Goal: Task Accomplishment & Management: Complete application form

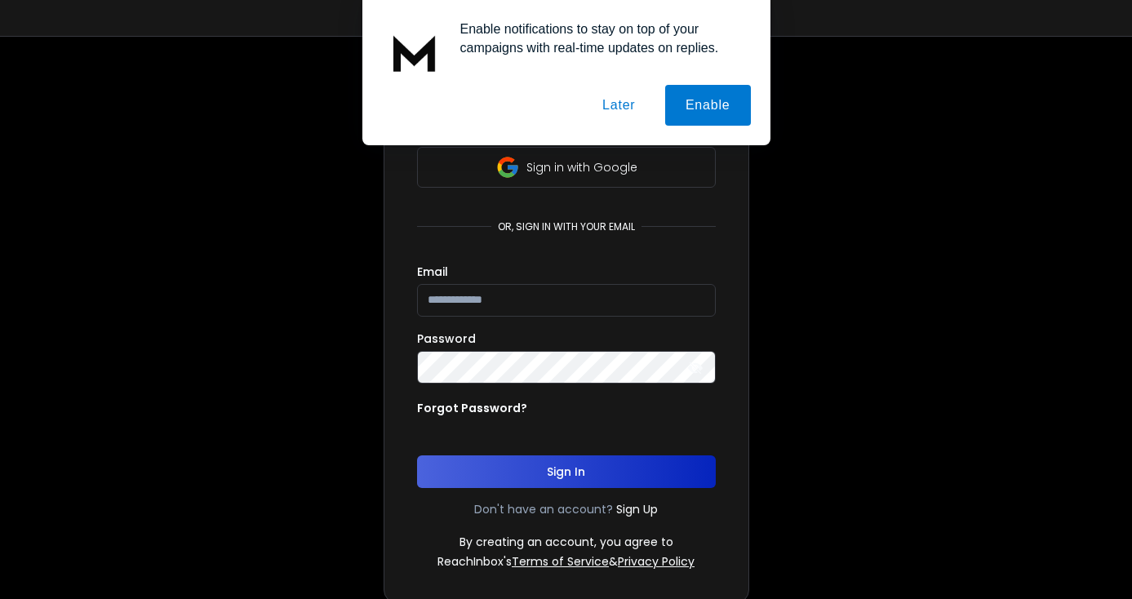
click at [512, 290] on input "email" at bounding box center [566, 300] width 299 height 33
paste input "**********"
type input "**********"
click at [628, 105] on button "Later" at bounding box center [618, 105] width 73 height 41
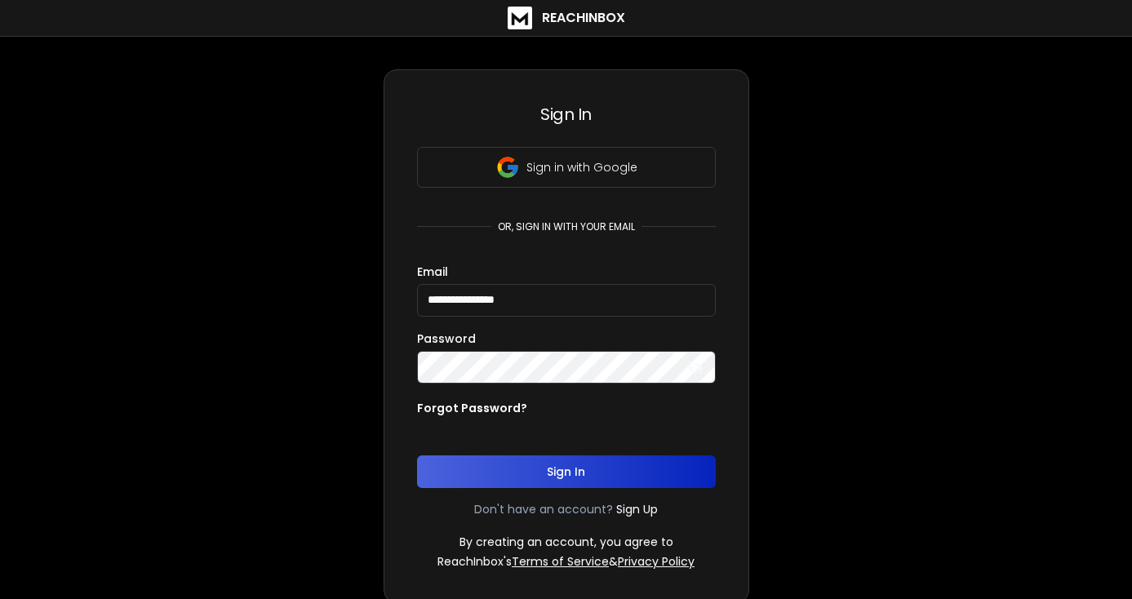
click at [567, 471] on button "Sign In" at bounding box center [566, 472] width 299 height 33
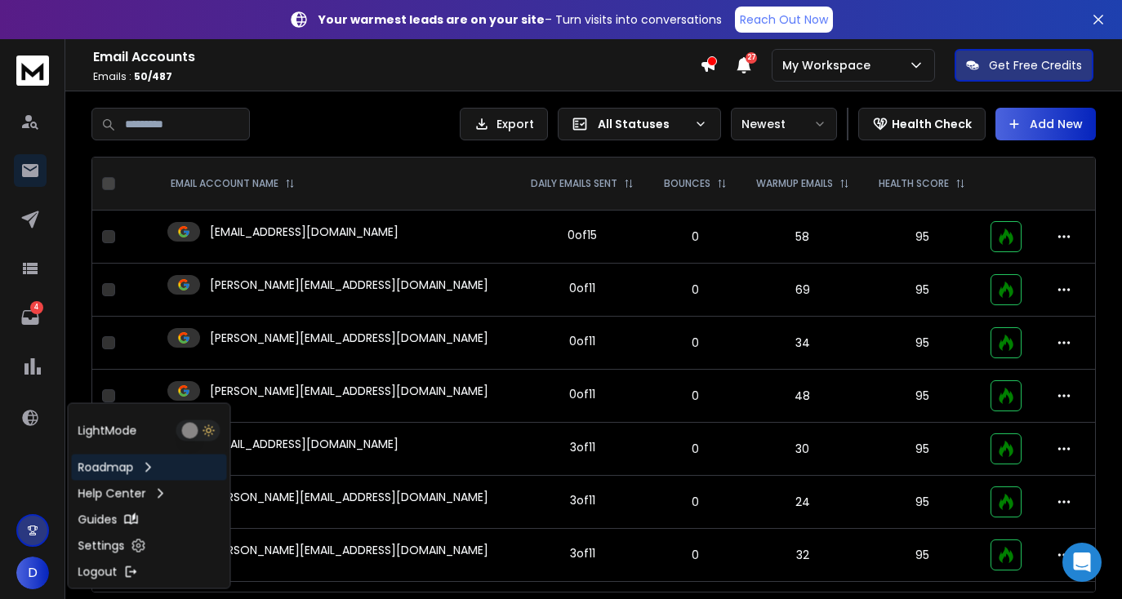
click at [206, 430] on icon at bounding box center [208, 431] width 13 height 13
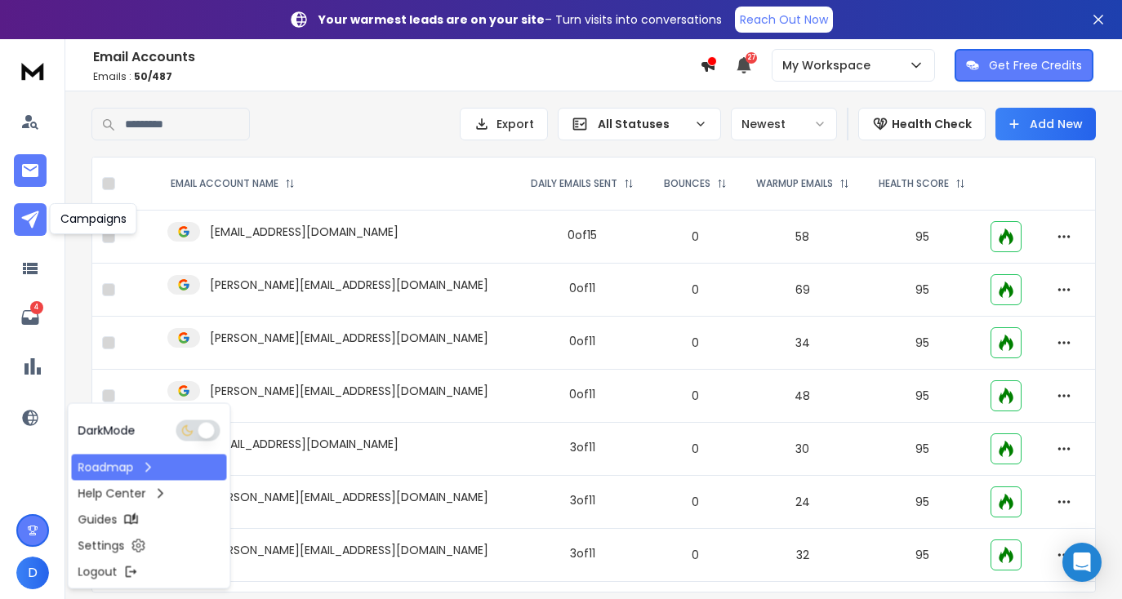
click at [40, 216] on link at bounding box center [30, 219] width 33 height 33
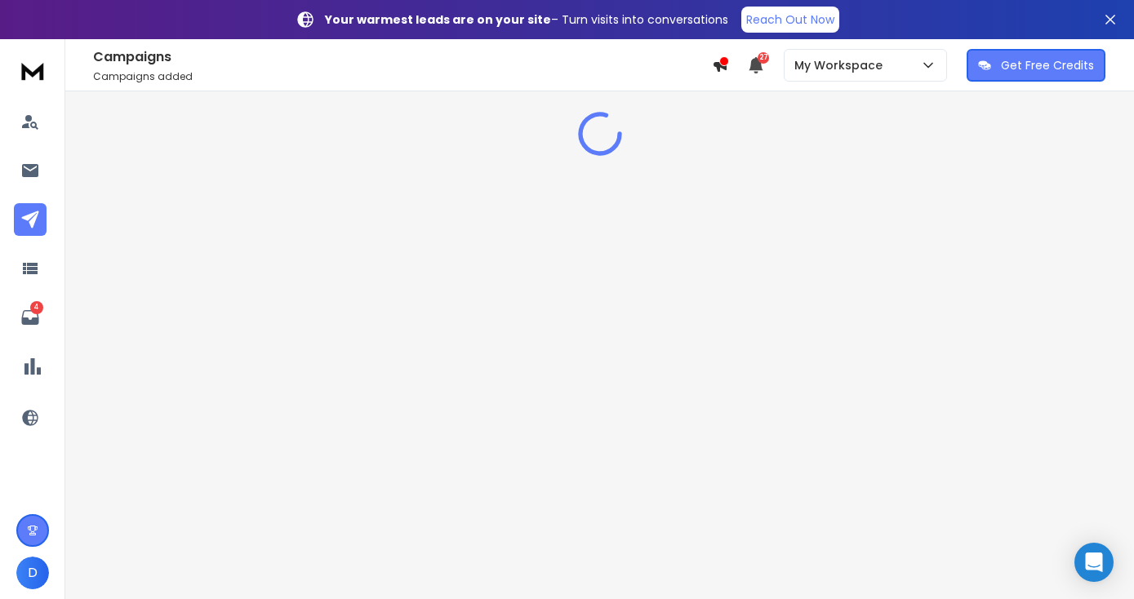
click at [1114, 17] on div "Your warmest leads are on your site – Turn visits into conversations Reach Out …" at bounding box center [567, 19] width 1134 height 39
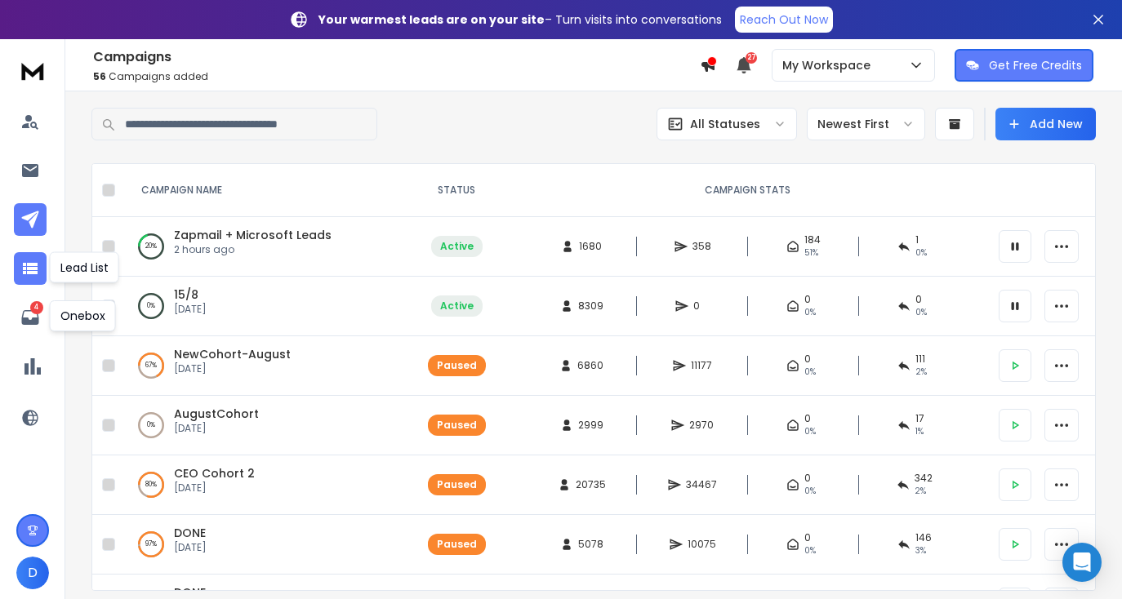
click at [24, 273] on icon at bounding box center [30, 268] width 15 height 11
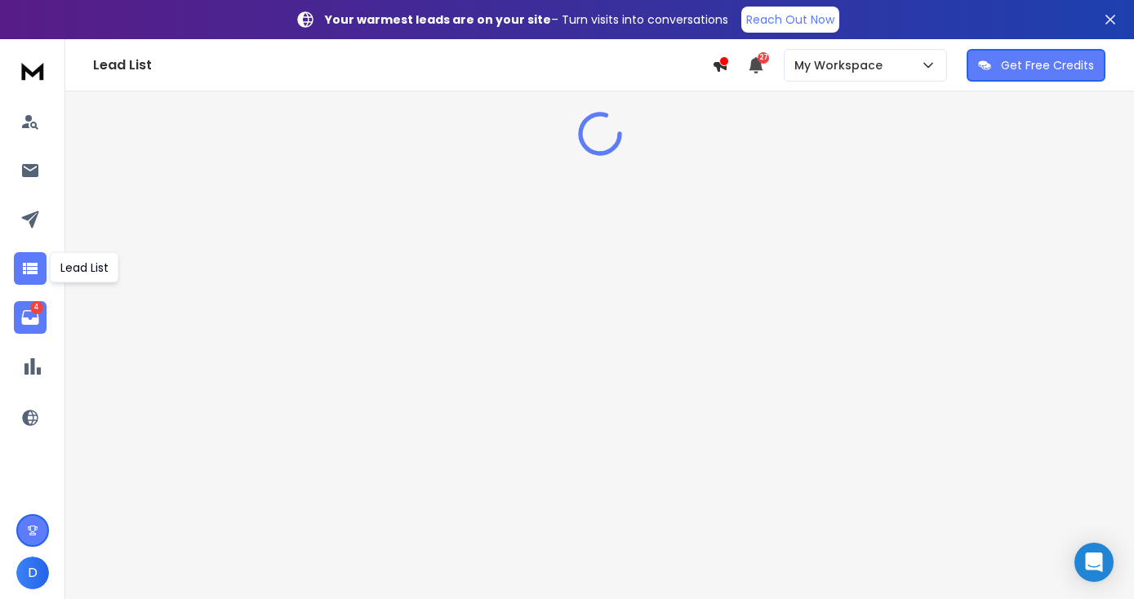
click at [16, 313] on link "4" at bounding box center [30, 317] width 33 height 33
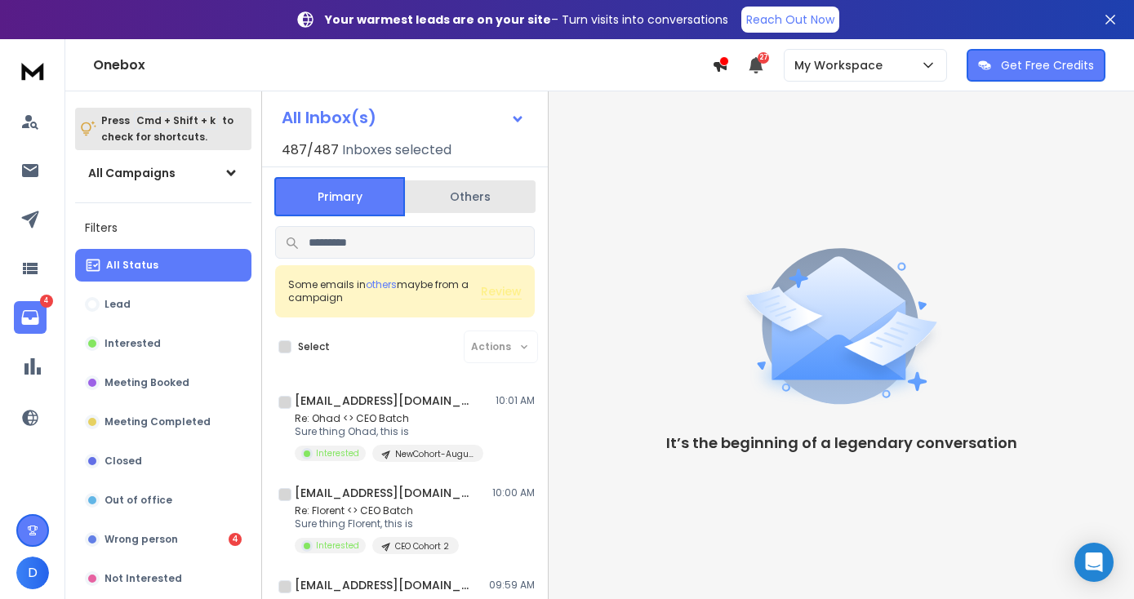
drag, startPoint x: 518, startPoint y: 218, endPoint x: 496, endPoint y: 200, distance: 29.1
click at [518, 218] on div "Primary Others Some emails in others maybe from a campaign Review Select Action…" at bounding box center [405, 501] width 286 height 642
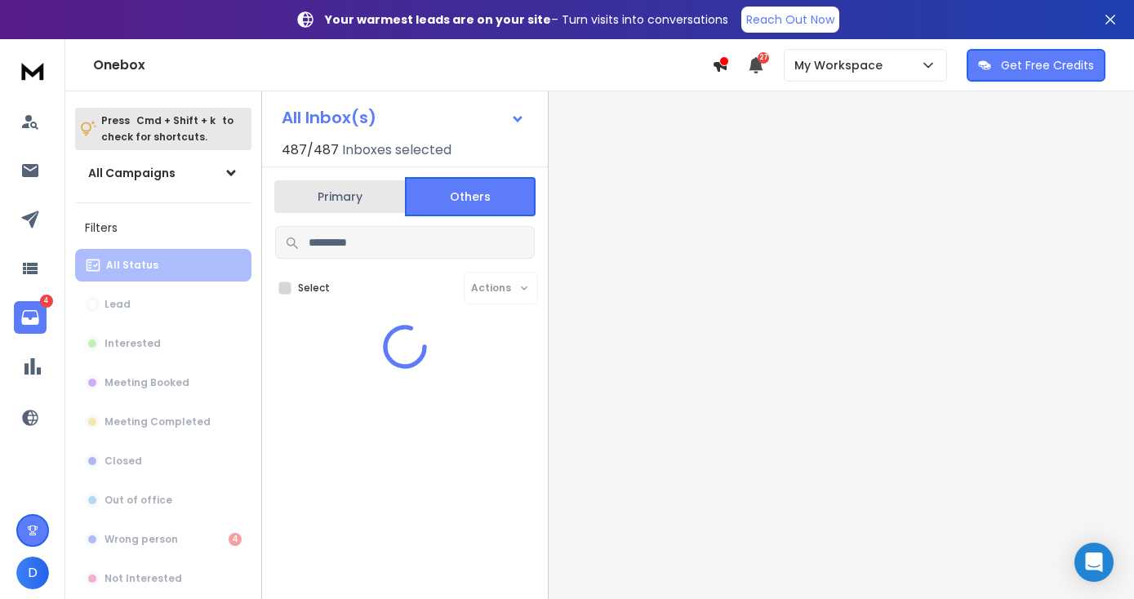
click at [496, 200] on button "Others" at bounding box center [470, 196] width 131 height 39
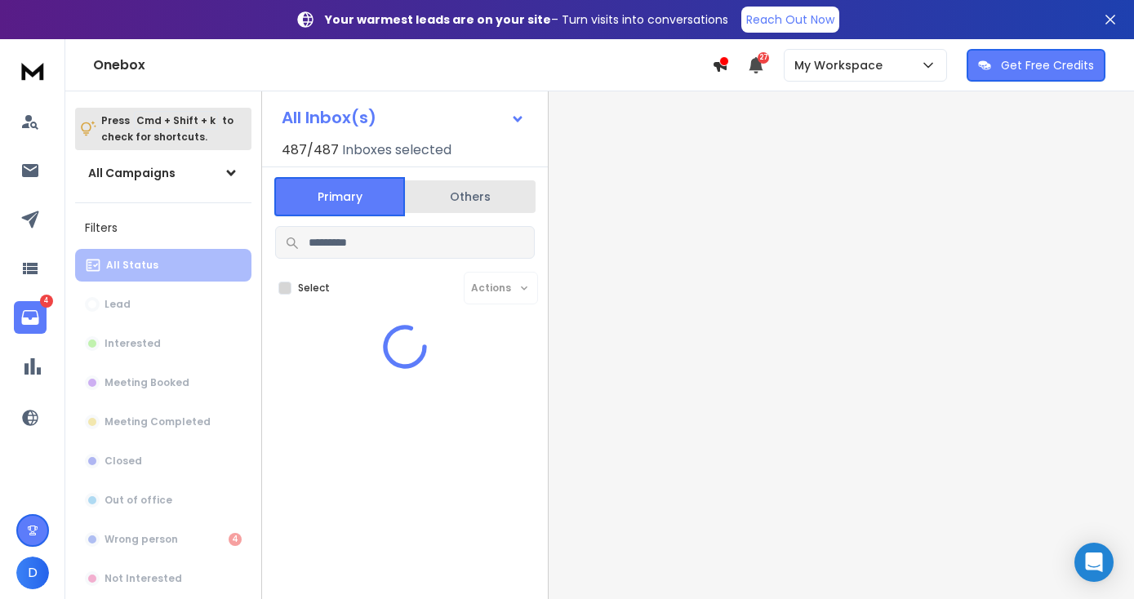
click at [392, 197] on button "Primary" at bounding box center [339, 196] width 131 height 39
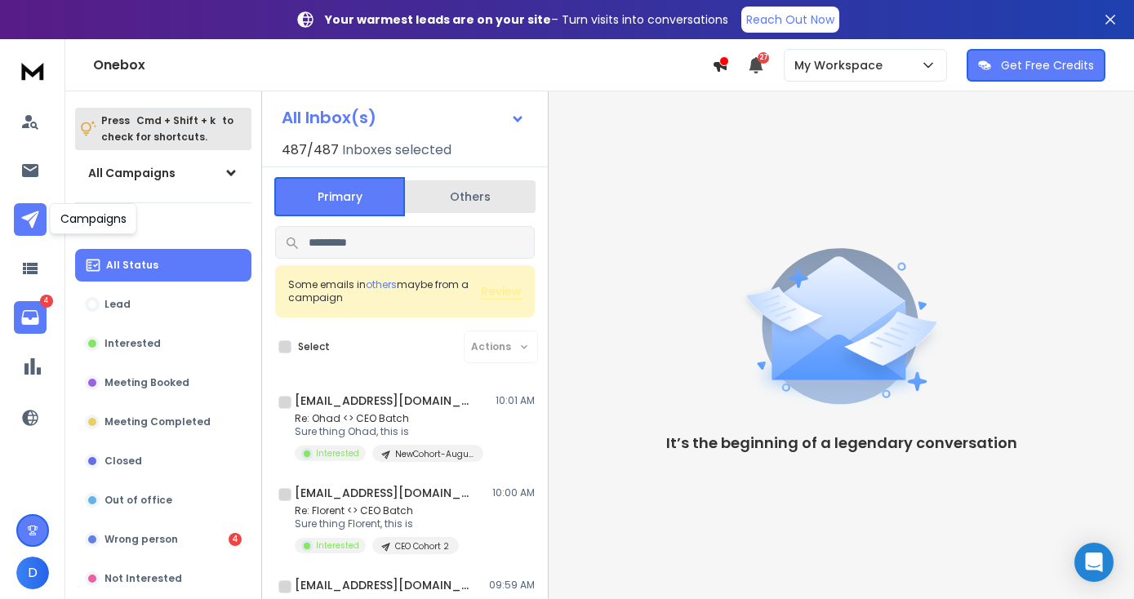
click at [35, 212] on icon at bounding box center [29, 219] width 17 height 17
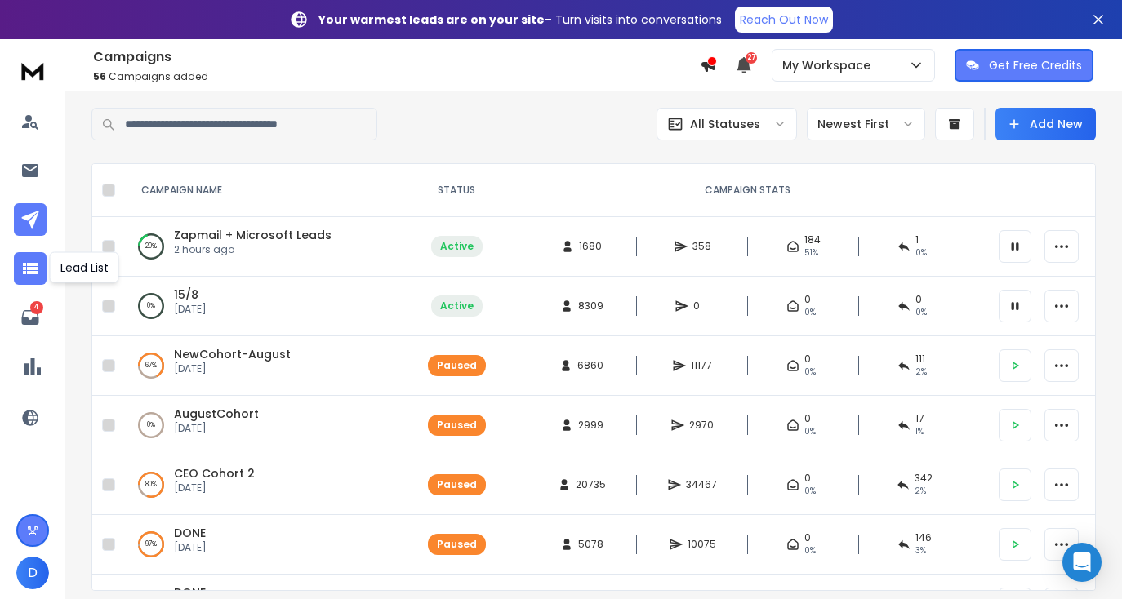
click at [24, 270] on icon at bounding box center [30, 268] width 15 height 11
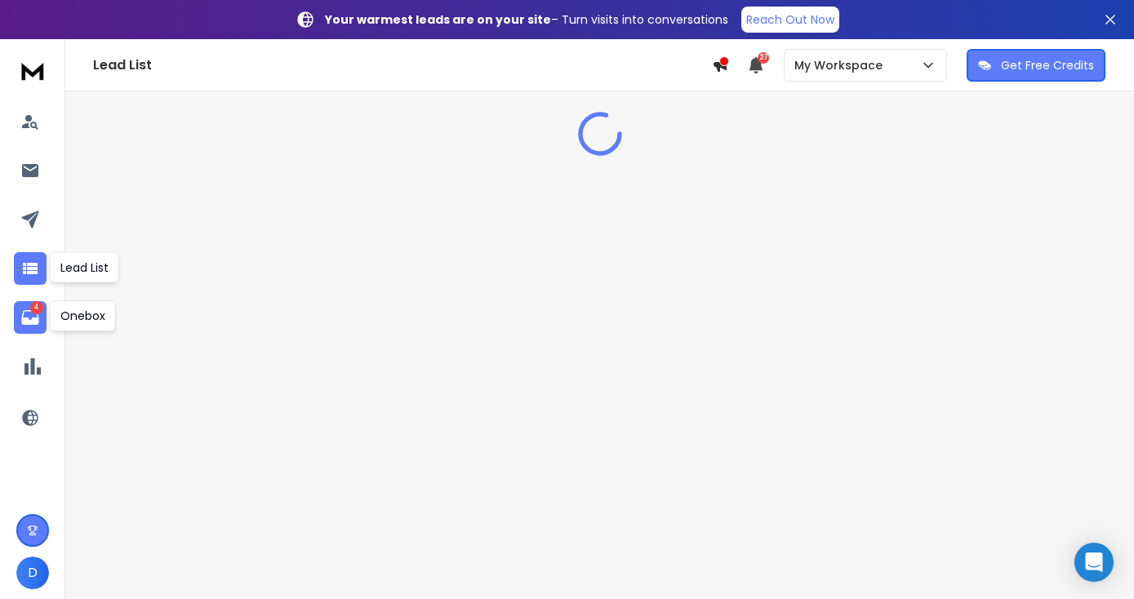
click at [45, 313] on link "4" at bounding box center [30, 317] width 33 height 33
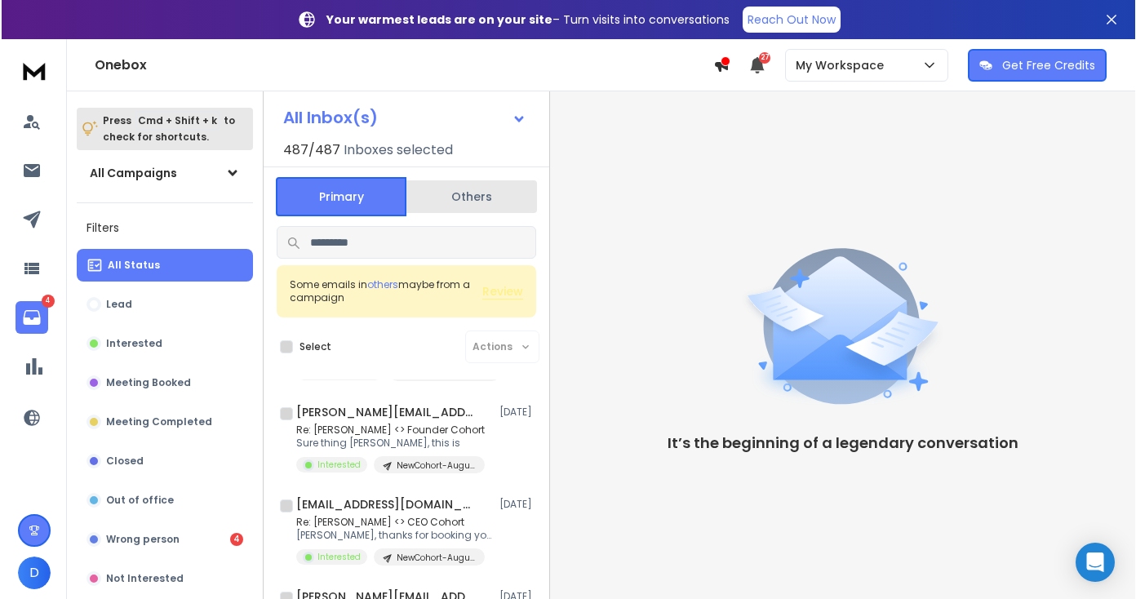
scroll to position [4359, 0]
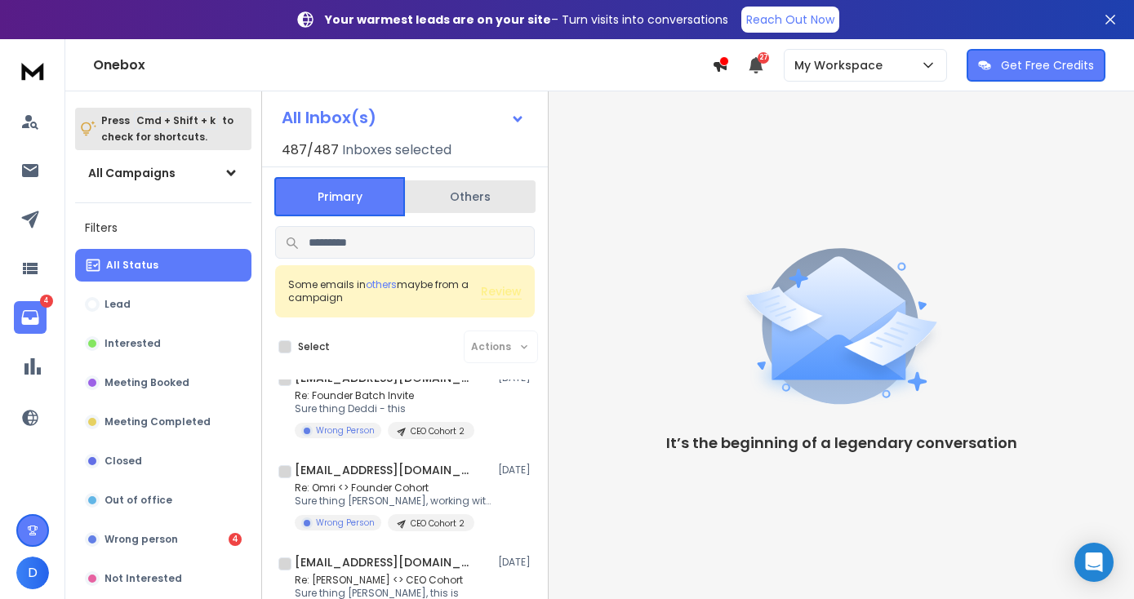
click at [471, 227] on input at bounding box center [405, 242] width 260 height 33
click at [474, 214] on button "Others" at bounding box center [470, 197] width 131 height 36
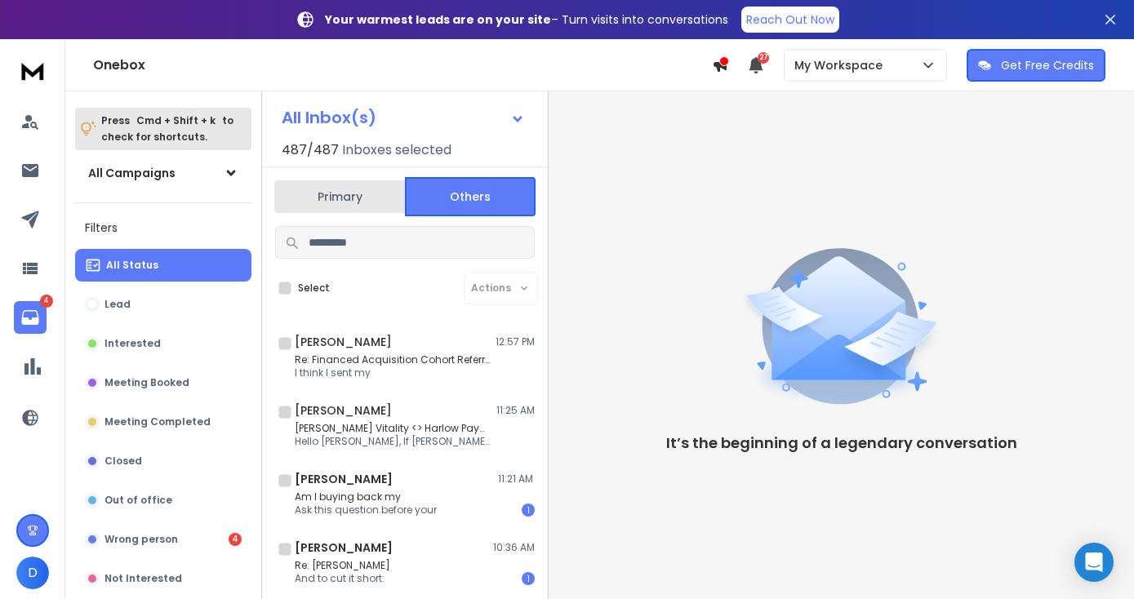
click at [366, 212] on button "Primary" at bounding box center [339, 197] width 131 height 36
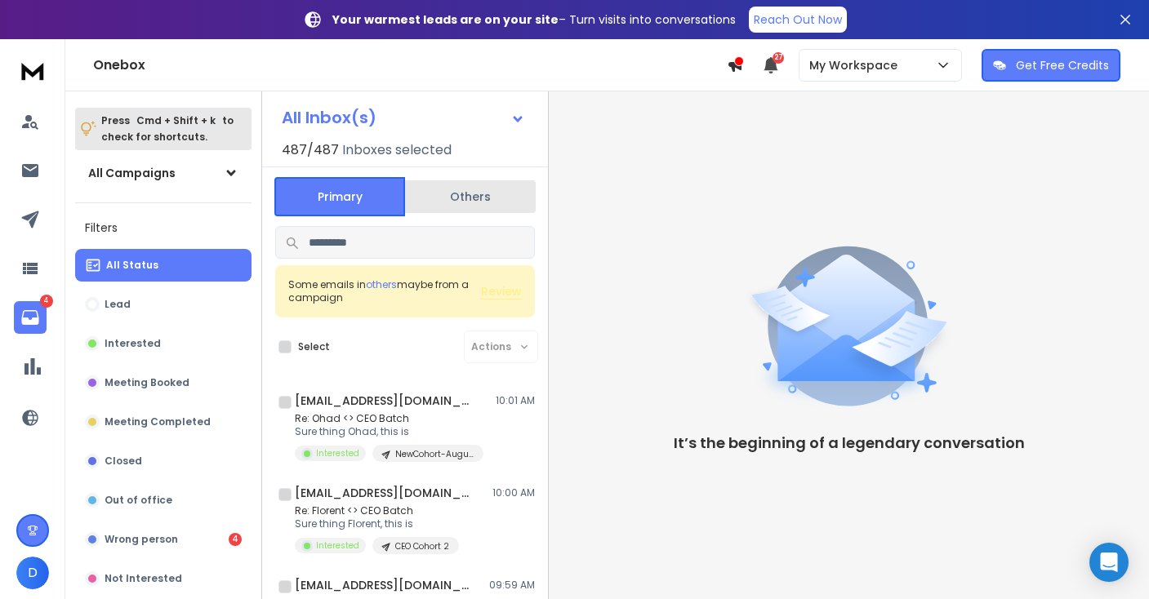
click at [452, 171] on div "All Inbox(s) 487 / 487 Inboxes selected Primary Others Some emails in others ma…" at bounding box center [405, 390] width 286 height 599
click at [456, 183] on button "Others" at bounding box center [470, 197] width 131 height 36
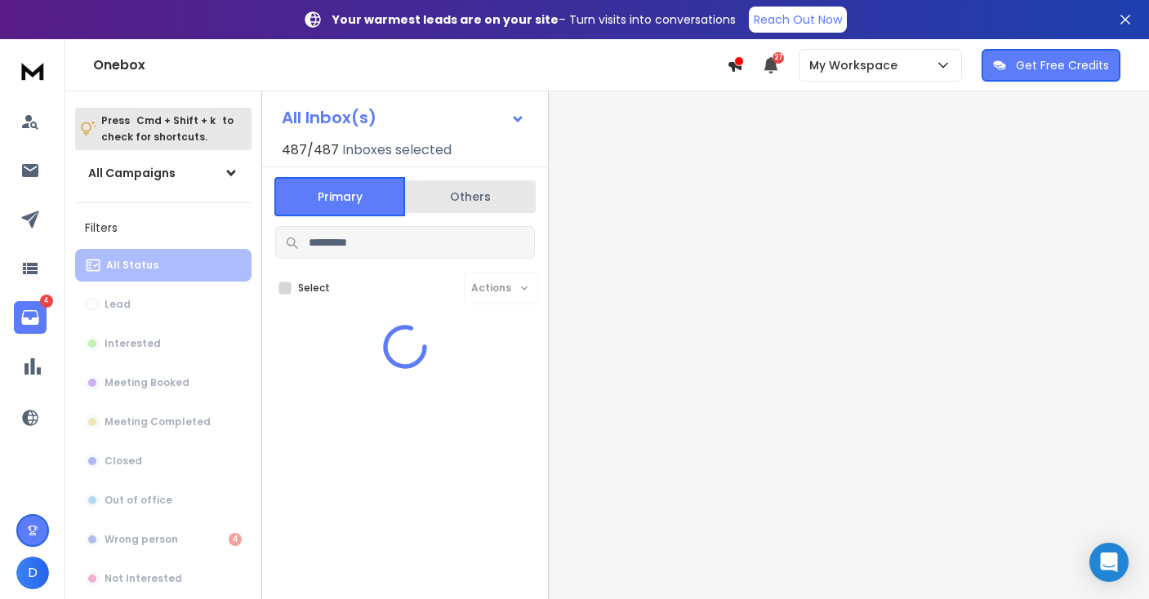
click at [373, 190] on button "Primary" at bounding box center [339, 196] width 131 height 39
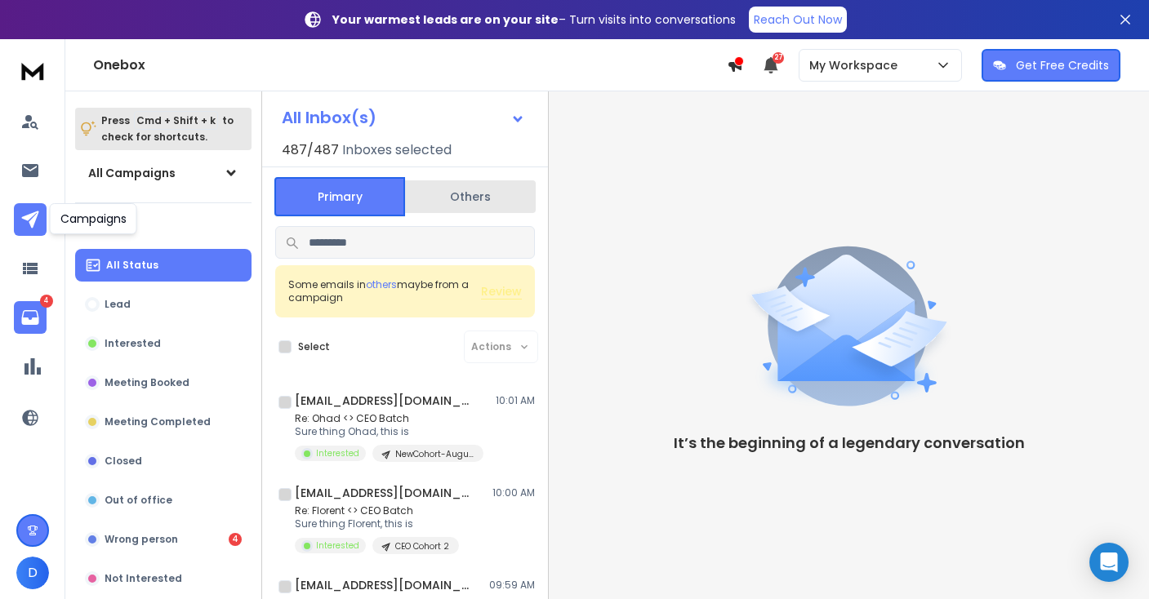
click at [30, 214] on icon at bounding box center [29, 219] width 17 height 17
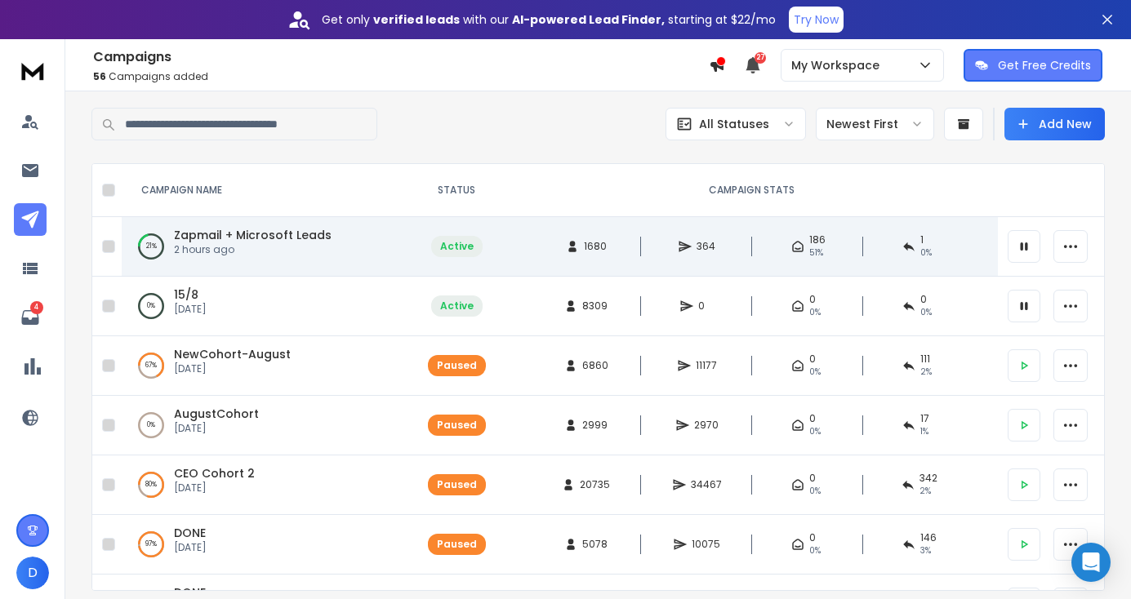
click at [337, 236] on div "21 % Zapmail + Microsoft Leads 2 hours ago" at bounding box center [264, 246] width 253 height 39
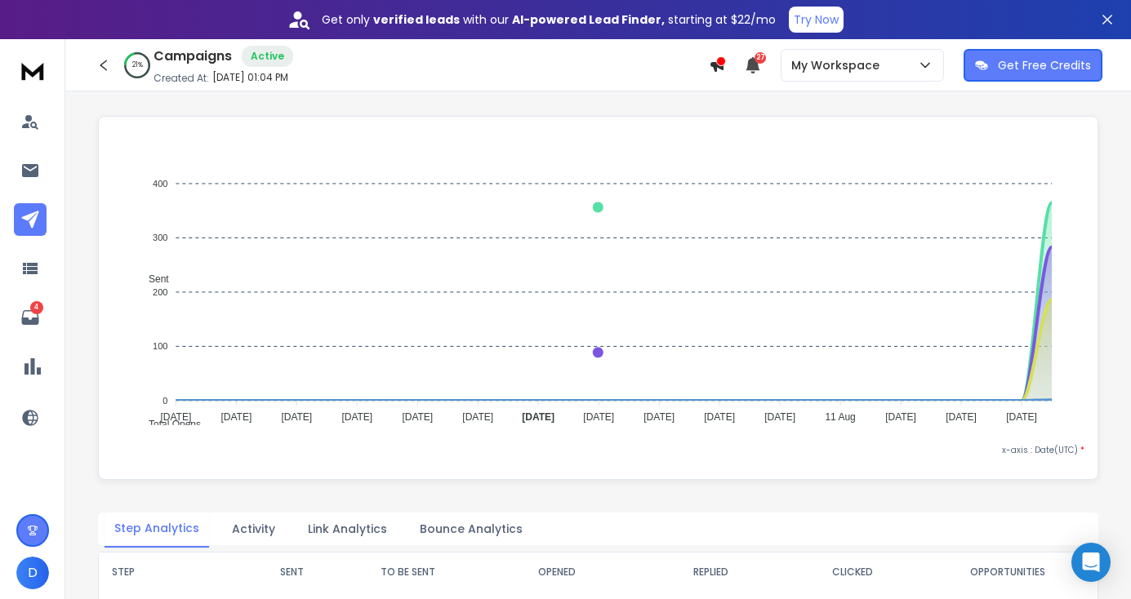
scroll to position [492, 0]
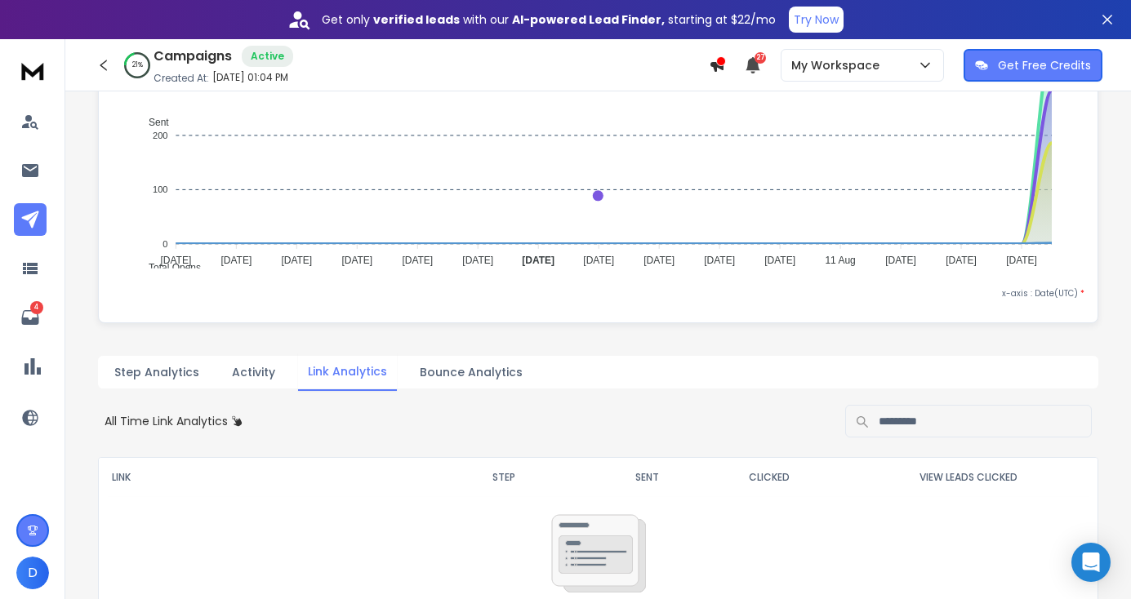
click at [357, 362] on button "Link Analytics" at bounding box center [347, 372] width 99 height 38
click at [487, 377] on button "Bounce Analytics" at bounding box center [471, 372] width 122 height 36
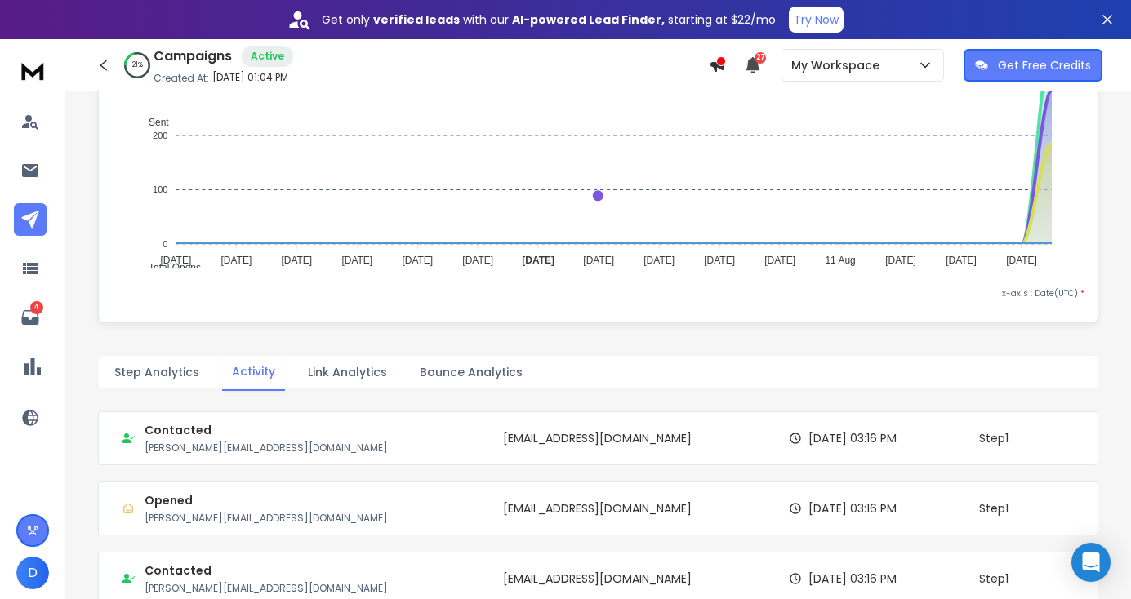
click at [254, 374] on button "Activity" at bounding box center [253, 372] width 63 height 38
click at [371, 379] on button "Link Analytics" at bounding box center [347, 372] width 99 height 36
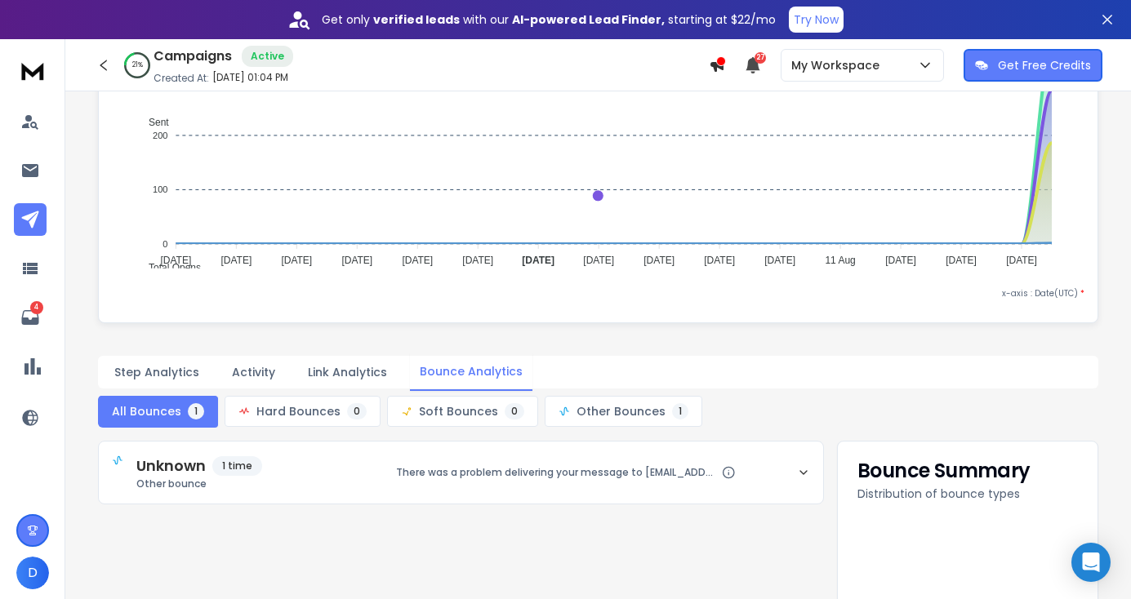
click at [476, 380] on button "Bounce Analytics" at bounding box center [471, 372] width 122 height 38
click at [284, 370] on div "Step Analytics Activity Link Analytics Bounce Analytics" at bounding box center [598, 372] width 1000 height 33
click at [258, 369] on button "Activity" at bounding box center [253, 372] width 63 height 36
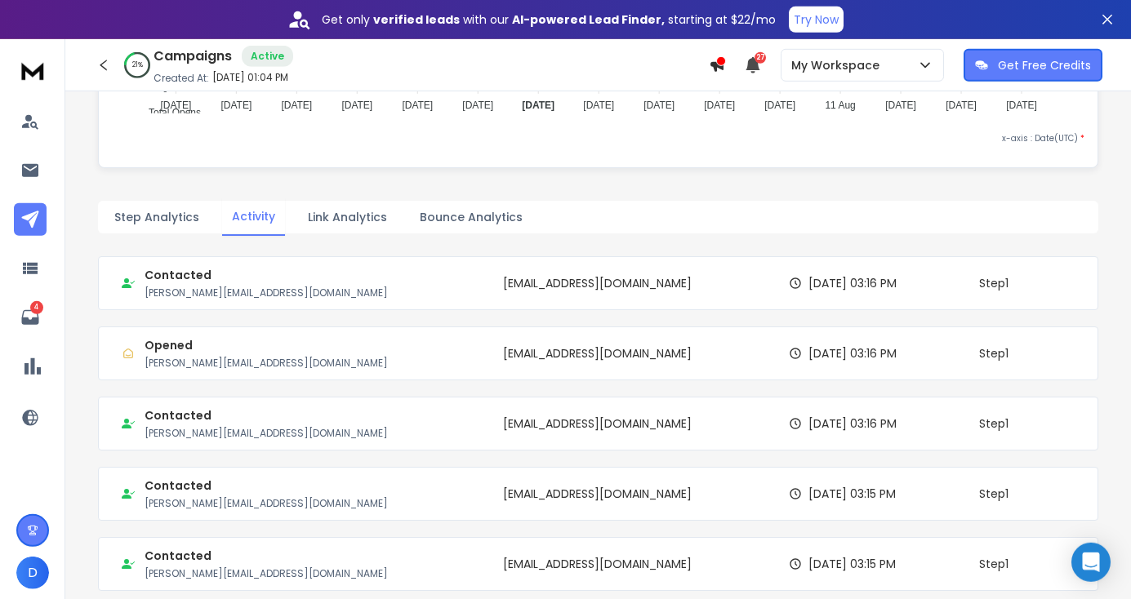
scroll to position [662, 0]
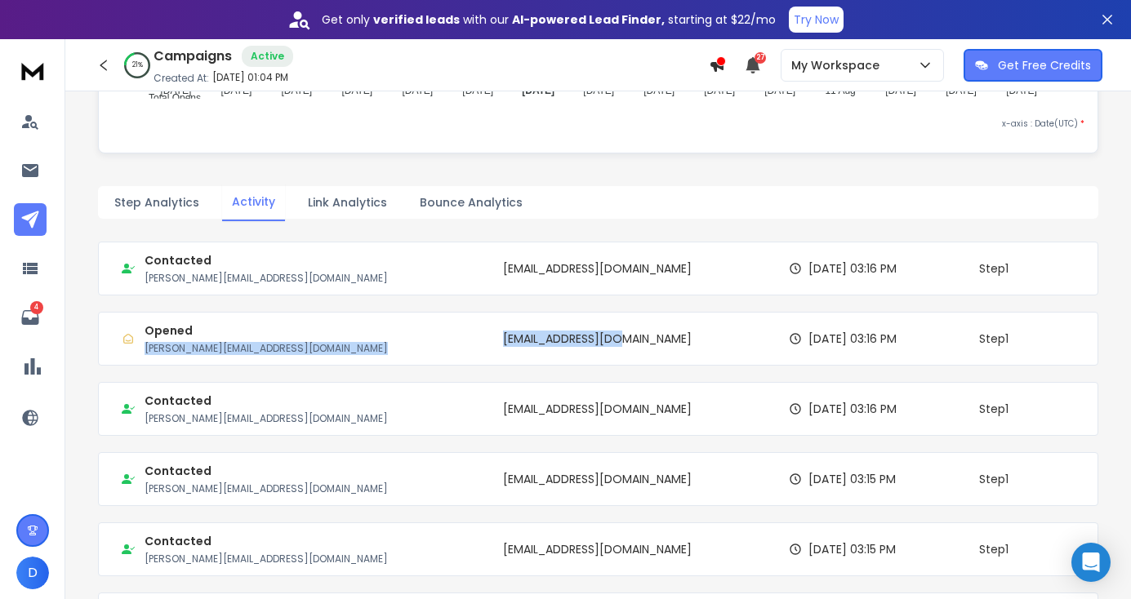
drag, startPoint x: 585, startPoint y: 345, endPoint x: 641, endPoint y: 345, distance: 56.3
click at [641, 345] on div "Opened jon@jdherzogfounder.org apasamar@incide.es Aug 18, 2025, 03:16 PM 38 sec…" at bounding box center [598, 339] width 1000 height 54
click at [641, 345] on div "apasamar@incide.es" at bounding box center [646, 339] width 286 height 16
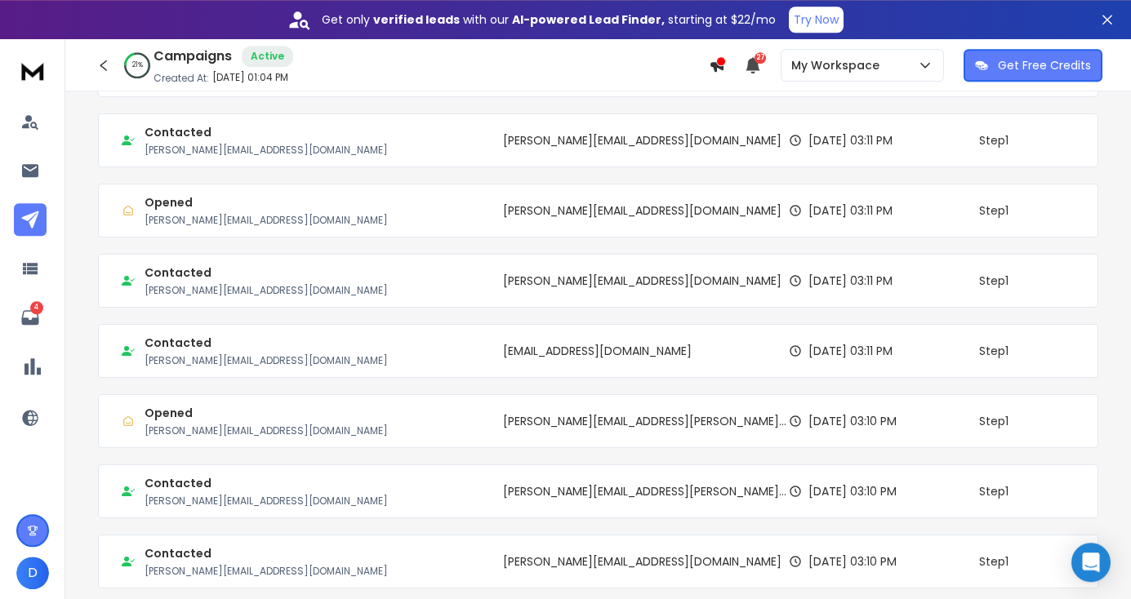
scroll to position [2125, 0]
drag, startPoint x: 495, startPoint y: 420, endPoint x: 532, endPoint y: 494, distance: 83.2
click at [532, 494] on div "Activity To Time Step Contacted herzog@herzogvfounders.org akraus@paramountcare…" at bounding box center [598, 280] width 1000 height 3003
click at [532, 494] on p "adam.kunzman@visitech.no" at bounding box center [646, 490] width 286 height 16
drag, startPoint x: 160, startPoint y: 200, endPoint x: 578, endPoint y: 273, distance: 424.4
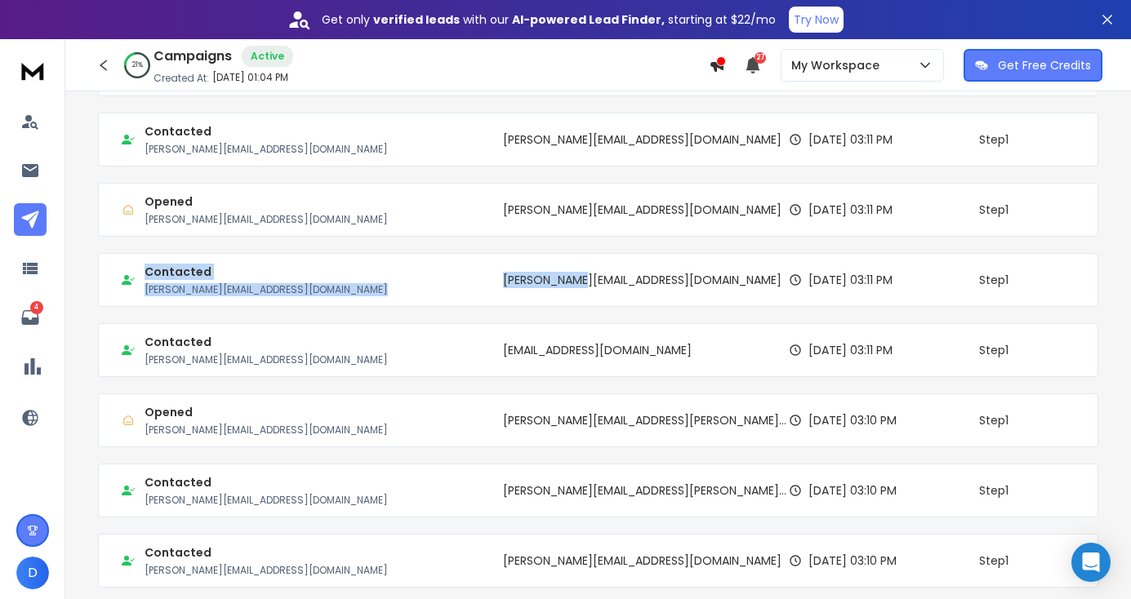
click at [578, 273] on div "Activity To Time Step Contacted herzog@herzogvfounders.org akraus@paramountcare…" at bounding box center [598, 280] width 1000 height 3003
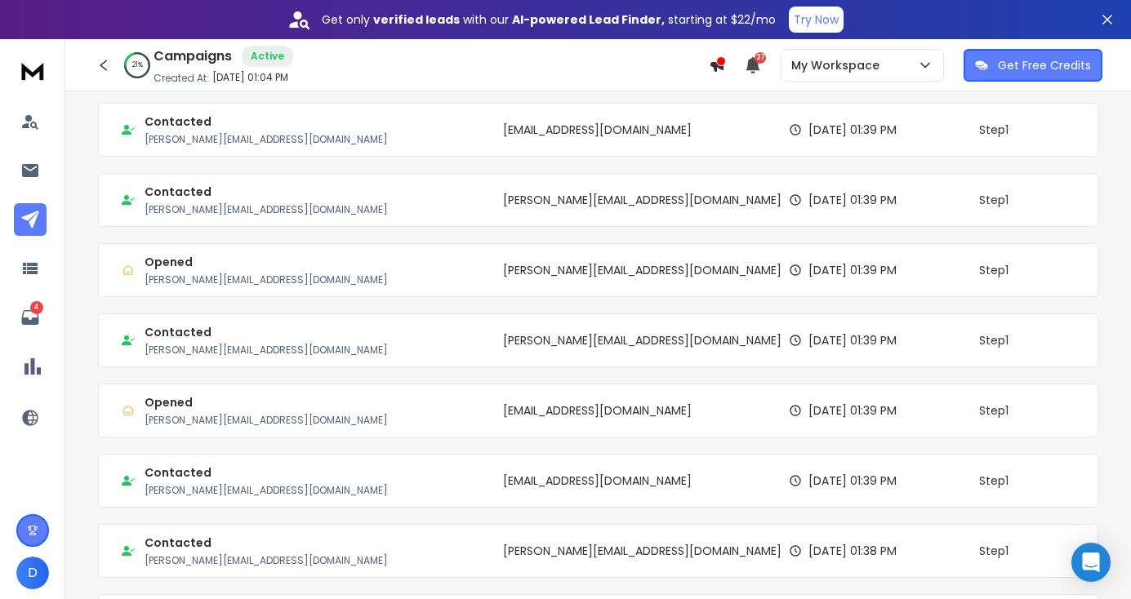
scroll to position [34122, 0]
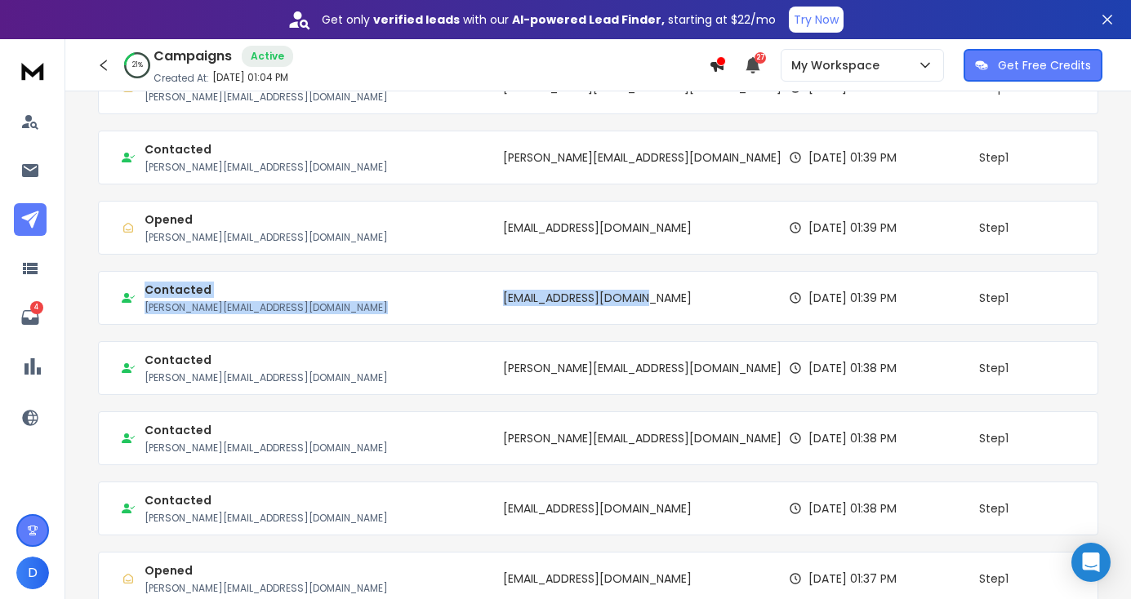
drag, startPoint x: 487, startPoint y: 233, endPoint x: 654, endPoint y: 321, distance: 189.2
click at [654, 321] on div "Contacted jonathan@jonathancapital.org amcardle@roomready.com Aug 18, 2025, 01:…" at bounding box center [598, 298] width 1000 height 54
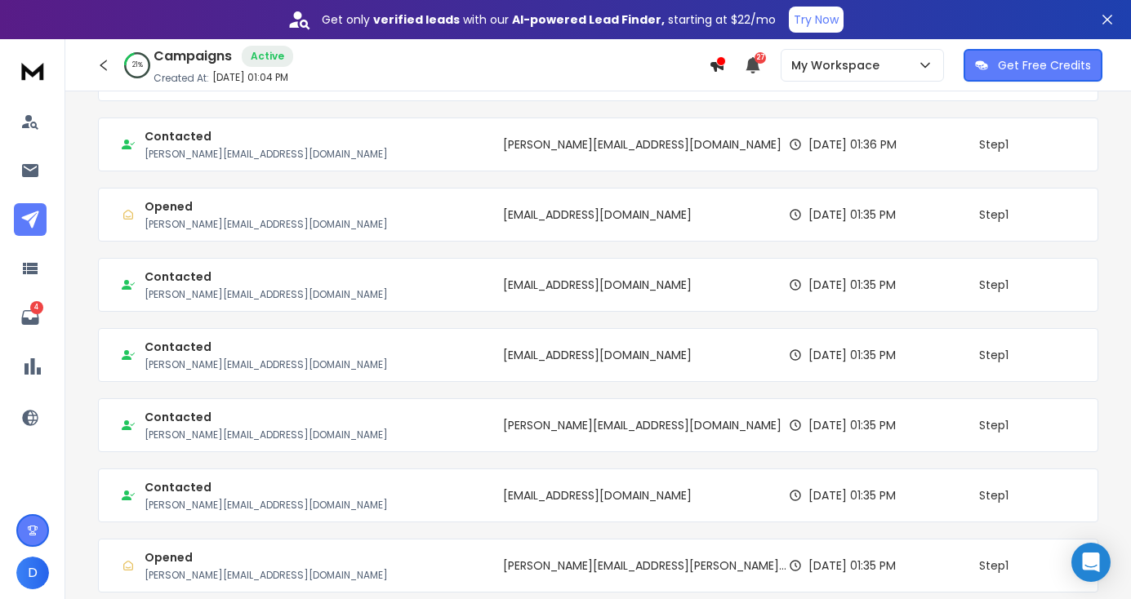
scroll to position [35966, 0]
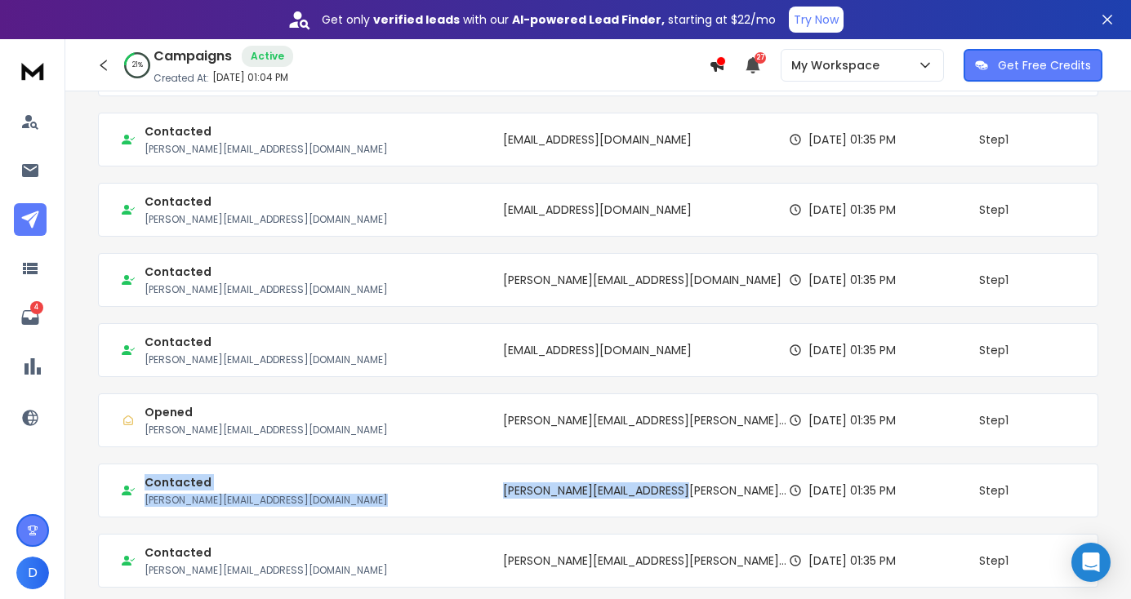
drag, startPoint x: 467, startPoint y: 414, endPoint x: 682, endPoint y: 496, distance: 230.5
click at [682, 496] on div "aaron.villela@tepcharter.org" at bounding box center [646, 490] width 286 height 16
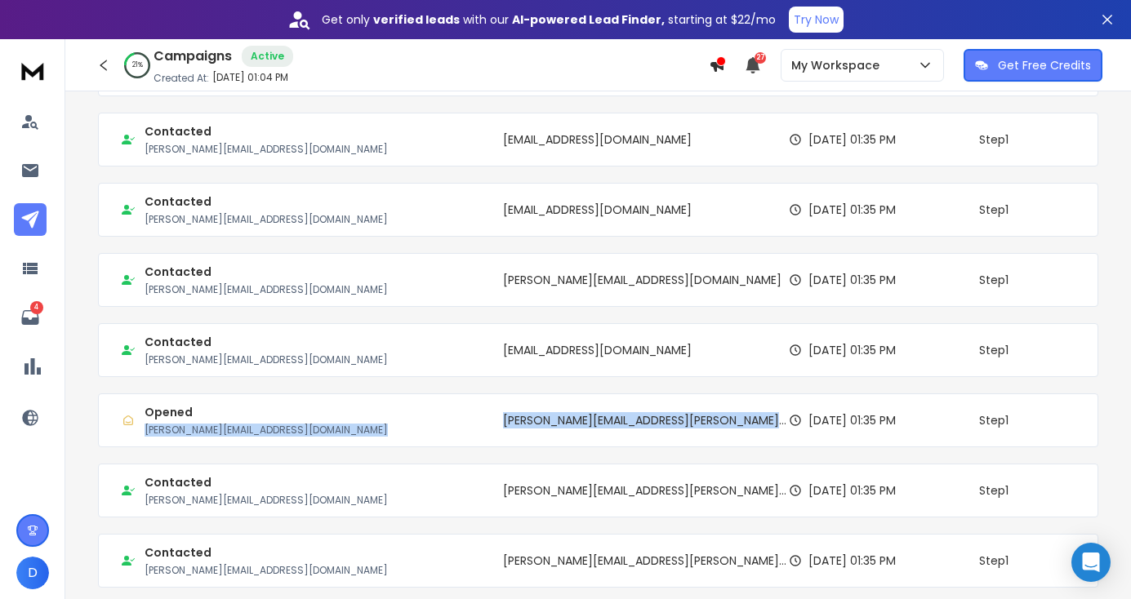
drag, startPoint x: 678, startPoint y: 498, endPoint x: 446, endPoint y: 412, distance: 248.0
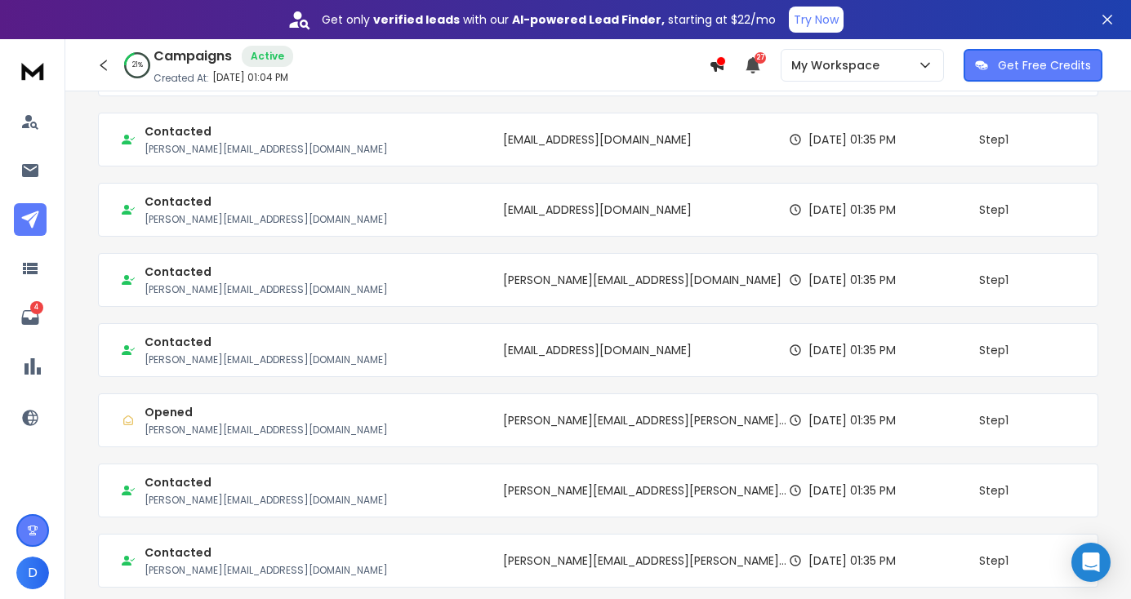
click at [446, 412] on div "Opened jonathan@herzogfounders.org" at bounding box center [312, 420] width 381 height 33
drag, startPoint x: 522, startPoint y: 410, endPoint x: 579, endPoint y: 478, distance: 88.7
click at [579, 478] on div "Contacted jonathan@herzogfounders.org aaron.villela@tepcharter.org Aug 18, 2025…" at bounding box center [598, 491] width 1000 height 54
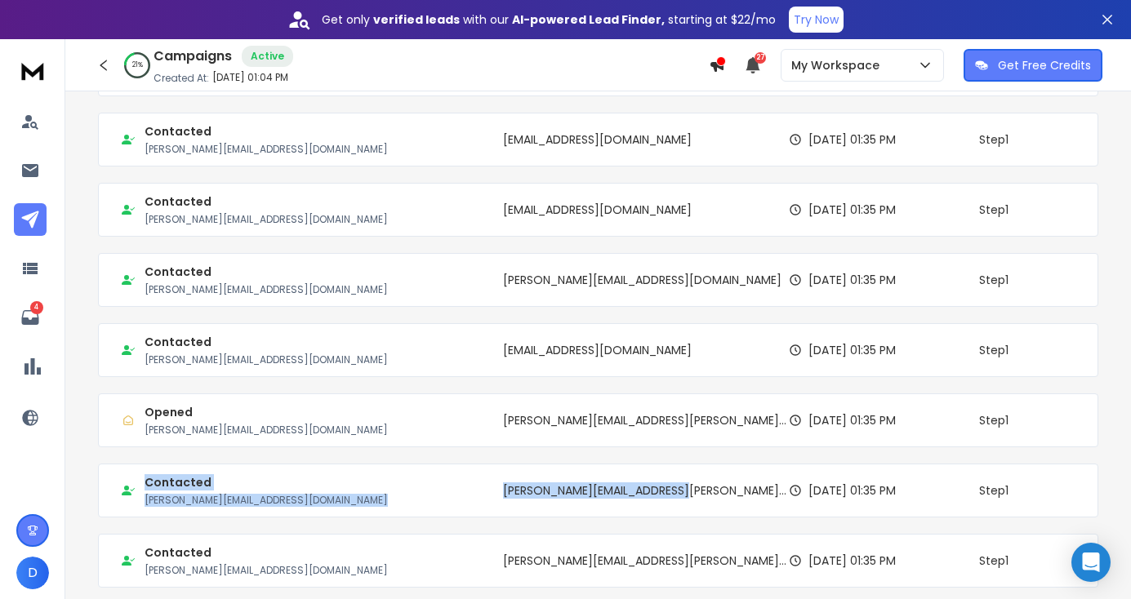
drag, startPoint x: 510, startPoint y: 415, endPoint x: 678, endPoint y: 495, distance: 185.5
click at [678, 495] on div "aaron.villela@tepcharter.org" at bounding box center [646, 490] width 286 height 16
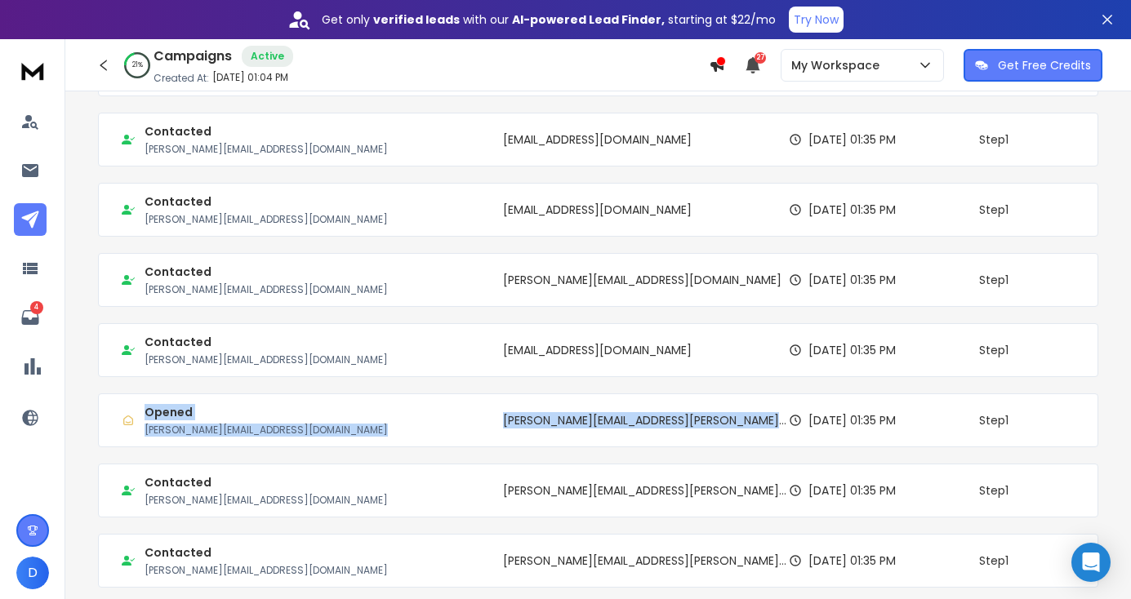
drag, startPoint x: 671, startPoint y: 498, endPoint x: 126, endPoint y: 402, distance: 553.8
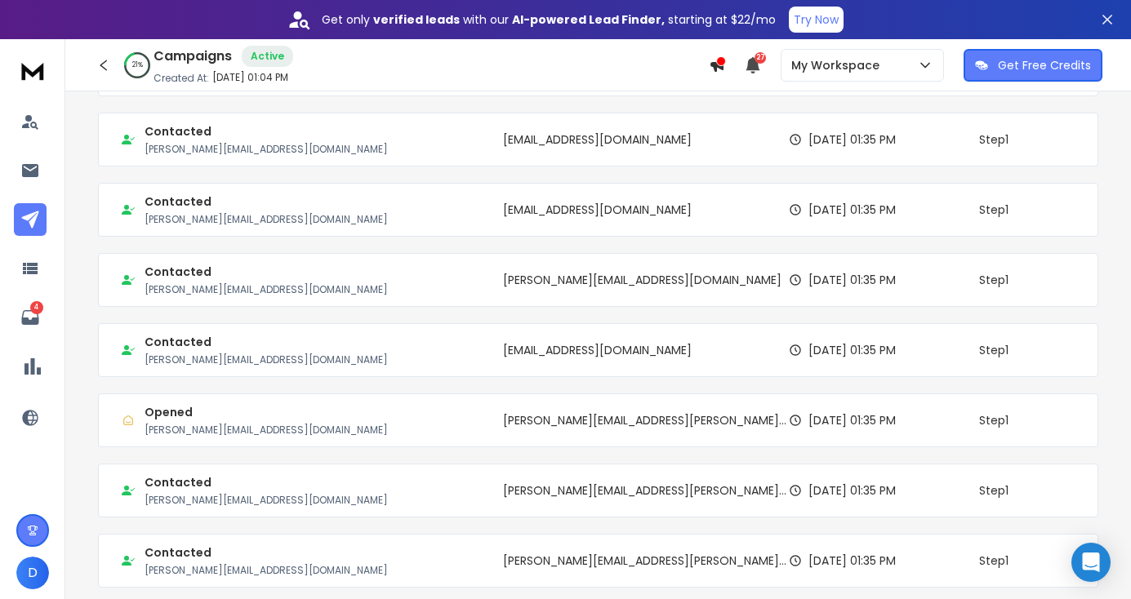
click at [123, 399] on div "Opened jonathan@herzogfounders.org aaron.villela@tepcharter.org Aug 18, 2025, 0…" at bounding box center [598, 420] width 1000 height 54
drag, startPoint x: 136, startPoint y: 401, endPoint x: 1034, endPoint y: 491, distance: 903.4
click at [1035, 469] on div "Contacted jonathan@herzogfounders.org aaron.villela@tepcharter.org Aug 18, 2025…" at bounding box center [598, 491] width 1000 height 54
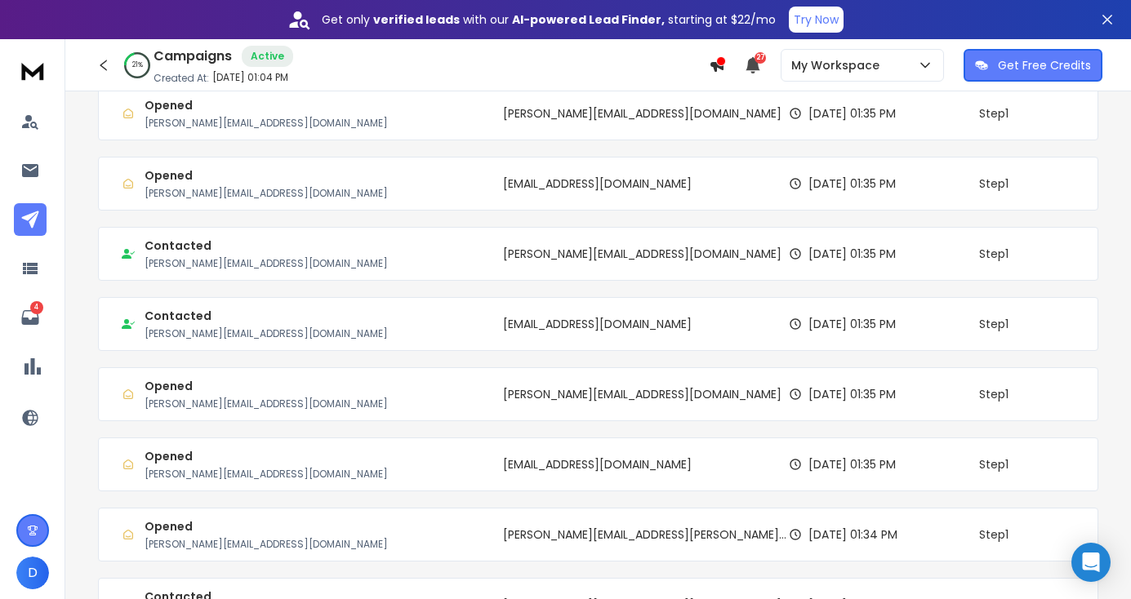
scroll to position [37520, 0]
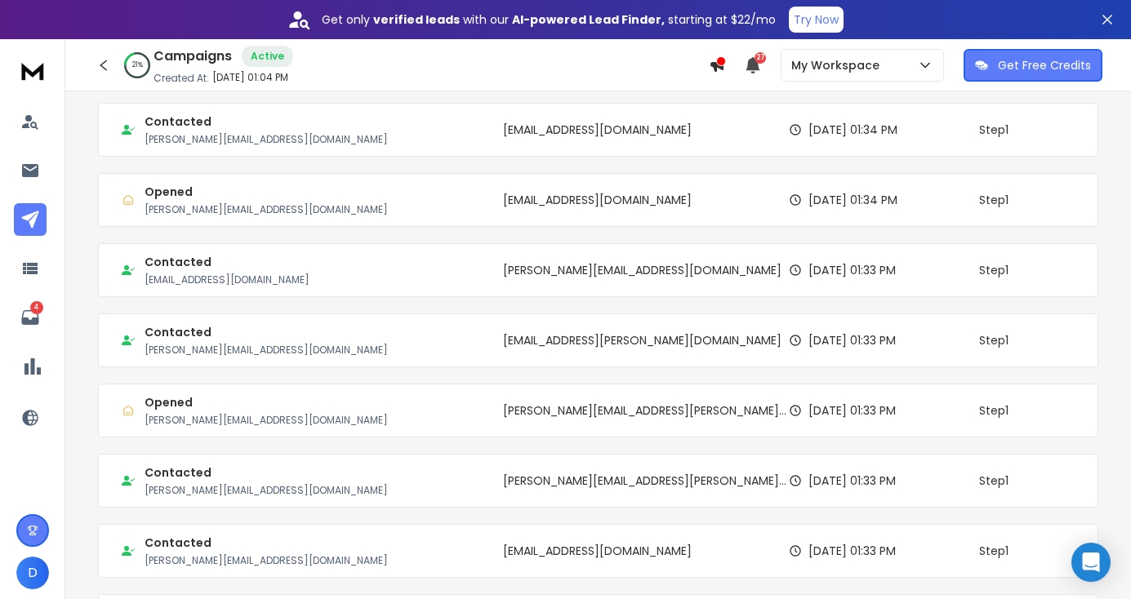
drag, startPoint x: 911, startPoint y: 403, endPoint x: 900, endPoint y: 458, distance: 55.7
click at [900, 458] on div "Contacted jon@theherzogfunds.org aaron.fordham@pnwoms.com Aug 18, 2025, 01:33 P…" at bounding box center [598, 481] width 1000 height 54
click at [37, 220] on icon at bounding box center [30, 220] width 20 height 20
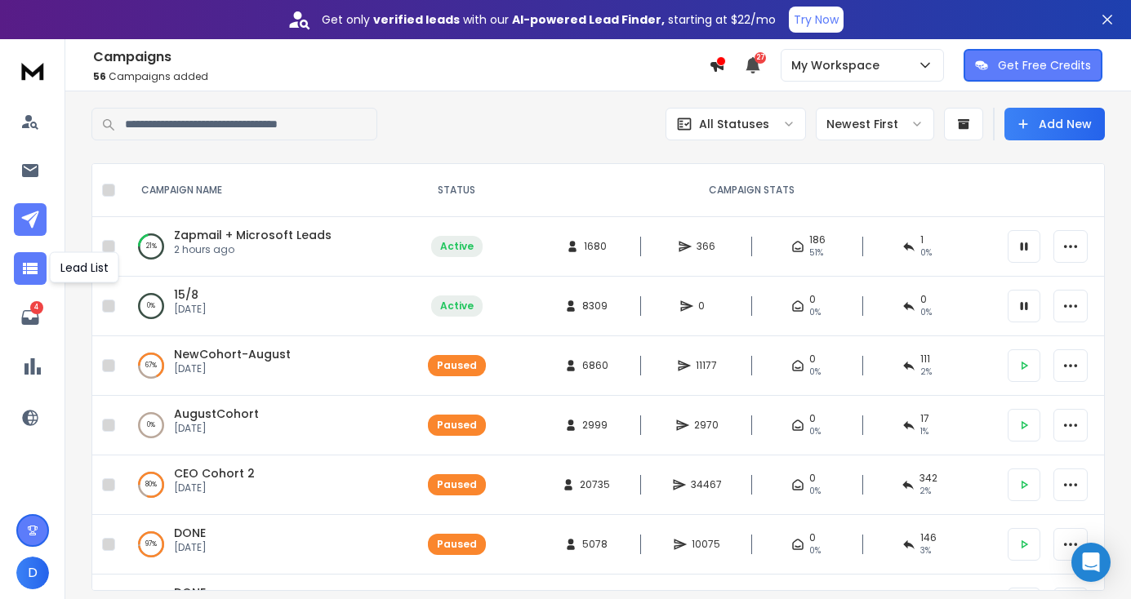
click at [34, 256] on link at bounding box center [30, 268] width 33 height 33
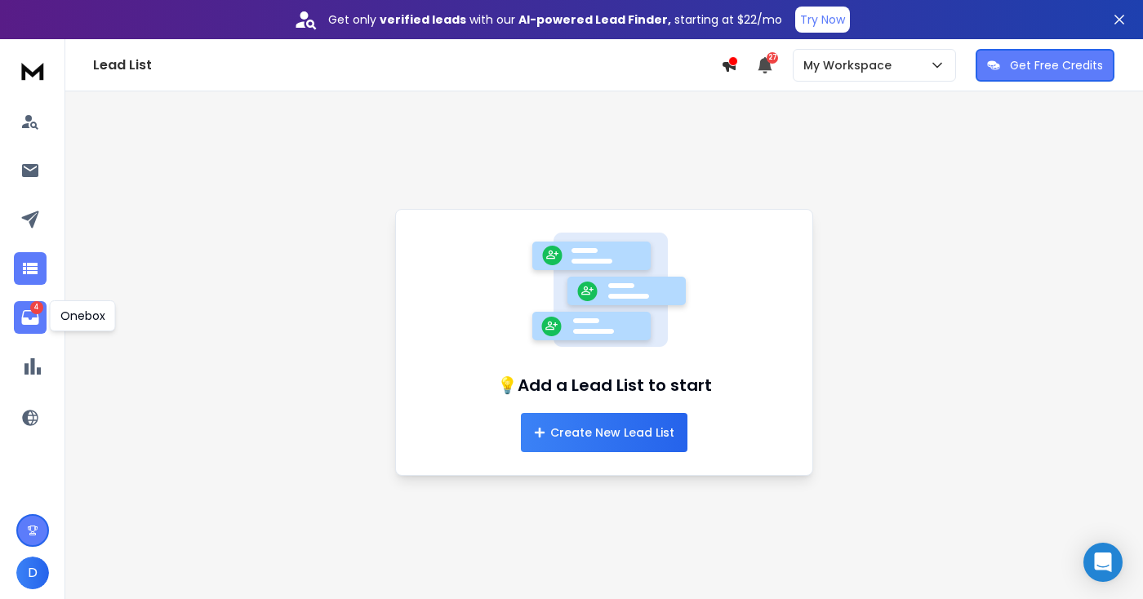
click at [26, 304] on link "4" at bounding box center [30, 317] width 33 height 33
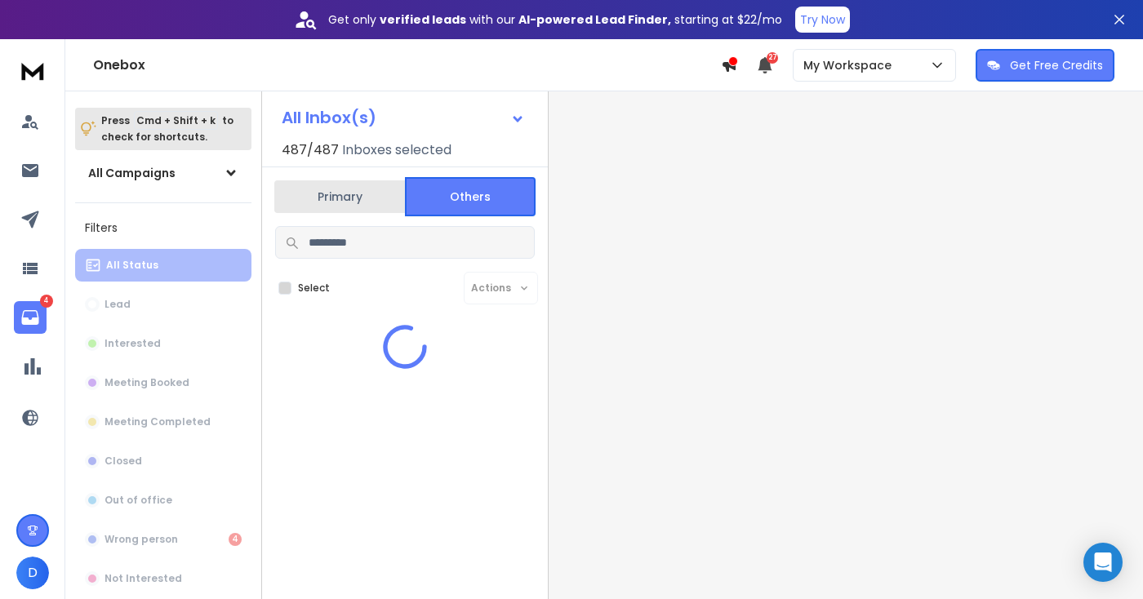
click at [482, 200] on button "Others" at bounding box center [470, 196] width 131 height 39
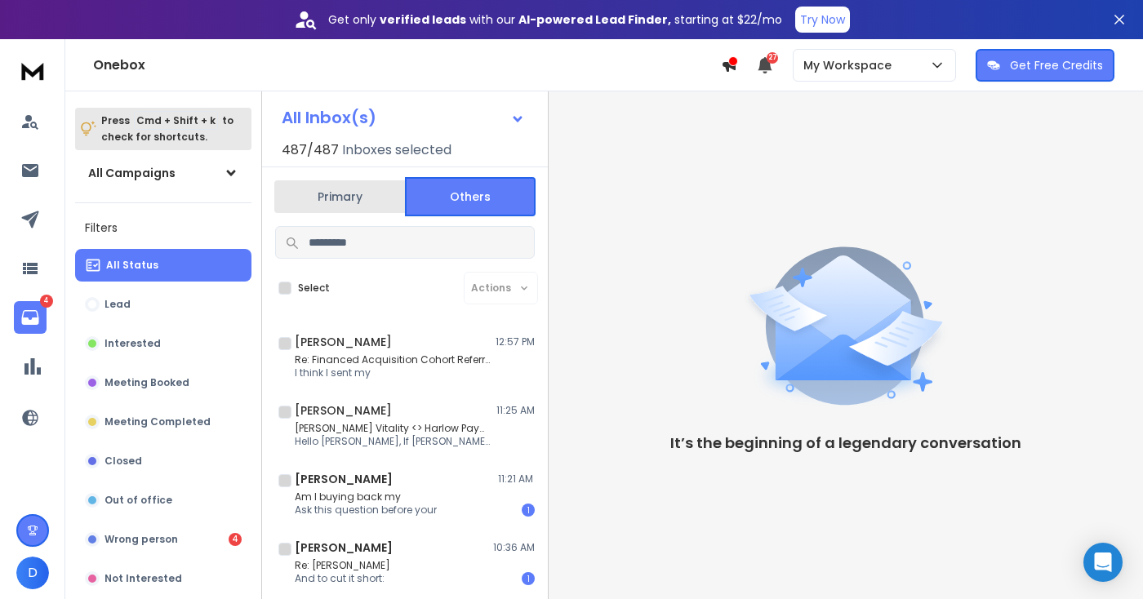
click at [354, 193] on button "Primary" at bounding box center [339, 197] width 131 height 36
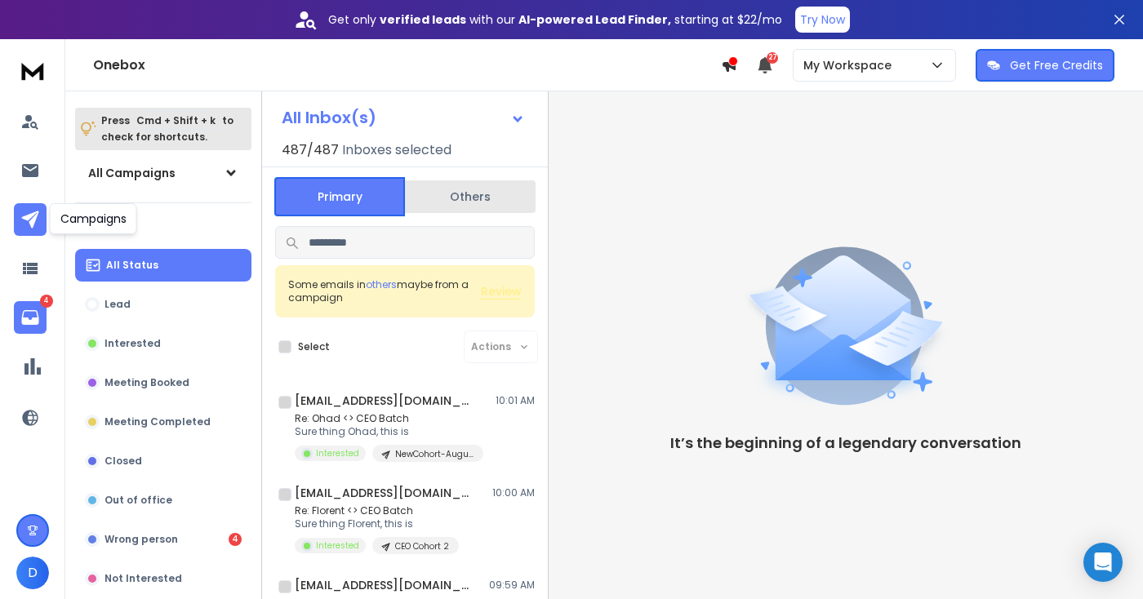
click at [36, 222] on icon at bounding box center [30, 220] width 20 height 20
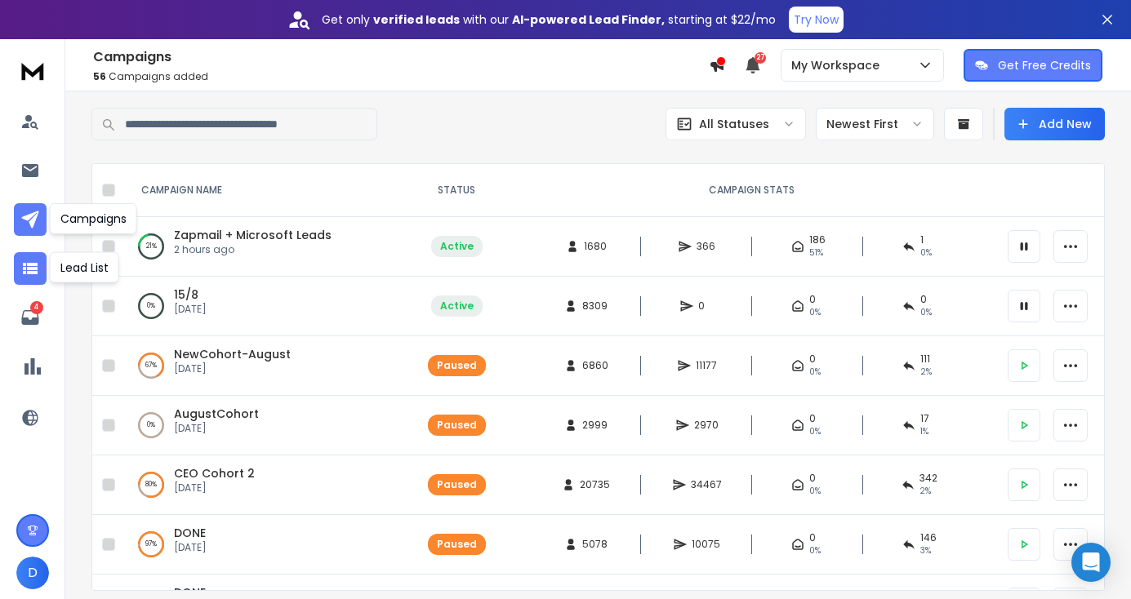
click at [33, 273] on icon at bounding box center [30, 269] width 20 height 20
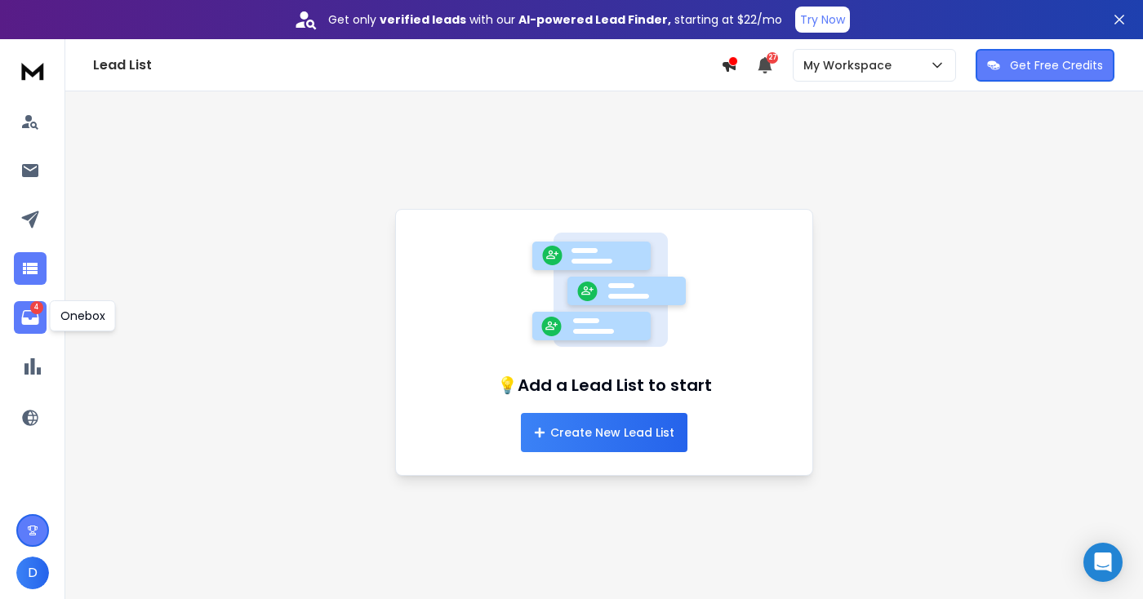
click at [32, 309] on p "4" at bounding box center [36, 307] width 13 height 13
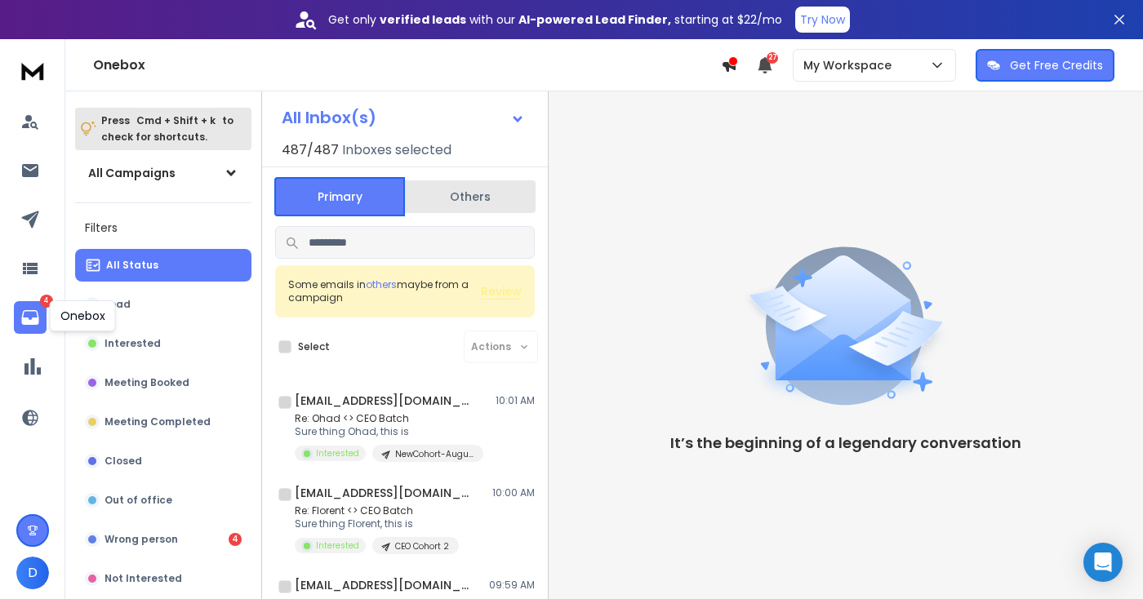
click at [495, 193] on button "Others" at bounding box center [470, 197] width 131 height 36
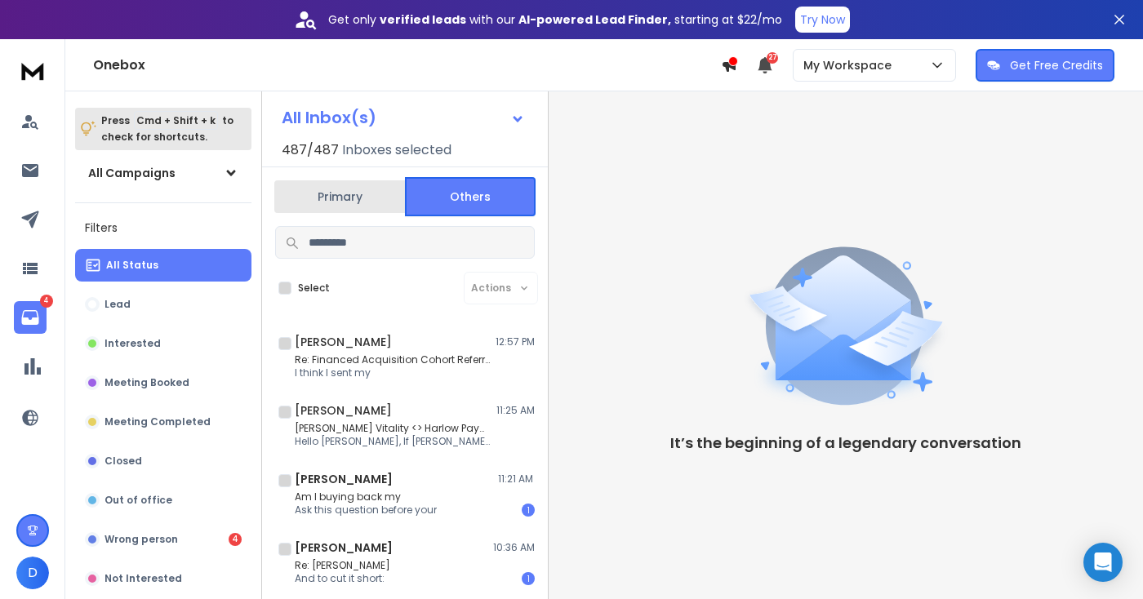
click at [364, 185] on button "Primary" at bounding box center [339, 197] width 131 height 36
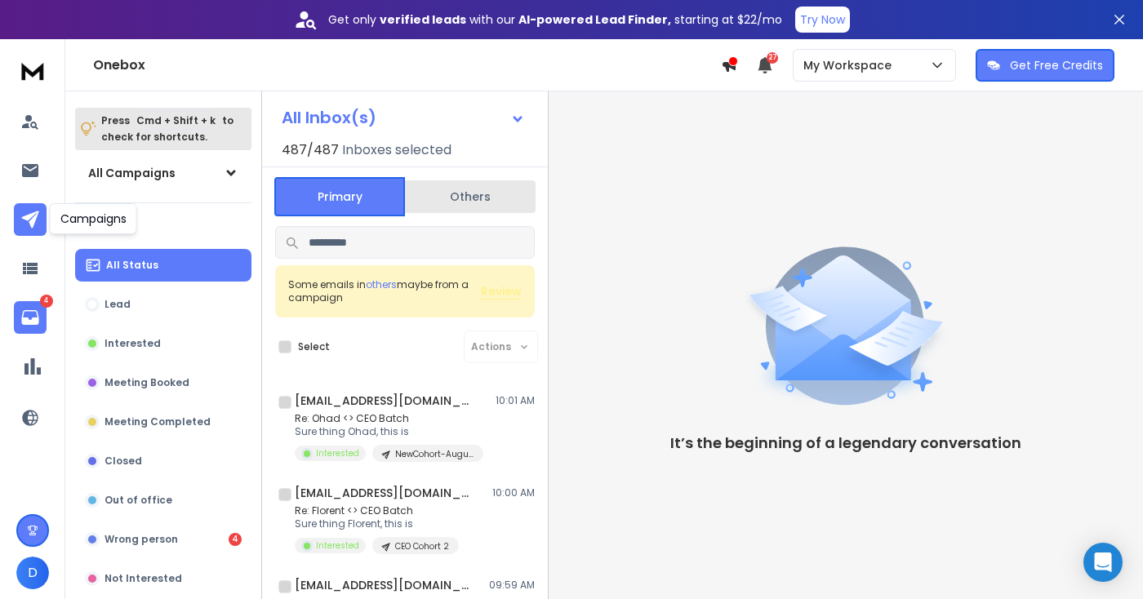
click at [40, 209] on link at bounding box center [30, 219] width 33 height 33
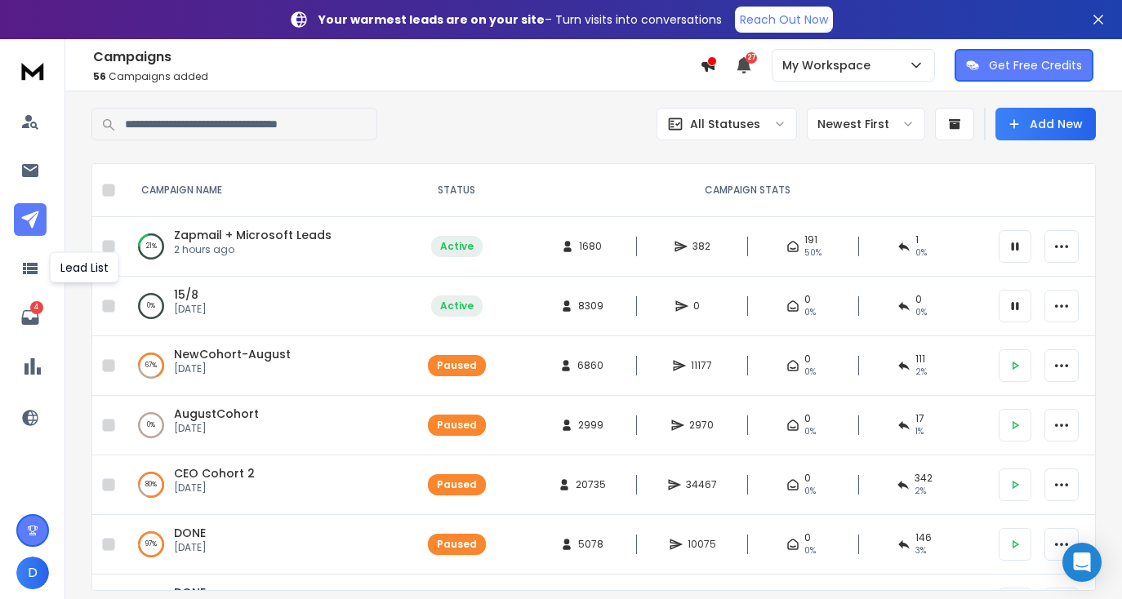
click at [35, 298] on div "4" at bounding box center [33, 273] width 38 height 336
click at [36, 309] on p "4" at bounding box center [36, 307] width 13 height 13
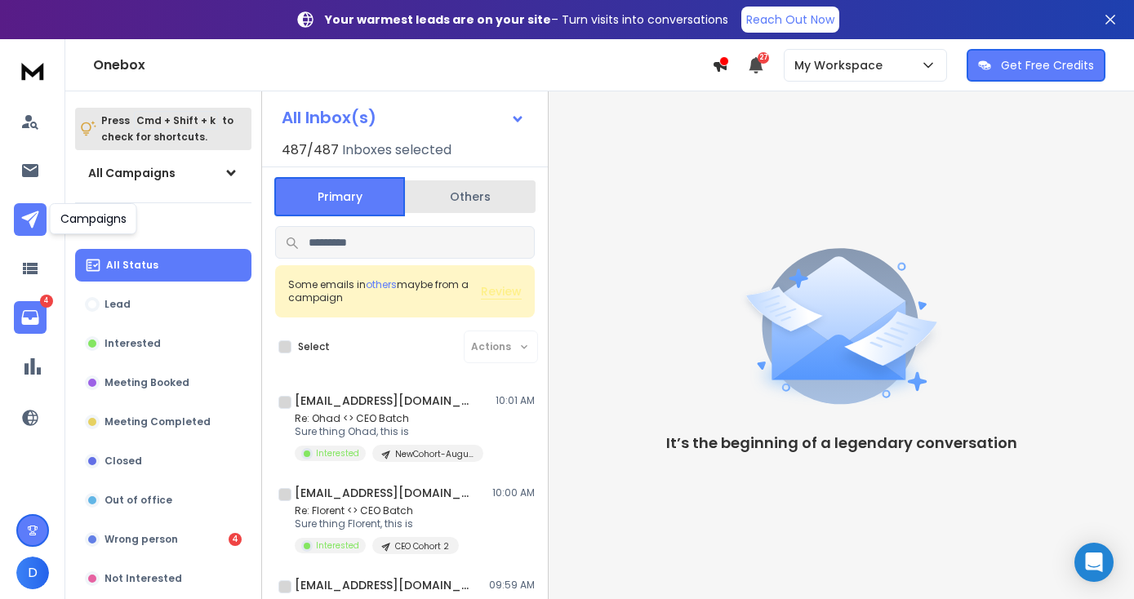
click at [20, 229] on link at bounding box center [30, 219] width 33 height 33
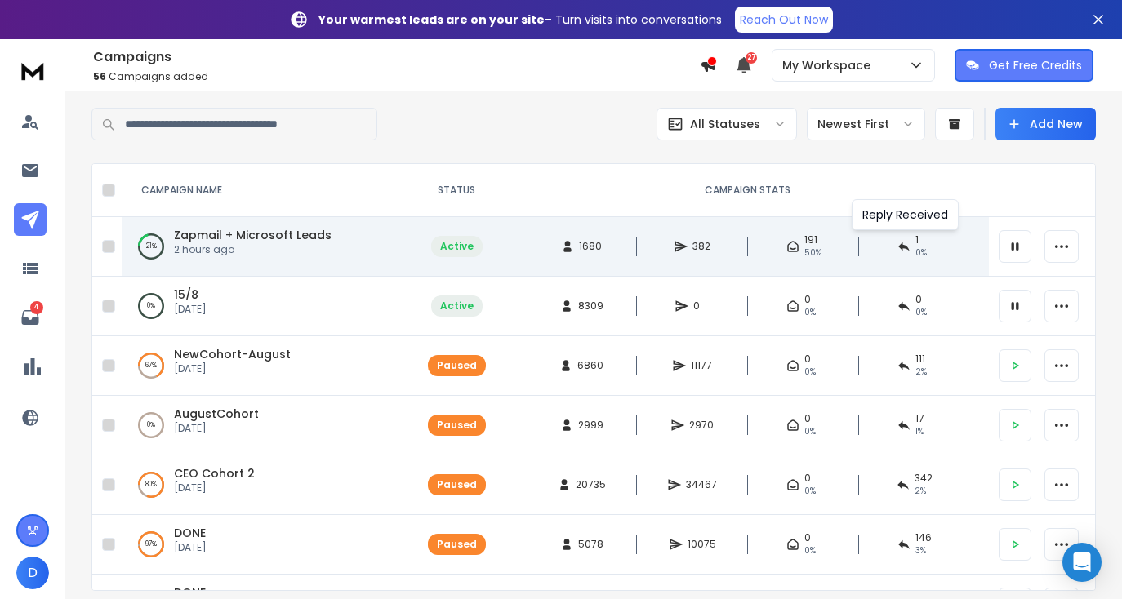
click at [896, 241] on icon at bounding box center [903, 246] width 15 height 15
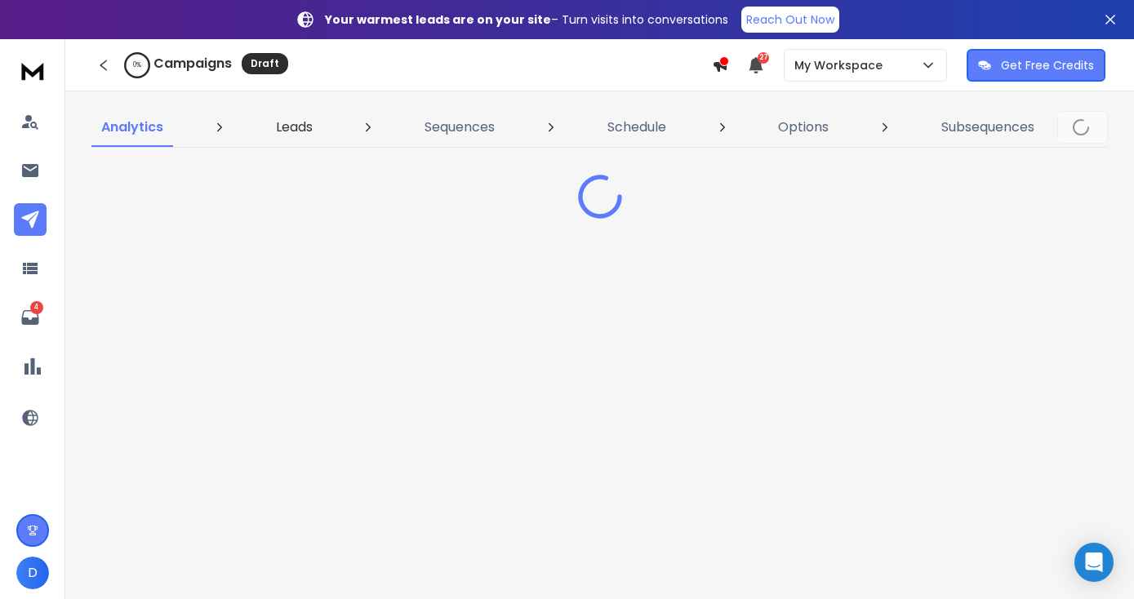
click at [309, 127] on p "Leads" at bounding box center [294, 128] width 37 height 20
click at [410, 122] on div "Analytics Leads Sequences Schedule Options Subsequences" at bounding box center [567, 127] width 953 height 39
click at [470, 131] on p "Sequences" at bounding box center [460, 128] width 70 height 20
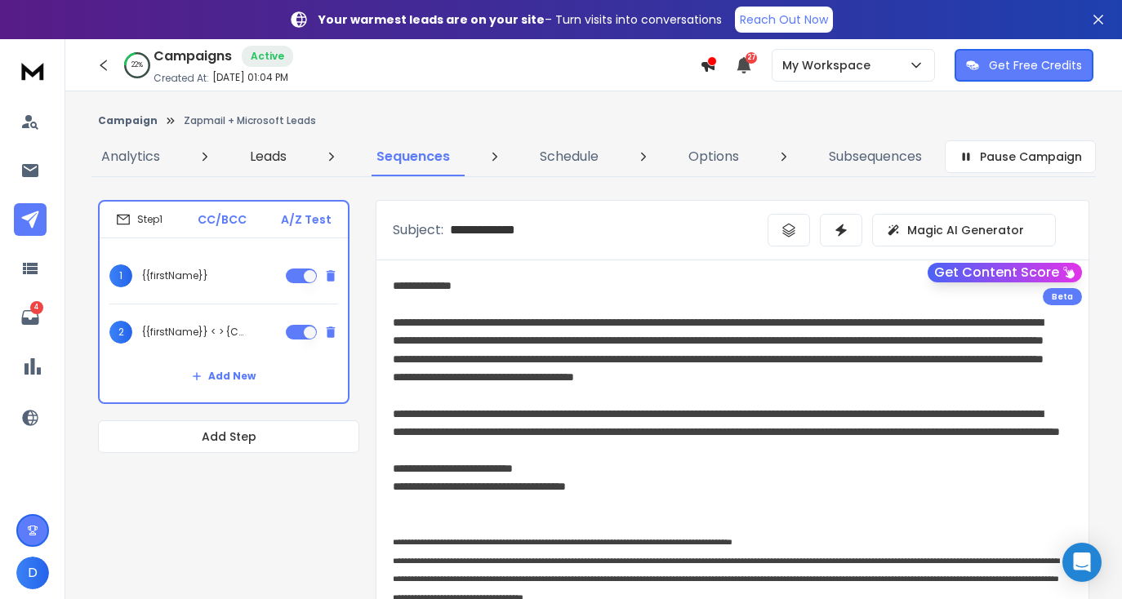
click at [284, 161] on p "Leads" at bounding box center [268, 157] width 37 height 20
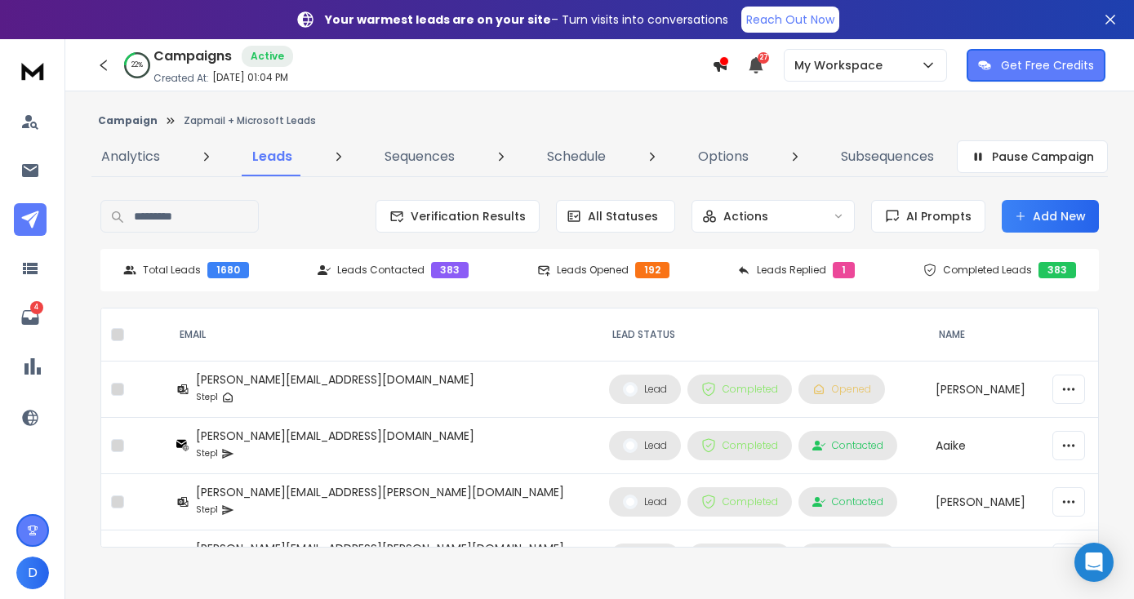
click at [634, 200] on div "Verification Results All Statuses Actions AI Prompts Add New Total Leads 1680 L…" at bounding box center [599, 365] width 1016 height 345
click at [640, 217] on p "All Statuses" at bounding box center [623, 216] width 70 height 16
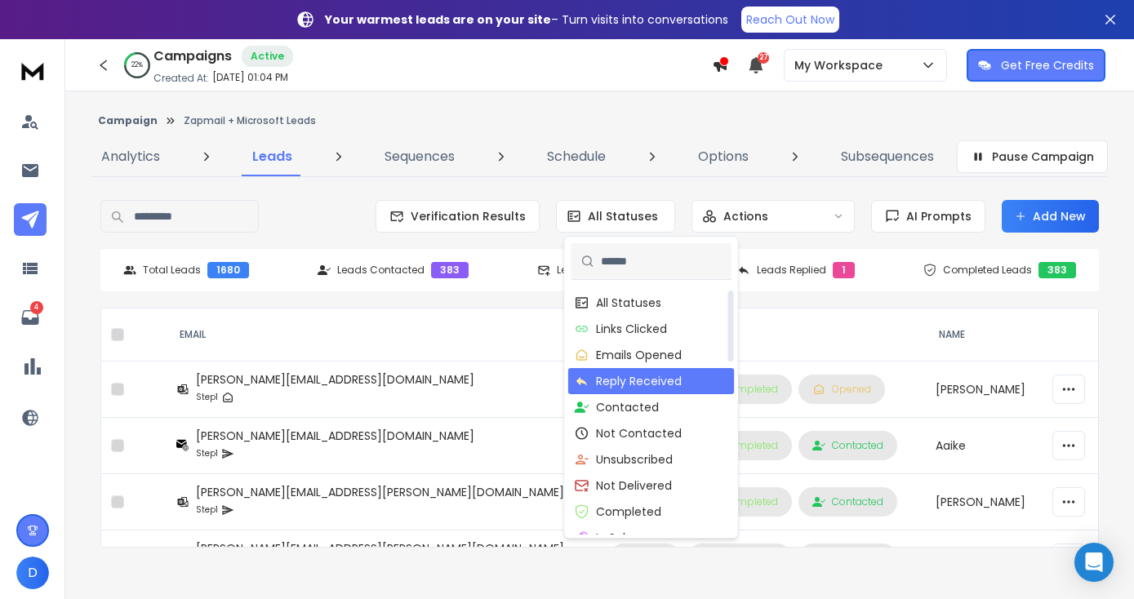
click at [647, 377] on p "Reply Received" at bounding box center [639, 381] width 86 height 16
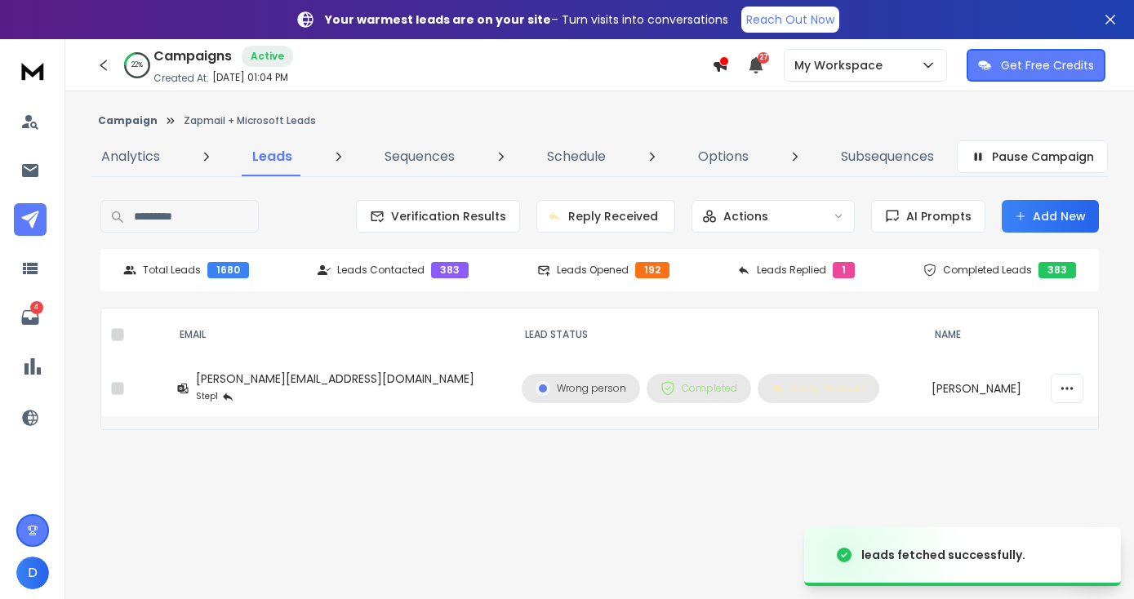
click at [536, 394] on span at bounding box center [543, 388] width 15 height 15
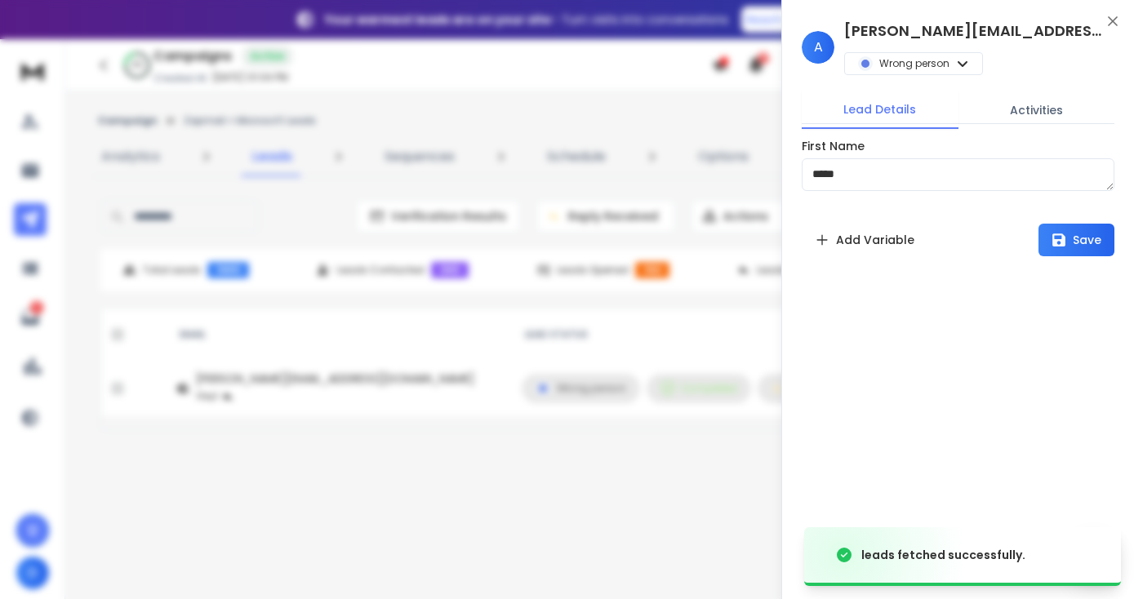
click at [1024, 101] on button "Activities" at bounding box center [1036, 110] width 157 height 36
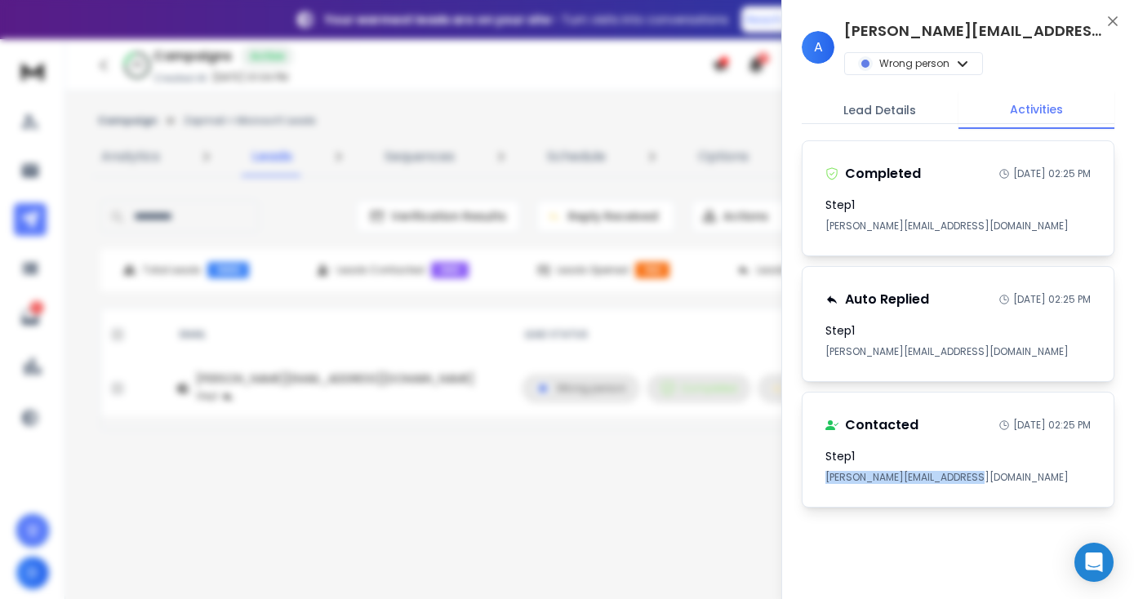
drag, startPoint x: 980, startPoint y: 480, endPoint x: 824, endPoint y: 482, distance: 155.9
click at [825, 482] on p "jonathan@herzogfounders.org" at bounding box center [957, 477] width 265 height 13
copy p "jonathan@herzogfounders.org"
click at [207, 126] on div at bounding box center [567, 299] width 1134 height 599
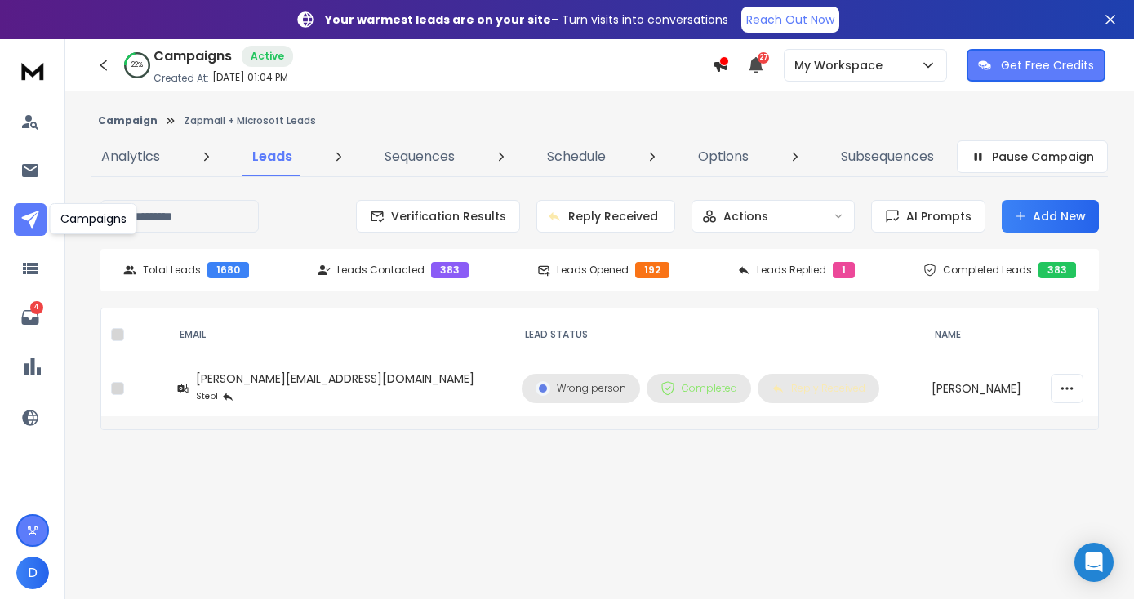
click at [34, 230] on link at bounding box center [30, 219] width 33 height 33
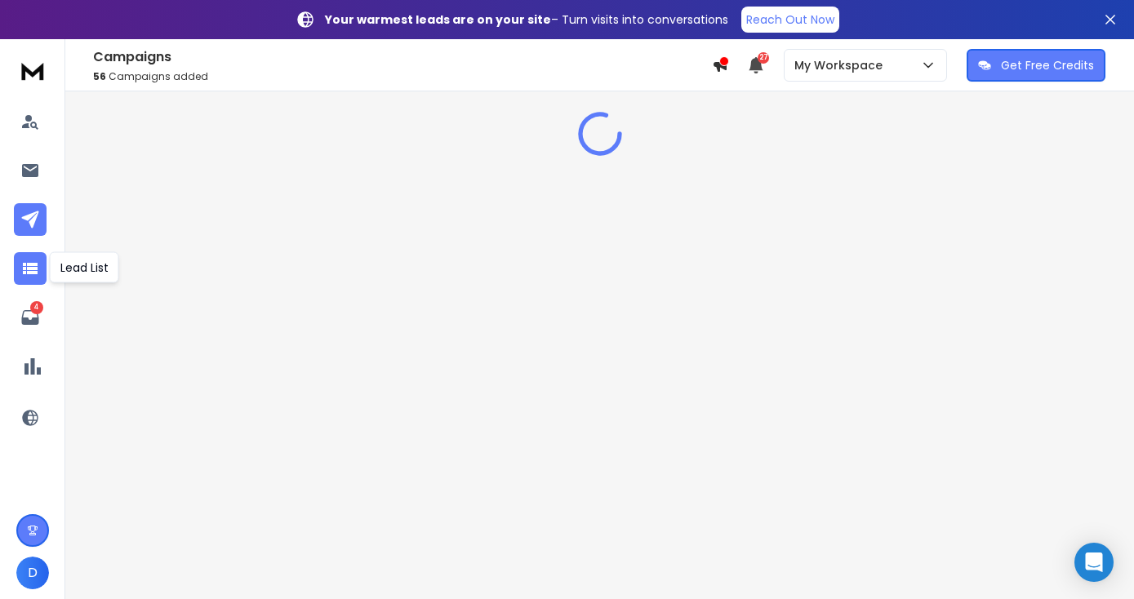
click at [38, 259] on icon at bounding box center [30, 269] width 20 height 20
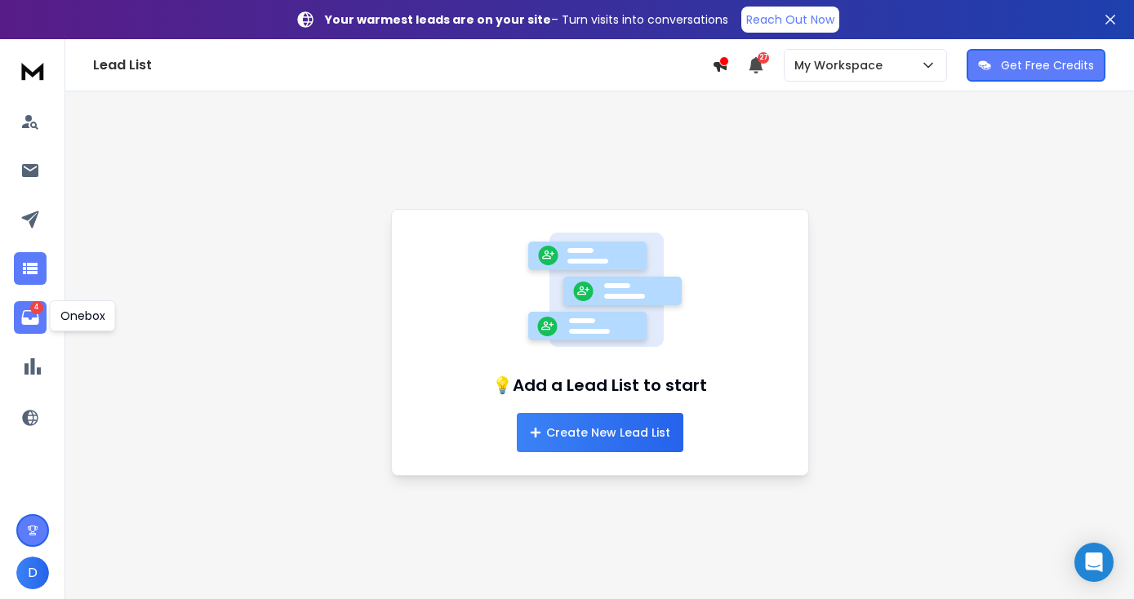
click at [22, 305] on link "4" at bounding box center [30, 317] width 33 height 33
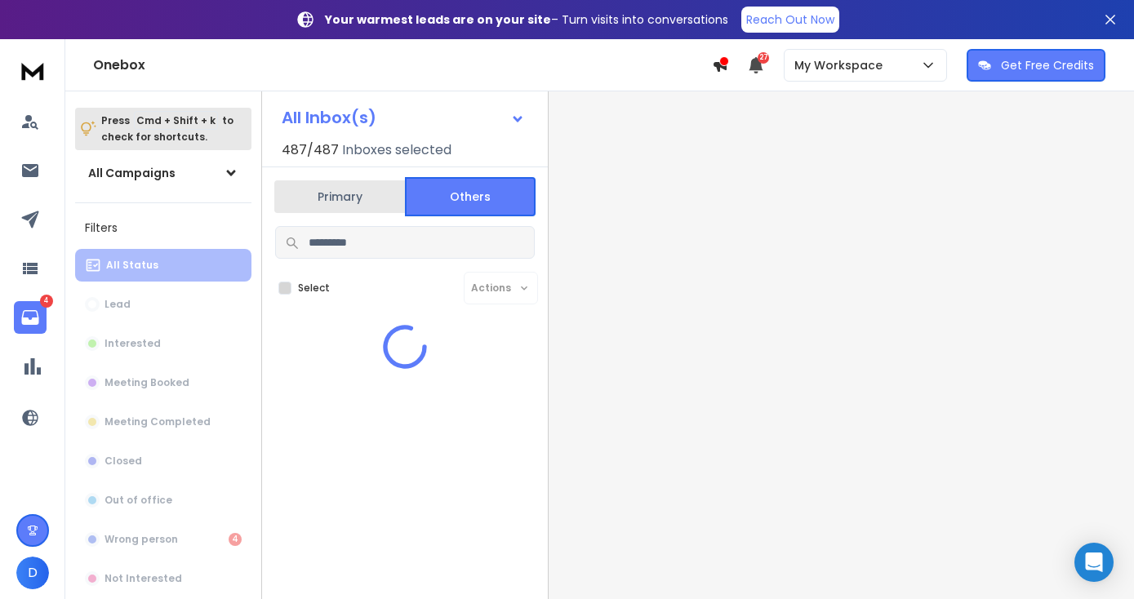
click at [490, 207] on button "Others" at bounding box center [470, 196] width 131 height 39
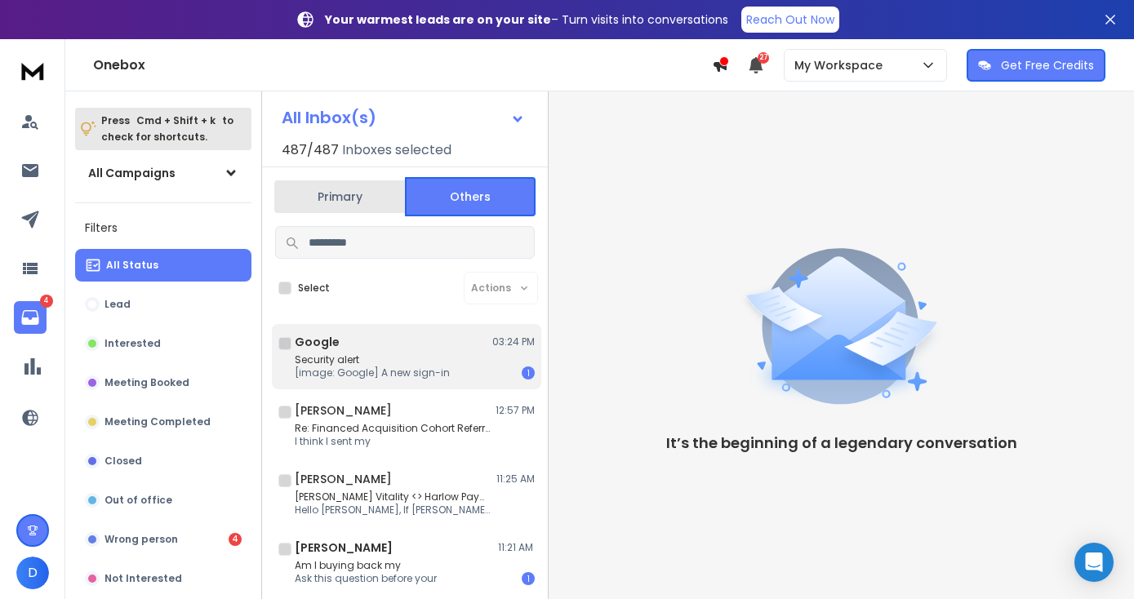
click at [450, 336] on div "Google 03:24 PM" at bounding box center [415, 342] width 240 height 16
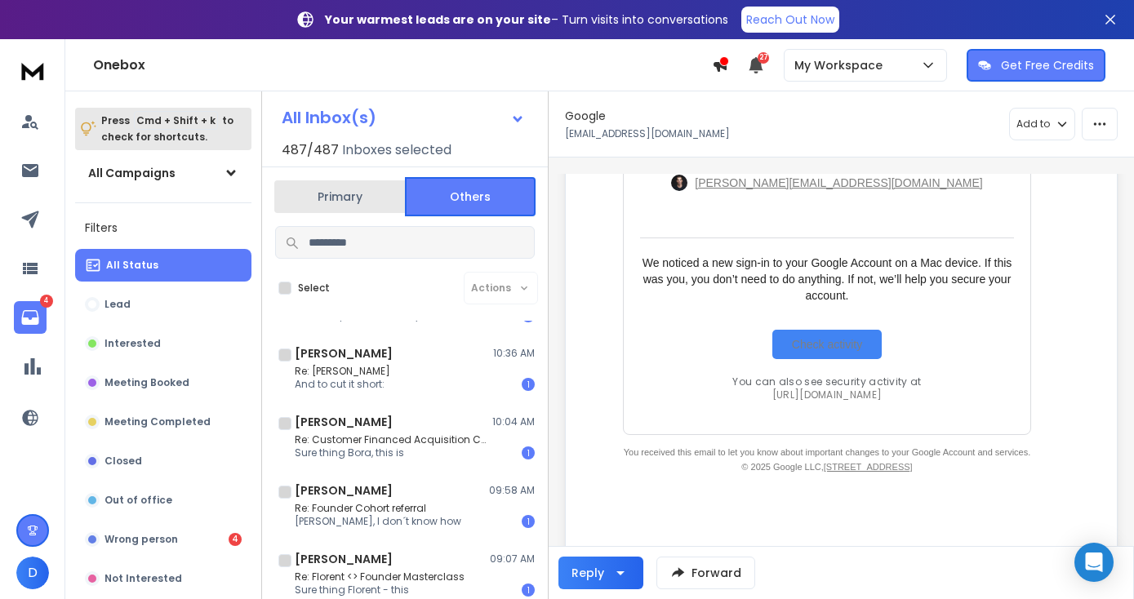
scroll to position [352, 0]
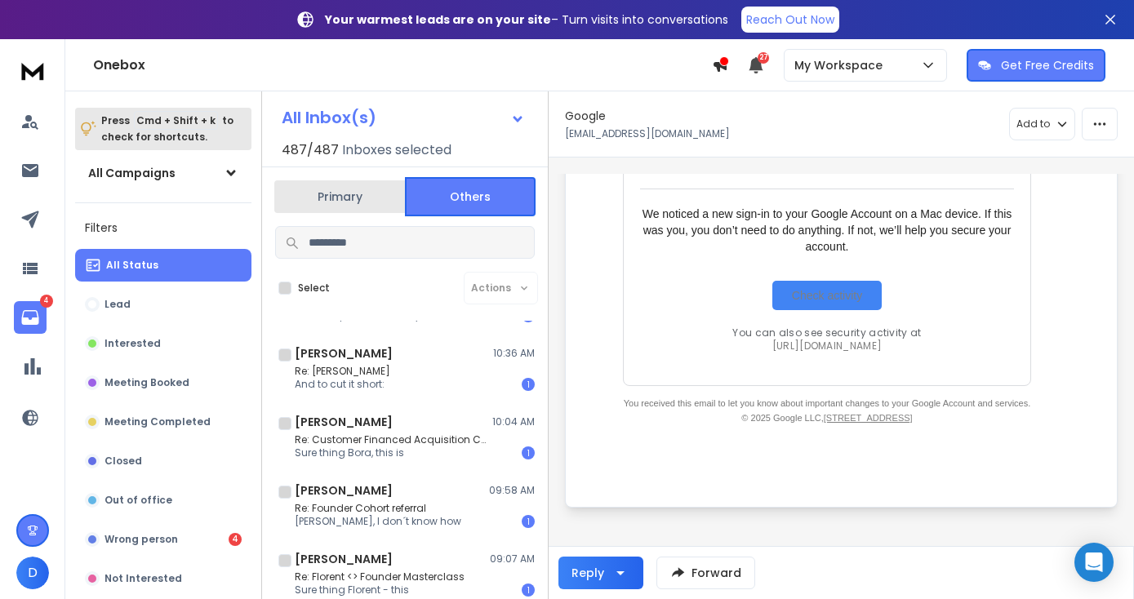
click at [362, 211] on button "Primary" at bounding box center [339, 197] width 131 height 36
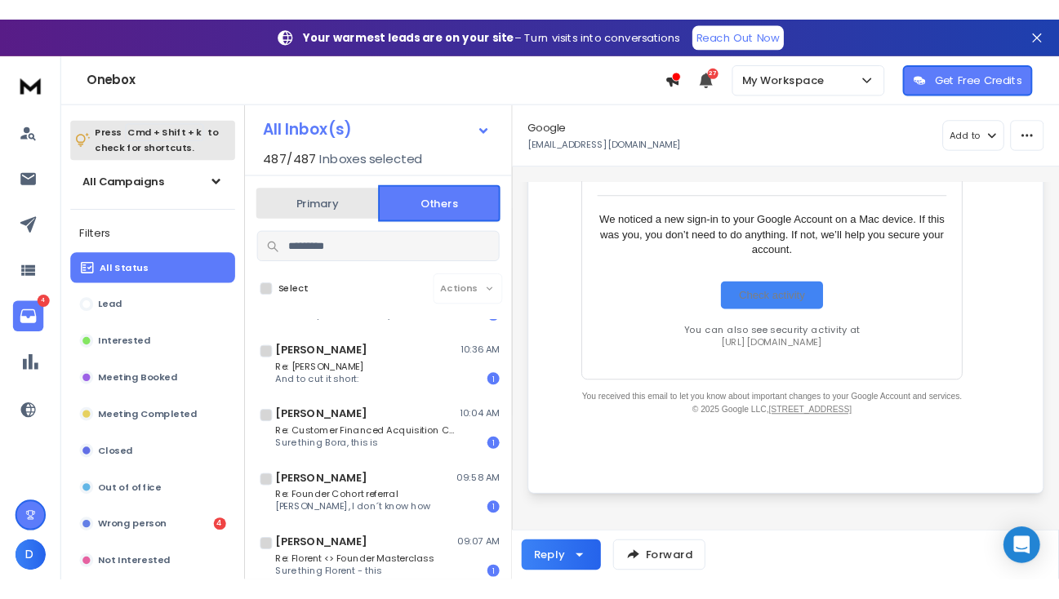
scroll to position [0, 0]
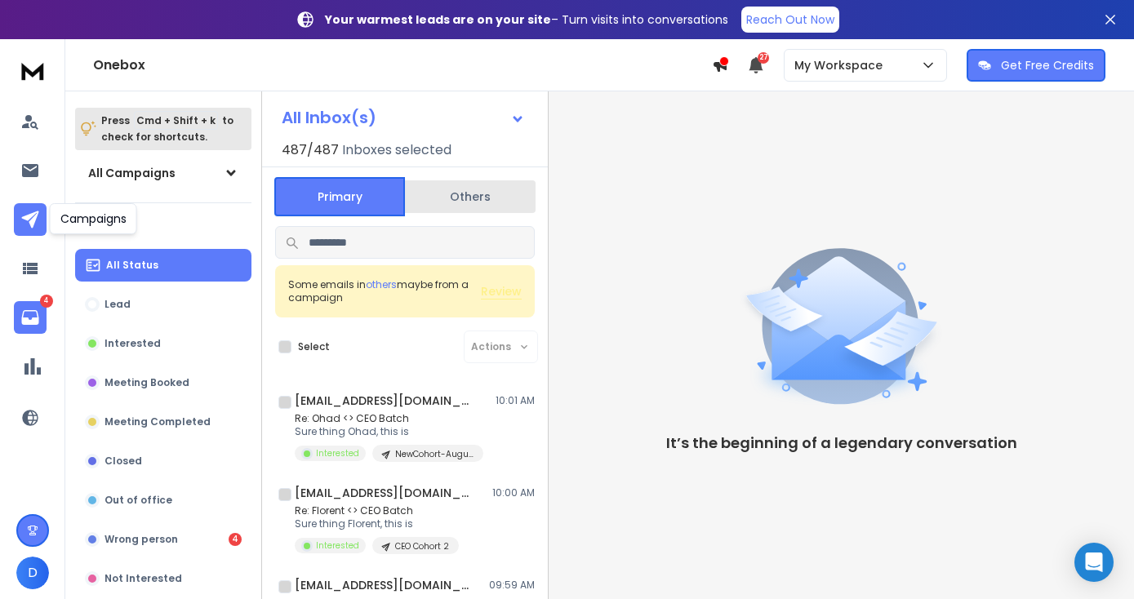
click at [45, 216] on link at bounding box center [30, 219] width 33 height 33
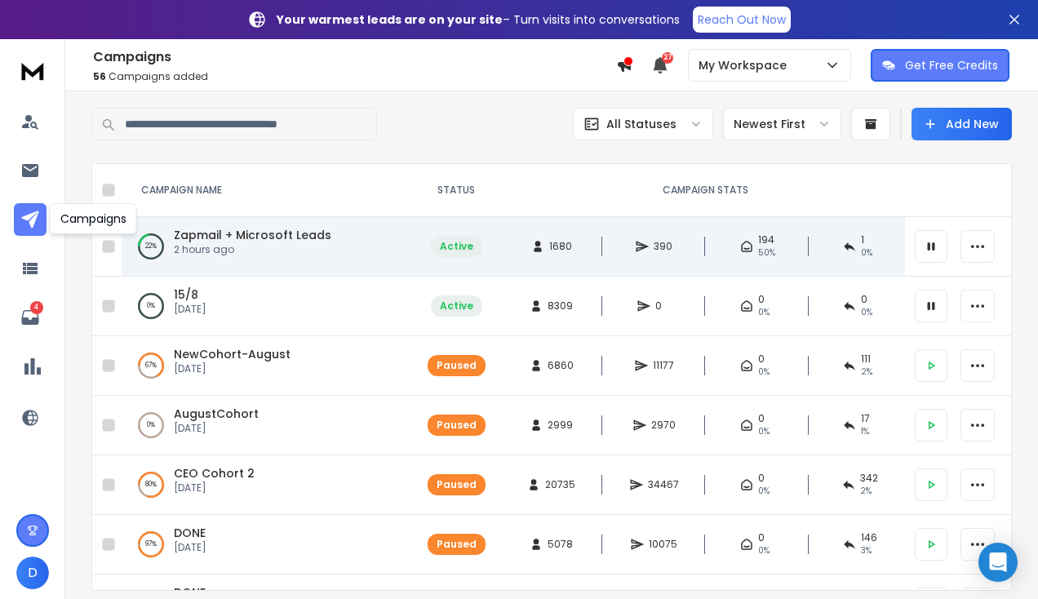
click at [244, 238] on span "Zapmail + Microsoft Leads" at bounding box center [253, 235] width 158 height 16
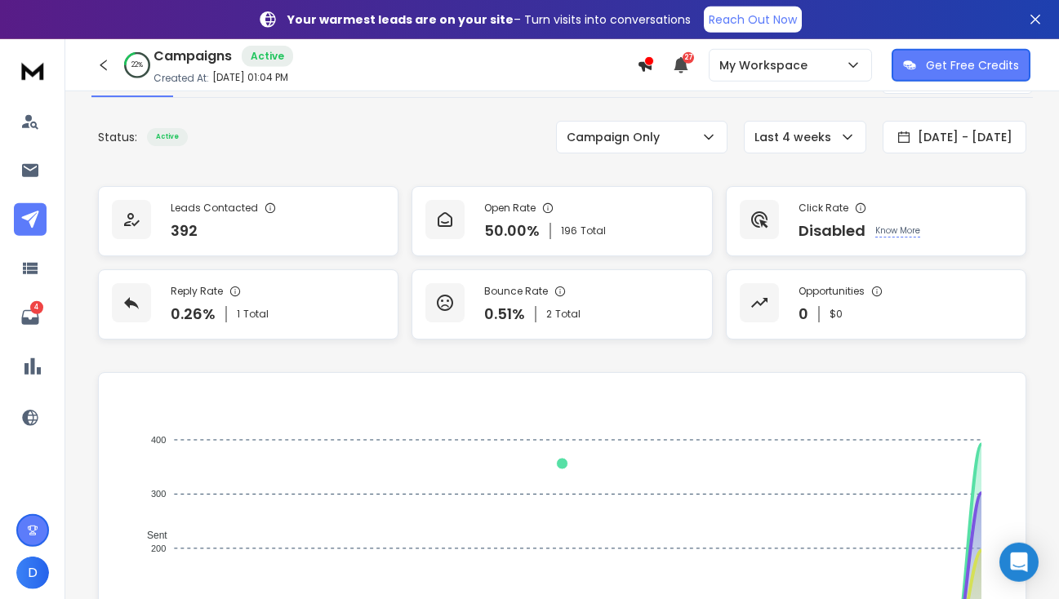
scroll to position [157, 0]
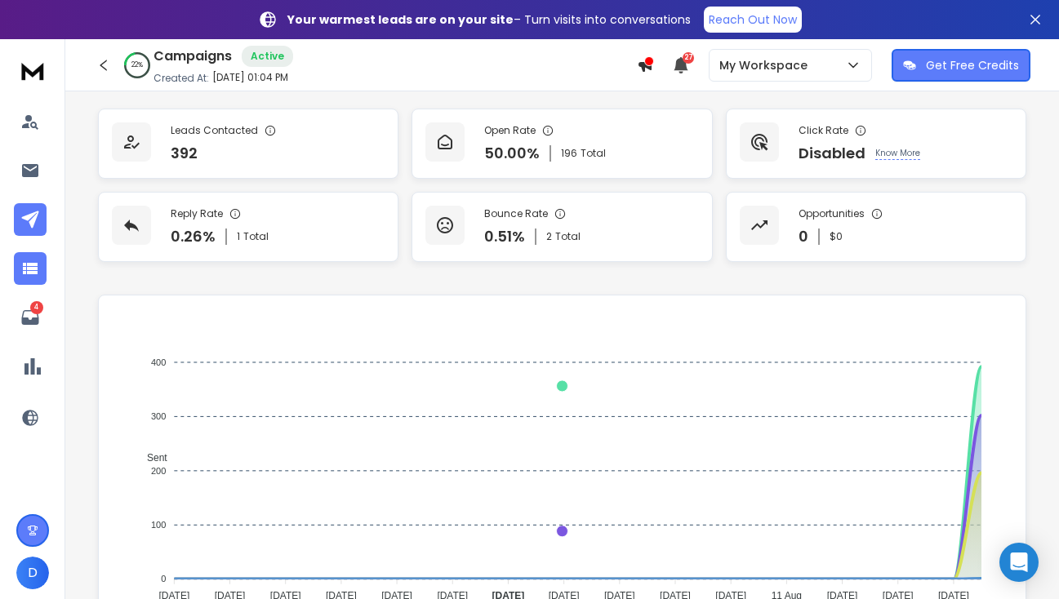
click at [38, 274] on icon at bounding box center [30, 269] width 20 height 20
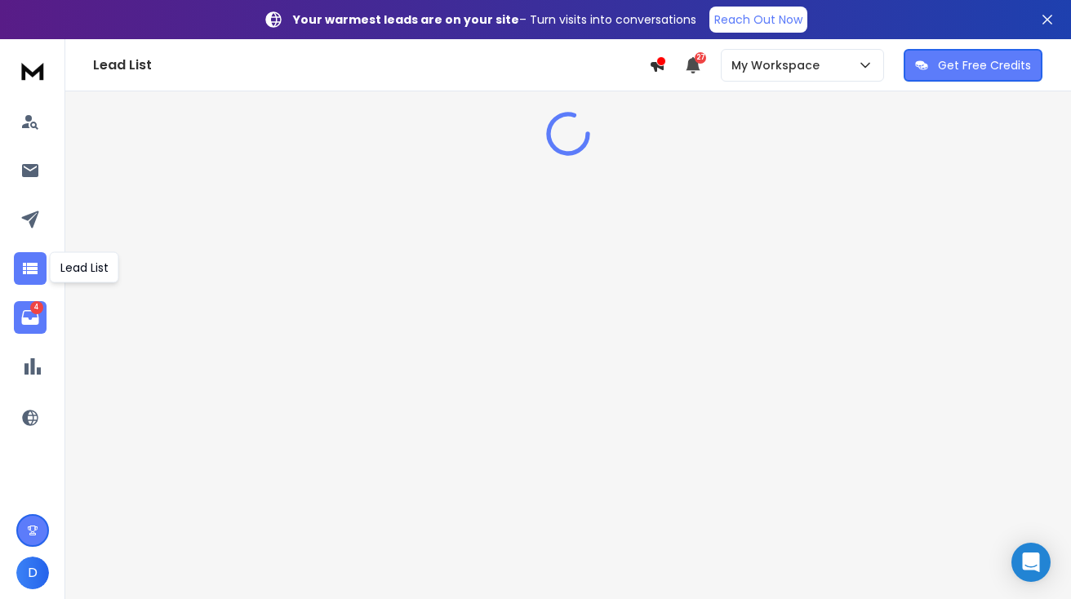
click at [30, 301] on link "4" at bounding box center [30, 317] width 33 height 33
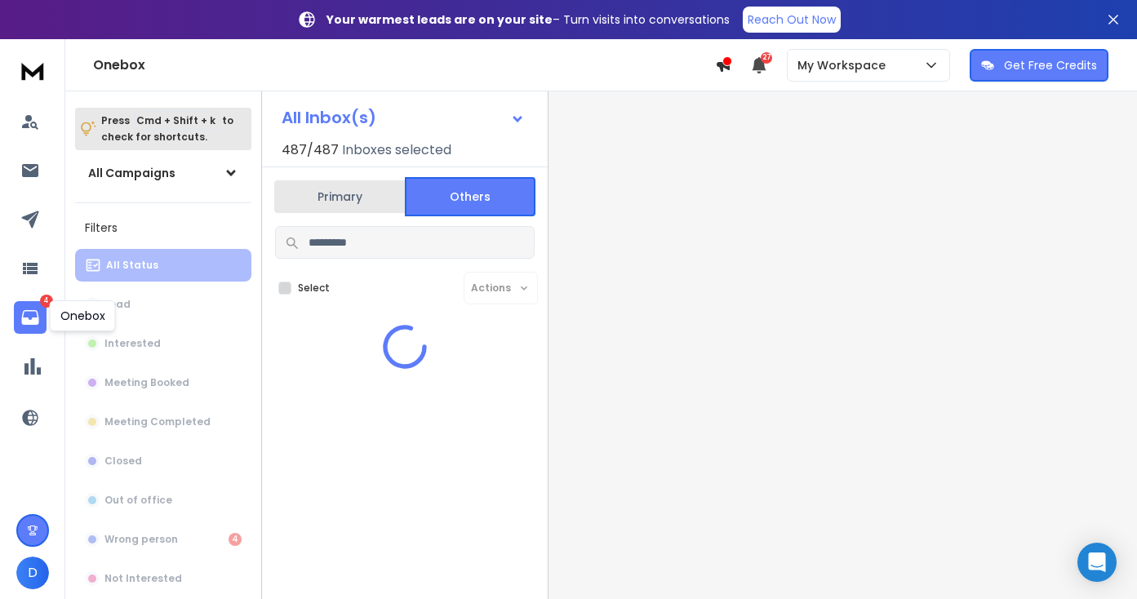
click at [463, 181] on button "Others" at bounding box center [470, 196] width 131 height 39
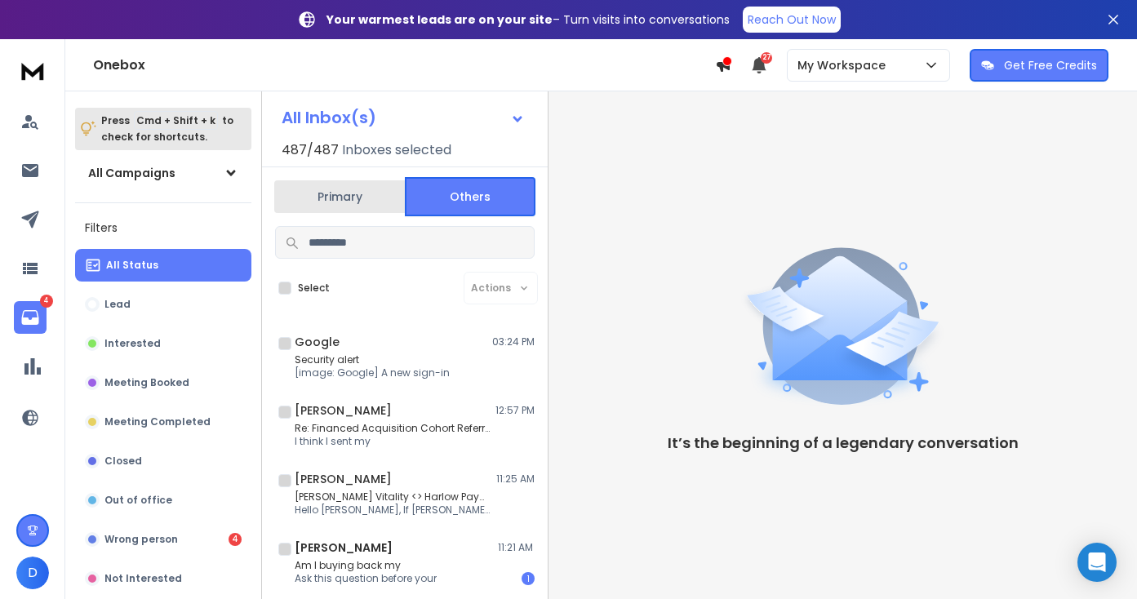
click at [370, 202] on button "Primary" at bounding box center [339, 197] width 131 height 36
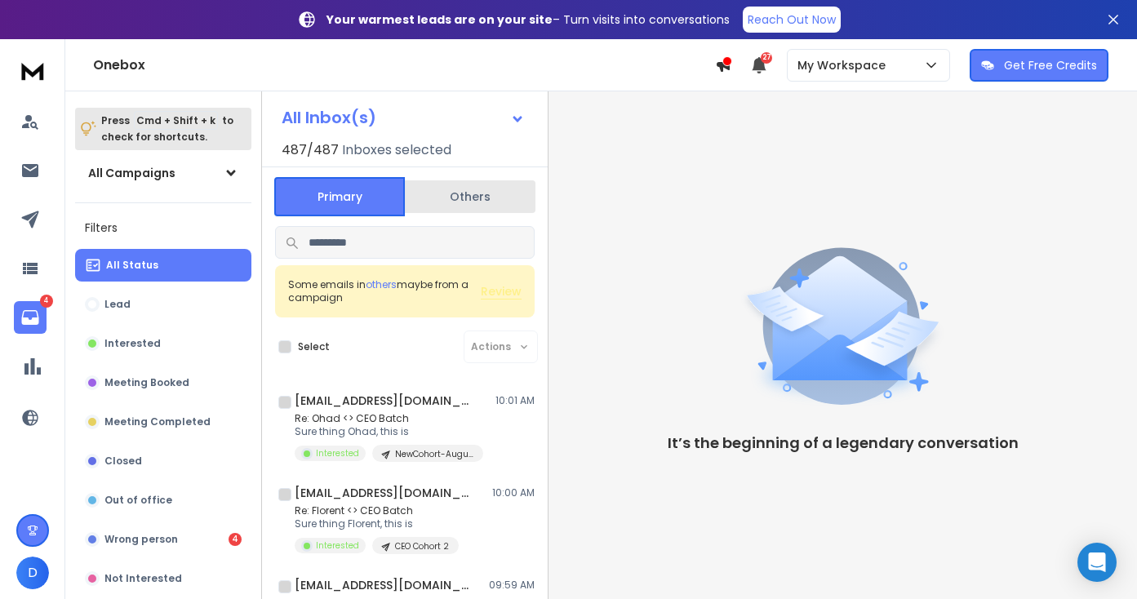
click at [469, 198] on button "Others" at bounding box center [470, 197] width 131 height 36
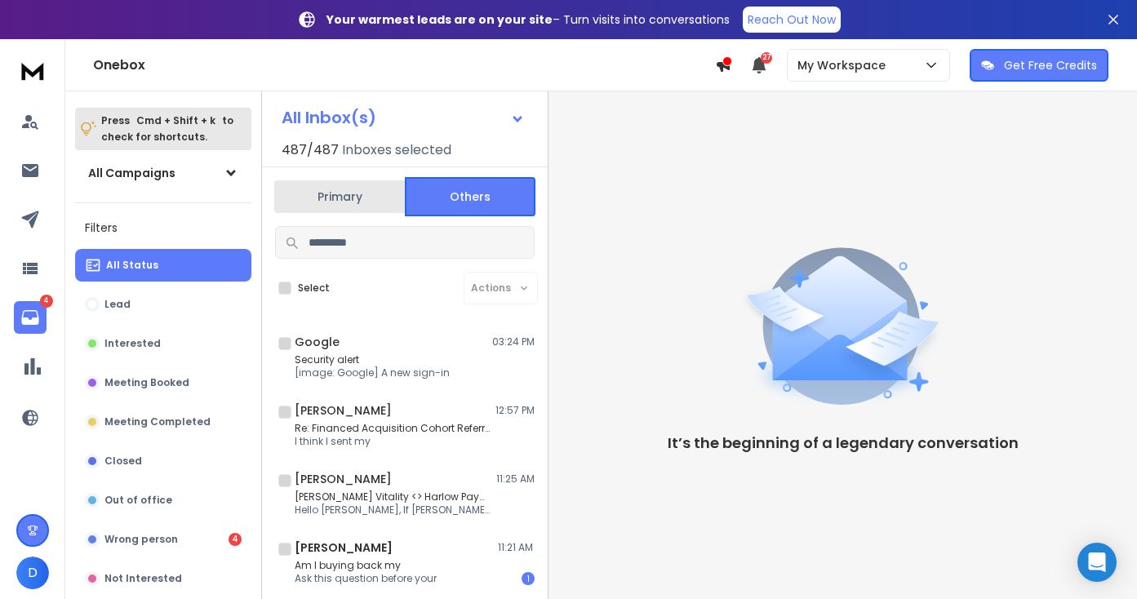
click at [296, 196] on button "Primary" at bounding box center [339, 197] width 131 height 36
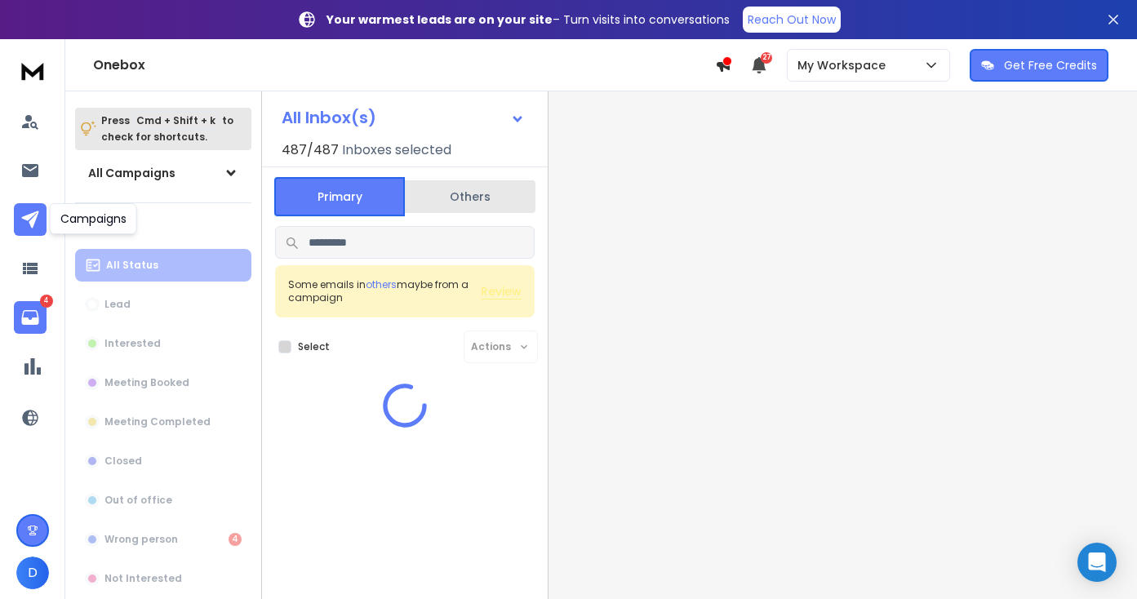
click at [31, 209] on link at bounding box center [30, 219] width 33 height 33
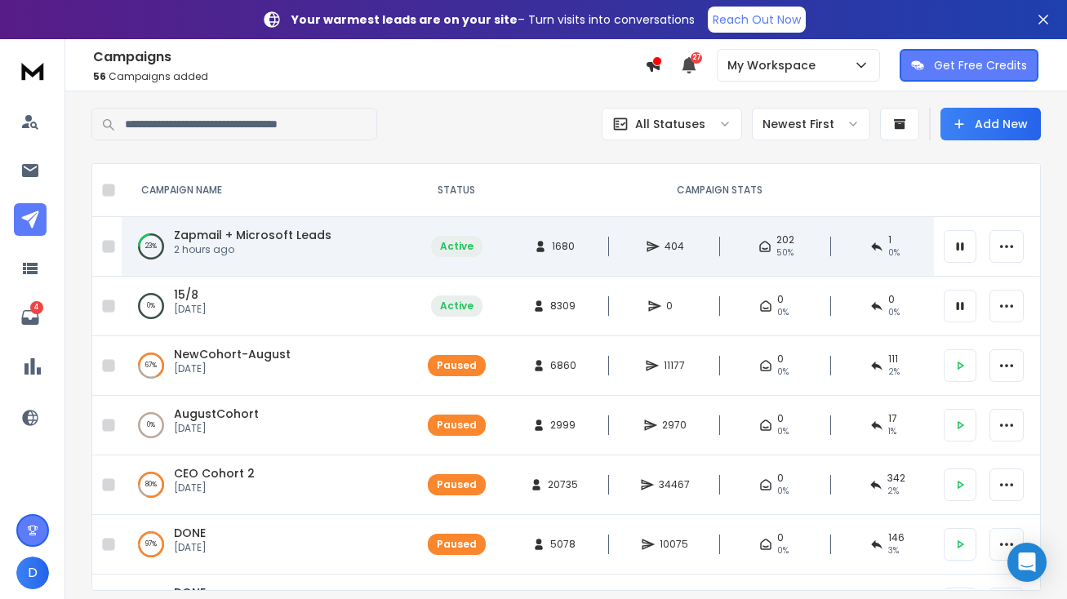
click at [256, 238] on span "Zapmail + Microsoft Leads" at bounding box center [253, 235] width 158 height 16
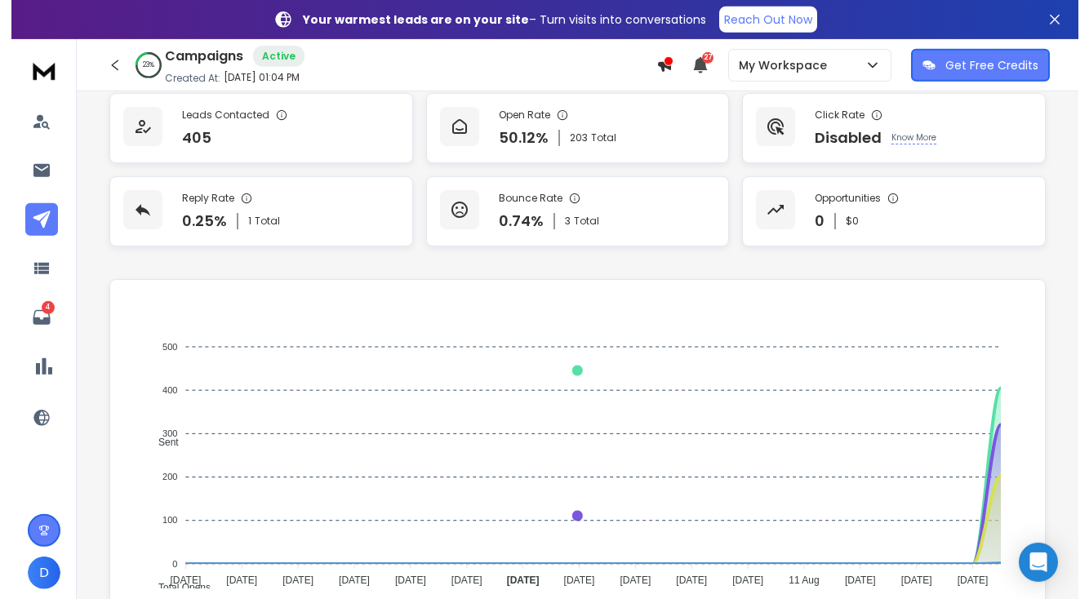
scroll to position [183, 0]
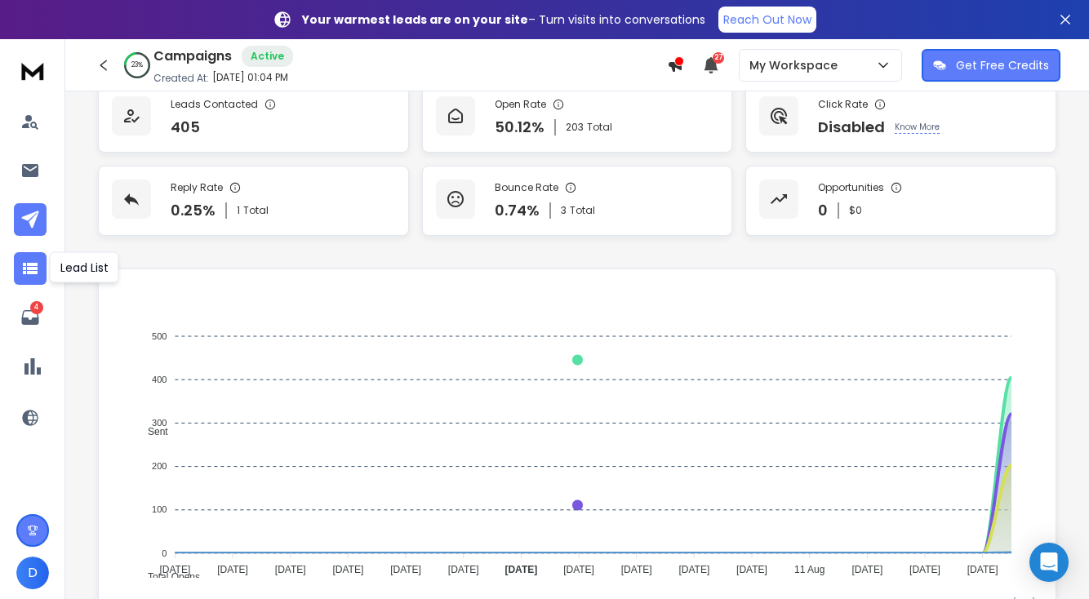
click at [33, 264] on icon at bounding box center [30, 268] width 15 height 11
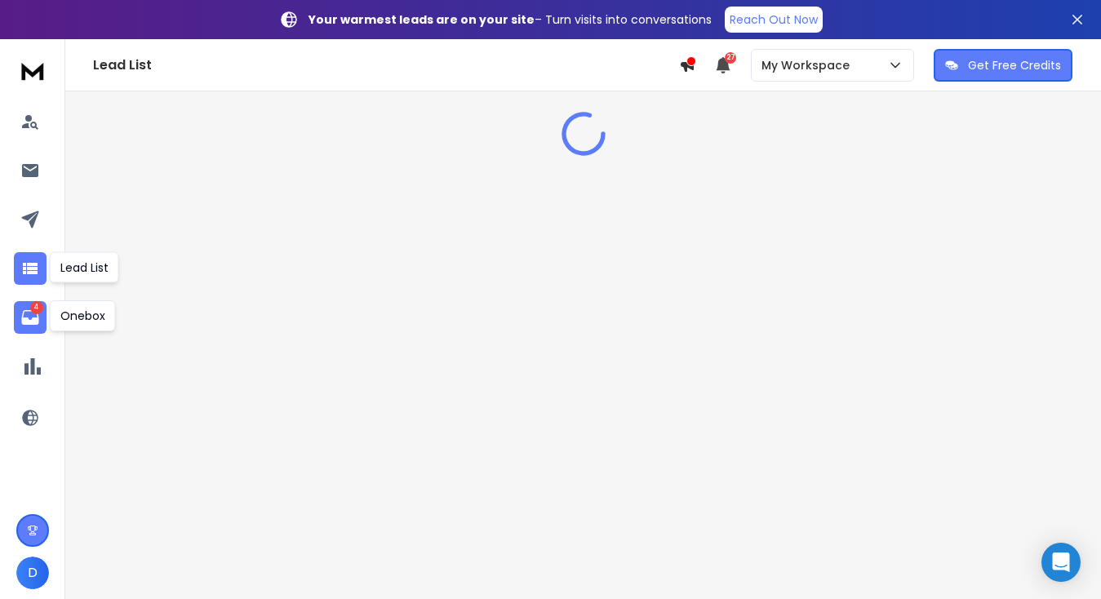
click at [28, 317] on icon at bounding box center [29, 317] width 17 height 15
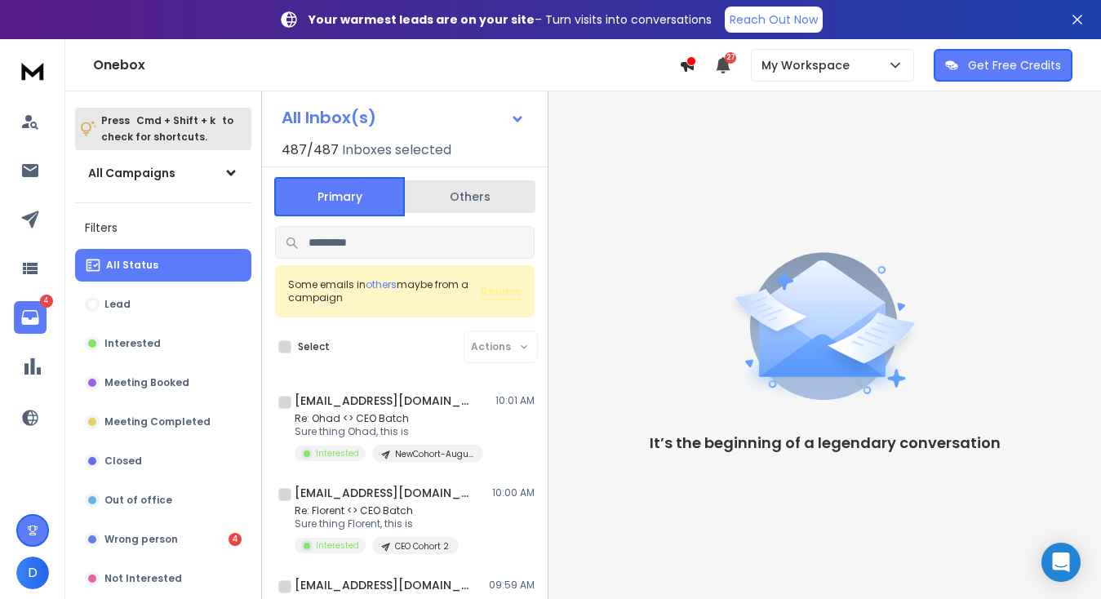
click at [432, 185] on button "Others" at bounding box center [470, 197] width 131 height 36
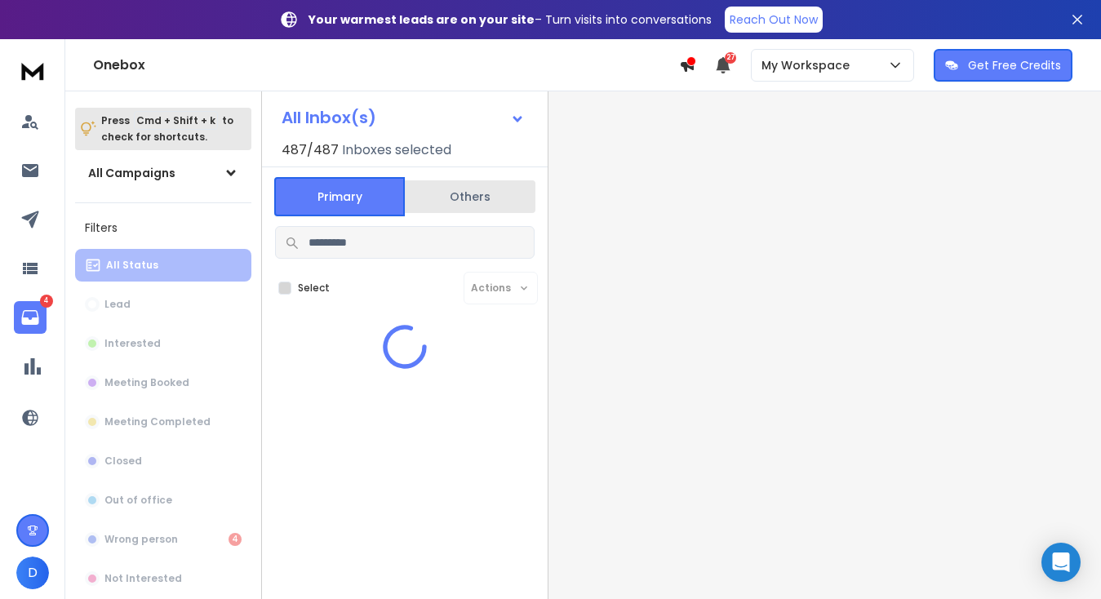
click at [389, 192] on button "Primary" at bounding box center [339, 196] width 131 height 39
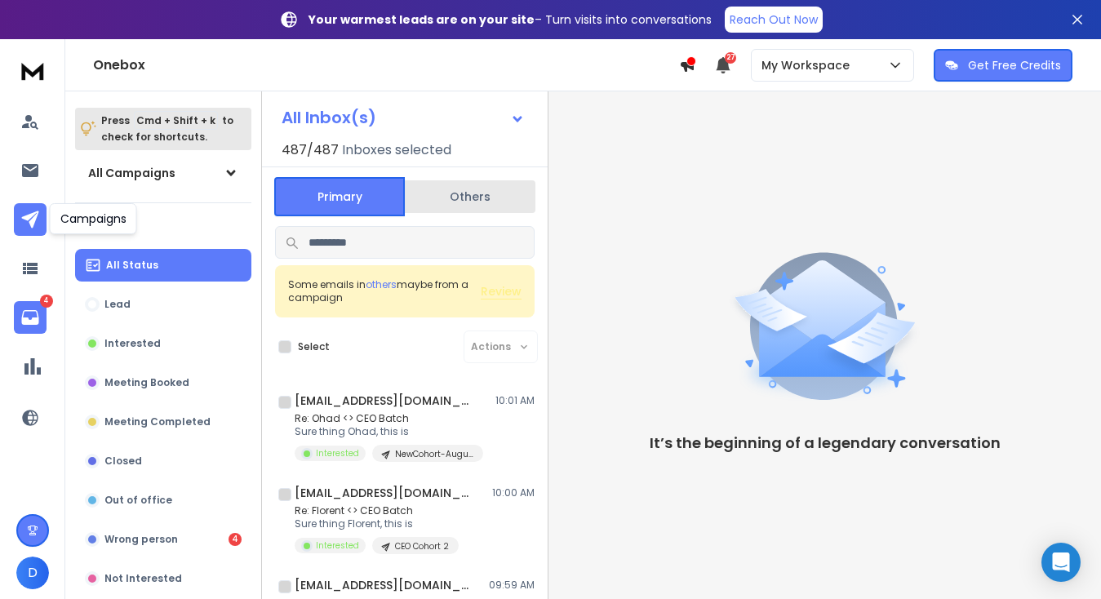
click at [36, 218] on icon at bounding box center [29, 219] width 17 height 17
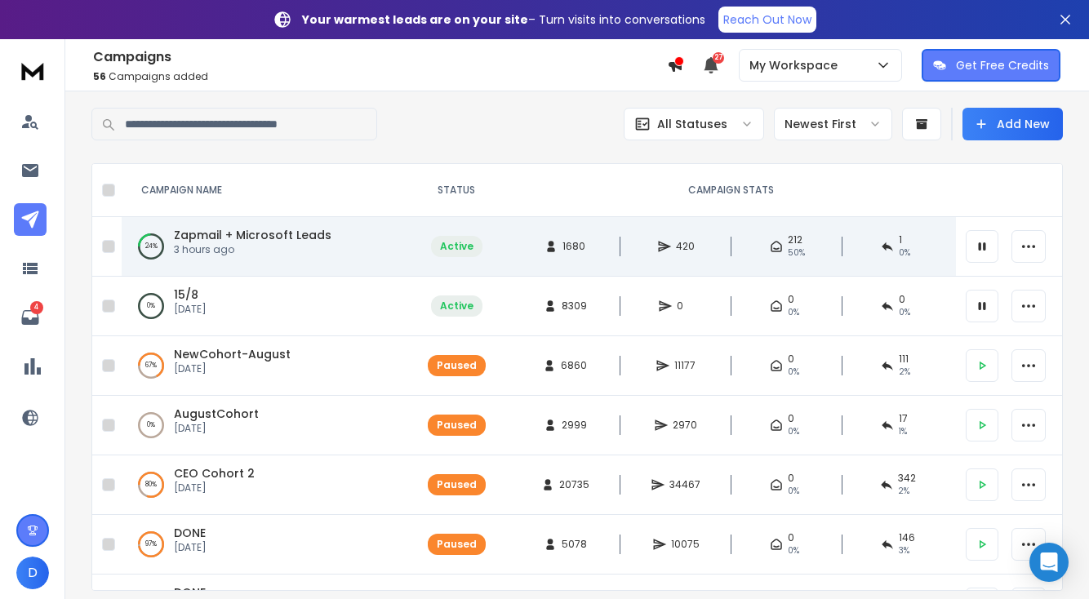
click at [199, 242] on span "Zapmail + Microsoft Leads" at bounding box center [253, 235] width 158 height 16
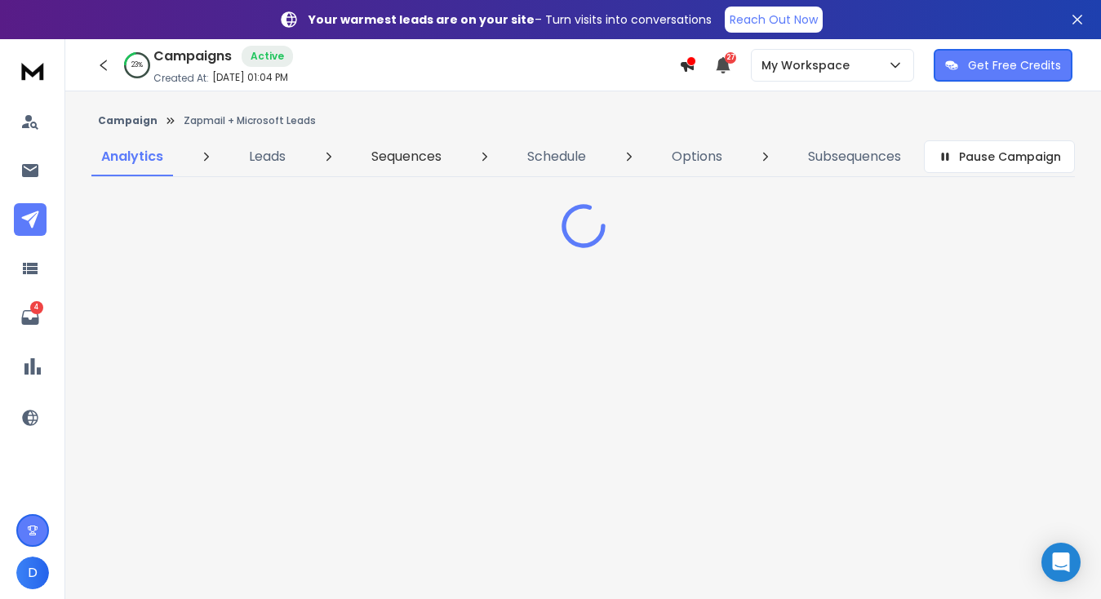
click at [421, 157] on p "Sequences" at bounding box center [406, 157] width 70 height 20
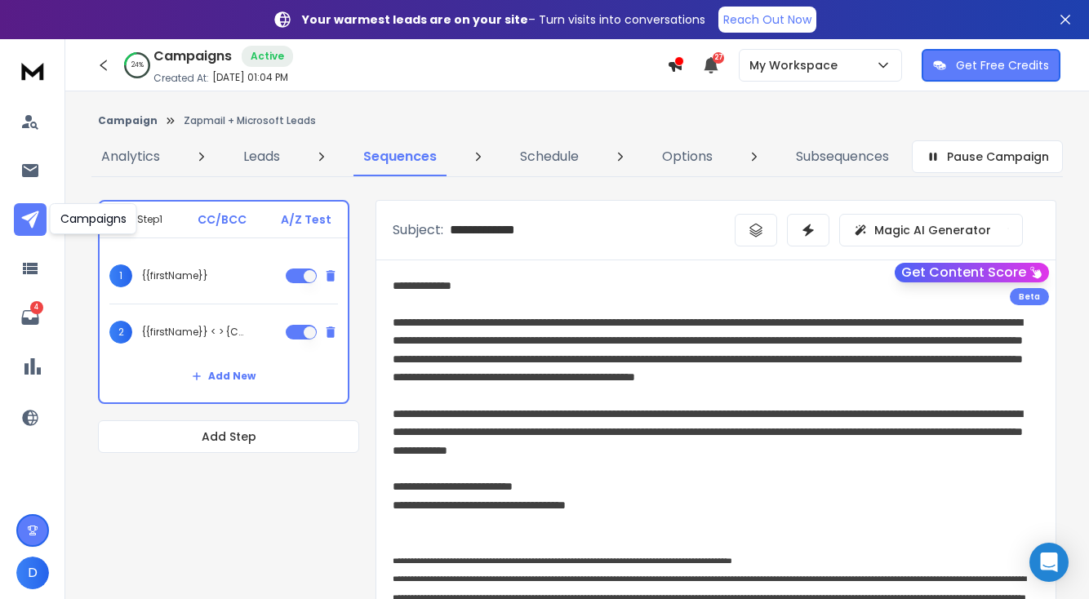
click at [35, 208] on link at bounding box center [30, 219] width 33 height 33
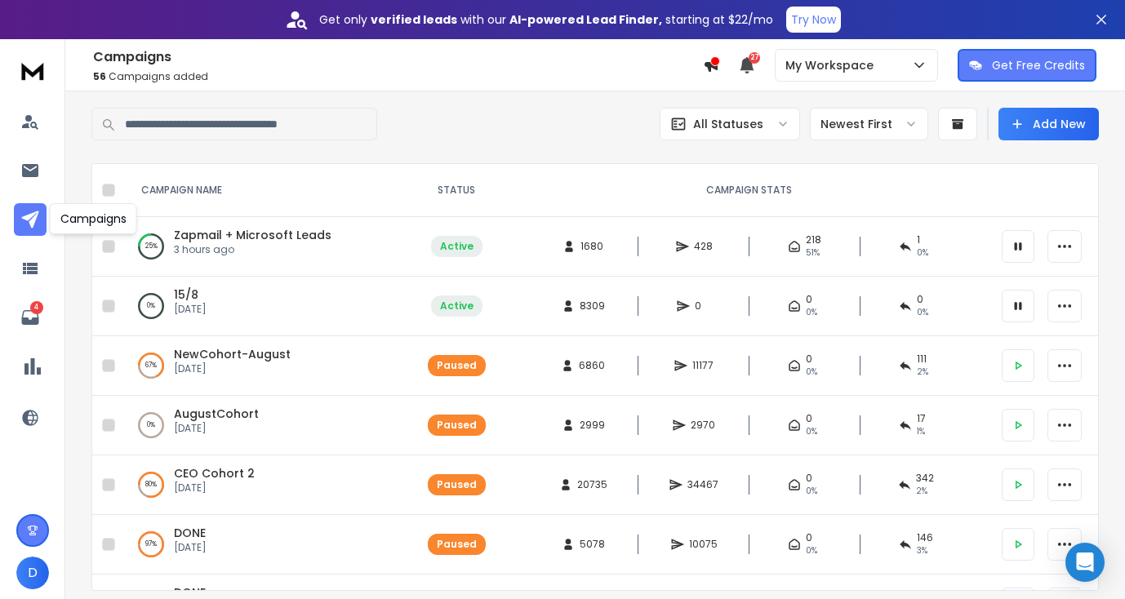
click at [37, 220] on icon at bounding box center [30, 220] width 20 height 20
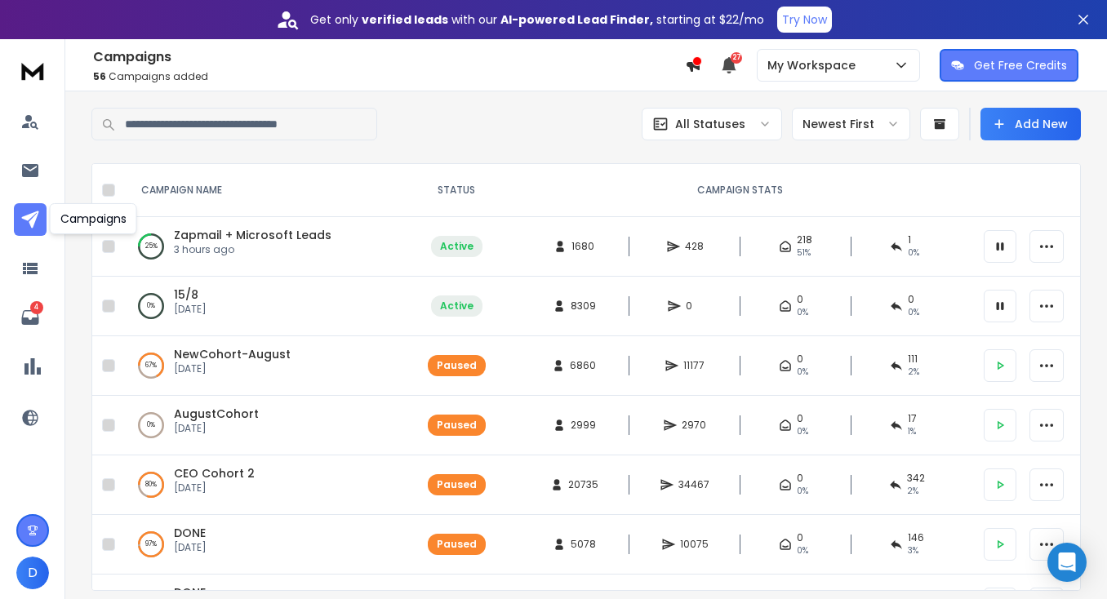
click at [42, 250] on div "4" at bounding box center [33, 273] width 38 height 336
click at [30, 260] on icon at bounding box center [30, 269] width 20 height 20
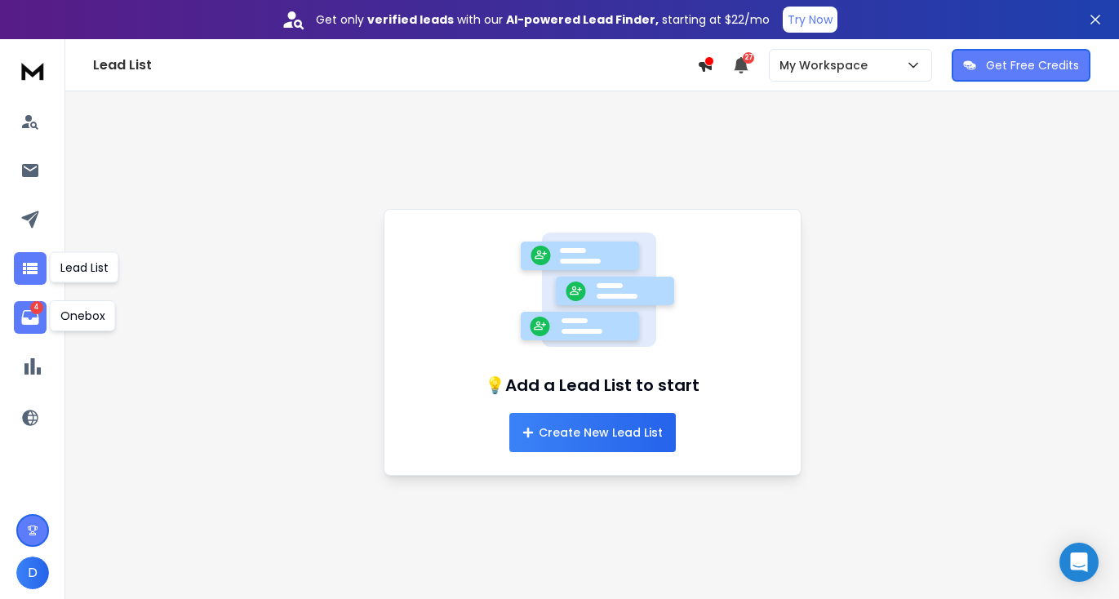
click at [44, 329] on link "4" at bounding box center [30, 317] width 33 height 33
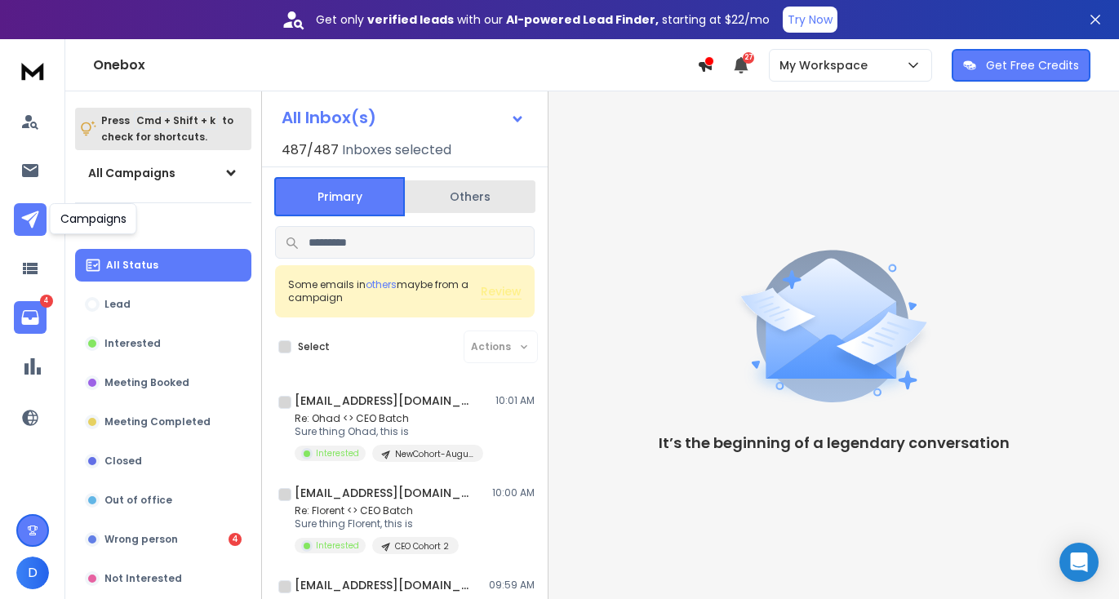
click at [24, 216] on icon at bounding box center [29, 219] width 17 height 17
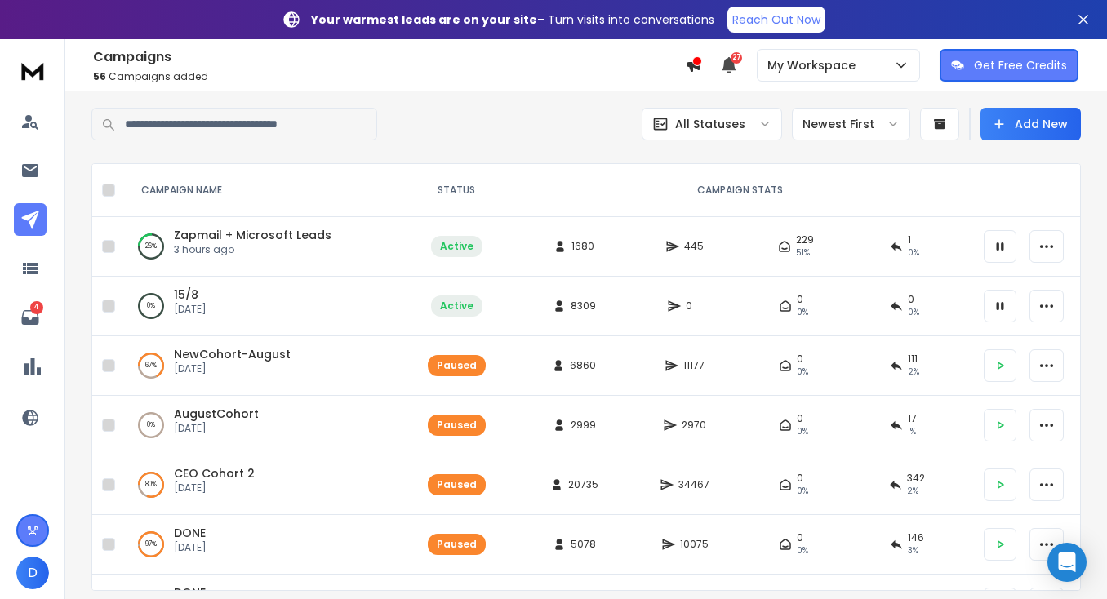
click at [1021, 110] on button "Add New" at bounding box center [1030, 124] width 100 height 33
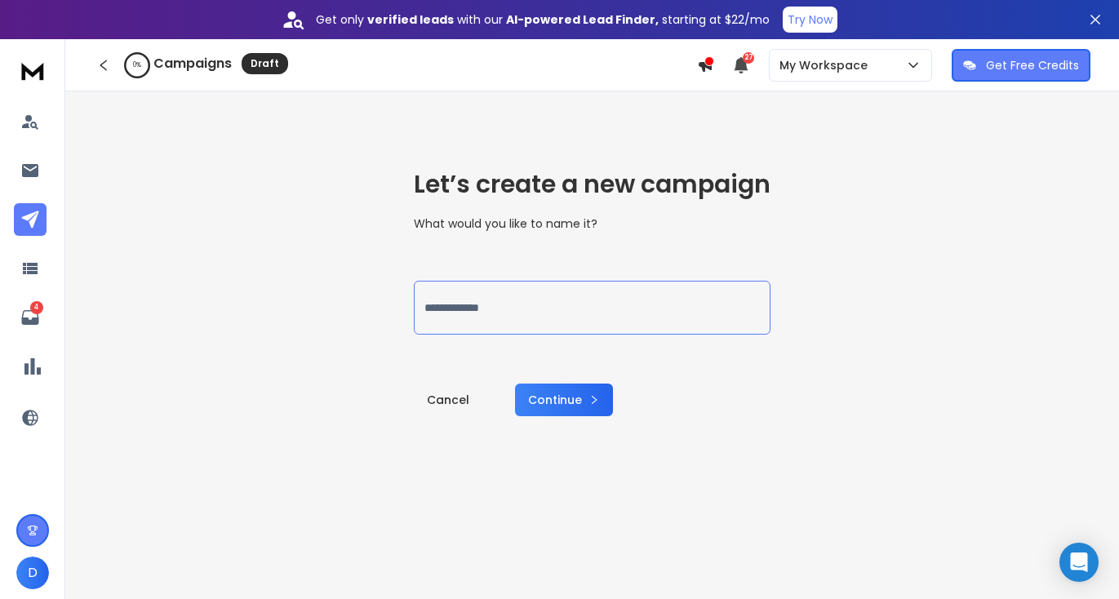
drag, startPoint x: 584, startPoint y: 291, endPoint x: 579, endPoint y: 312, distance: 21.8
click at [584, 291] on input at bounding box center [592, 308] width 357 height 54
click at [579, 312] on input at bounding box center [592, 308] width 357 height 54
type input "**********"
click at [561, 393] on button "Continue" at bounding box center [564, 400] width 98 height 33
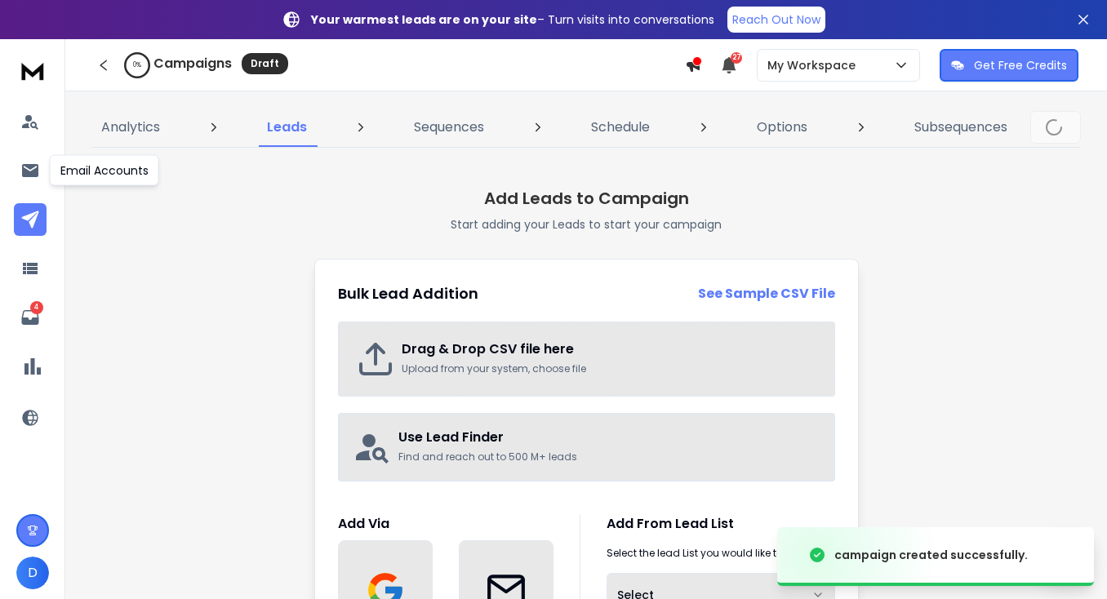
click at [38, 211] on icon at bounding box center [30, 220] width 20 height 20
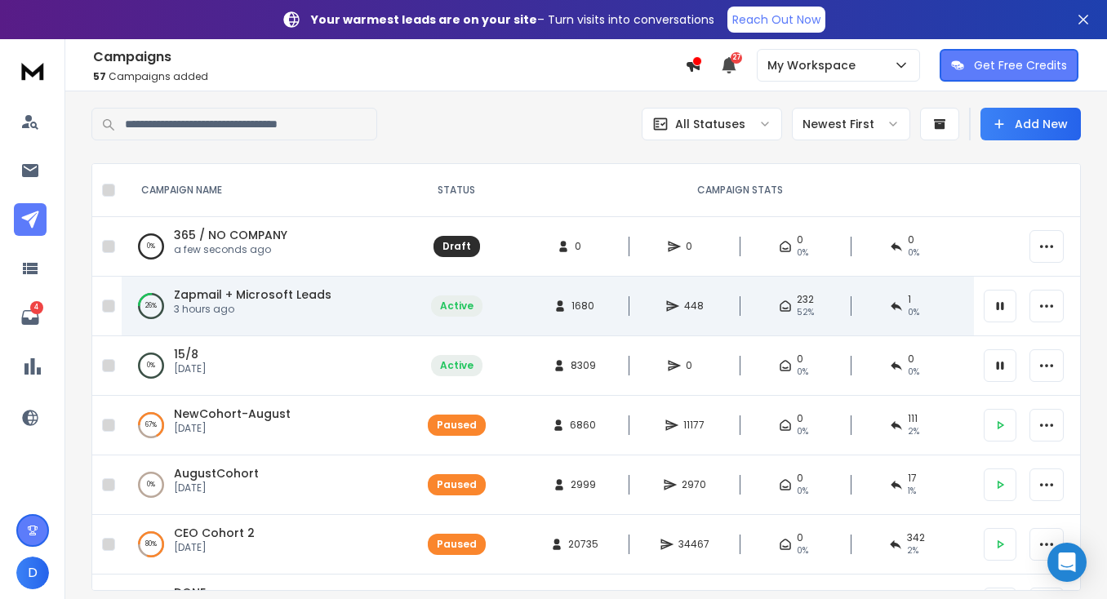
click at [192, 296] on span "Zapmail + Microsoft Leads" at bounding box center [253, 295] width 158 height 16
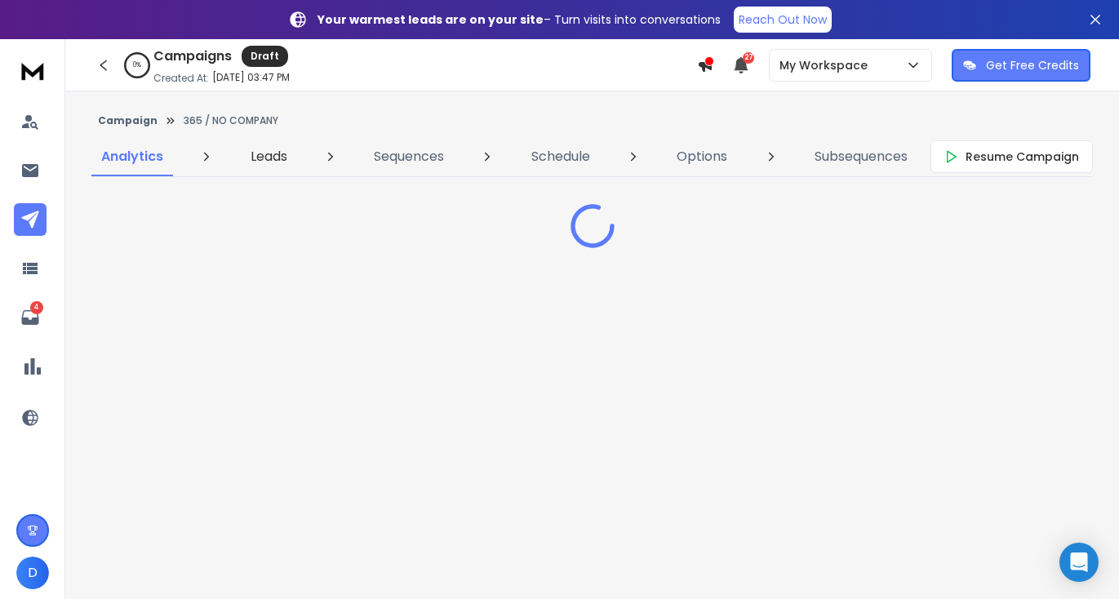
click at [258, 156] on p "Leads" at bounding box center [269, 157] width 37 height 20
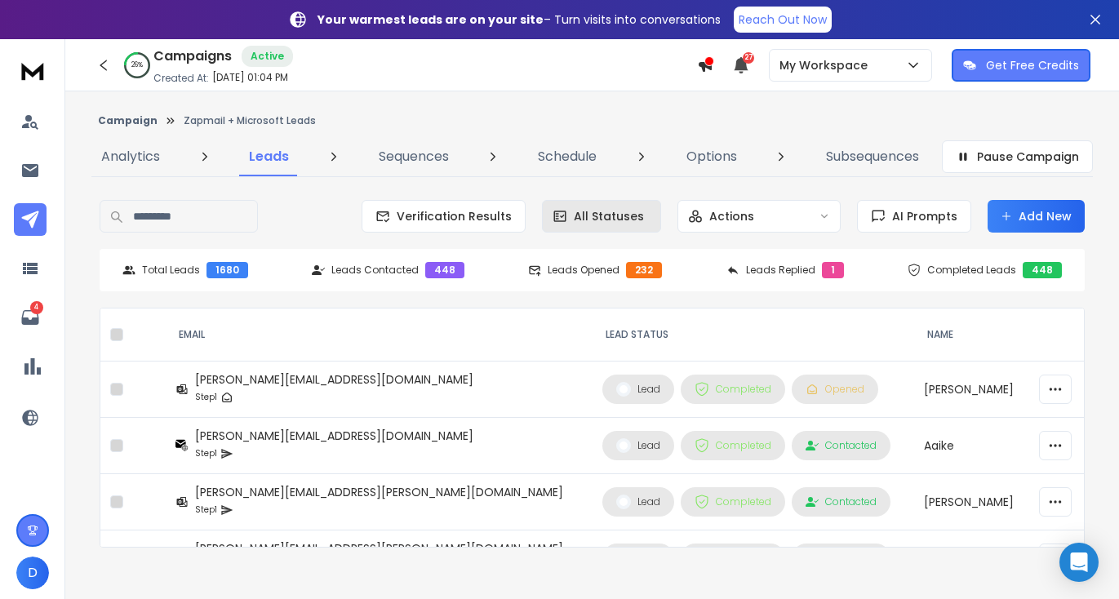
click at [632, 221] on p "All Statuses" at bounding box center [609, 216] width 70 height 16
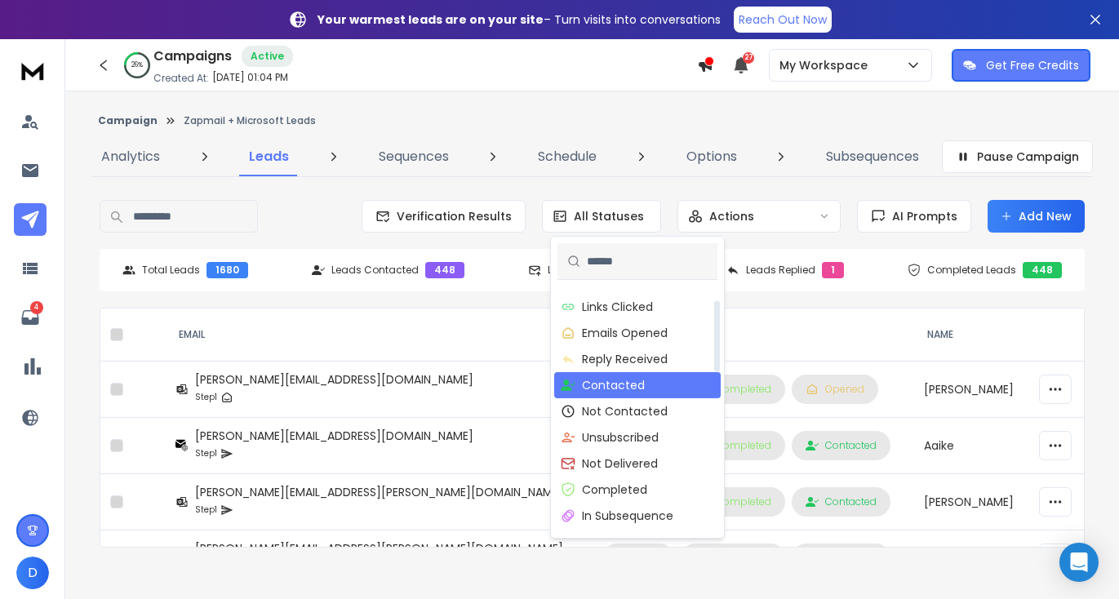
scroll to position [94, 0]
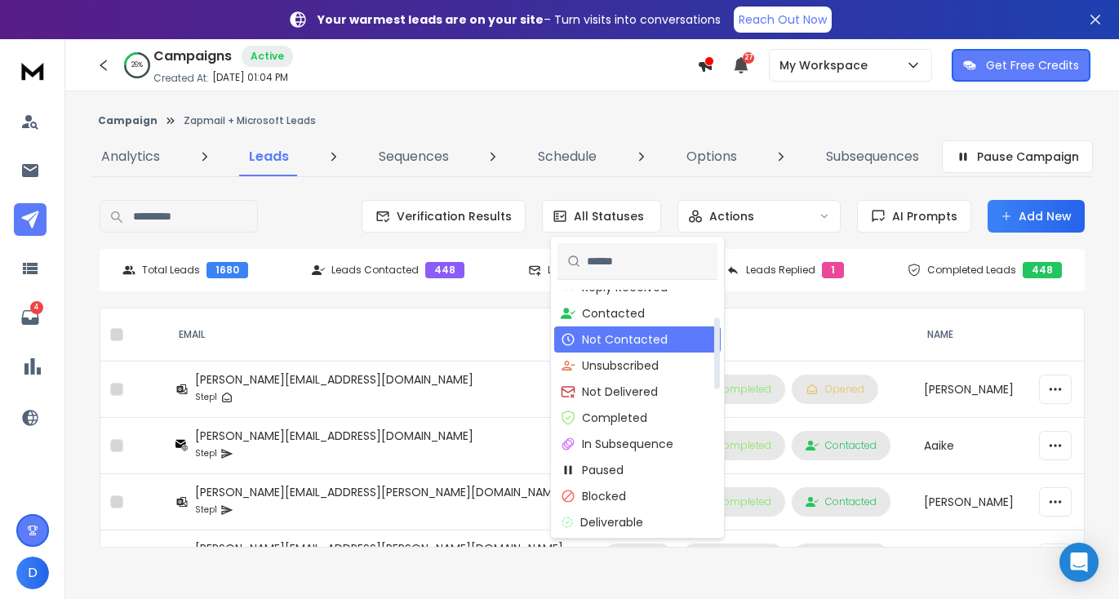
click at [628, 337] on p "Not Contacted" at bounding box center [625, 339] width 86 height 16
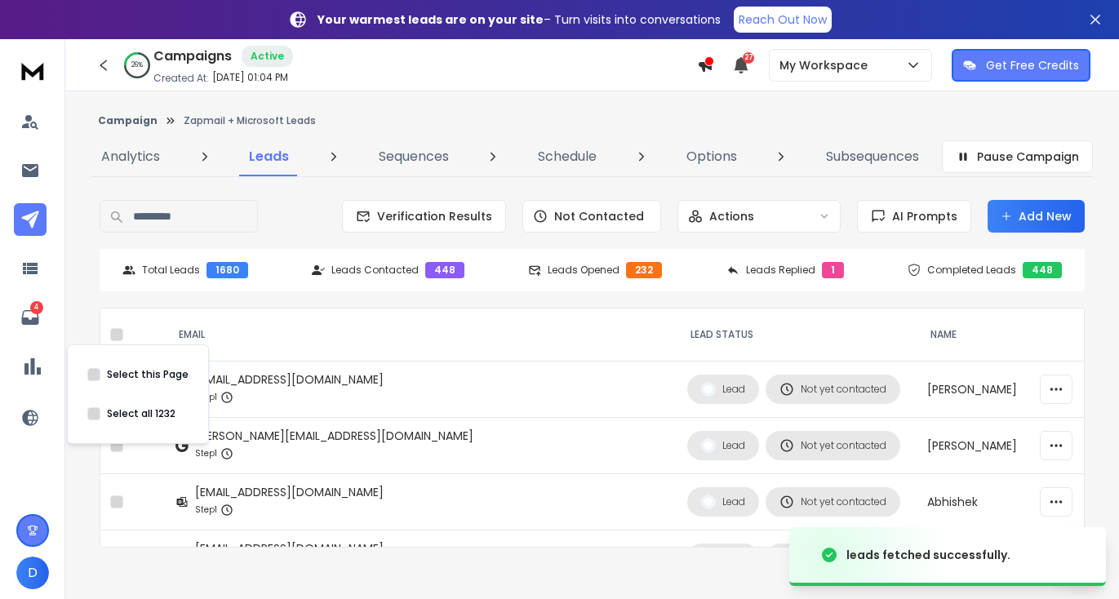
click at [96, 410] on button "Select this Page" at bounding box center [93, 413] width 13 height 13
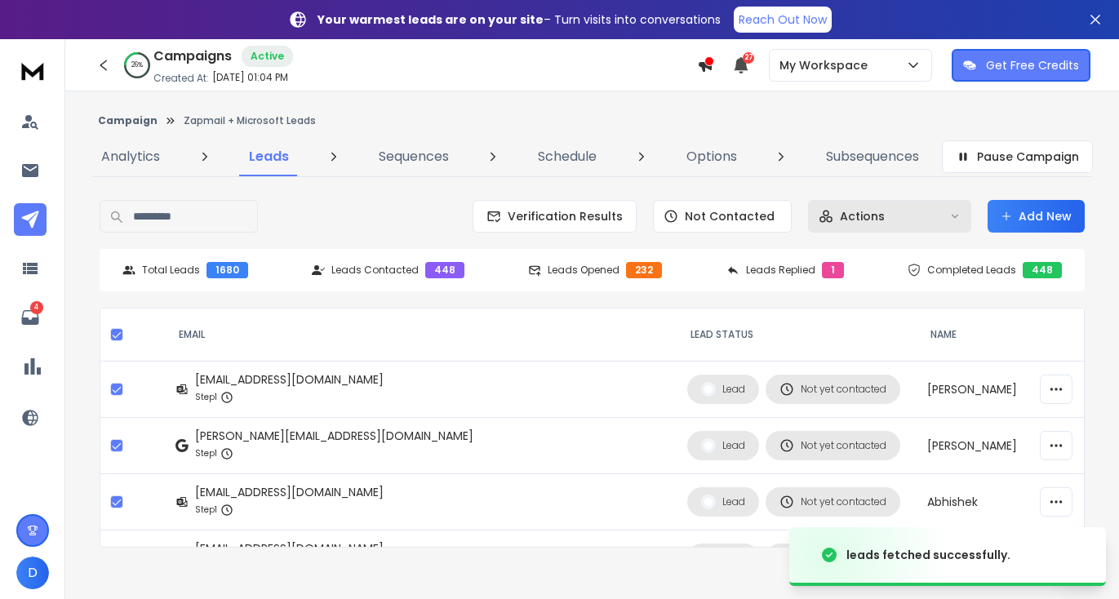
click at [917, 214] on div "Actions" at bounding box center [881, 216] width 124 height 16
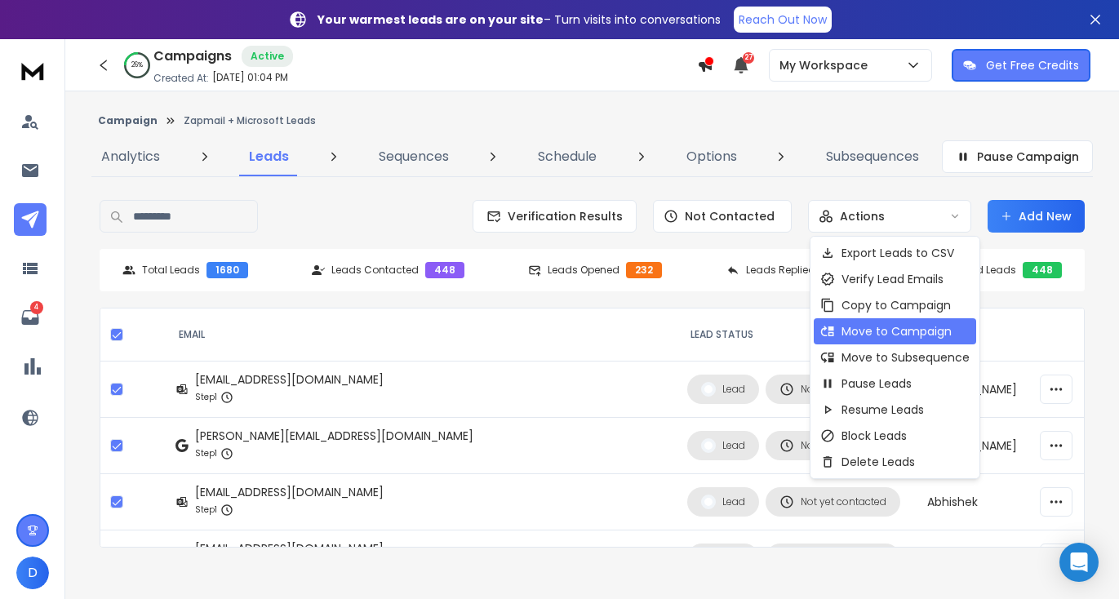
click at [915, 327] on p "Move to Campaign" at bounding box center [897, 331] width 110 height 16
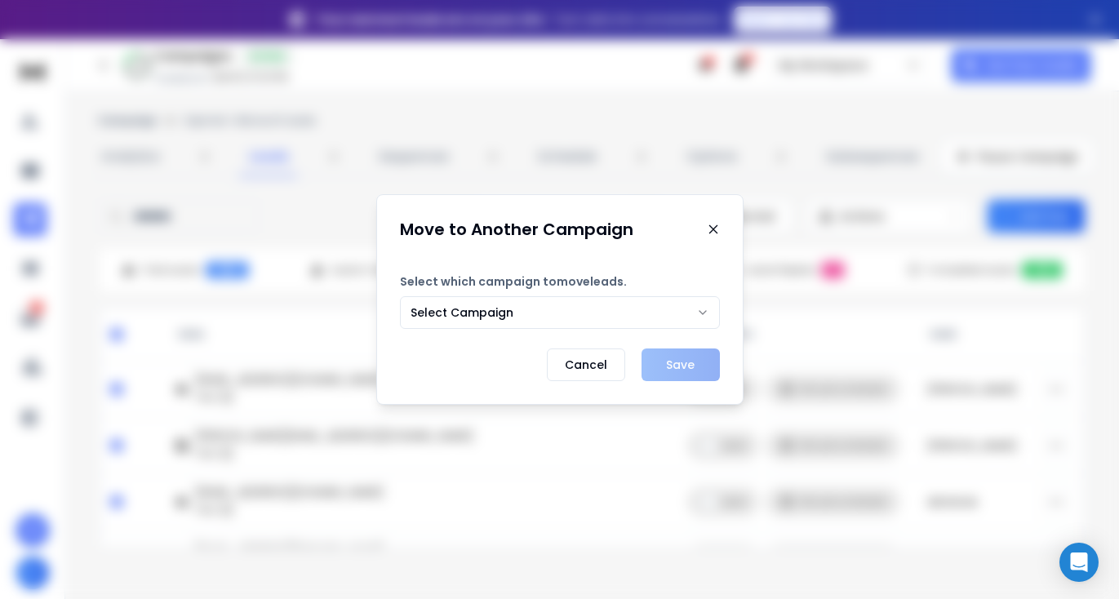
click at [476, 318] on button "Select Campaign" at bounding box center [560, 312] width 320 height 33
click at [707, 380] on button "Save" at bounding box center [681, 365] width 78 height 33
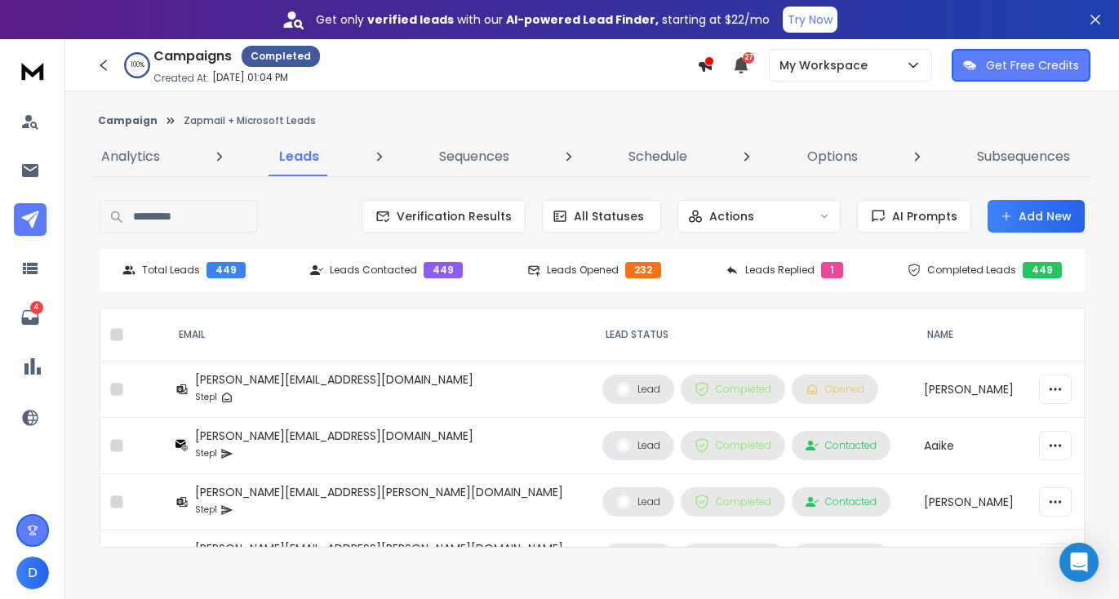
click at [1007, 209] on button "Add New" at bounding box center [1036, 216] width 97 height 33
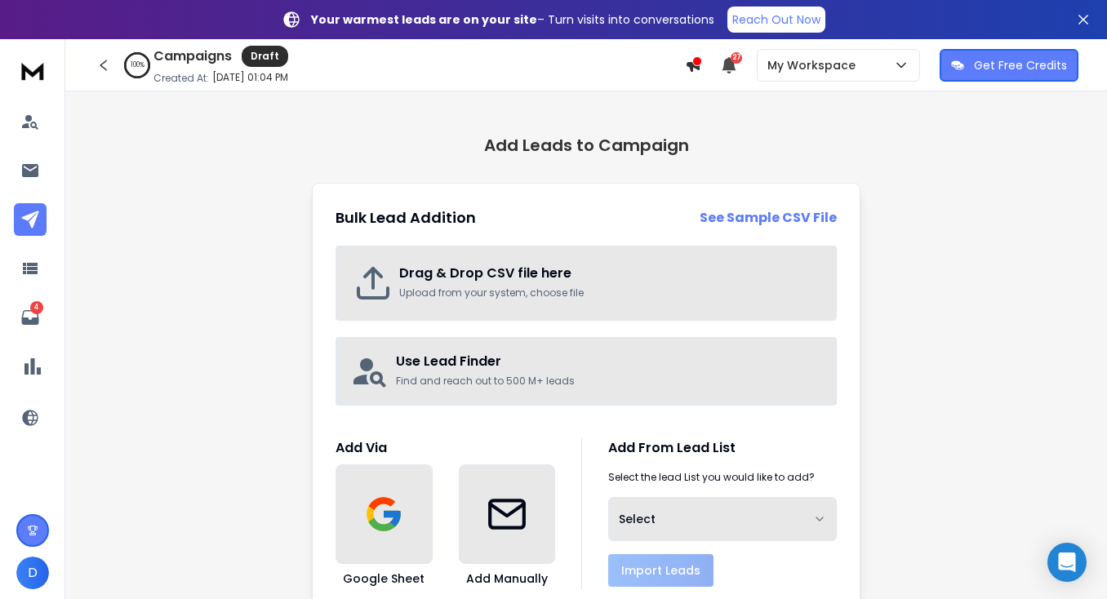
click at [491, 278] on h2 "Drag & Drop CSV file here" at bounding box center [609, 274] width 420 height 20
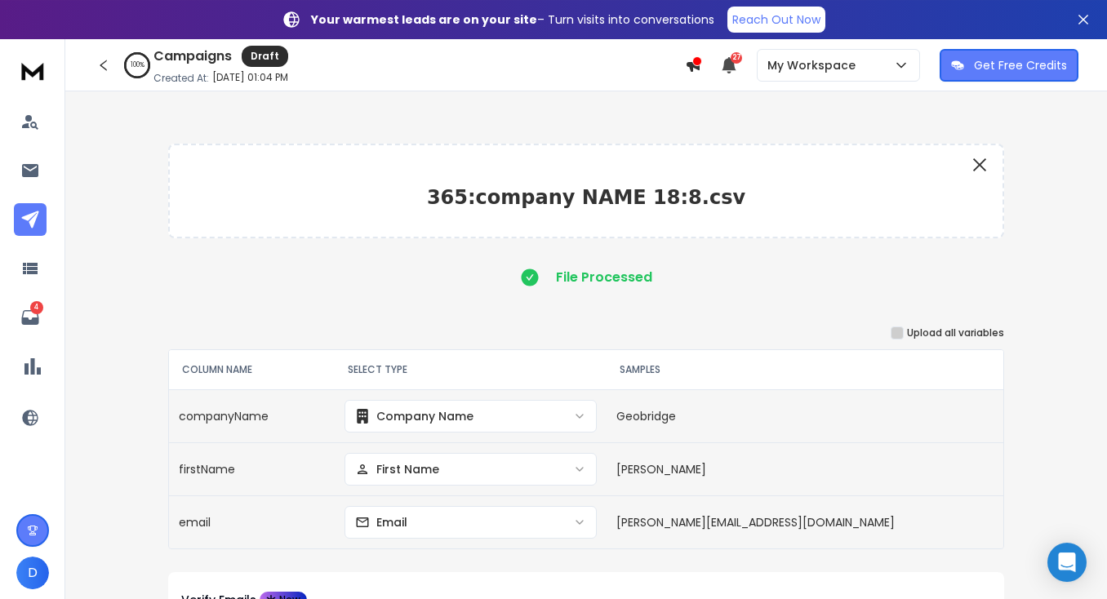
scroll to position [203, 0]
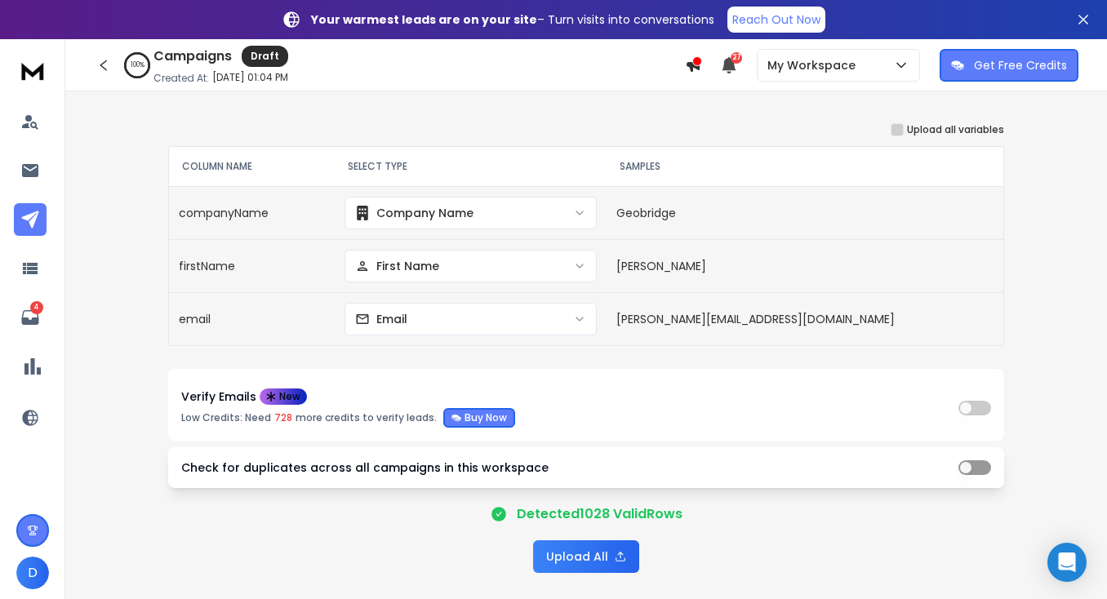
click at [583, 580] on div "365:company NAME 18:8.csv File Processed Upload all variables COLUMN NAME SELEC…" at bounding box center [586, 269] width 836 height 659
click at [577, 559] on button "Upload All" at bounding box center [586, 556] width 106 height 33
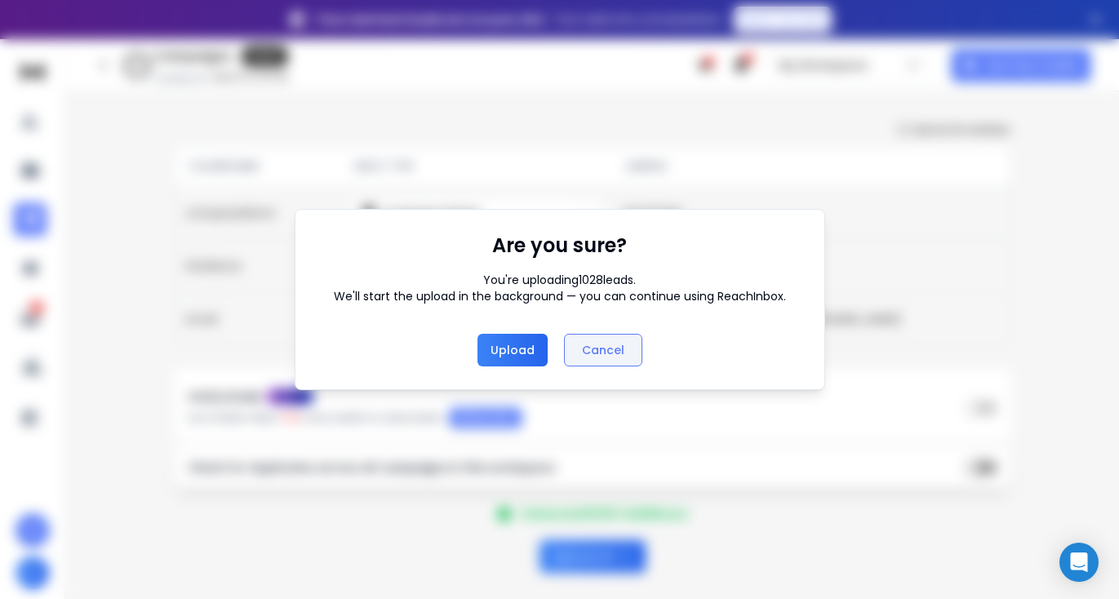
click at [522, 362] on button "Upload" at bounding box center [513, 350] width 70 height 33
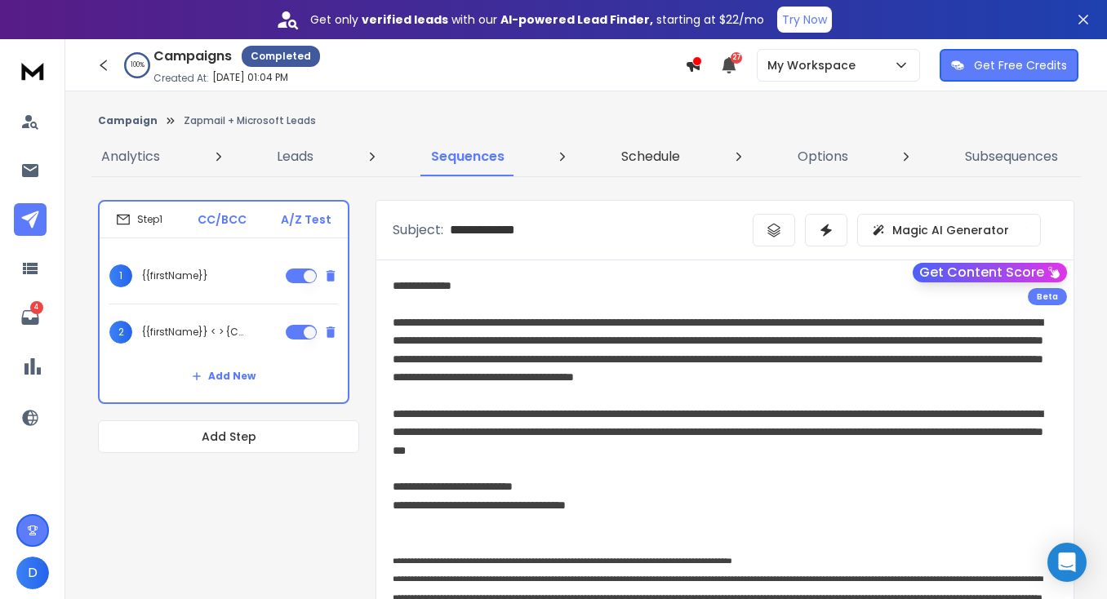
click at [653, 161] on p "Schedule" at bounding box center [650, 157] width 59 height 20
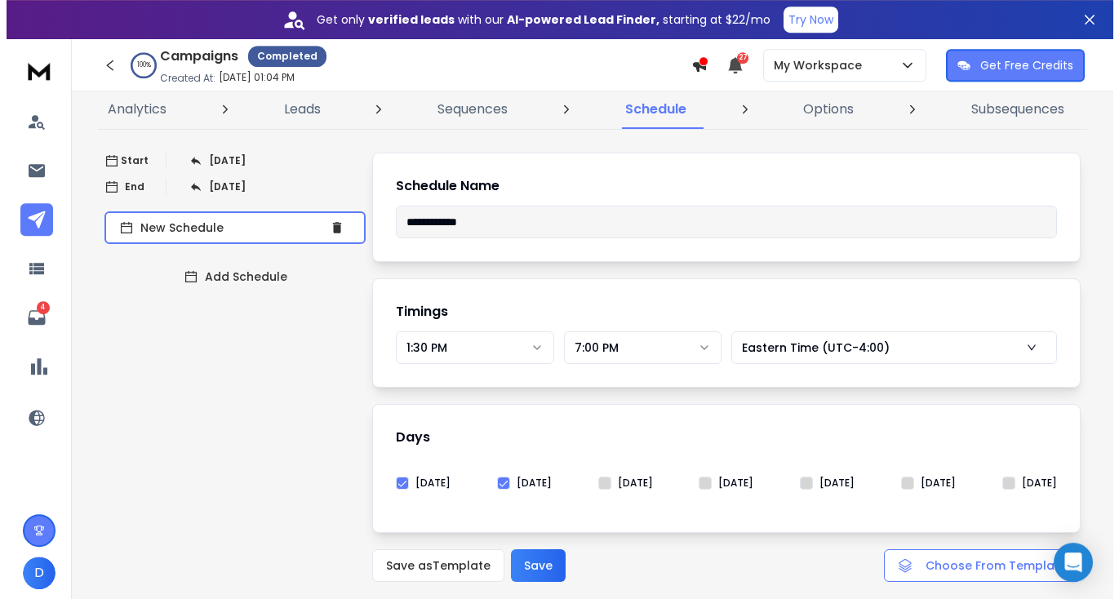
scroll to position [53, 0]
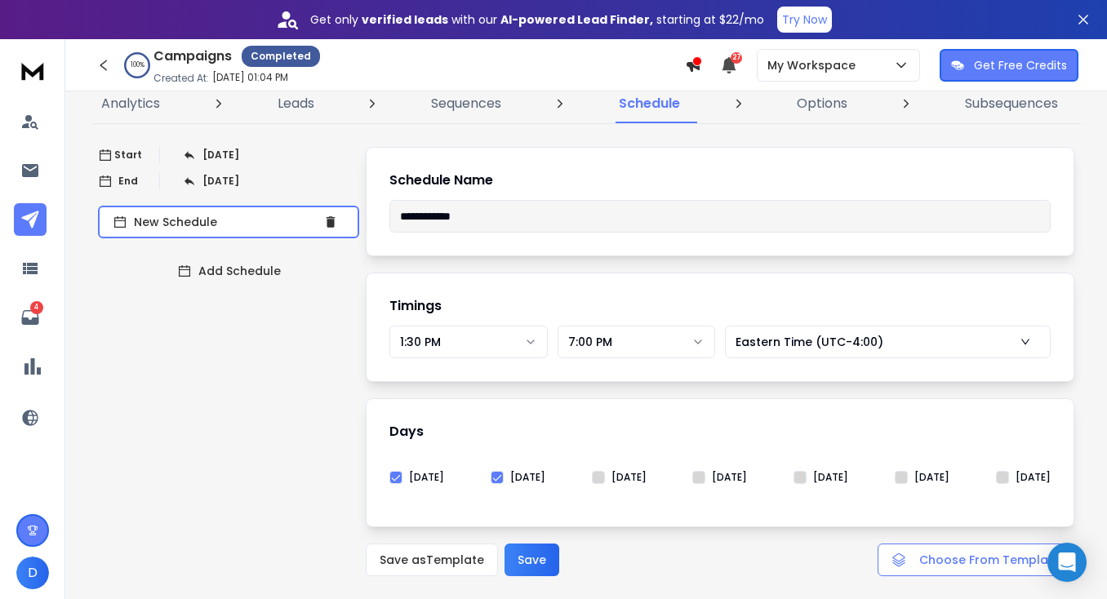
click at [499, 322] on div "Timings 1:30 PM ******** ******** ******** ******** ******** ******** ******** …" at bounding box center [719, 327] width 661 height 62
click at [503, 345] on button "1:30 PM" at bounding box center [468, 342] width 158 height 33
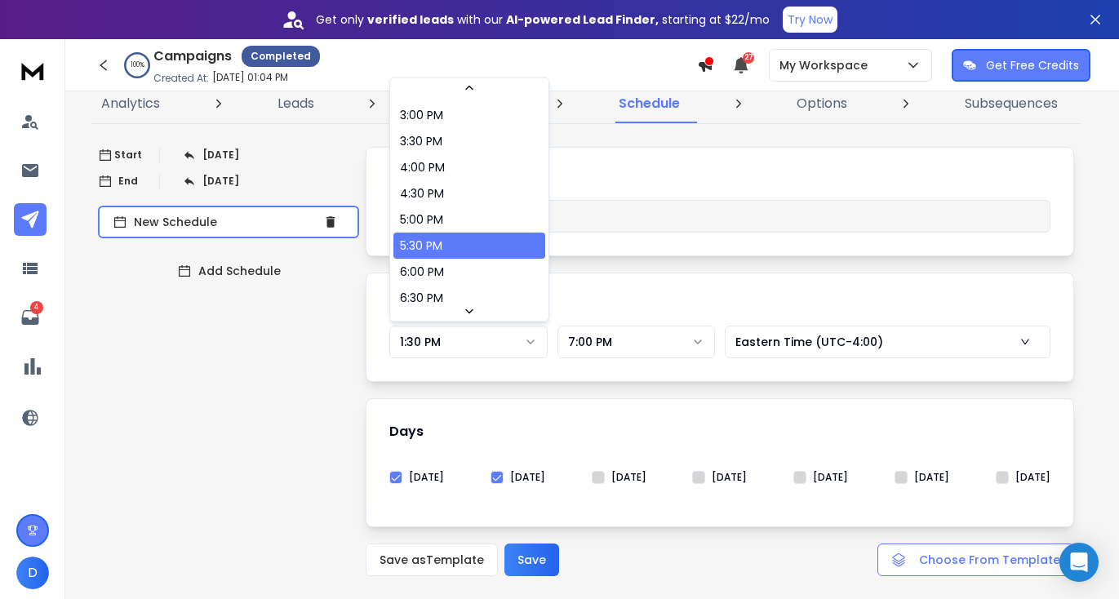
scroll to position [775, 0]
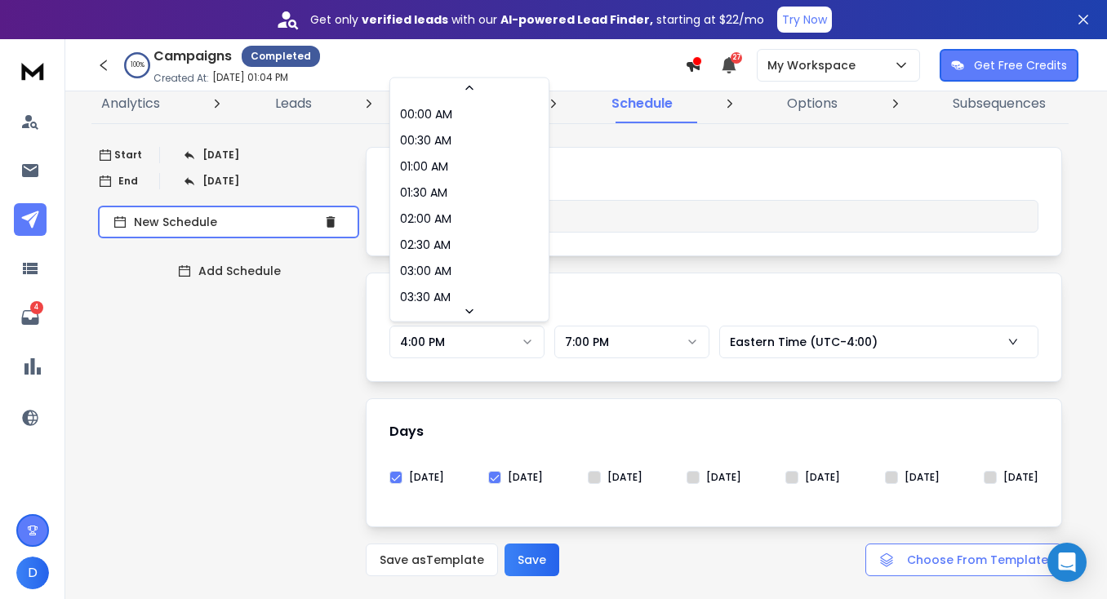
click at [451, 327] on button "4:00 PM" at bounding box center [466, 342] width 155 height 33
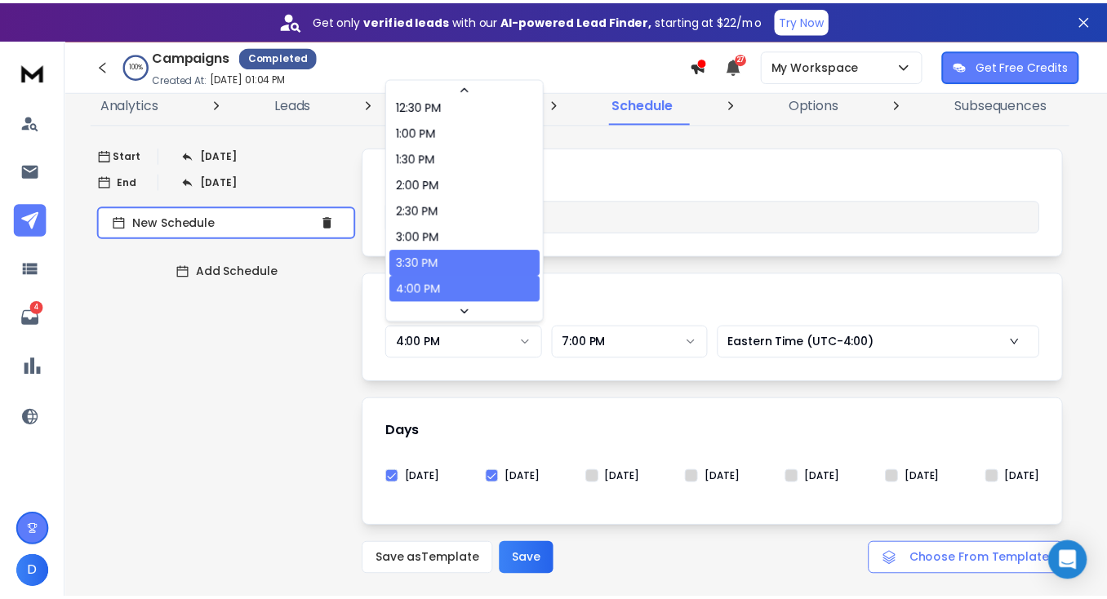
scroll to position [455, 0]
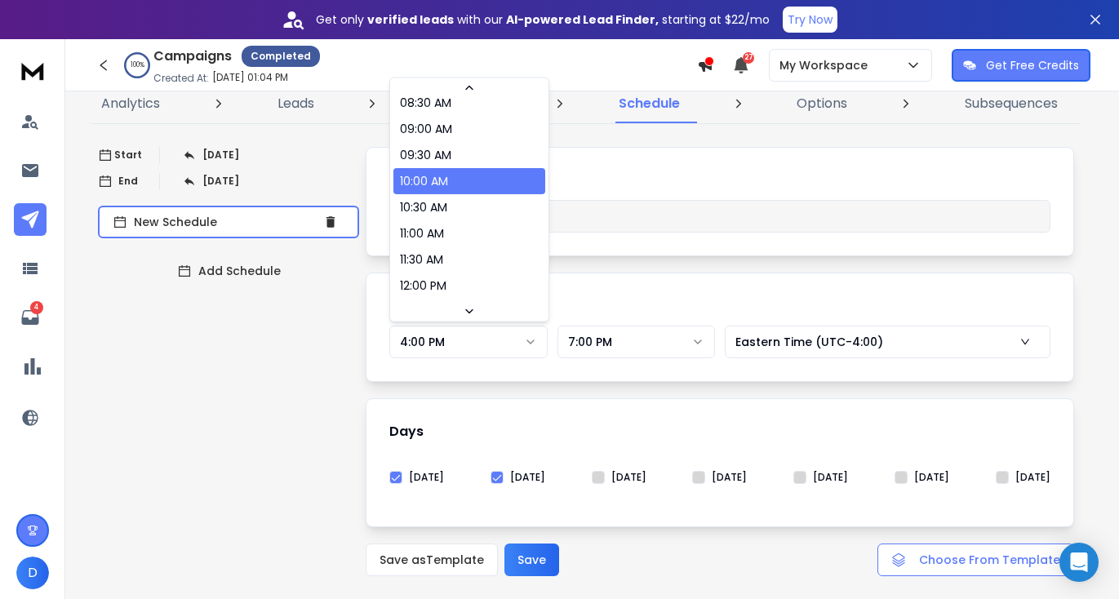
select select "********"
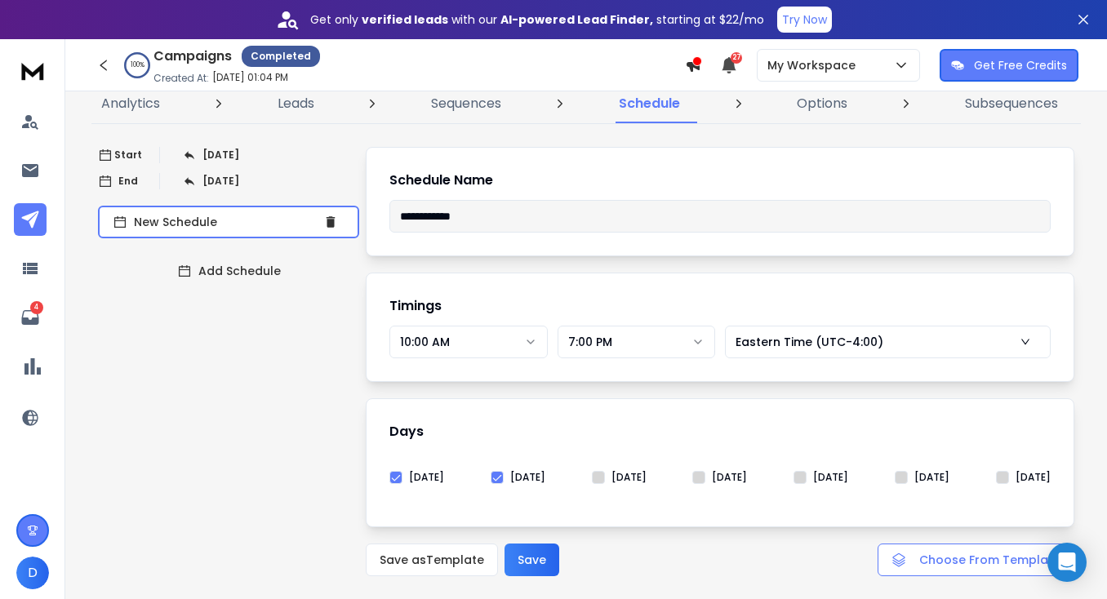
click at [551, 564] on button "Save" at bounding box center [532, 560] width 55 height 33
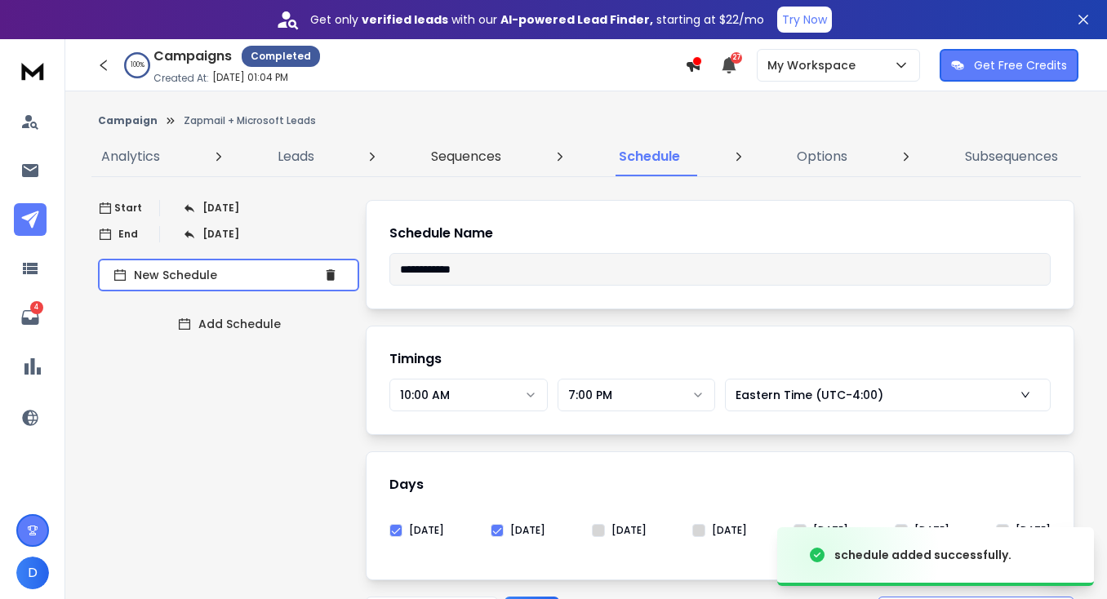
click at [469, 168] on link "Sequences" at bounding box center [466, 156] width 90 height 39
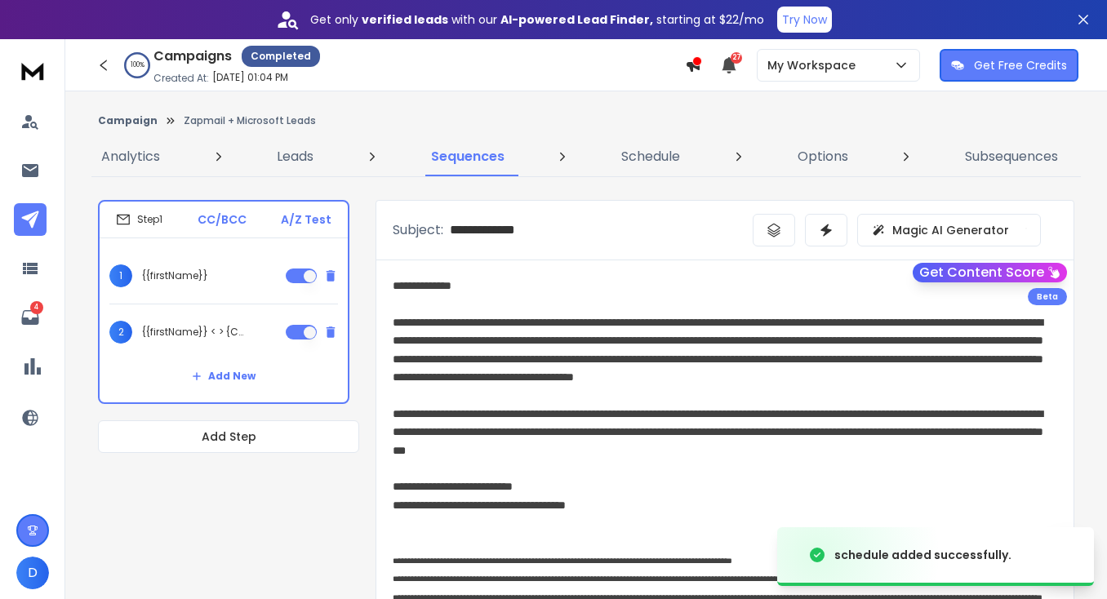
drag, startPoint x: 544, startPoint y: 227, endPoint x: 432, endPoint y: 220, distance: 112.1
click at [450, 220] on input "**********" at bounding box center [593, 230] width 287 height 20
click at [851, 220] on div "Magic AI Generator" at bounding box center [897, 230] width 288 height 33
click at [845, 223] on button "button" at bounding box center [826, 230] width 42 height 33
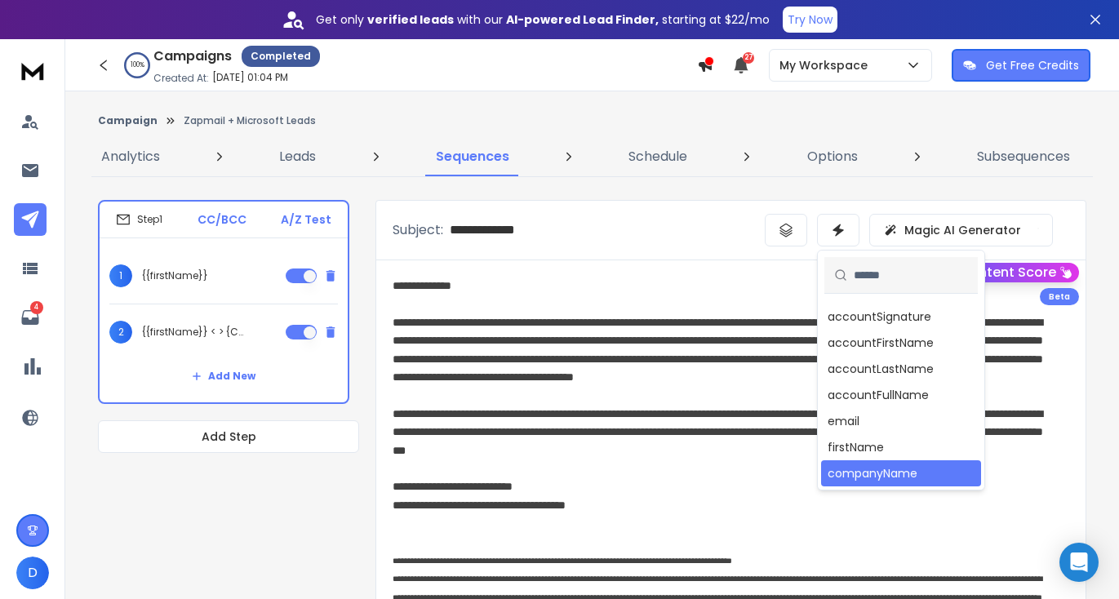
click at [896, 468] on div "companyName" at bounding box center [873, 473] width 90 height 16
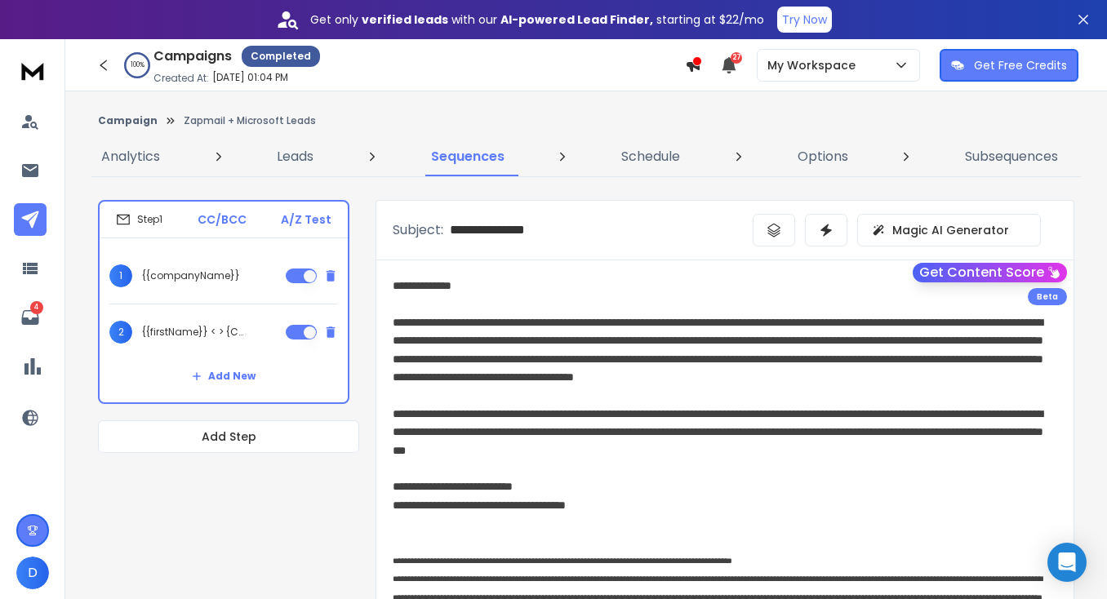
drag, startPoint x: 575, startPoint y: 227, endPoint x: 420, endPoint y: 221, distance: 155.2
click at [450, 221] on input "**********" at bounding box center [593, 230] width 287 height 20
click at [197, 321] on div "2 {{firstName}} < > {CEO Executive Invitation|CEO Executive Invite|CEO Executiv…" at bounding box center [223, 333] width 229 height 56
type input "**********"
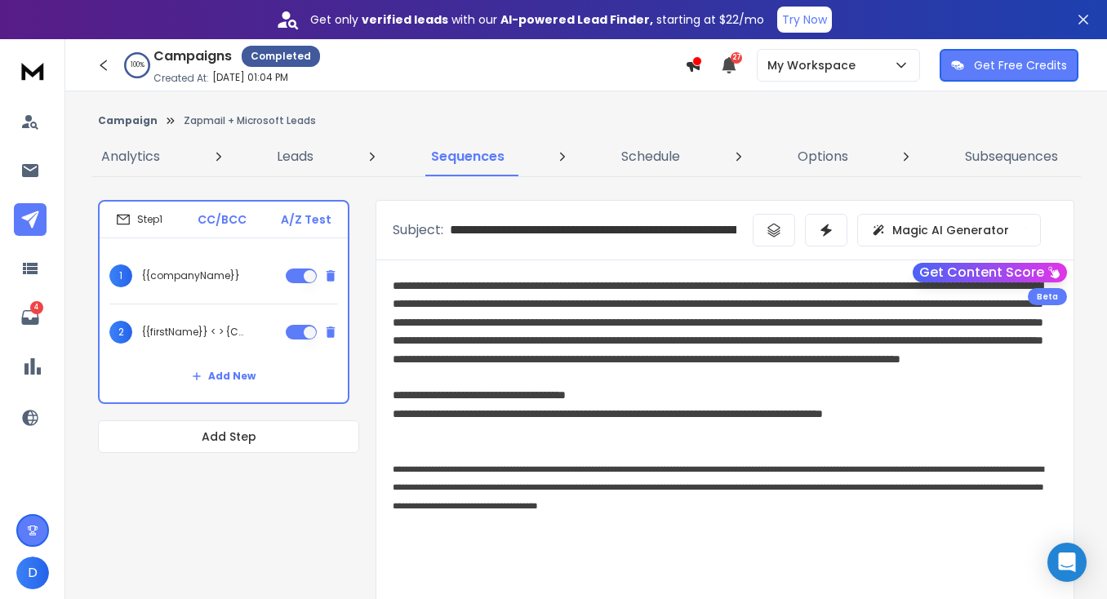
click at [592, 233] on input "**********" at bounding box center [593, 230] width 287 height 20
paste input "**********"
type input "**********"
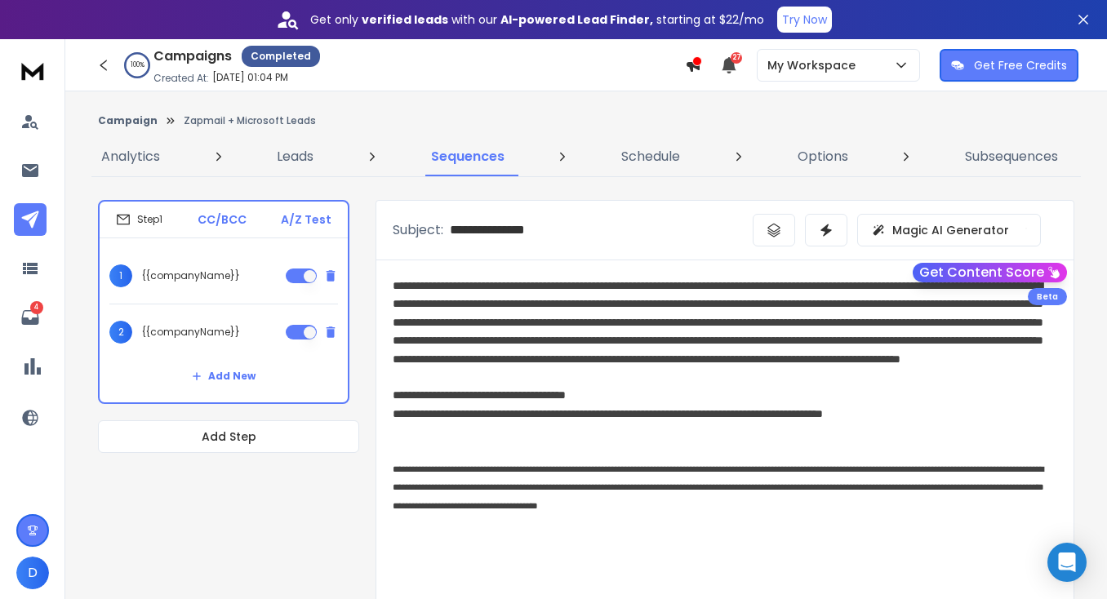
click at [526, 338] on div "**********" at bounding box center [725, 405] width 665 height 256
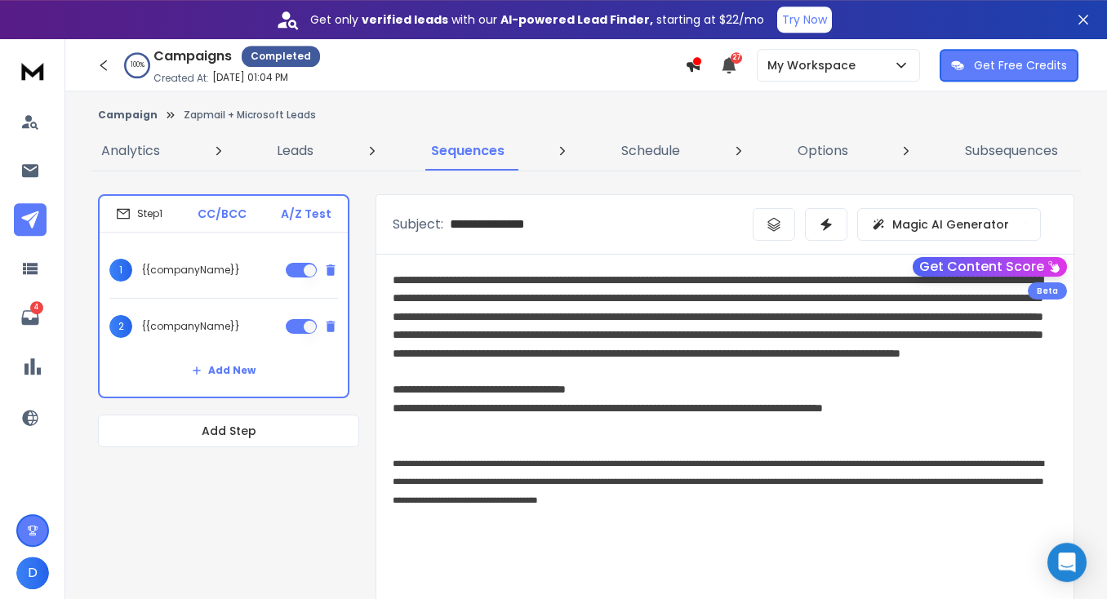
scroll to position [73, 0]
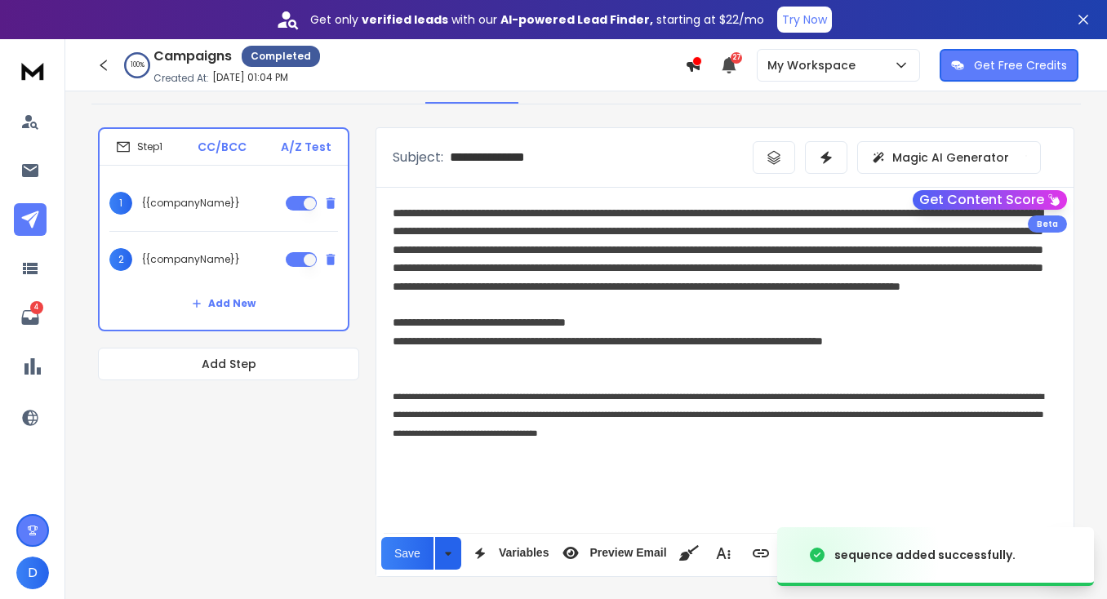
click at [194, 206] on p "{{companyName}}" at bounding box center [191, 203] width 98 height 13
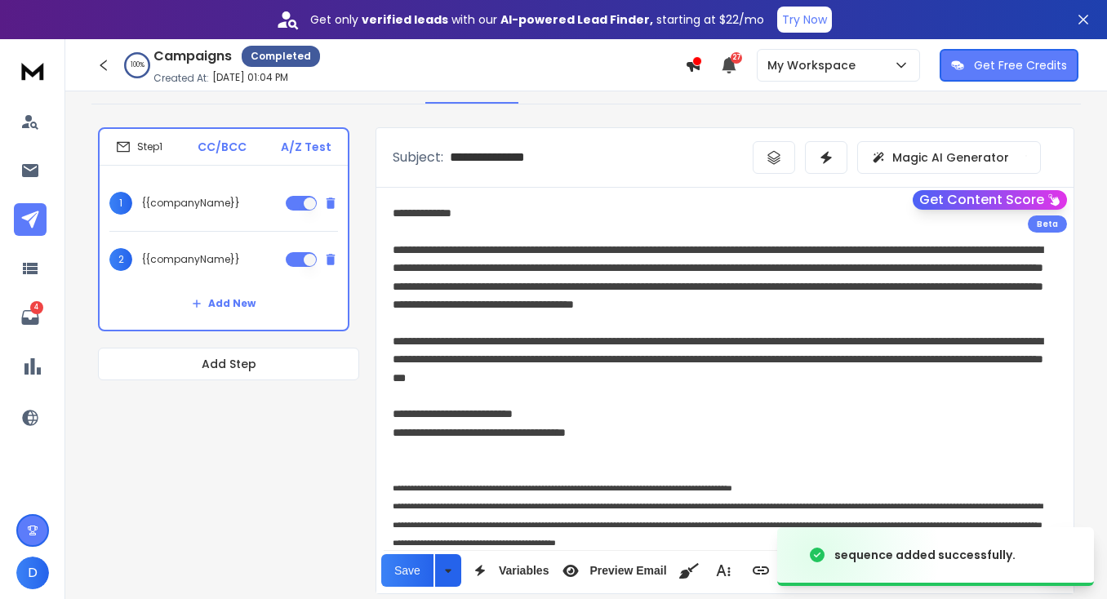
scroll to position [39, 0]
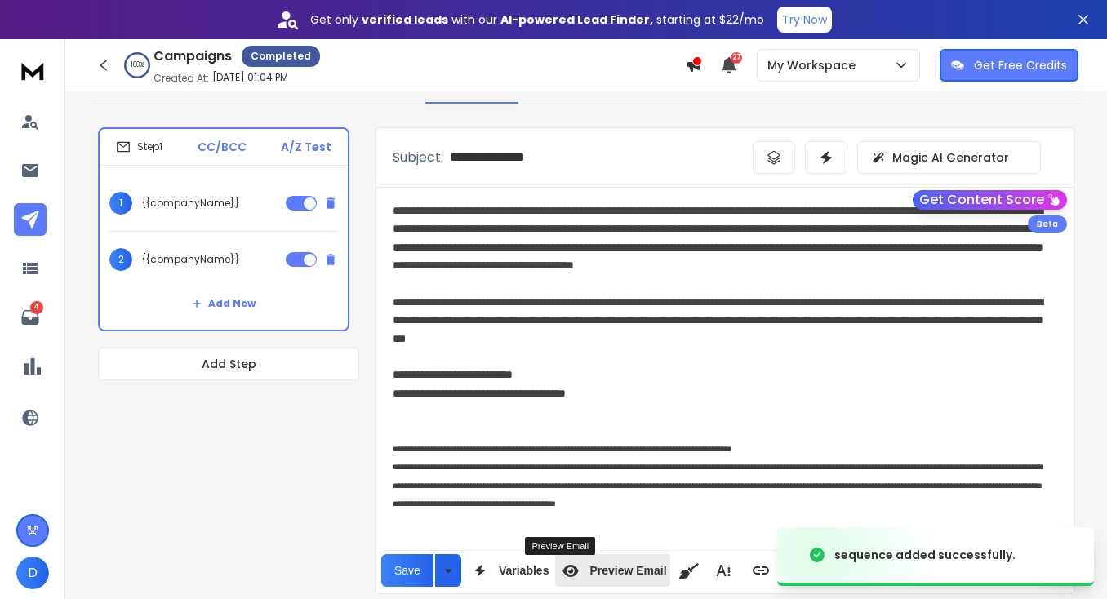
click at [611, 576] on span "Preview Email" at bounding box center [627, 571] width 83 height 14
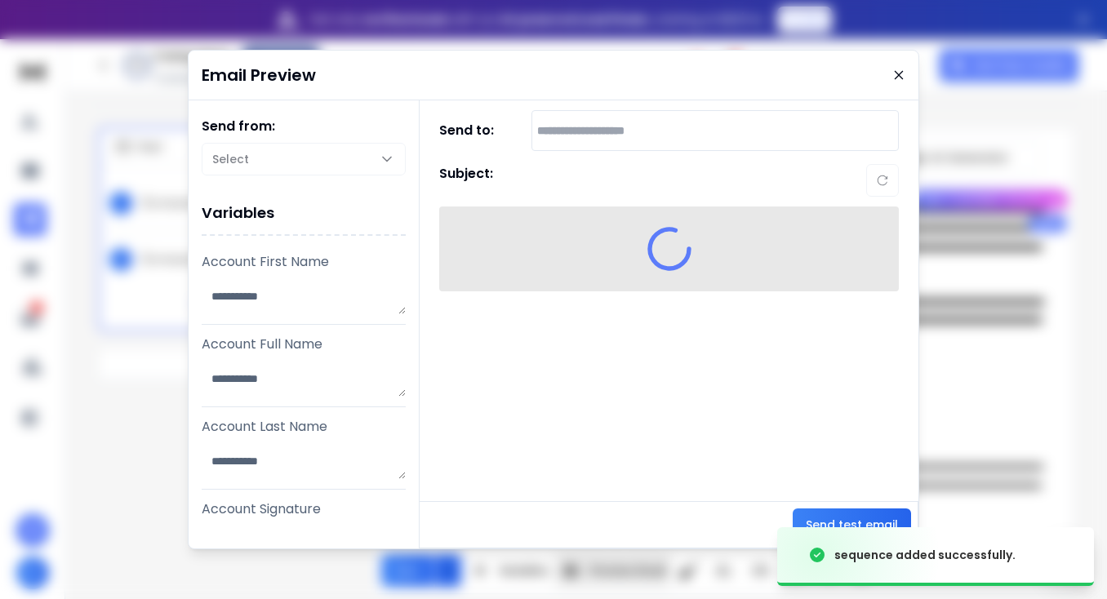
type textarea "**********"
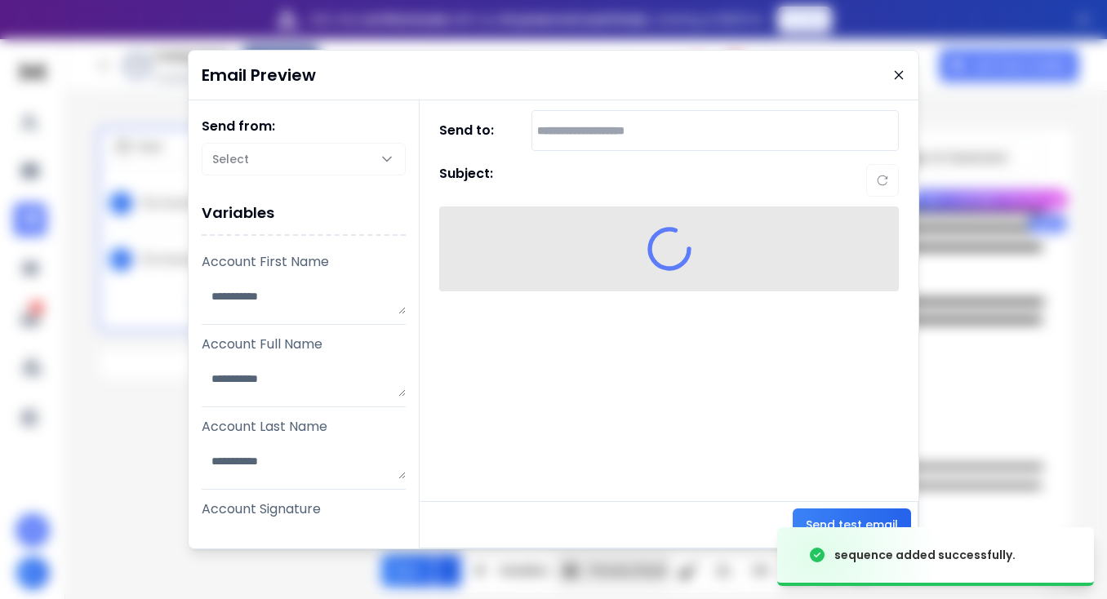
type textarea "*******"
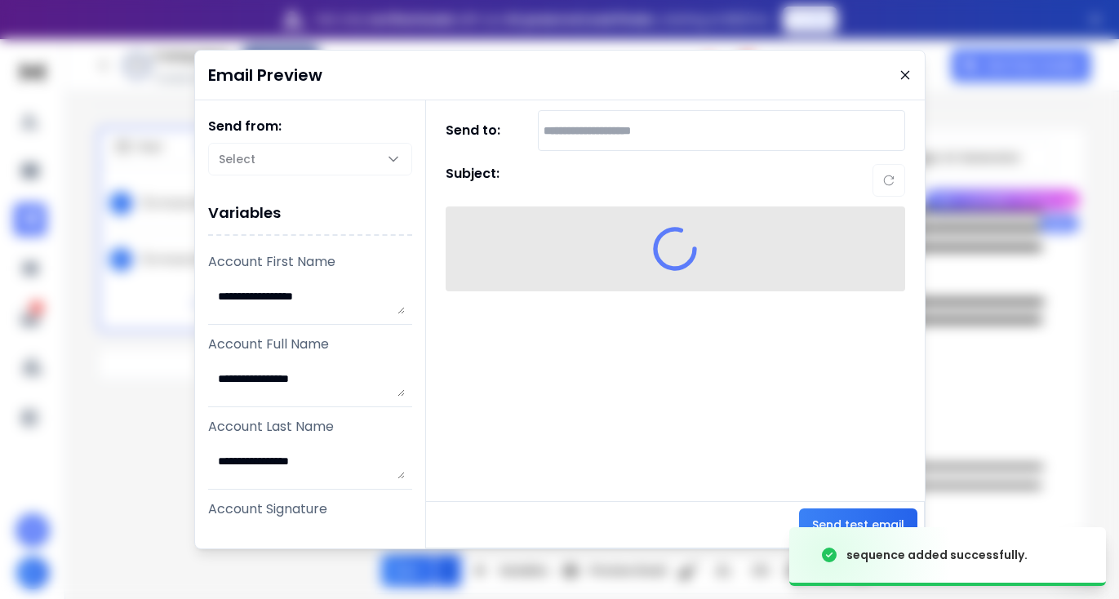
type textarea "**********"
type textarea "*****"
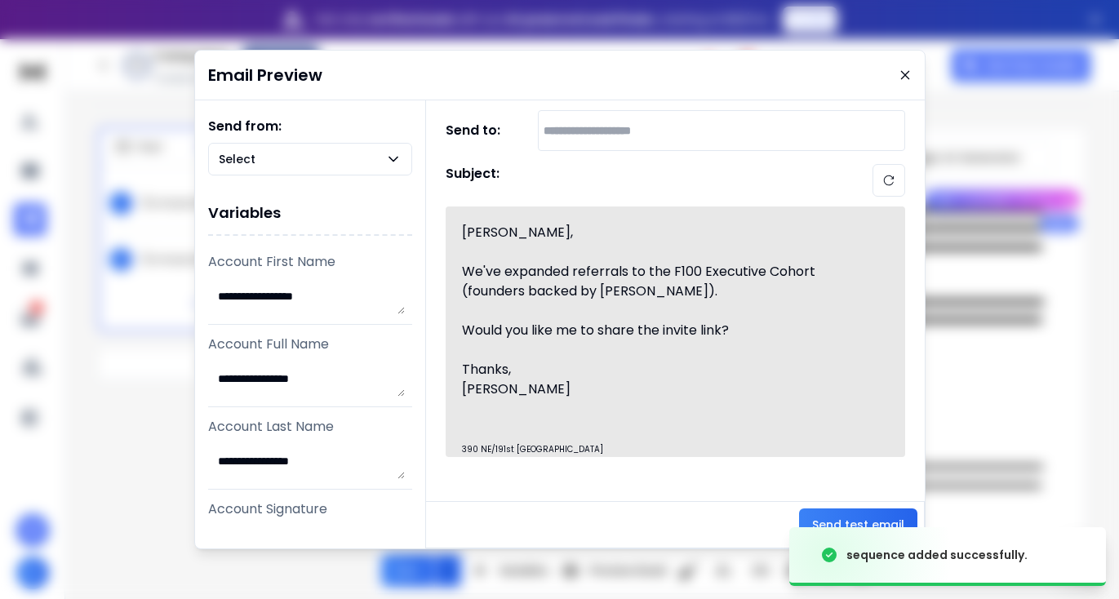
type textarea "********"
type textarea "**********"
type textarea "******"
type textarea "********"
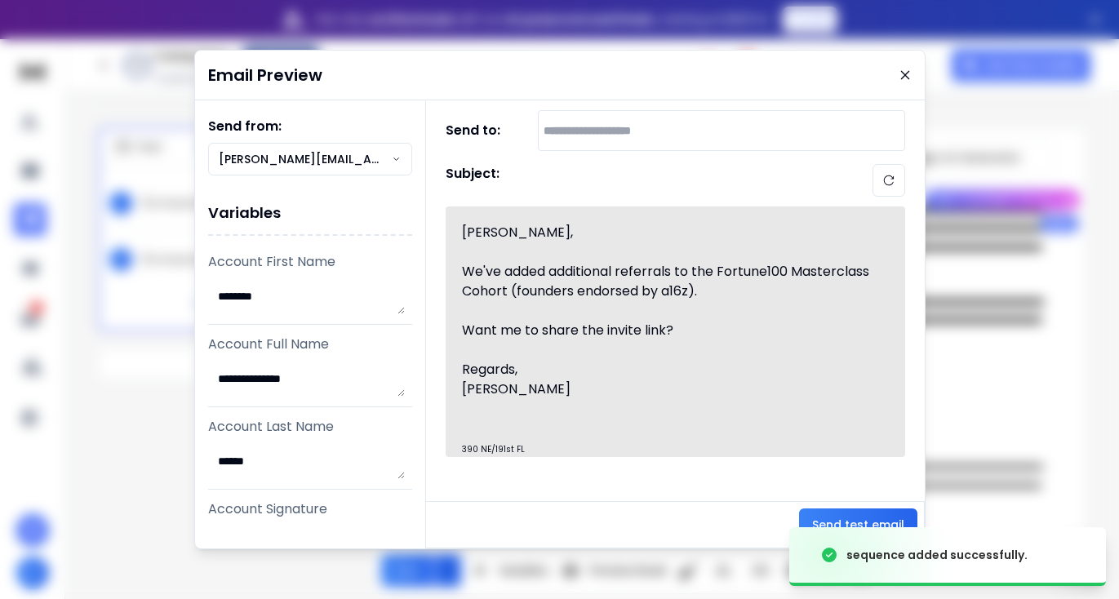
click at [905, 74] on icon at bounding box center [905, 75] width 13 height 13
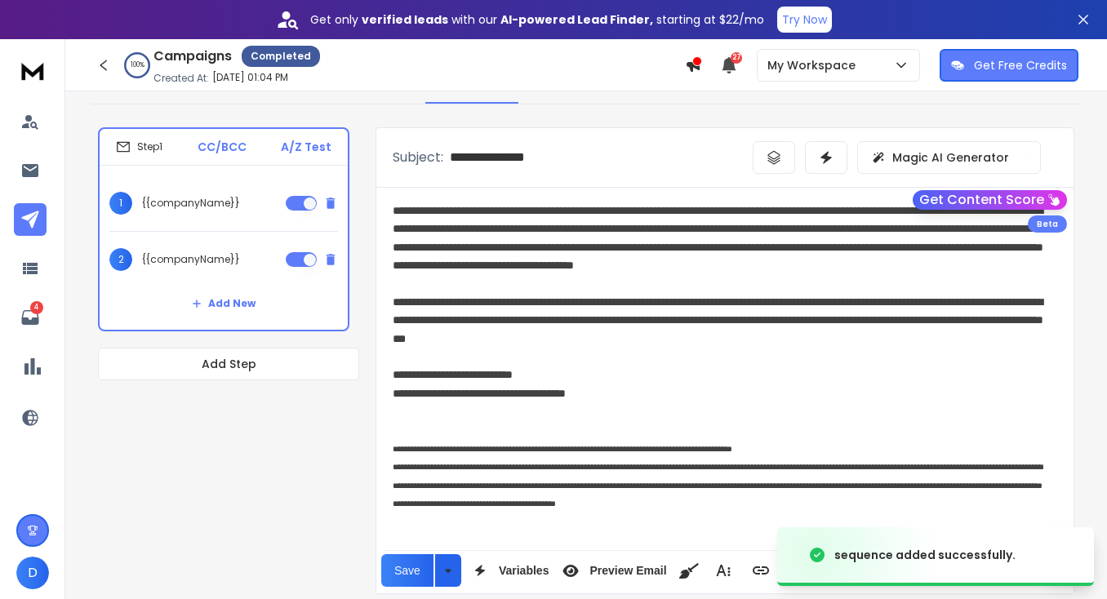
scroll to position [0, 0]
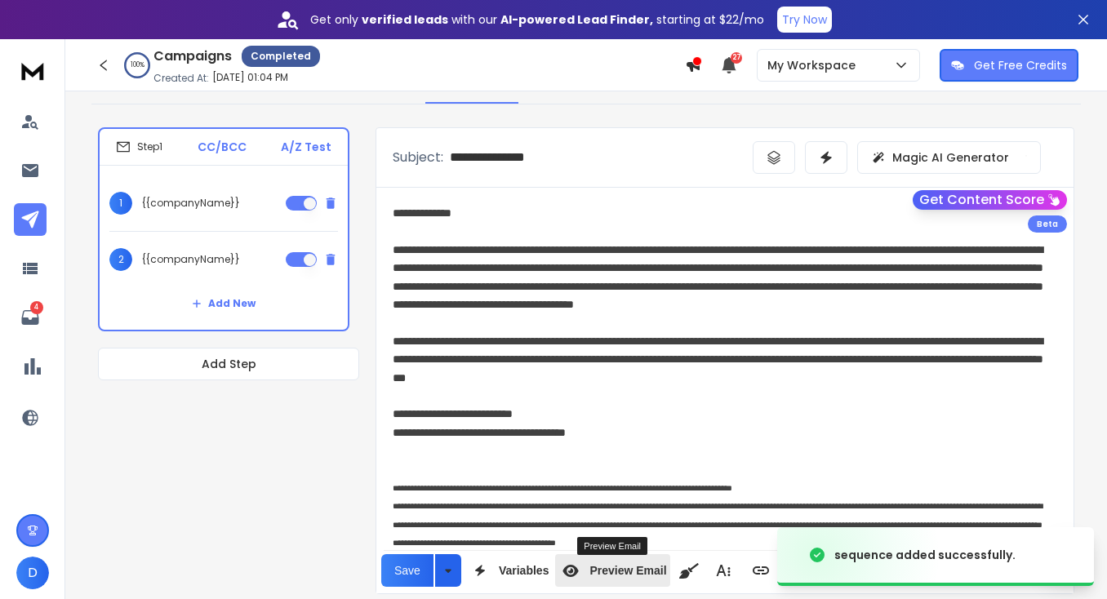
click at [640, 559] on div "Preview Email" at bounding box center [612, 571] width 114 height 27
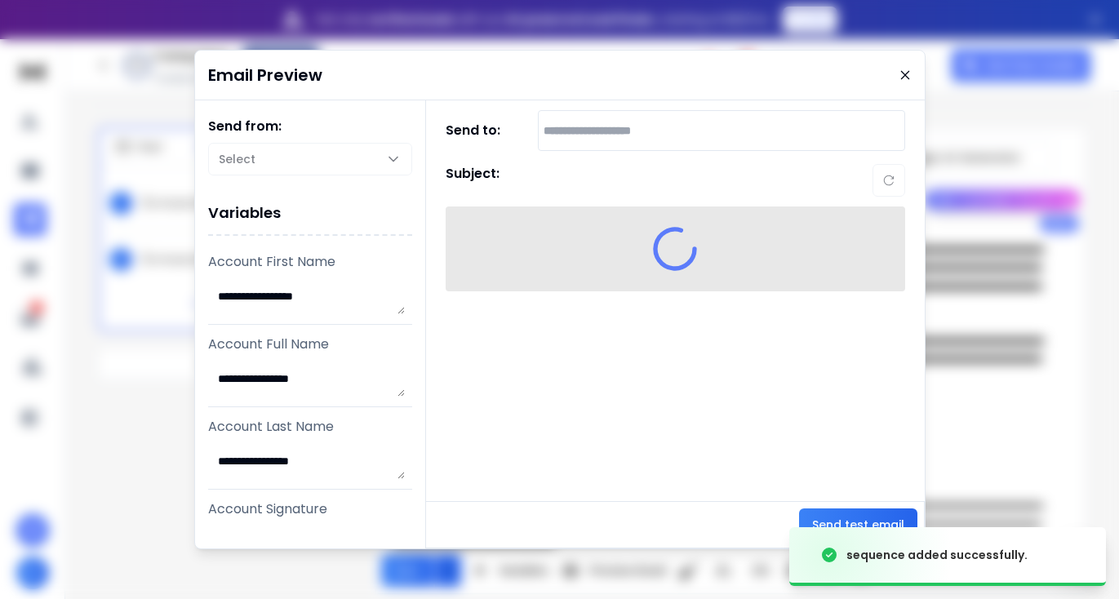
type textarea "**********"
type textarea "****"
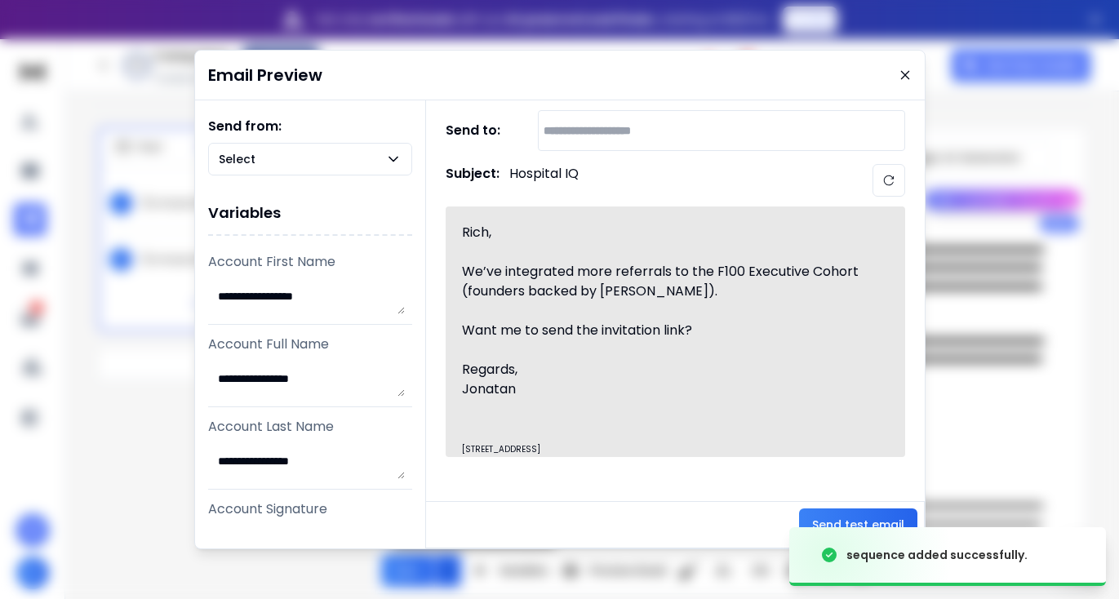
type textarea "********"
type textarea "**********"
type textarea "******"
type textarea "********"
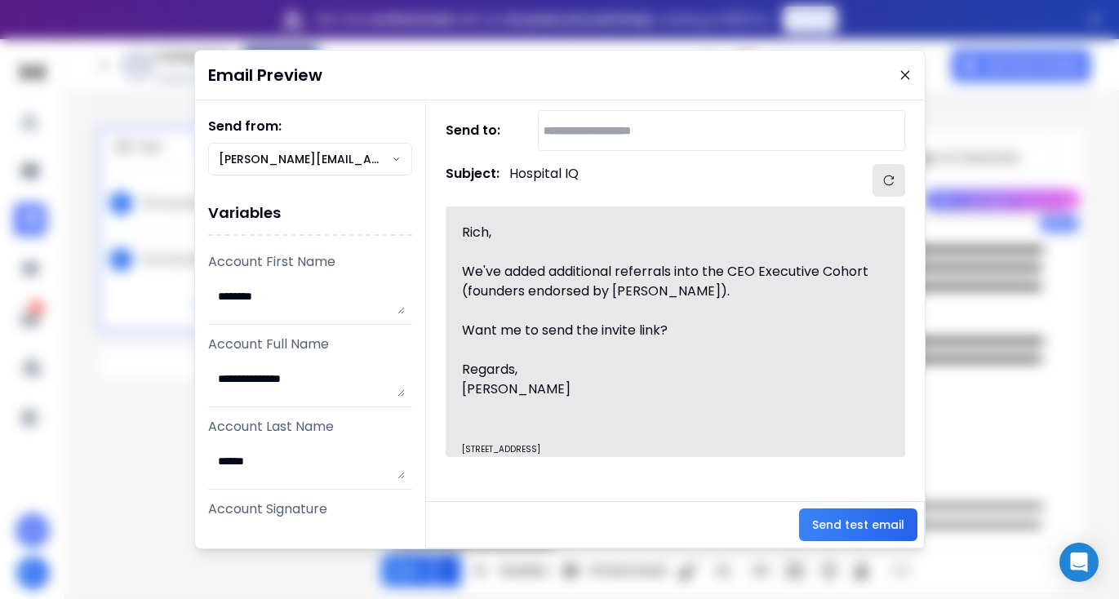
click at [877, 174] on button at bounding box center [889, 180] width 33 height 33
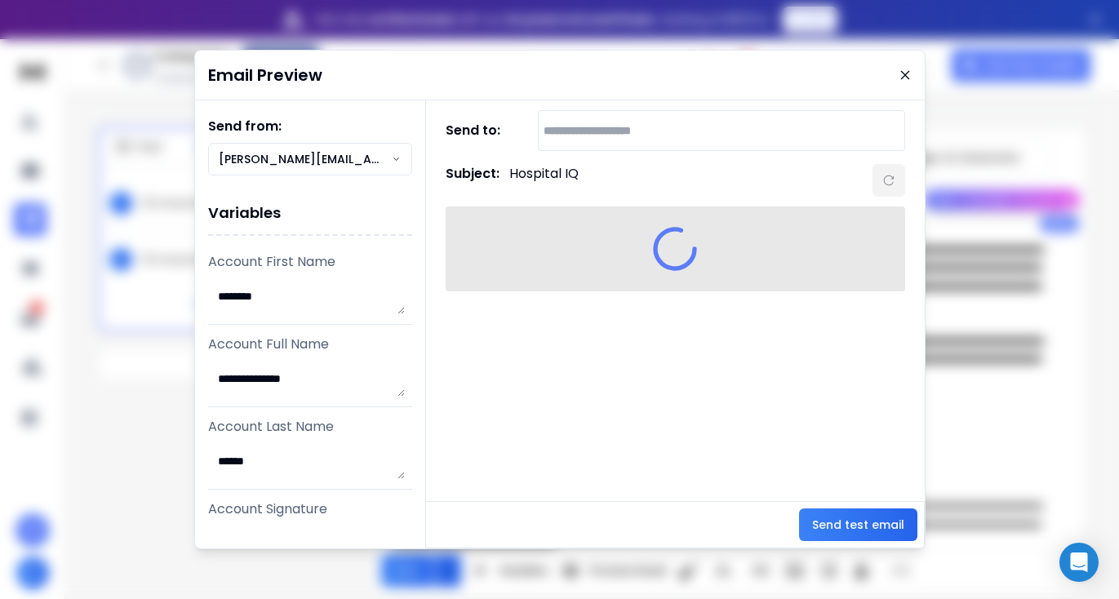
type textarea "**********"
type textarea "****"
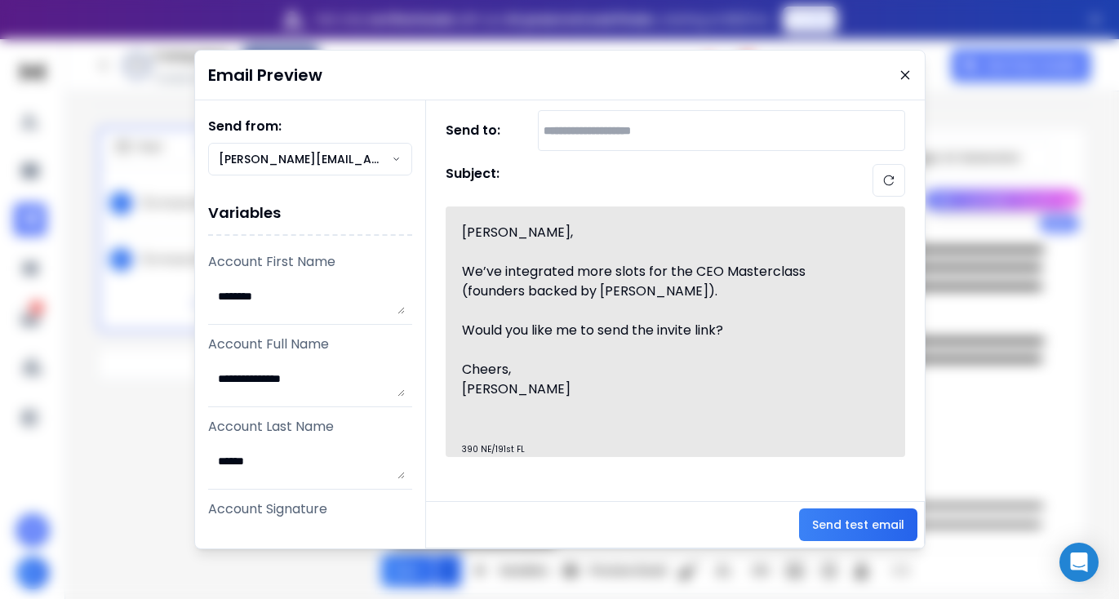
click at [902, 71] on icon at bounding box center [905, 75] width 13 height 13
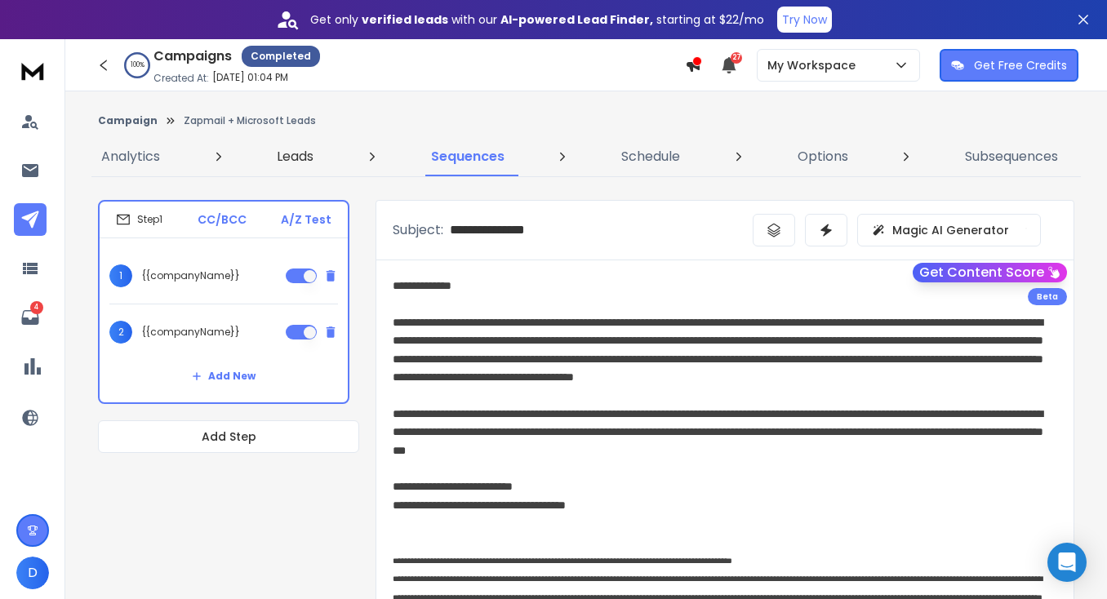
click at [293, 159] on p "Leads" at bounding box center [295, 157] width 37 height 20
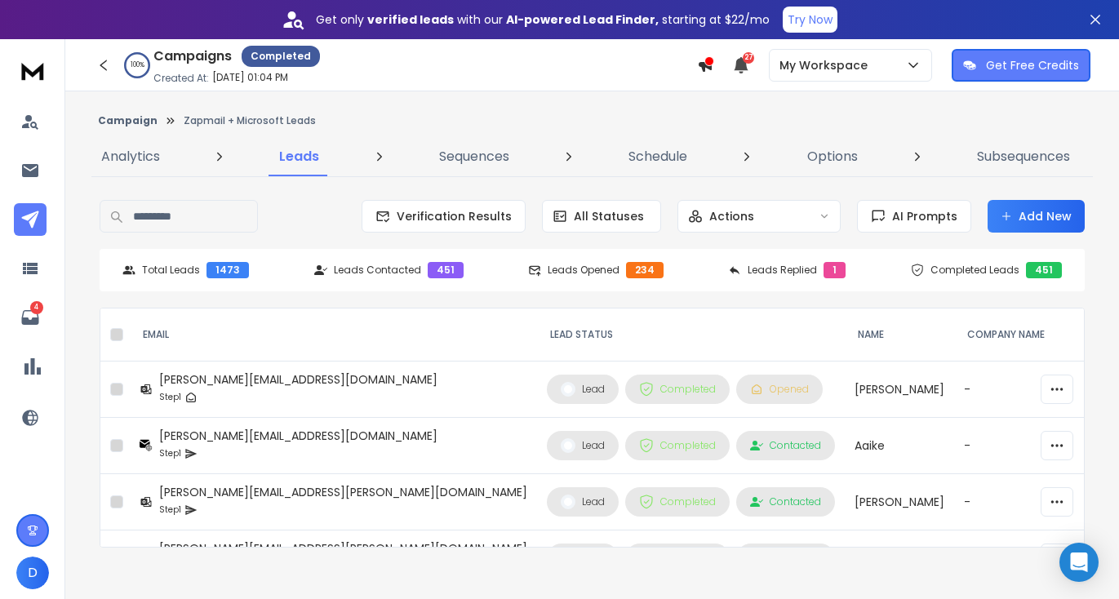
click at [195, 218] on input at bounding box center [179, 216] width 158 height 33
type input "****"
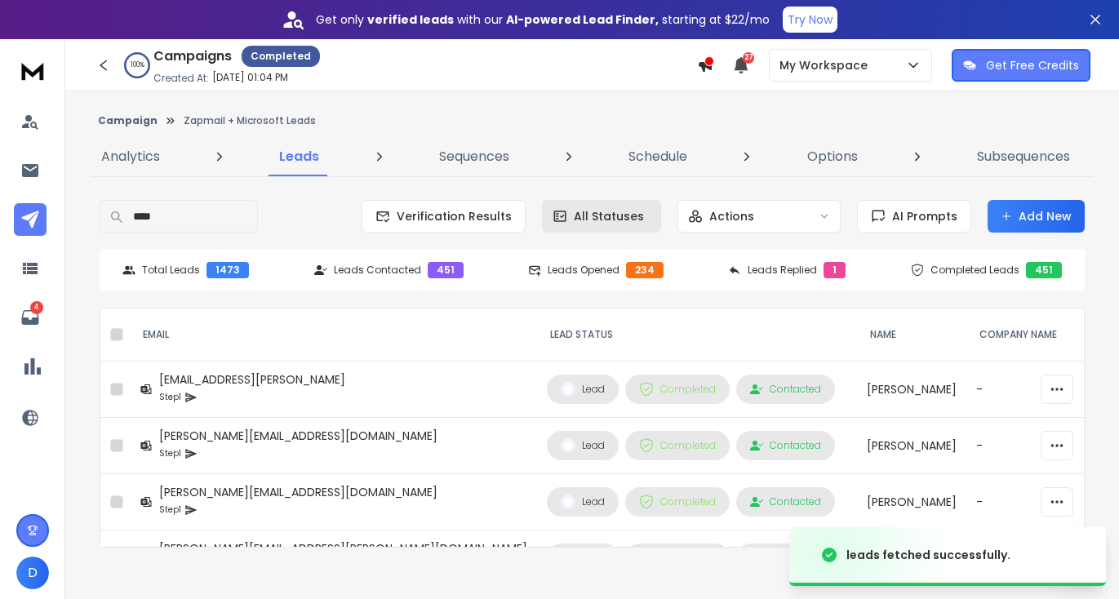
click at [589, 226] on button "All Statuses" at bounding box center [601, 216] width 119 height 33
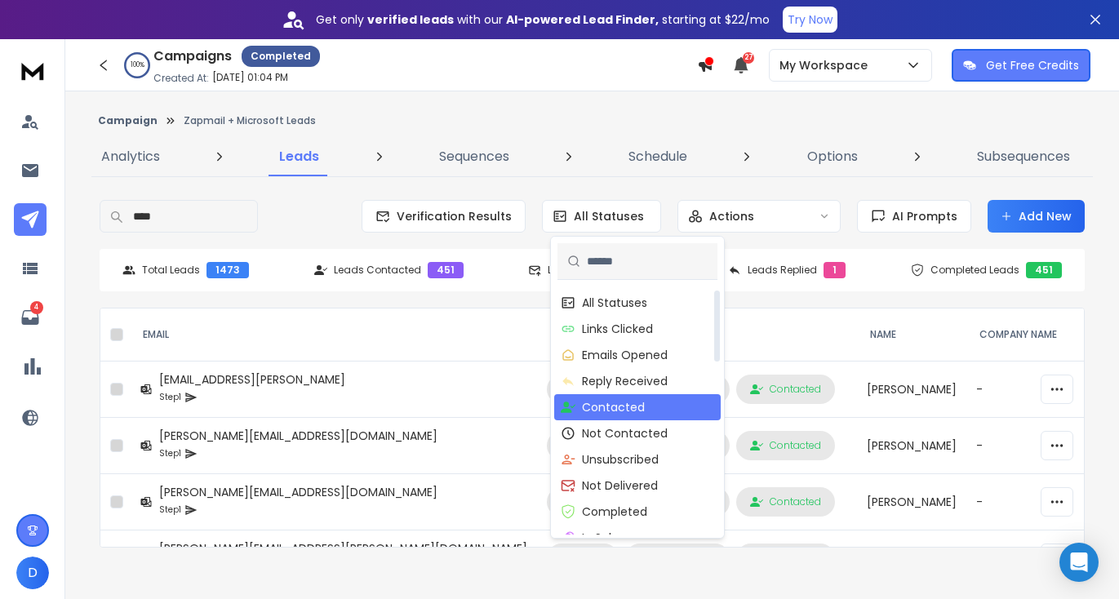
click at [653, 402] on div "Contacted" at bounding box center [637, 407] width 167 height 26
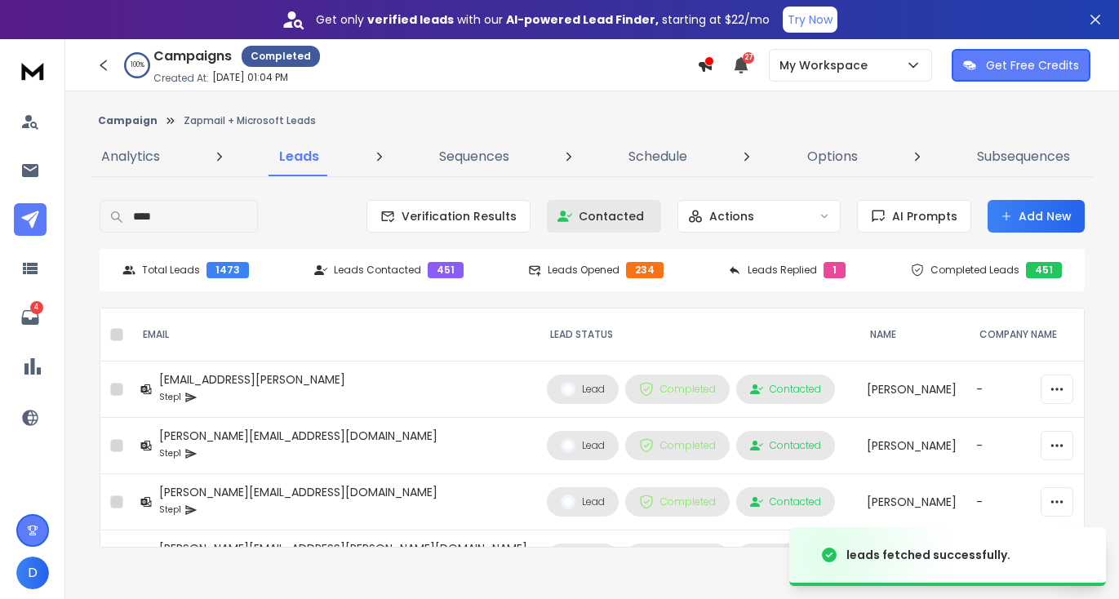
click at [608, 214] on p "Contacted" at bounding box center [611, 216] width 65 height 16
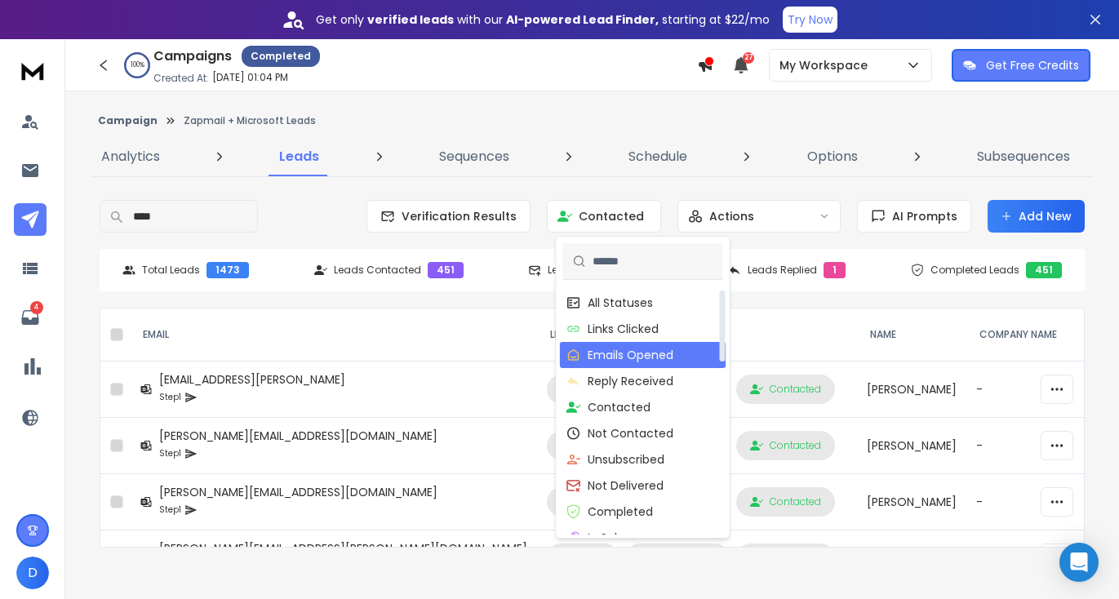
click at [929, 300] on div "**** Verification Results Contacted Actions AI Prompts Add New Total Leads 1473…" at bounding box center [592, 365] width 985 height 331
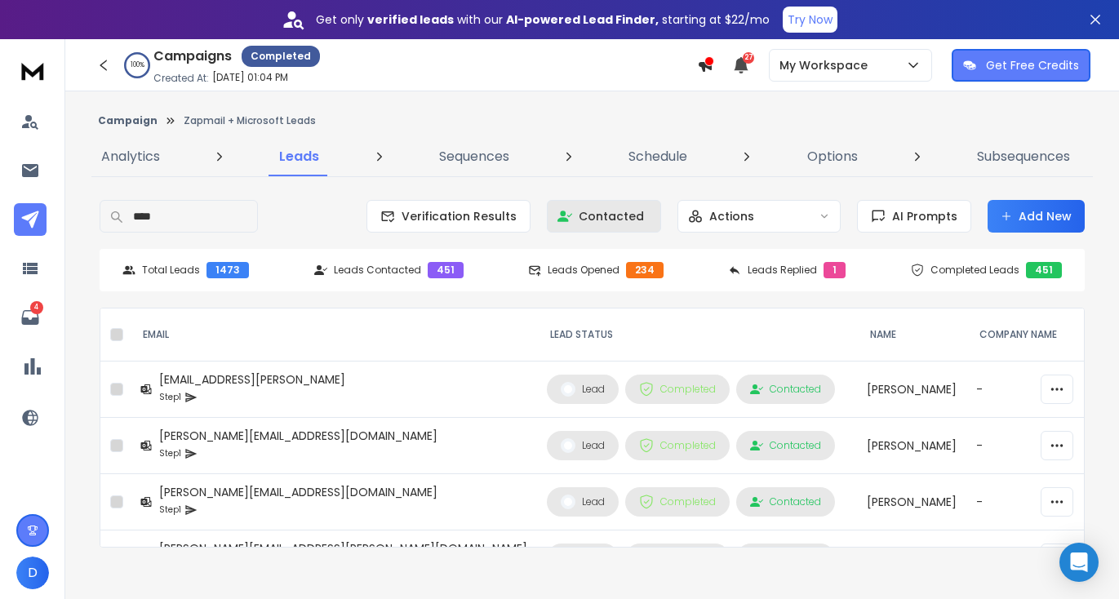
click at [612, 219] on p "Contacted" at bounding box center [611, 216] width 65 height 16
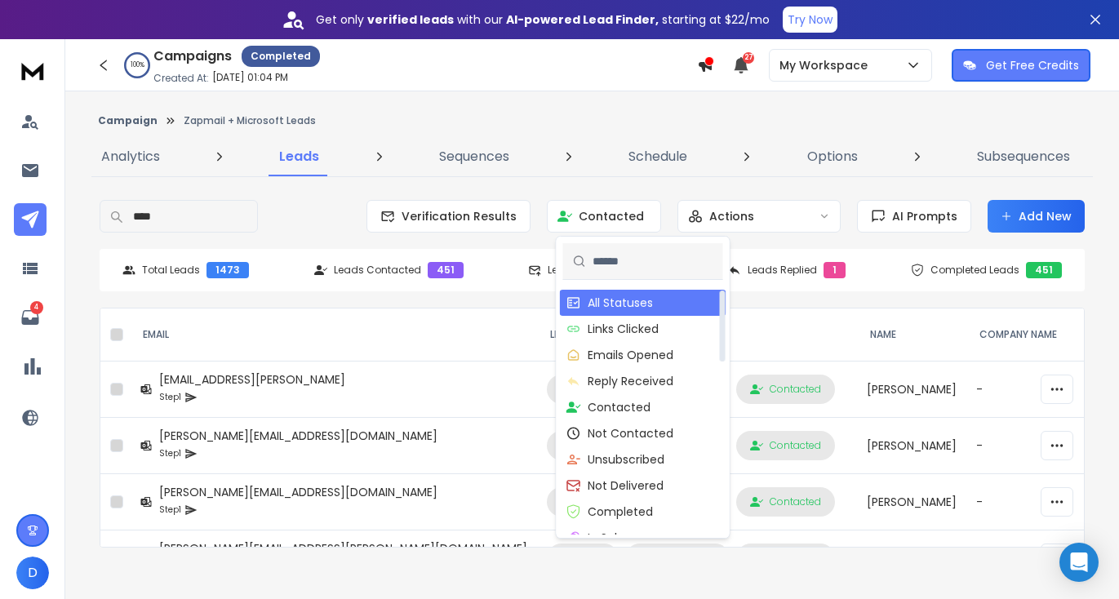
click at [235, 214] on input "****" at bounding box center [179, 216] width 158 height 33
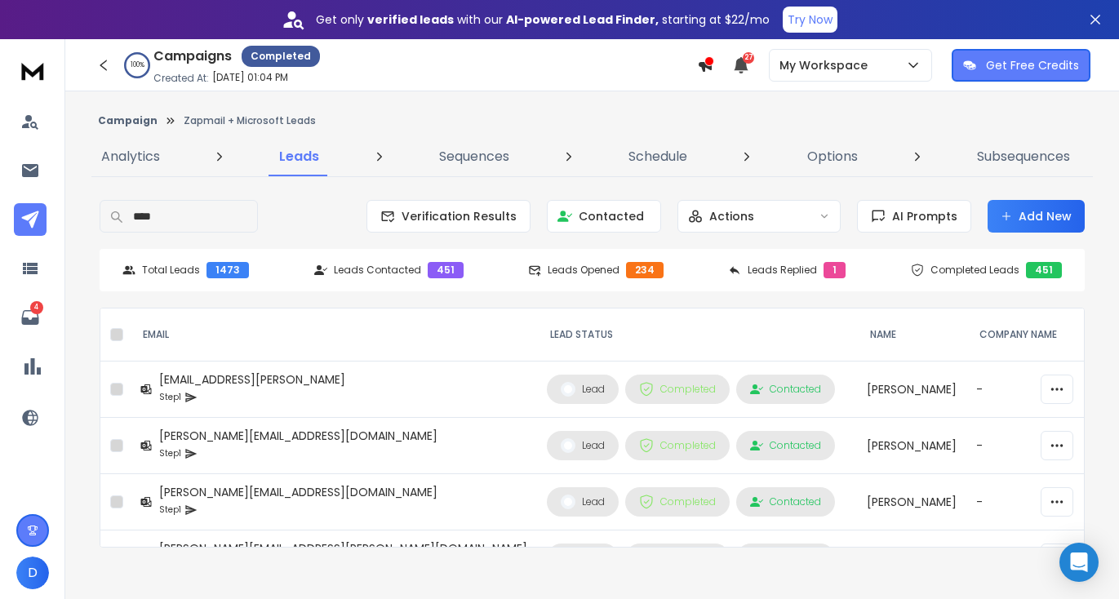
click at [235, 214] on input "****" at bounding box center [179, 216] width 158 height 33
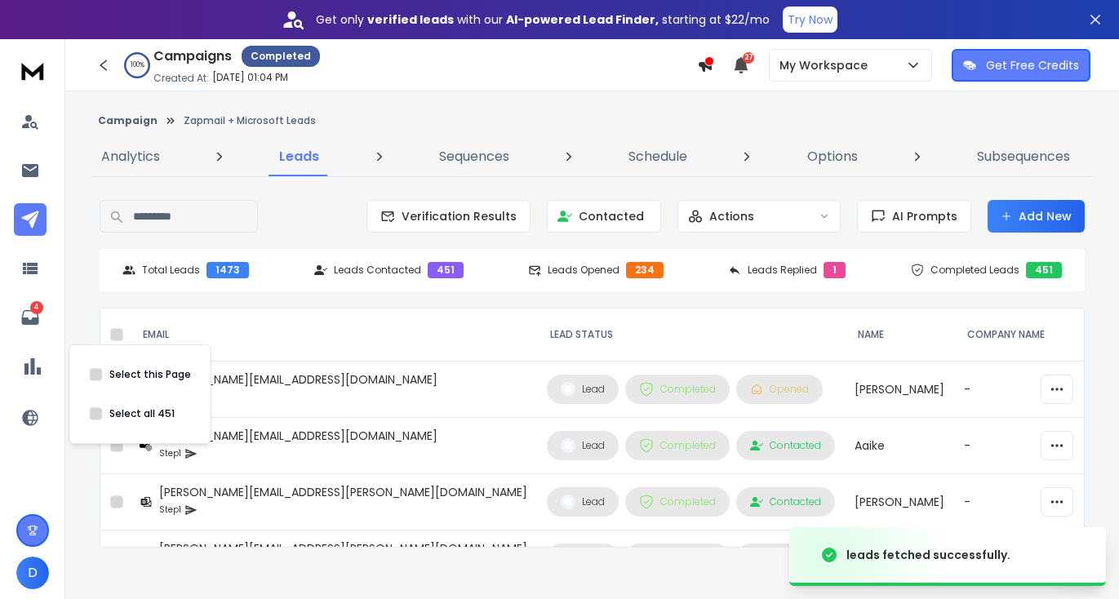
click at [96, 412] on button "Select this Page" at bounding box center [96, 413] width 13 height 13
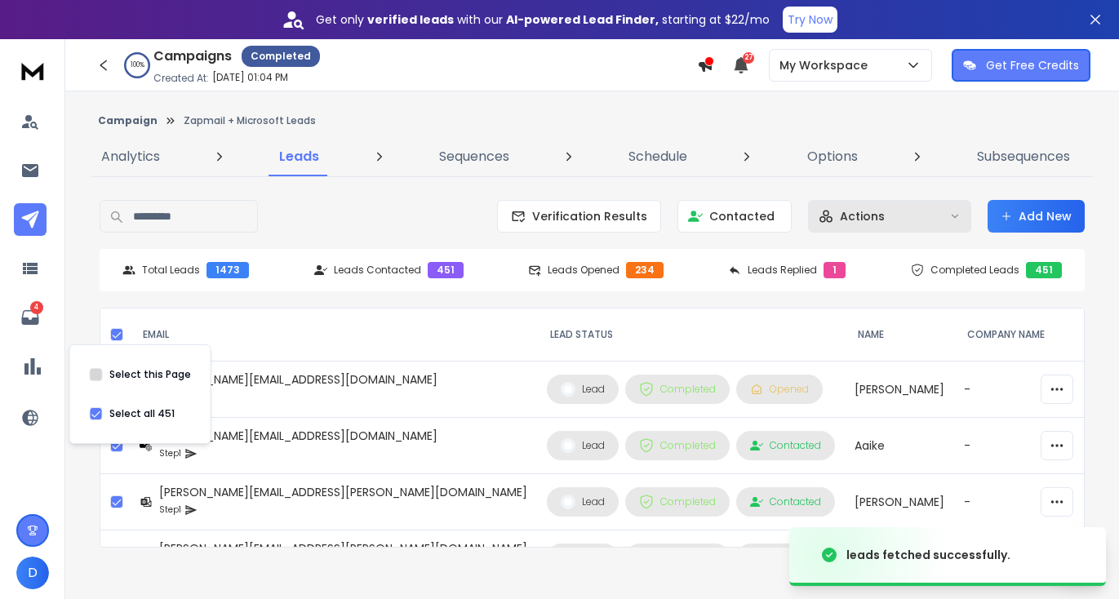
click at [914, 201] on button "Actions" at bounding box center [889, 216] width 163 height 33
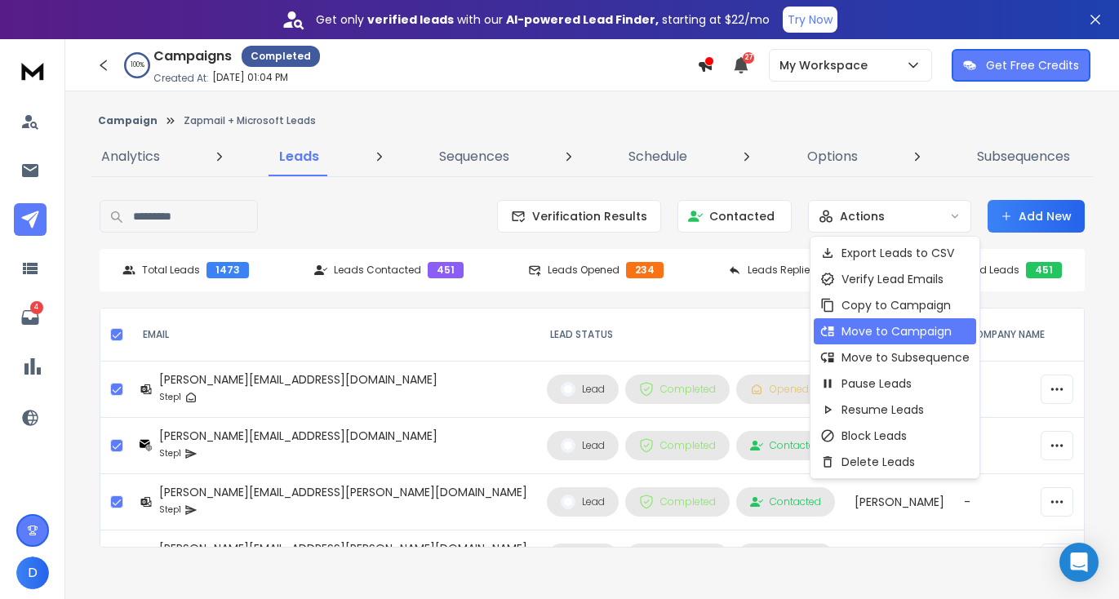
click at [905, 323] on p "Move to Campaign" at bounding box center [897, 331] width 110 height 16
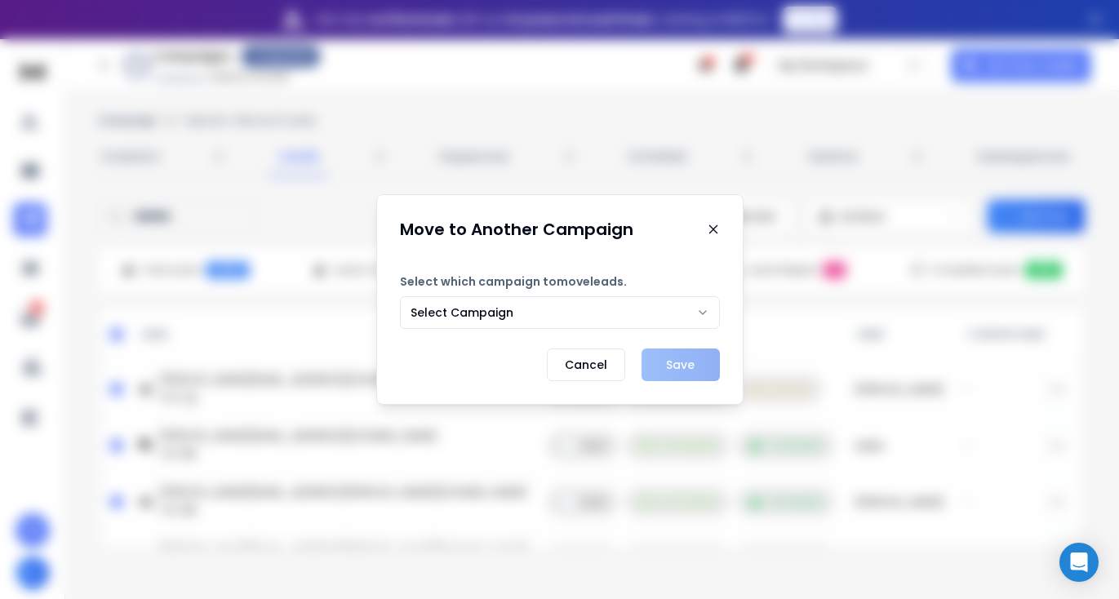
click at [540, 312] on button "Select Campaign" at bounding box center [560, 312] width 320 height 33
click at [706, 371] on button "Save" at bounding box center [681, 365] width 78 height 33
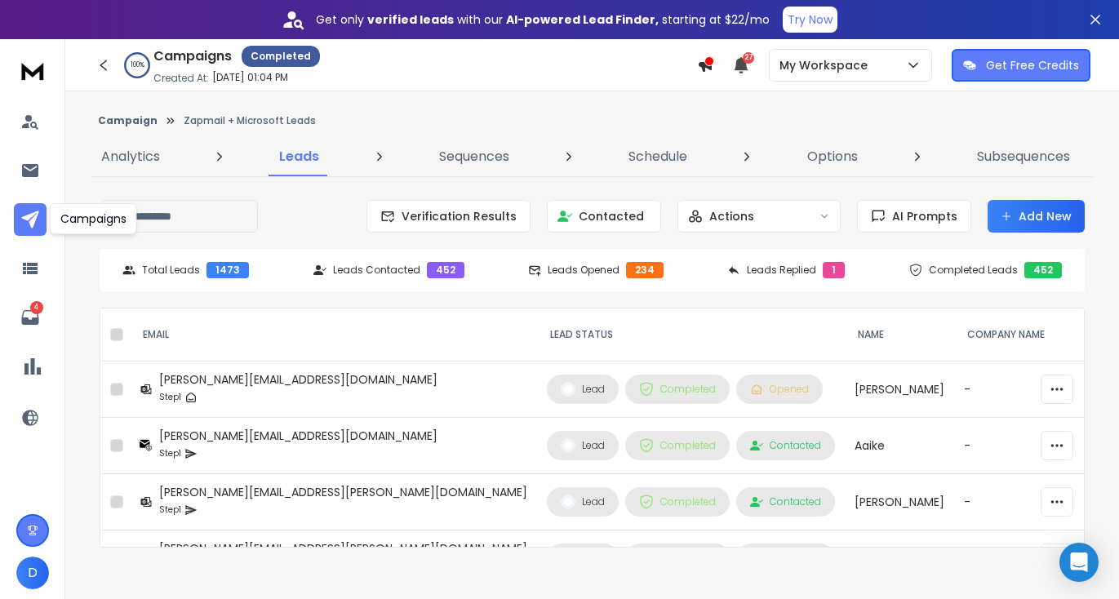
click at [34, 215] on icon at bounding box center [30, 220] width 20 height 20
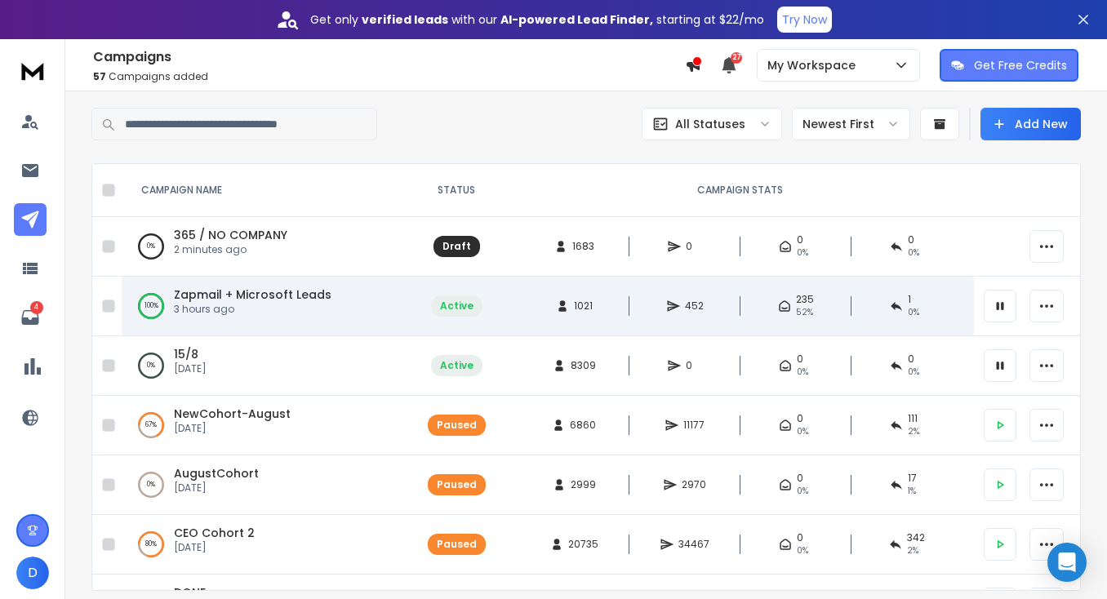
click at [205, 290] on span "Zapmail + Microsoft Leads" at bounding box center [253, 295] width 158 height 16
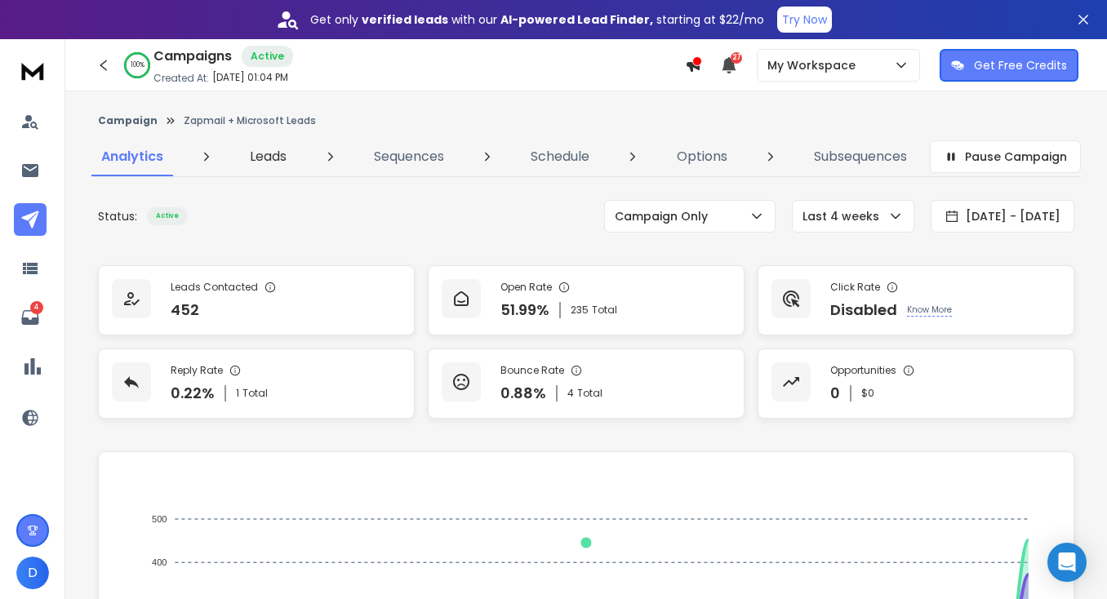
click at [294, 156] on link "Leads" at bounding box center [268, 156] width 56 height 39
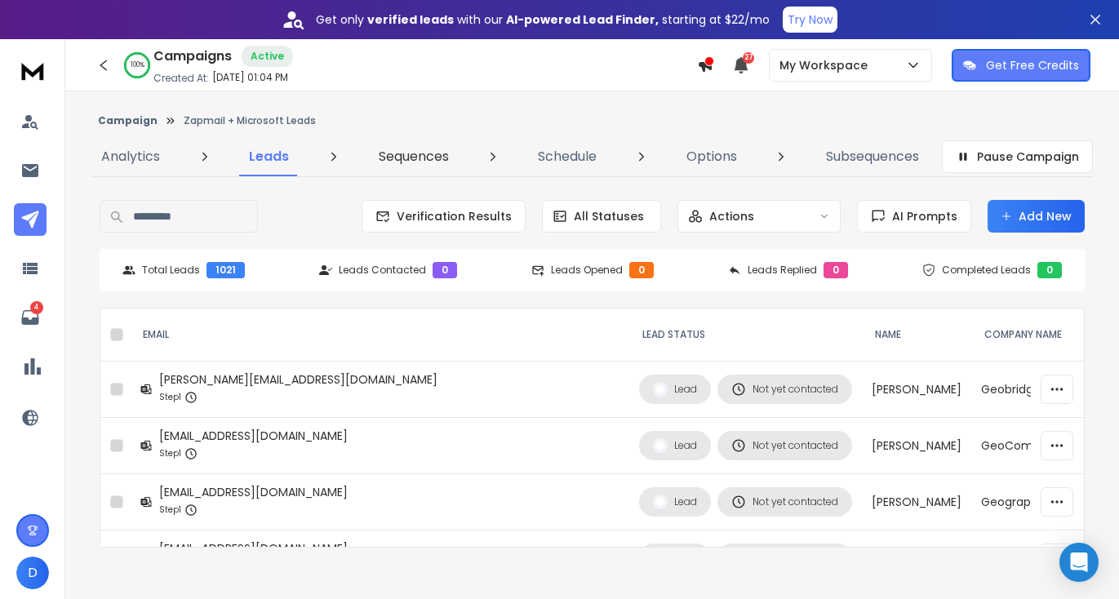
click at [402, 159] on p "Sequences" at bounding box center [414, 157] width 70 height 20
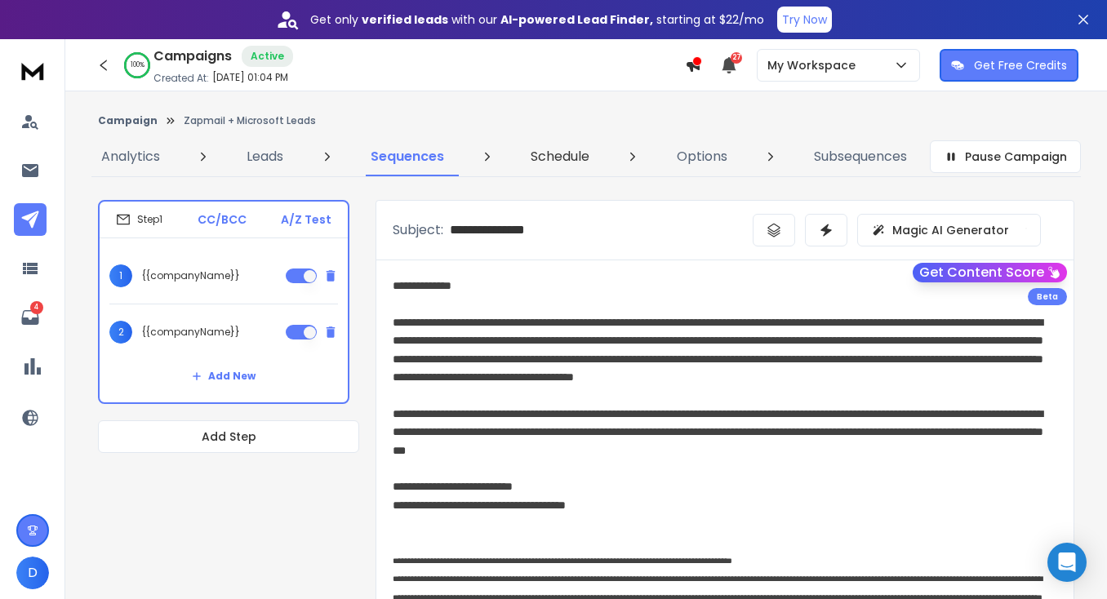
click at [580, 157] on p "Schedule" at bounding box center [560, 157] width 59 height 20
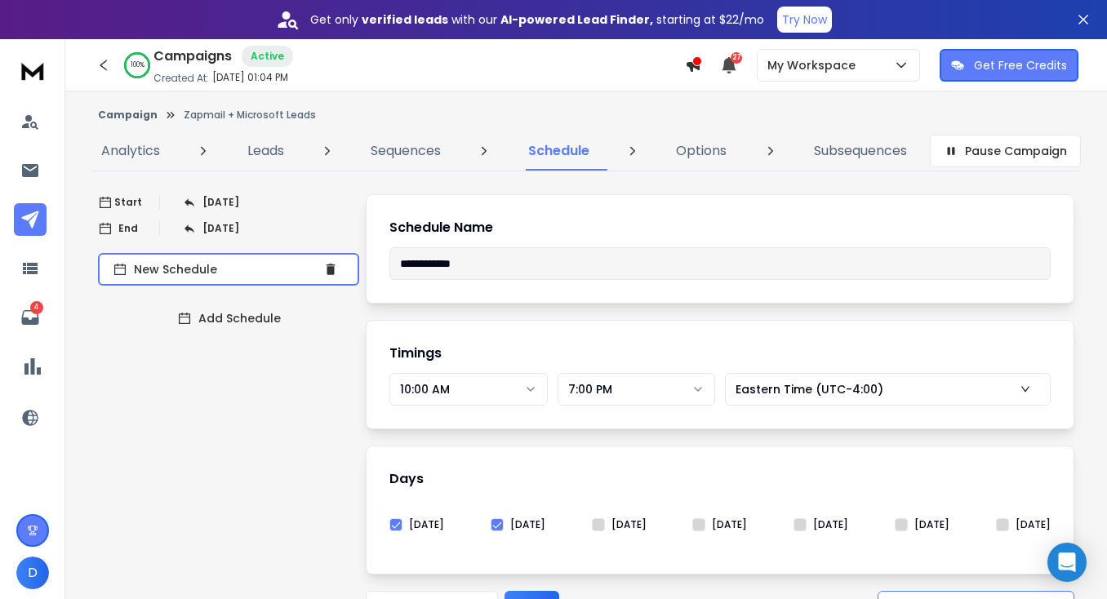
scroll to position [53, 0]
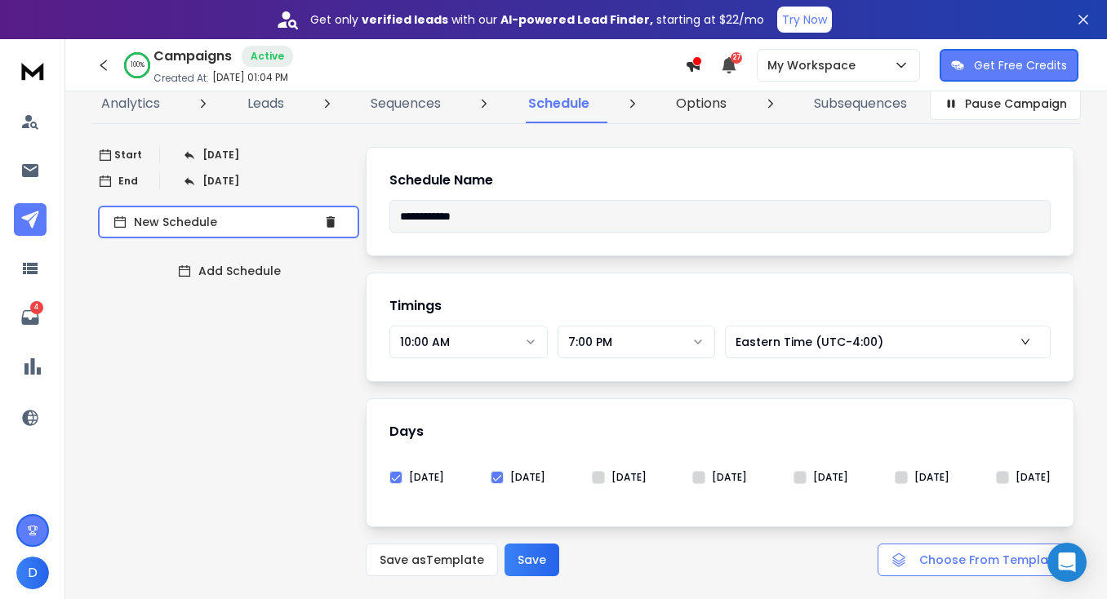
click at [702, 101] on p "Options" at bounding box center [701, 104] width 51 height 20
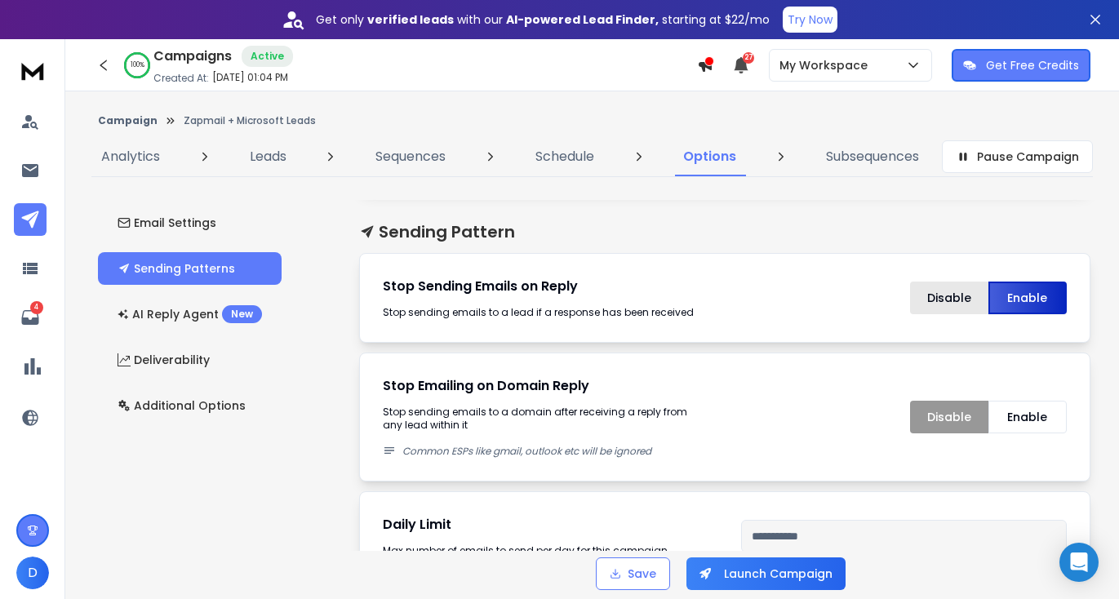
scroll to position [763, 0]
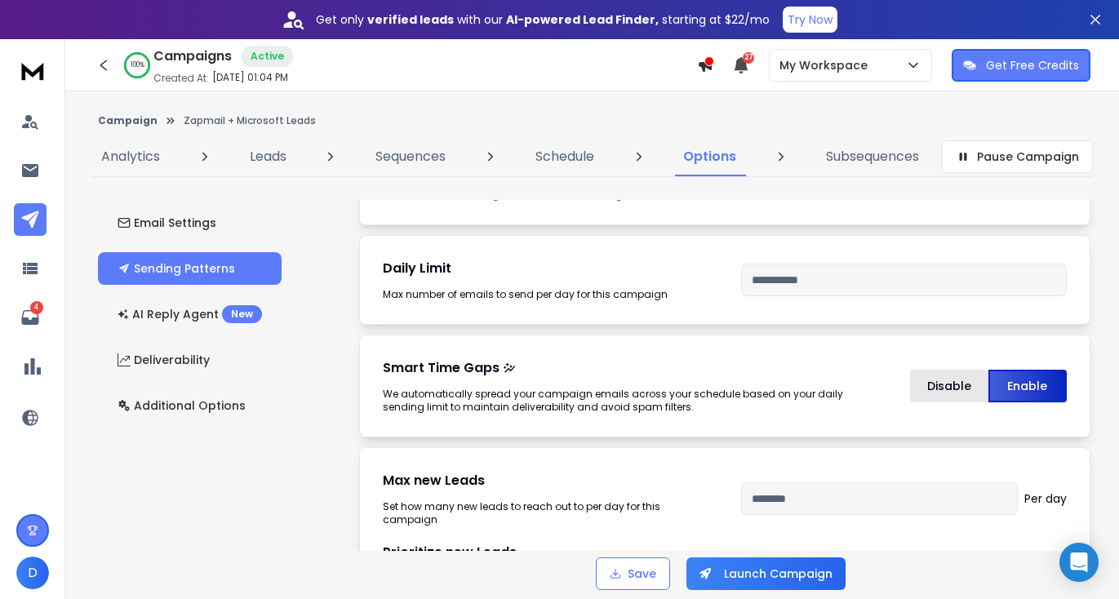
drag, startPoint x: 782, startPoint y: 283, endPoint x: 706, endPoint y: 274, distance: 76.5
click at [741, 274] on input "***" at bounding box center [904, 280] width 326 height 33
type input "****"
click at [632, 569] on button "Save" at bounding box center [633, 574] width 74 height 33
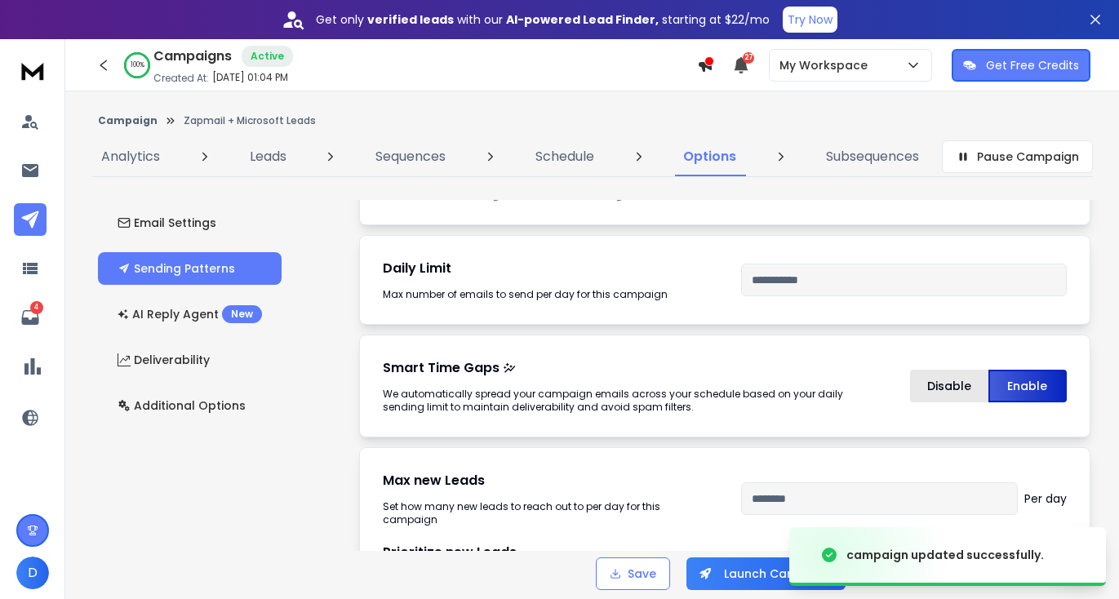
click at [724, 573] on button "Launch Campaign" at bounding box center [766, 574] width 159 height 33
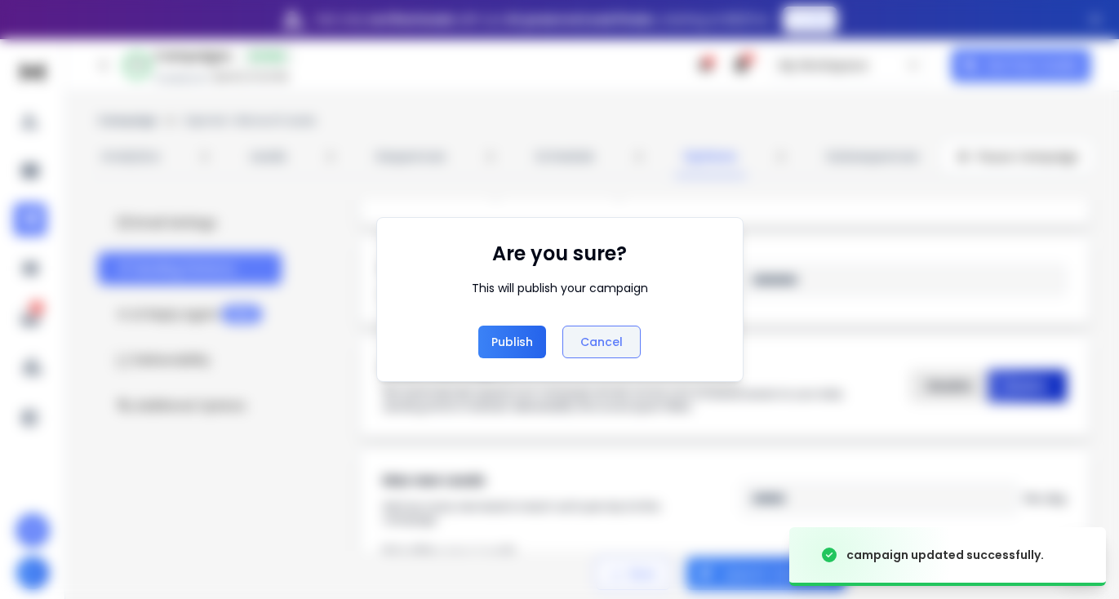
click at [509, 340] on button "Publish" at bounding box center [512, 342] width 68 height 33
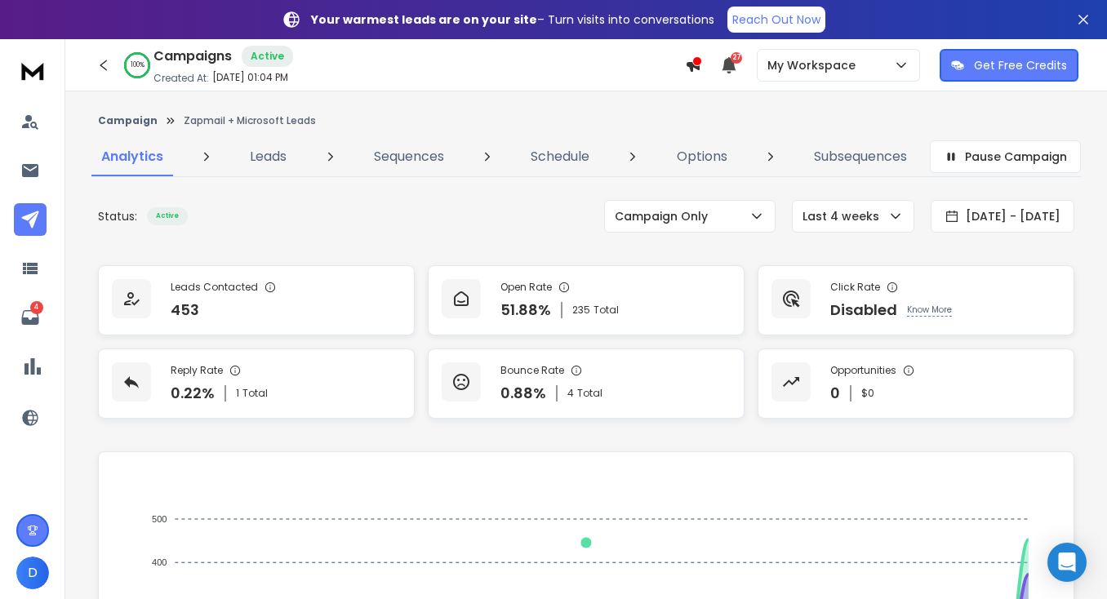
click at [481, 125] on div "Campaign Zapmail + Microsoft Leads" at bounding box center [585, 121] width 989 height 26
click at [436, 152] on p "Sequences" at bounding box center [409, 157] width 70 height 20
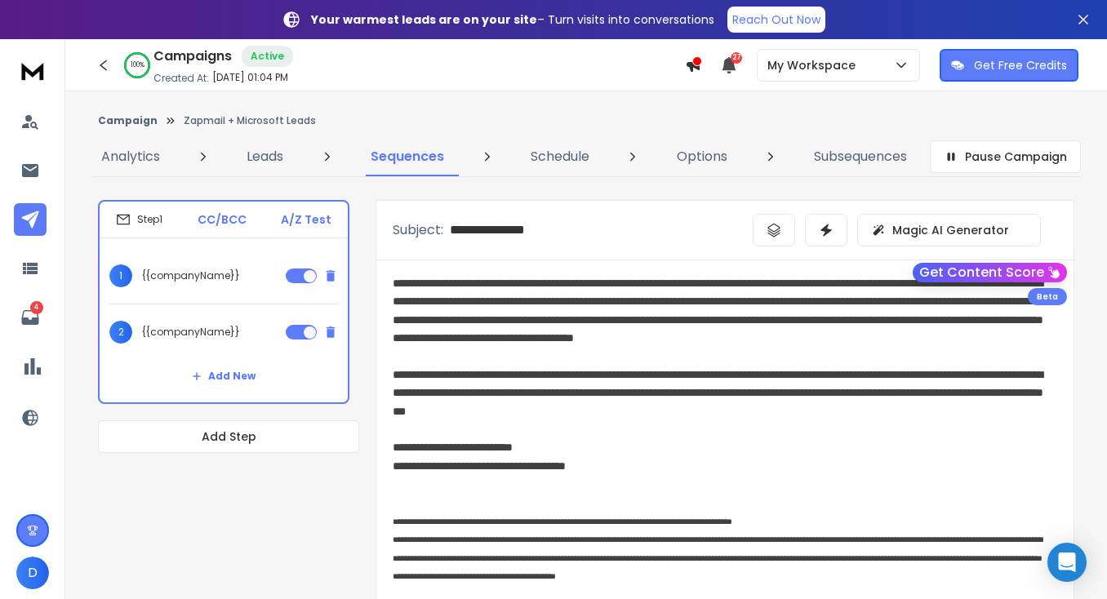
scroll to position [91, 0]
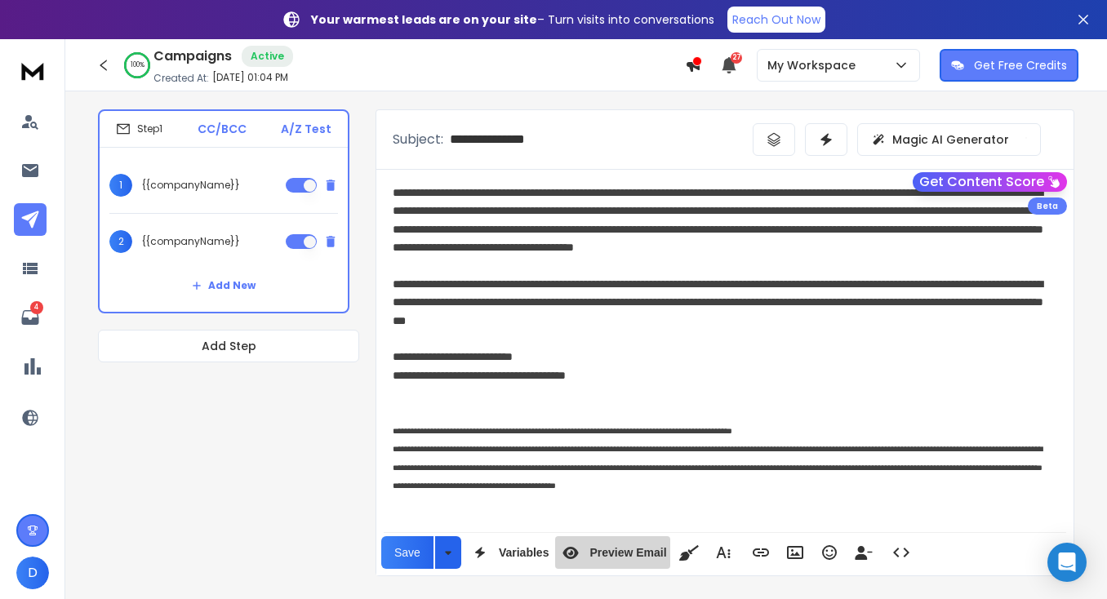
click at [638, 554] on span "Preview Email" at bounding box center [627, 553] width 83 height 14
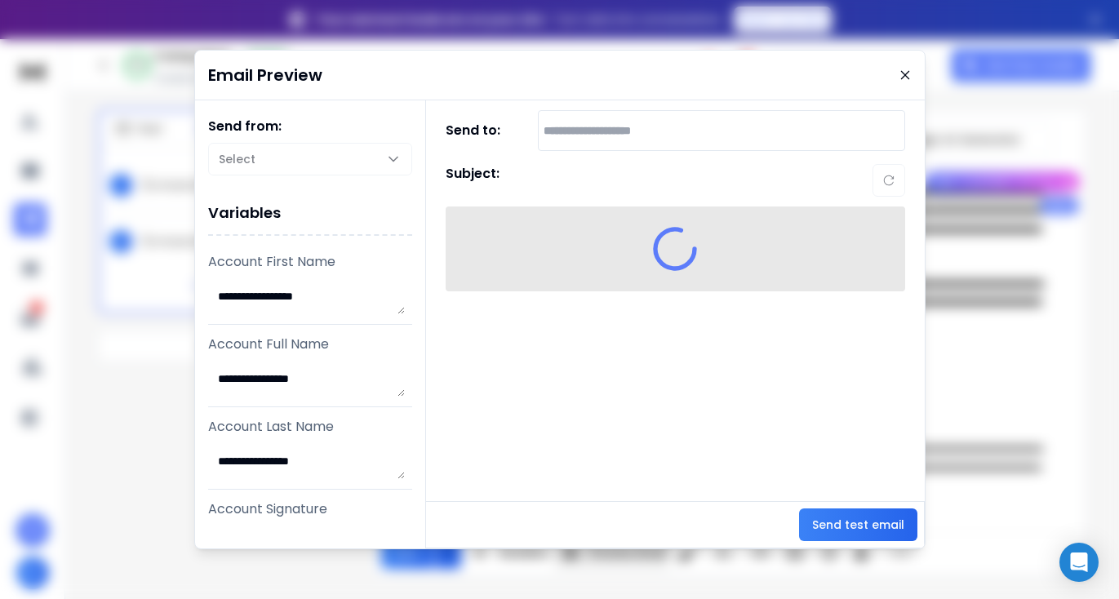
type textarea "***"
type textarea "**********"
type textarea "*****"
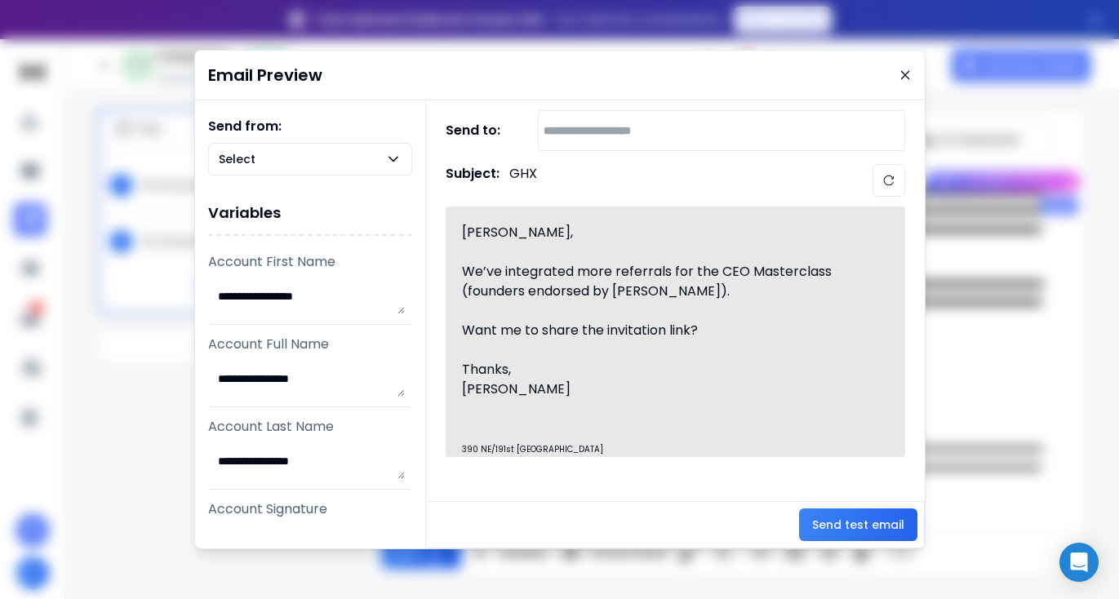
type textarea "********"
type textarea "**********"
type textarea "******"
type textarea "********"
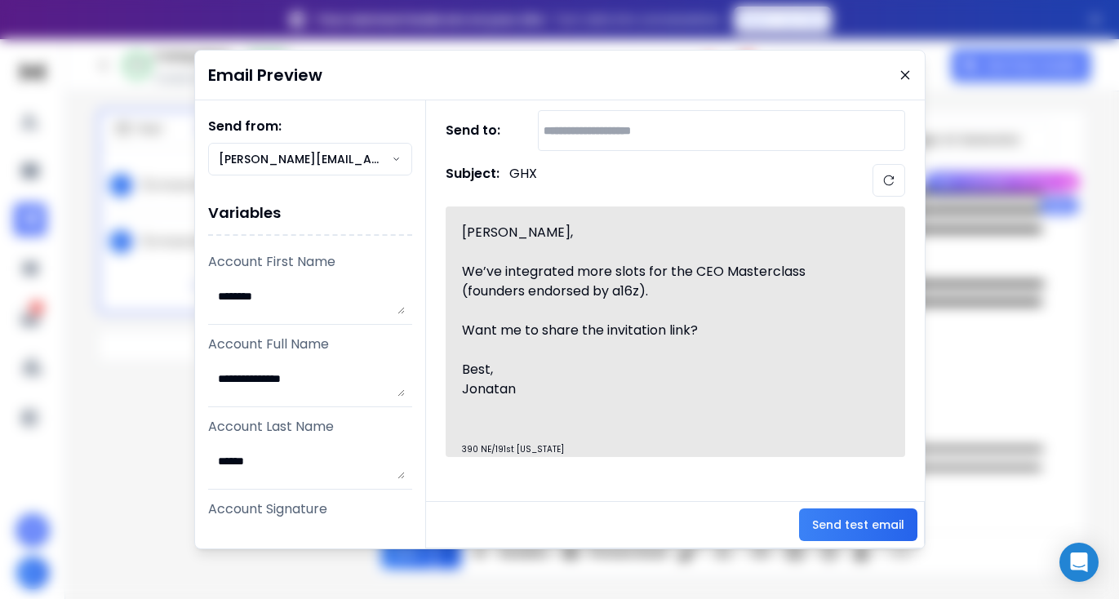
click at [905, 73] on icon at bounding box center [905, 75] width 13 height 13
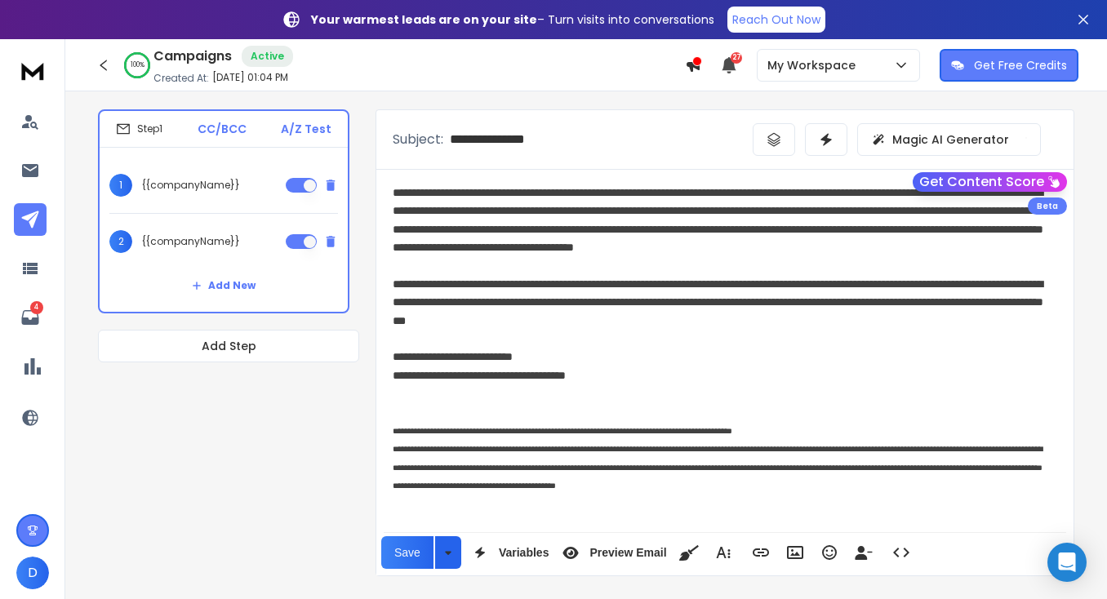
scroll to position [0, 0]
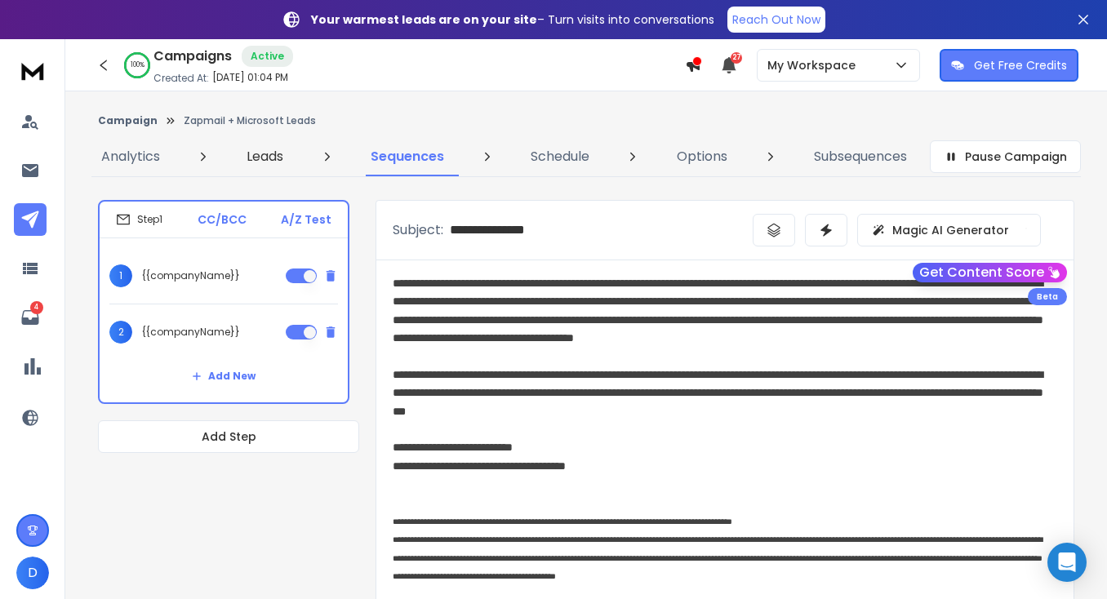
click at [246, 145] on link "Leads" at bounding box center [265, 156] width 56 height 39
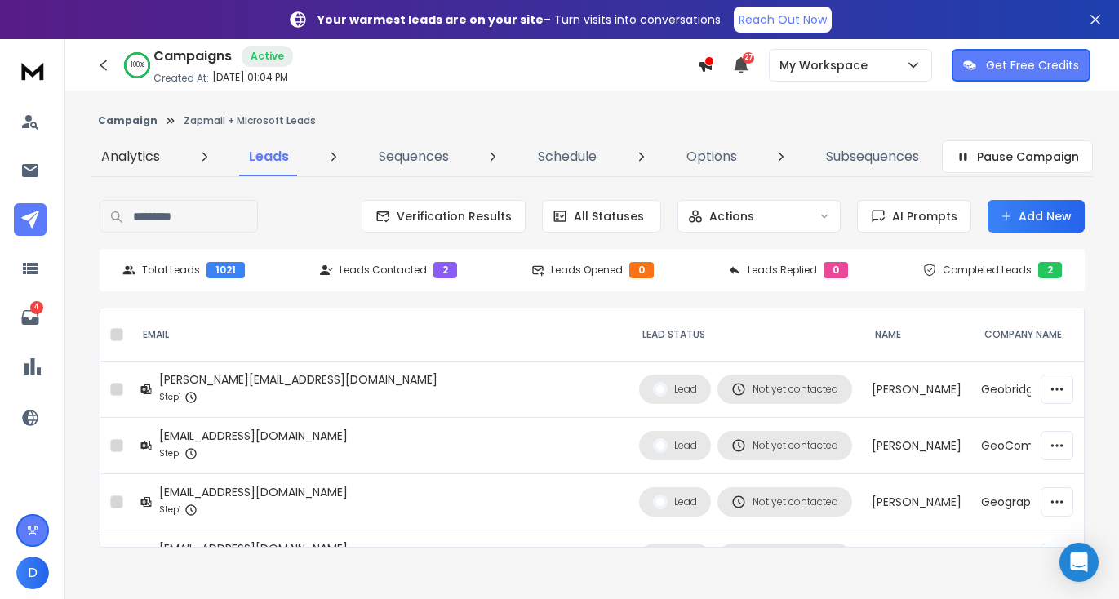
click at [135, 153] on p "Analytics" at bounding box center [130, 157] width 59 height 20
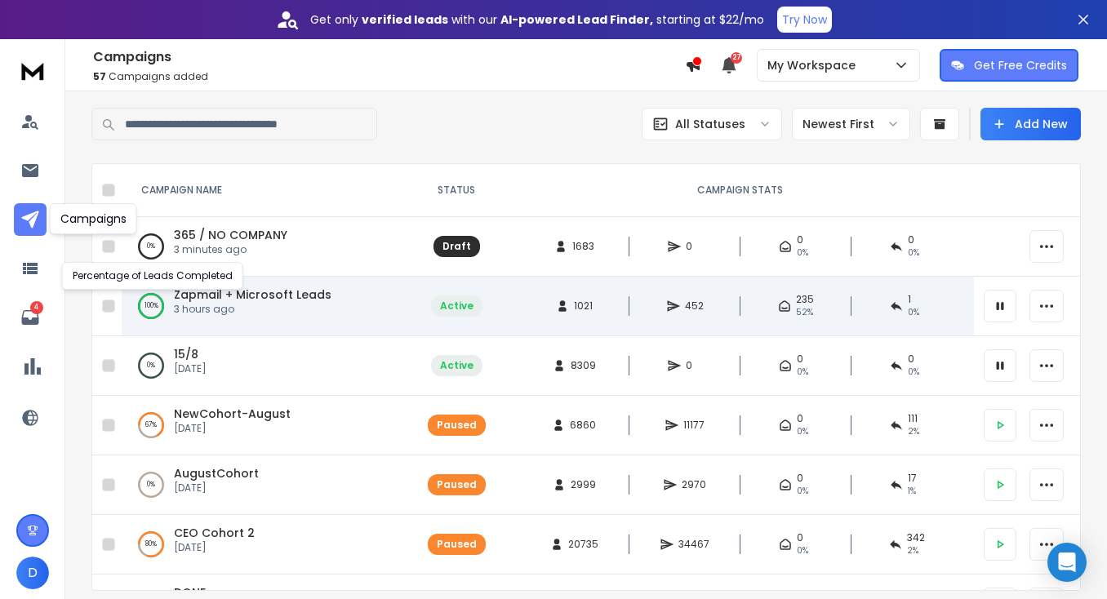
click at [250, 300] on span "Zapmail + Microsoft Leads" at bounding box center [253, 295] width 158 height 16
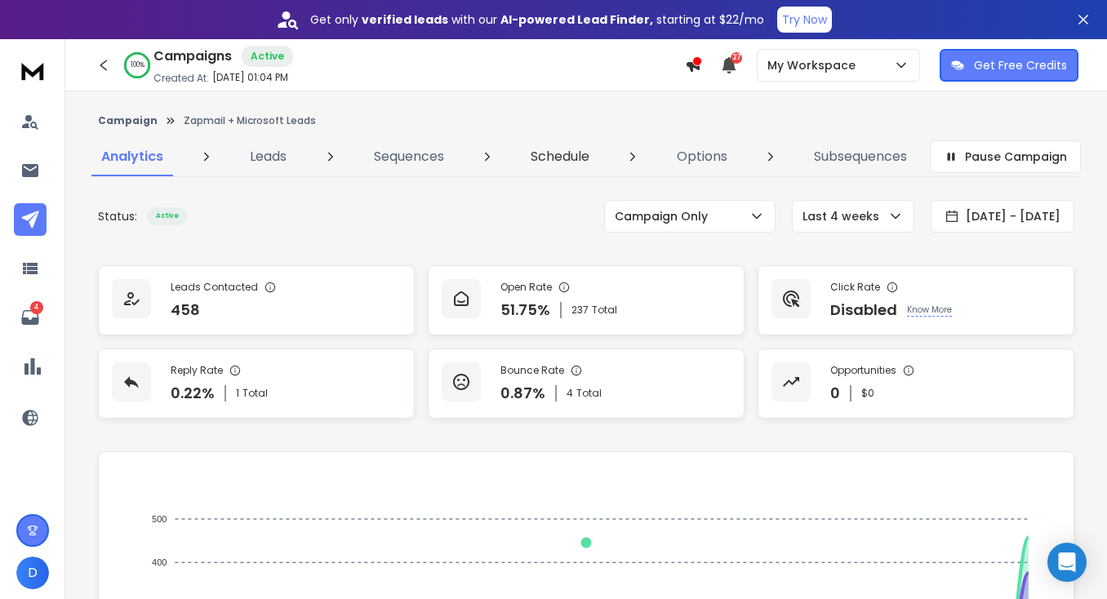
click at [581, 157] on p "Schedule" at bounding box center [560, 157] width 59 height 20
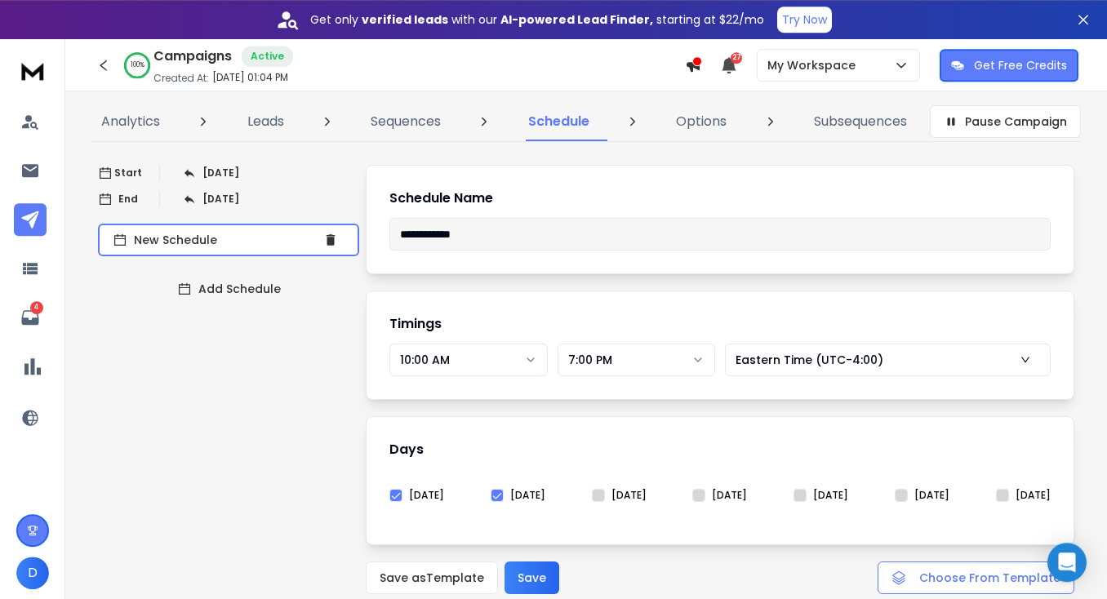
scroll to position [53, 0]
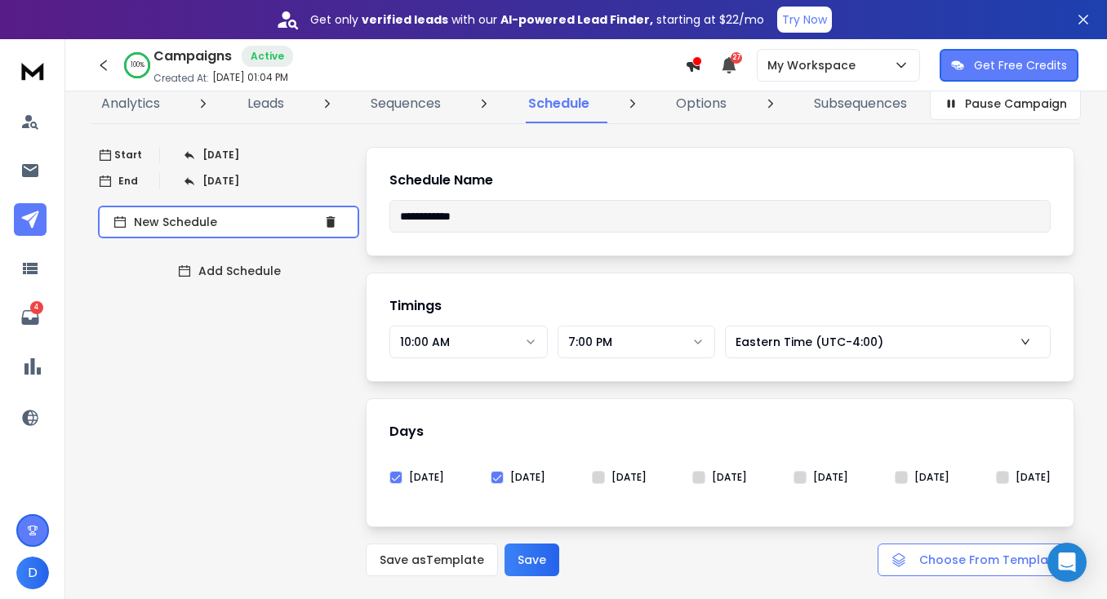
click at [519, 556] on button "Save" at bounding box center [532, 560] width 55 height 33
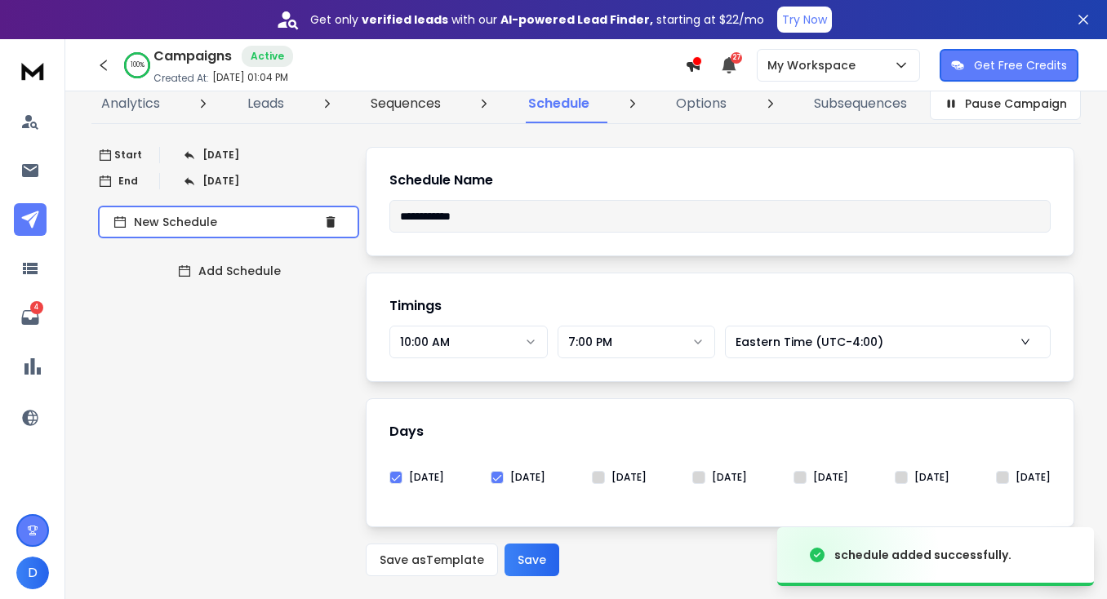
click at [416, 102] on p "Sequences" at bounding box center [406, 104] width 70 height 20
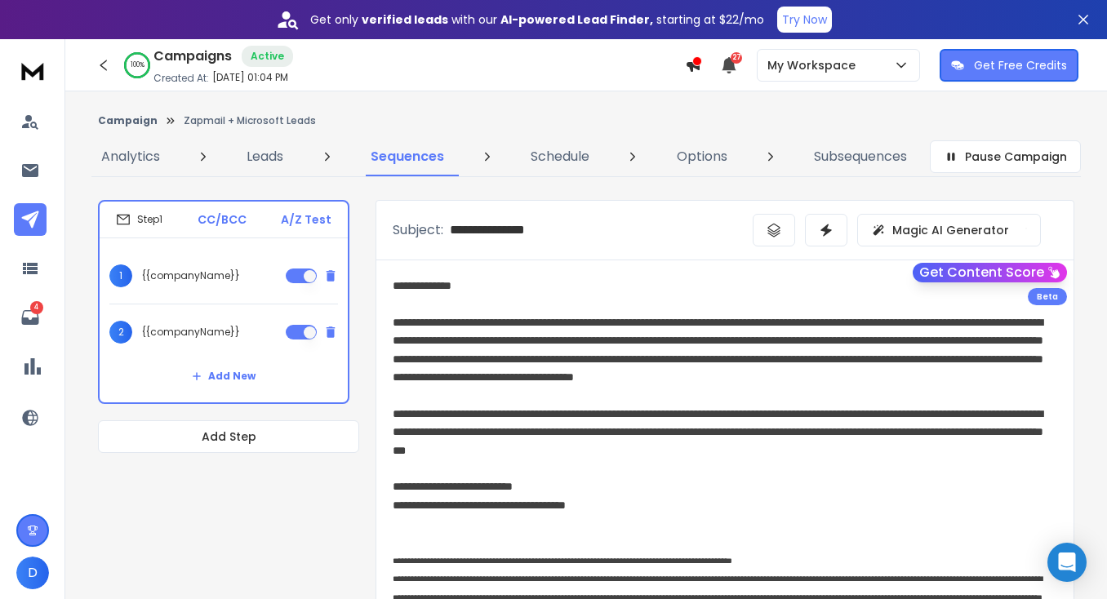
drag, startPoint x: 578, startPoint y: 231, endPoint x: 388, endPoint y: 222, distance: 190.4
click at [450, 222] on input "**********" at bounding box center [593, 230] width 287 height 20
click at [461, 278] on div "**********" at bounding box center [719, 460] width 652 height 366
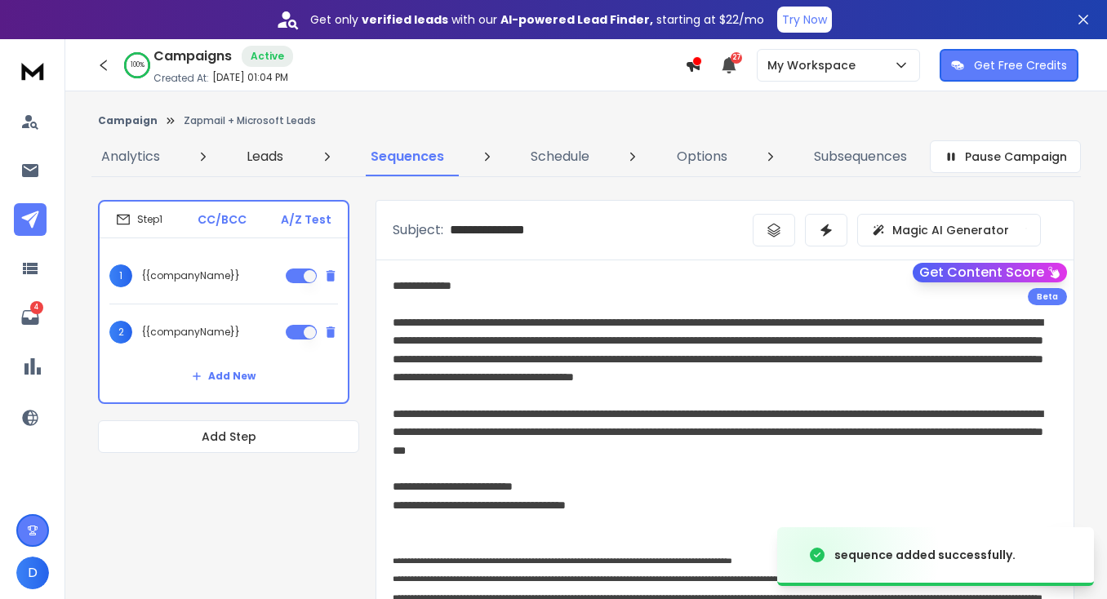
click at [278, 158] on p "Leads" at bounding box center [265, 157] width 37 height 20
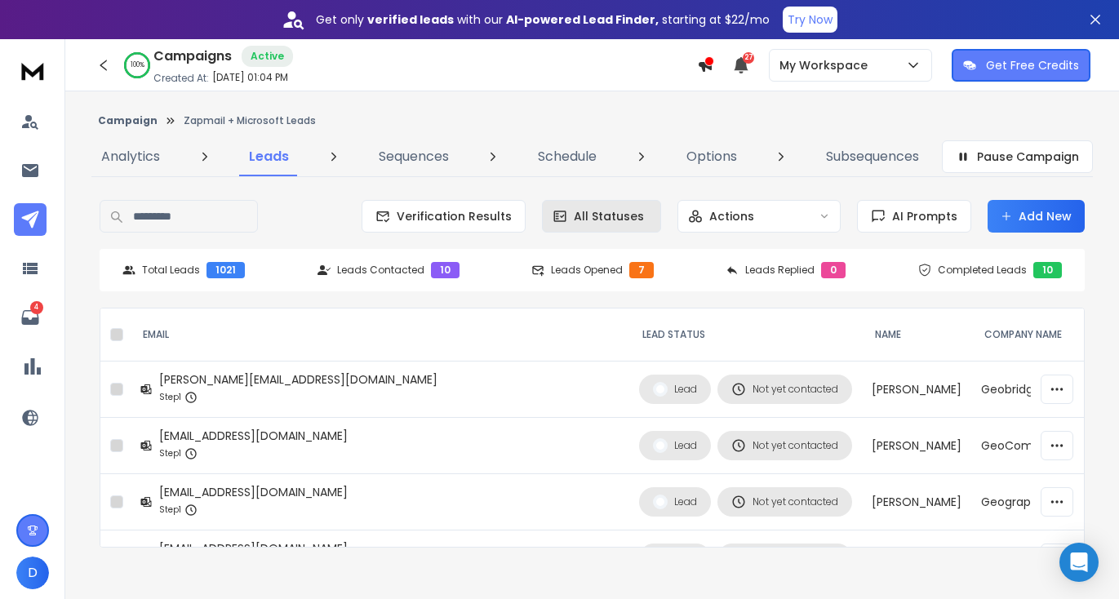
click at [582, 218] on div "All Statuses" at bounding box center [598, 216] width 91 height 16
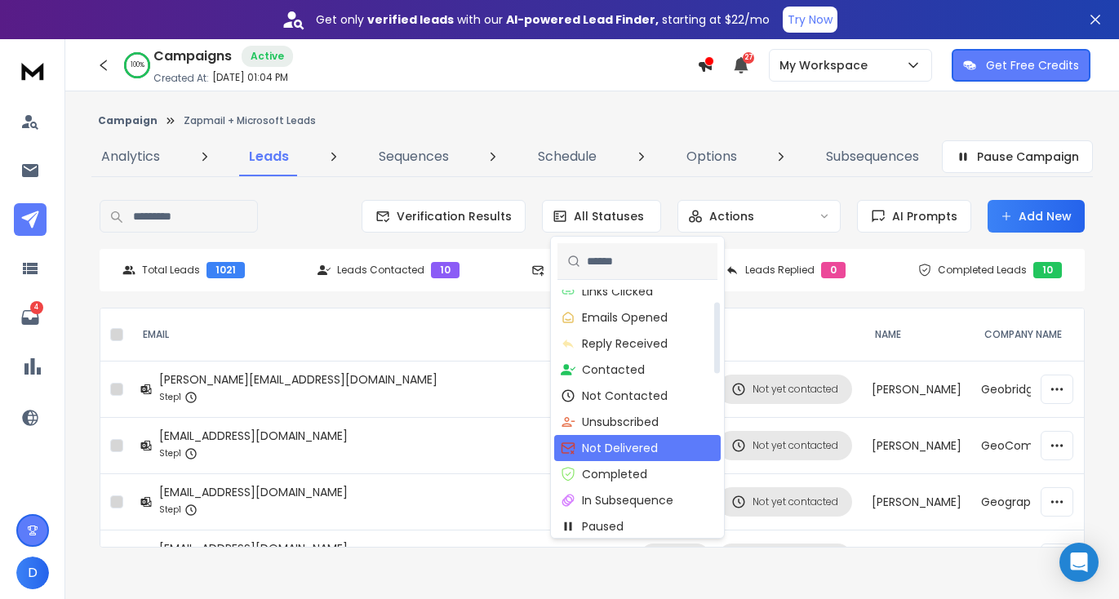
scroll to position [263, 0]
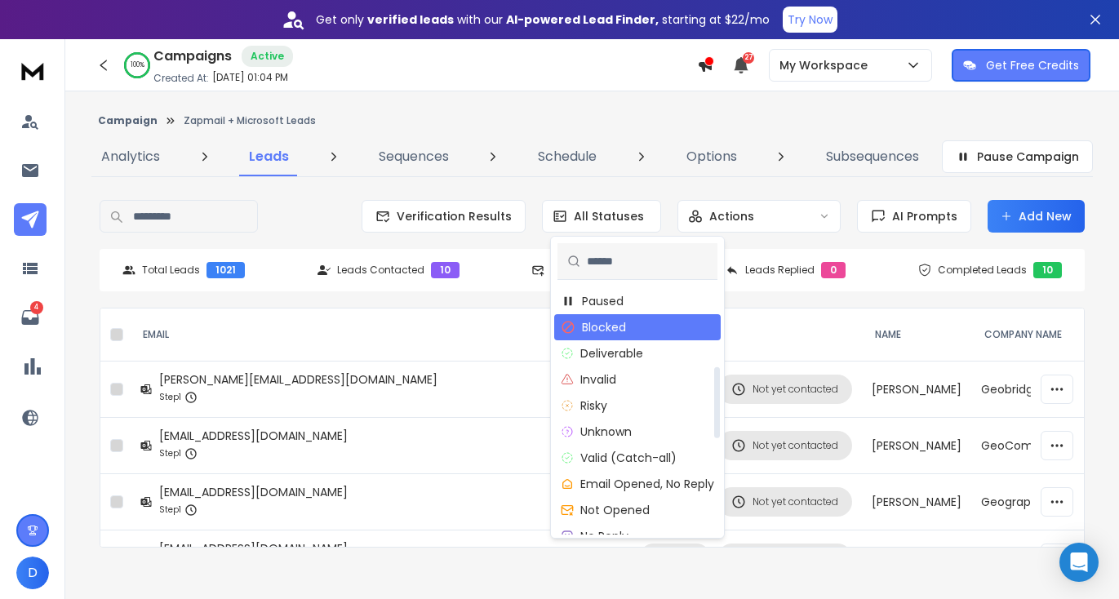
click at [608, 327] on p "Blocked" at bounding box center [604, 327] width 44 height 16
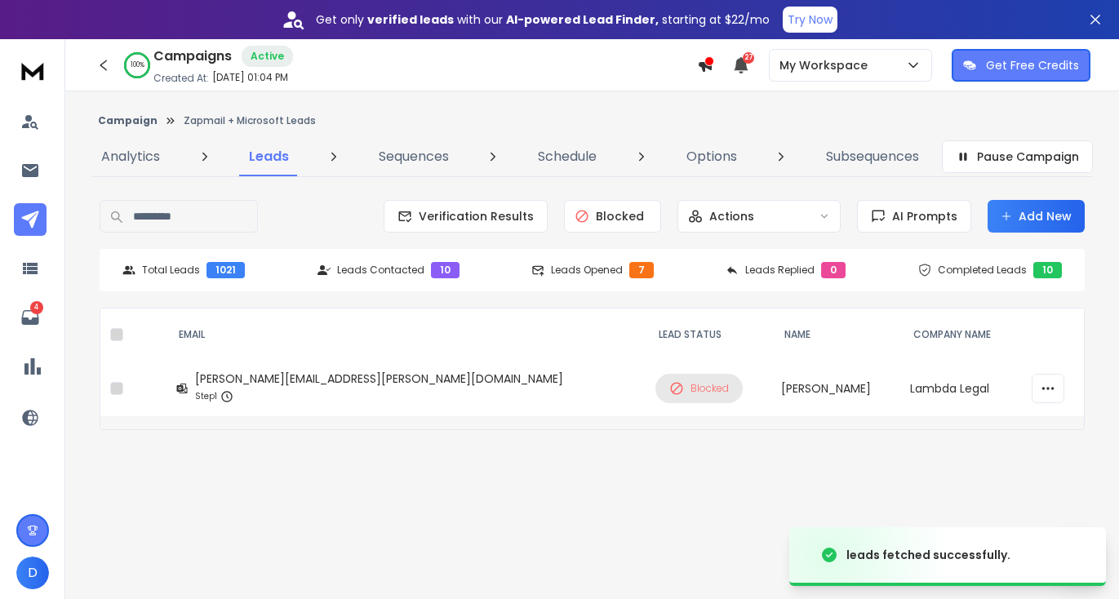
click at [116, 331] on button "button" at bounding box center [116, 334] width 13 height 13
click at [874, 213] on p "Actions" at bounding box center [862, 216] width 45 height 16
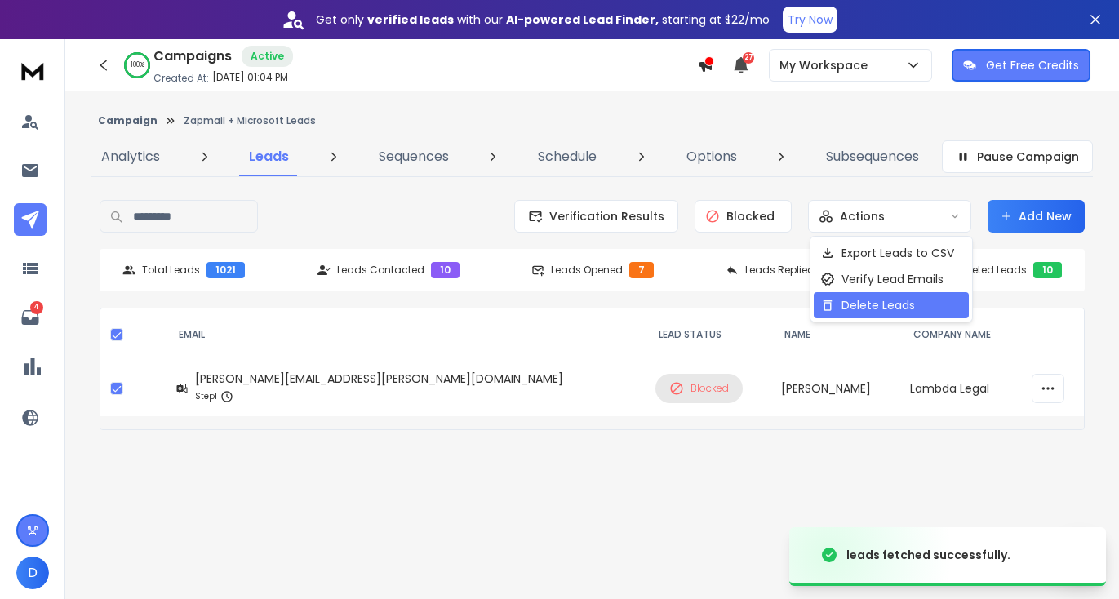
click at [864, 304] on p "Delete Leads" at bounding box center [878, 305] width 73 height 16
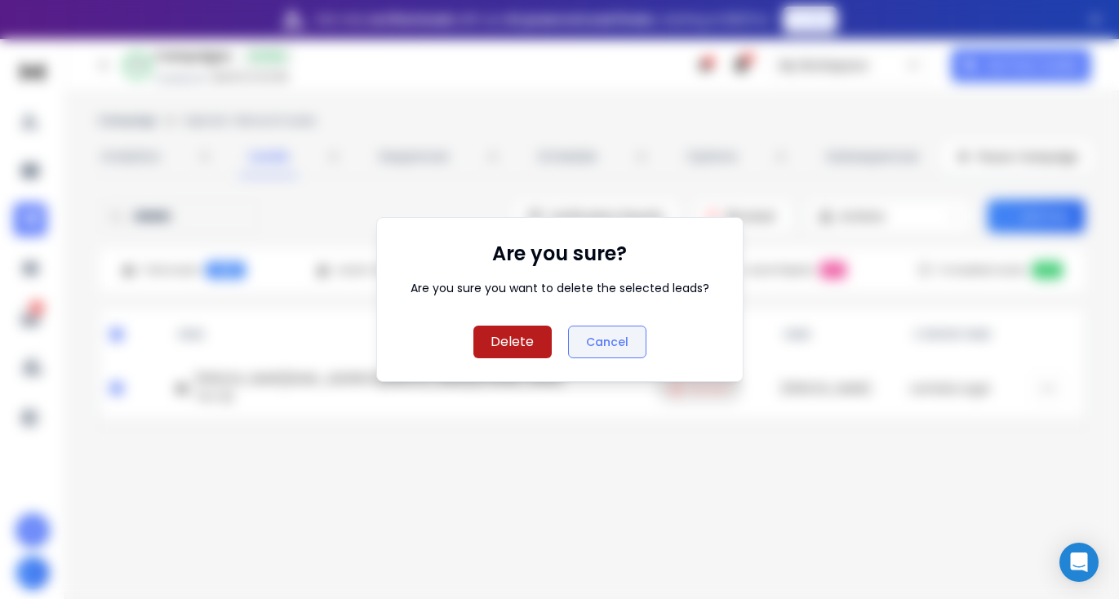
click at [504, 349] on button "Delete" at bounding box center [513, 342] width 78 height 33
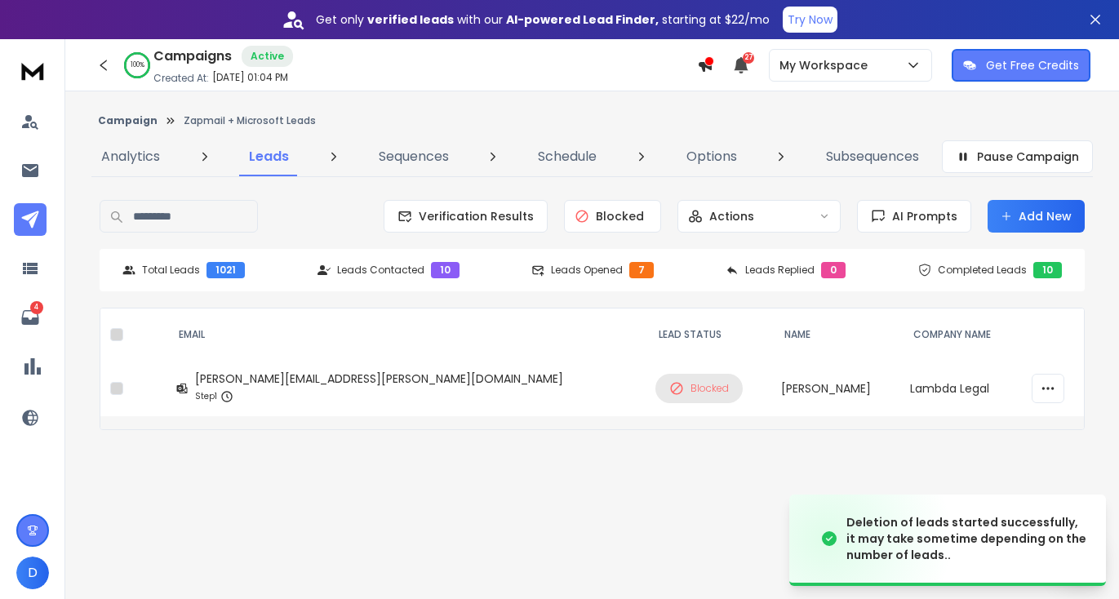
click at [229, 221] on input at bounding box center [179, 216] width 158 height 33
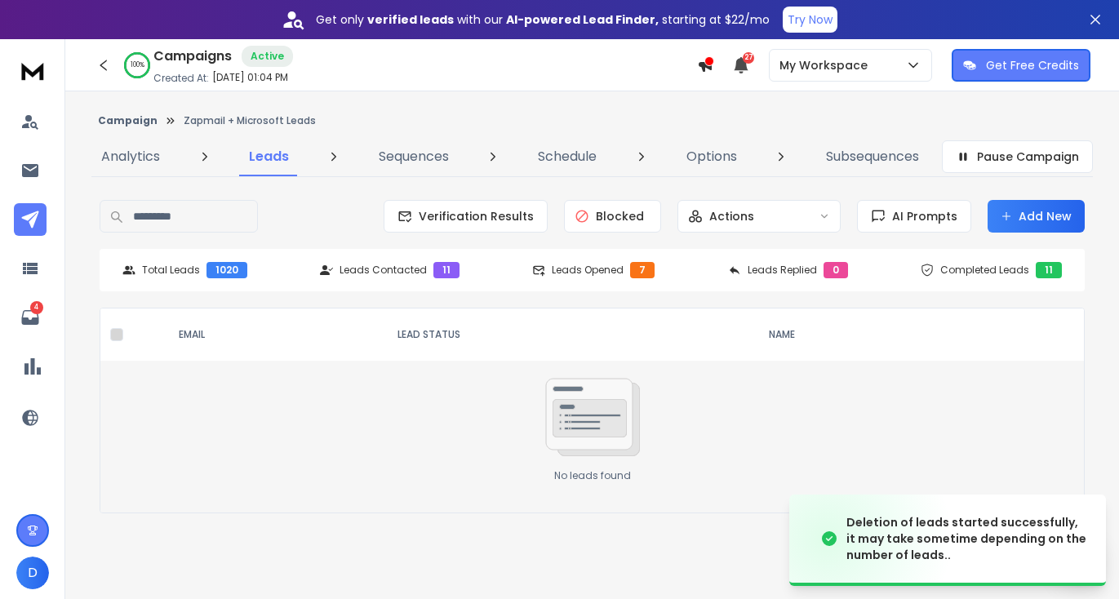
click at [229, 221] on input at bounding box center [179, 216] width 158 height 33
type input "****"
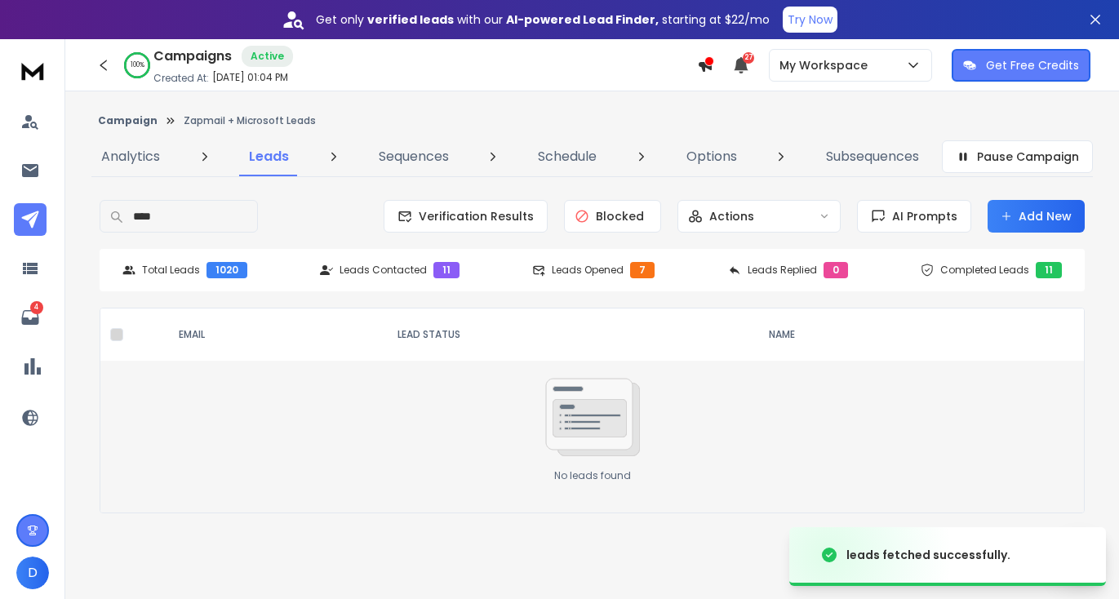
click at [231, 222] on input "****" at bounding box center [179, 216] width 158 height 33
type input "*****"
click at [610, 215] on p "Blocked" at bounding box center [620, 216] width 48 height 16
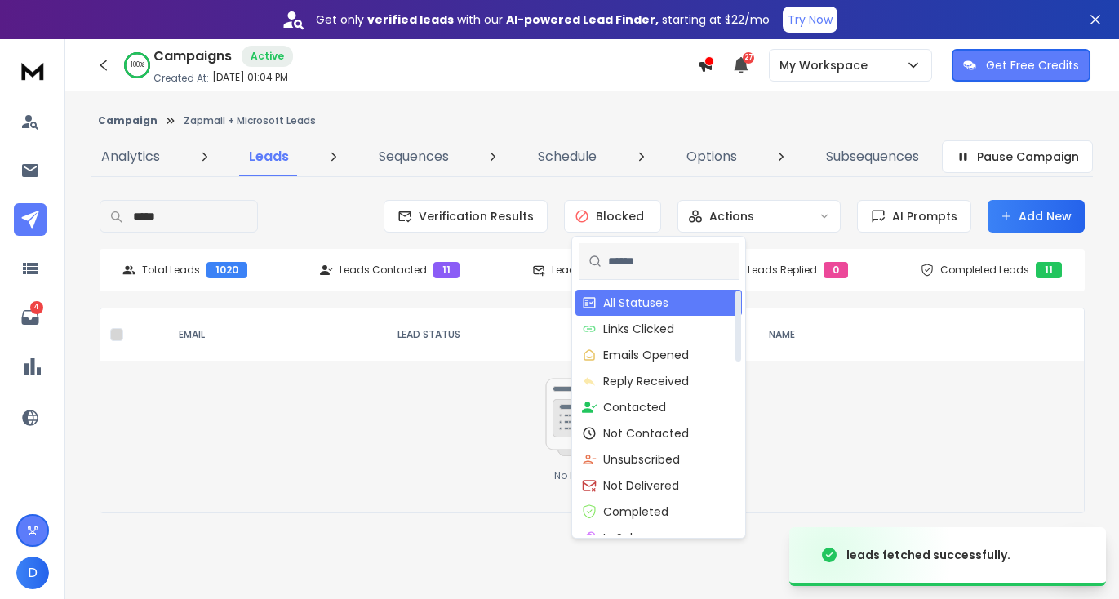
click at [631, 315] on div "All Statuses" at bounding box center [659, 303] width 167 height 26
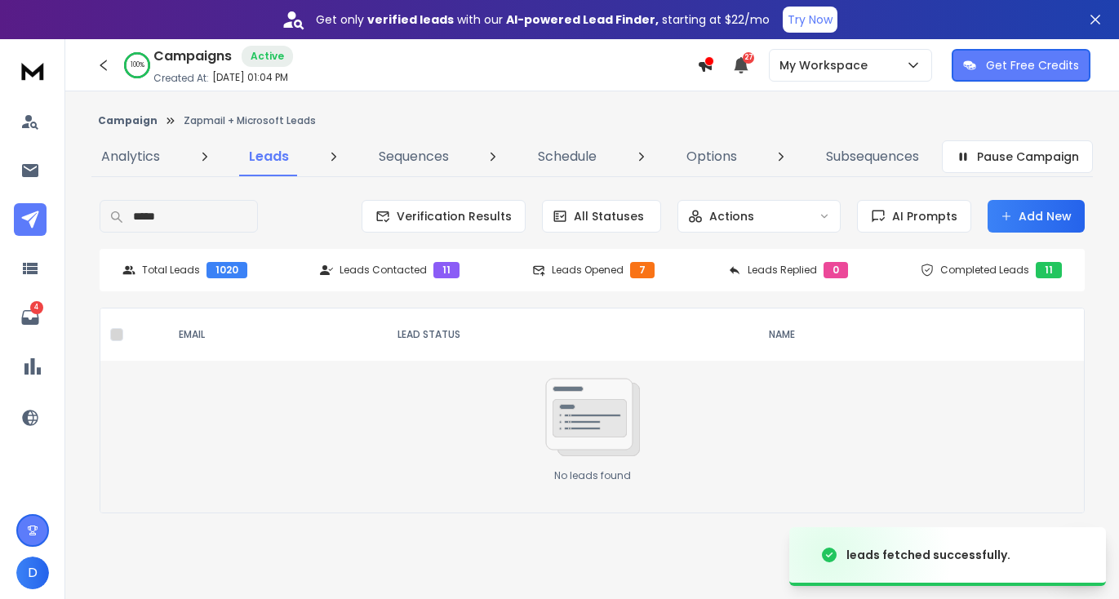
click at [211, 219] on input "*****" at bounding box center [179, 216] width 158 height 33
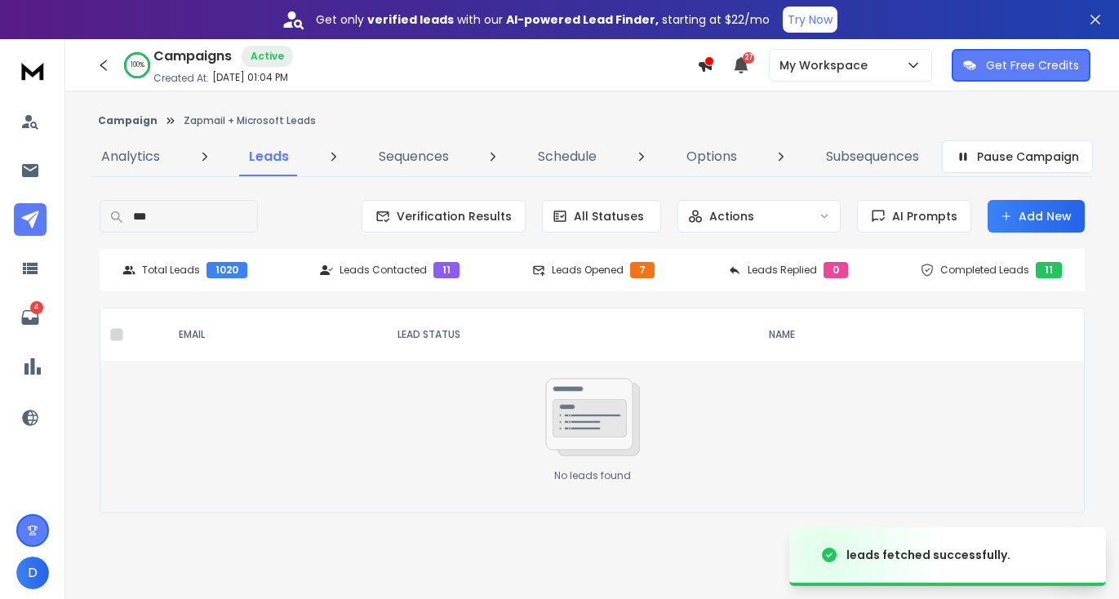
type input "****"
drag, startPoint x: 216, startPoint y: 220, endPoint x: 124, endPoint y: 214, distance: 92.4
click at [124, 214] on input "****" at bounding box center [179, 216] width 158 height 33
type input "****"
drag, startPoint x: 141, startPoint y: 217, endPoint x: 101, endPoint y: 220, distance: 40.1
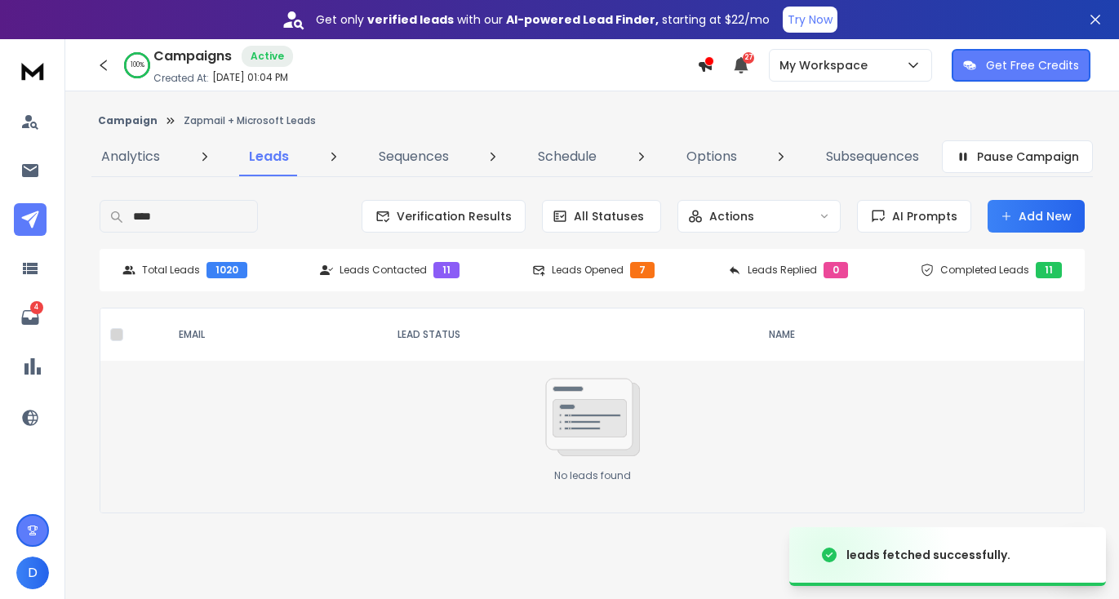
click at [100, 217] on input "****" at bounding box center [179, 216] width 158 height 33
click at [193, 225] on input "****" at bounding box center [179, 216] width 158 height 33
type input "*****"
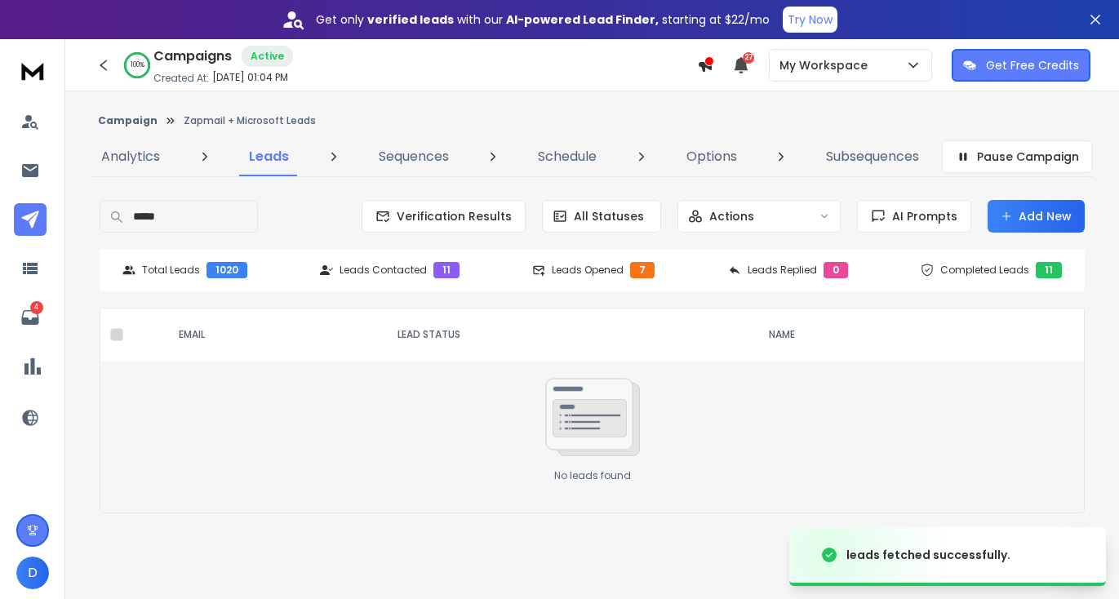
click at [198, 225] on input "*****" at bounding box center [179, 216] width 158 height 33
type input "***"
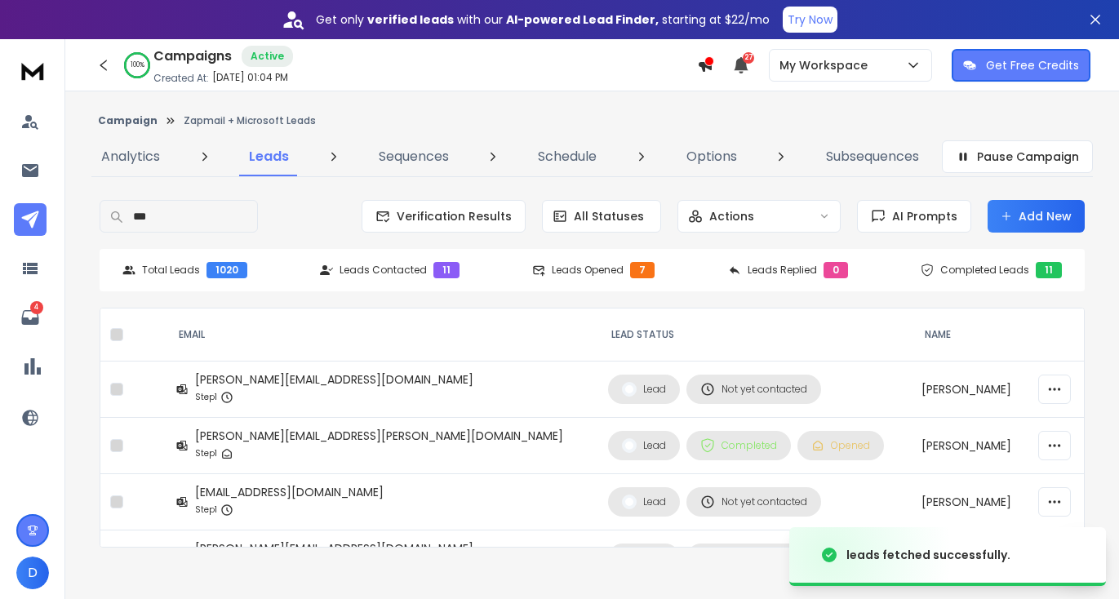
click at [938, 447] on td "Jonathan" at bounding box center [970, 446] width 116 height 56
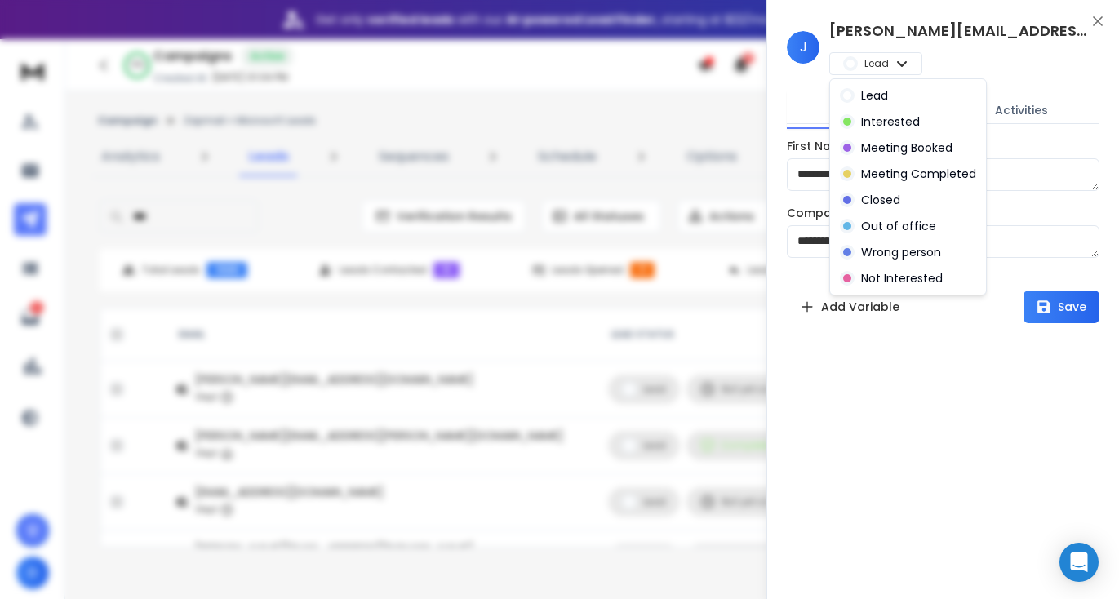
click at [1011, 74] on body "**********" at bounding box center [559, 299] width 1119 height 599
click at [1023, 99] on div at bounding box center [559, 299] width 1119 height 599
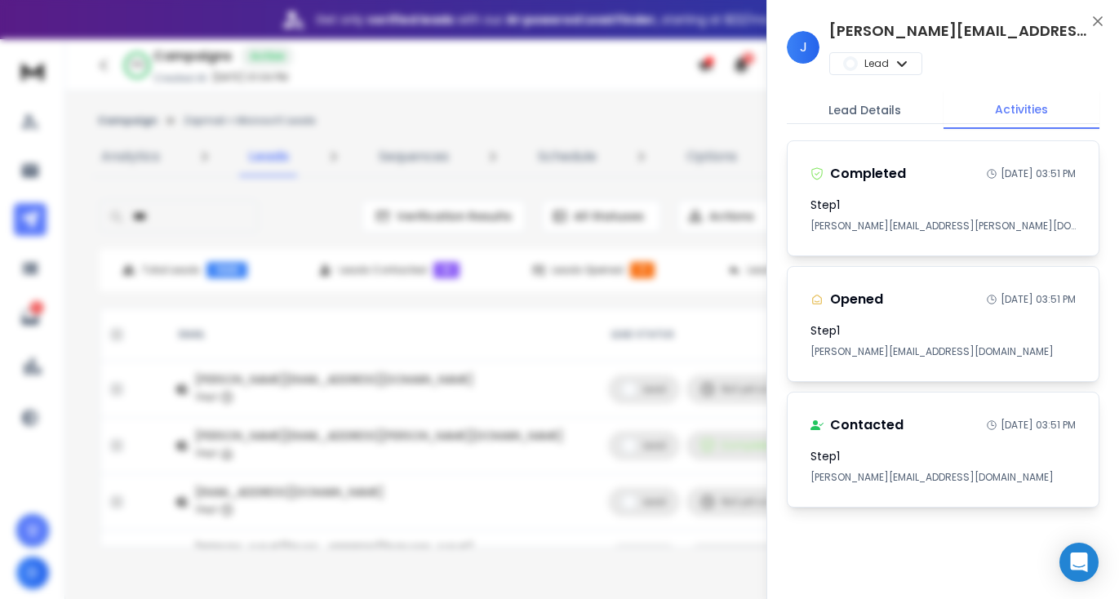
click at [1024, 109] on button "Activities" at bounding box center [1022, 110] width 157 height 38
click at [564, 404] on div at bounding box center [559, 299] width 1119 height 599
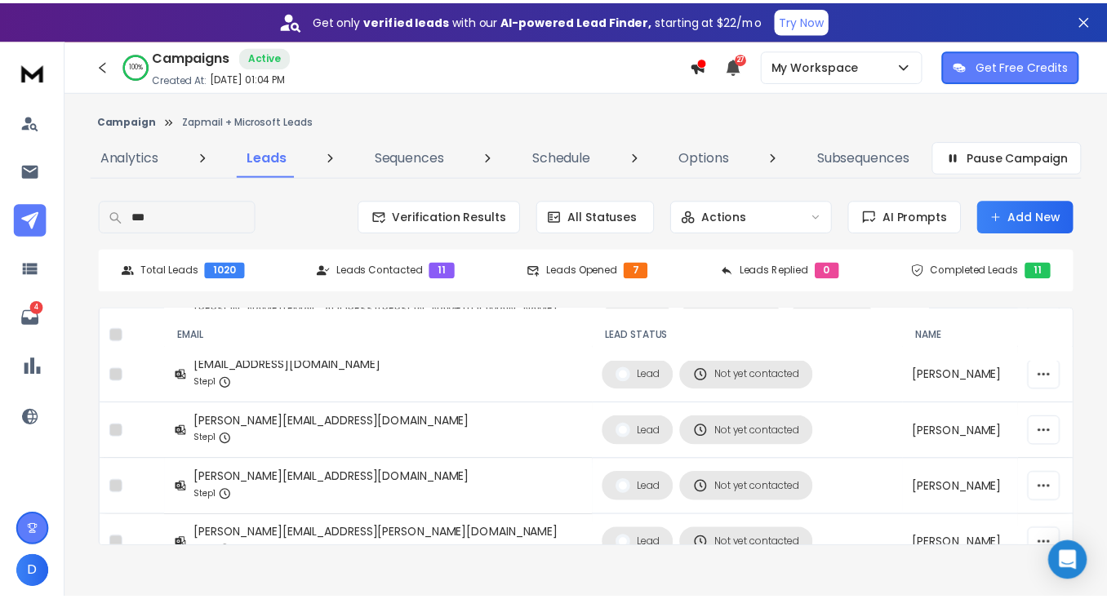
scroll to position [0, 0]
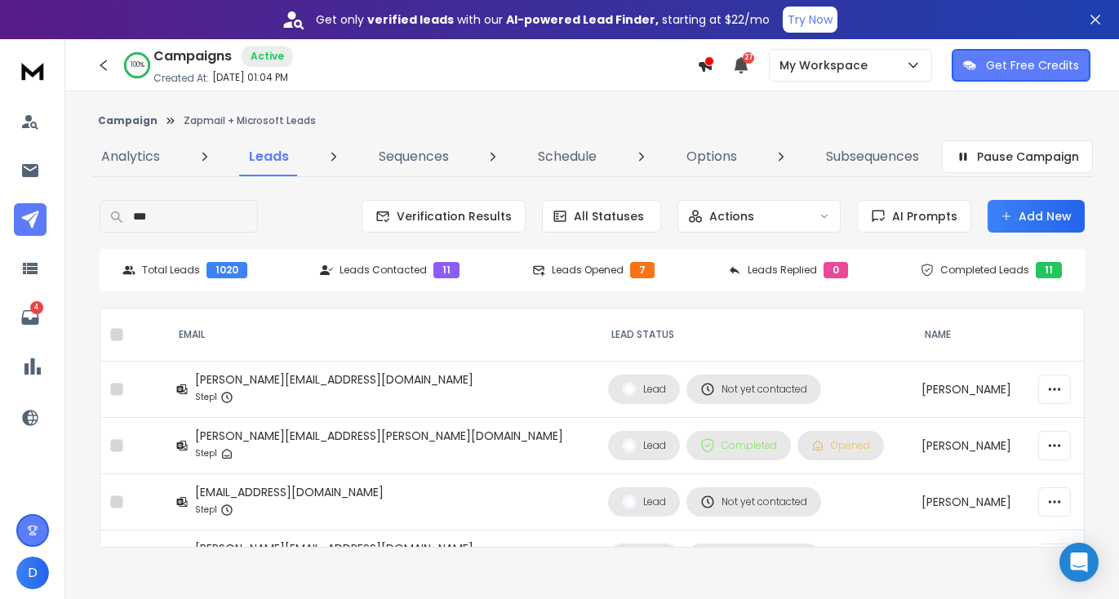
click at [158, 211] on input "***" at bounding box center [179, 216] width 158 height 33
click at [129, 155] on p "Analytics" at bounding box center [130, 157] width 59 height 20
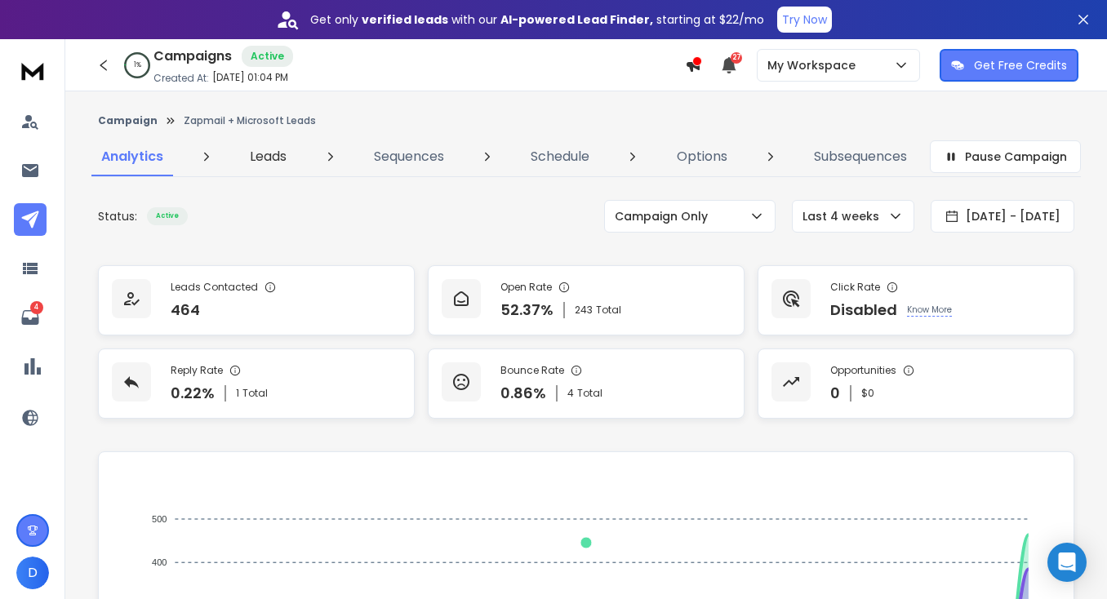
click at [268, 156] on p "Leads" at bounding box center [268, 157] width 37 height 20
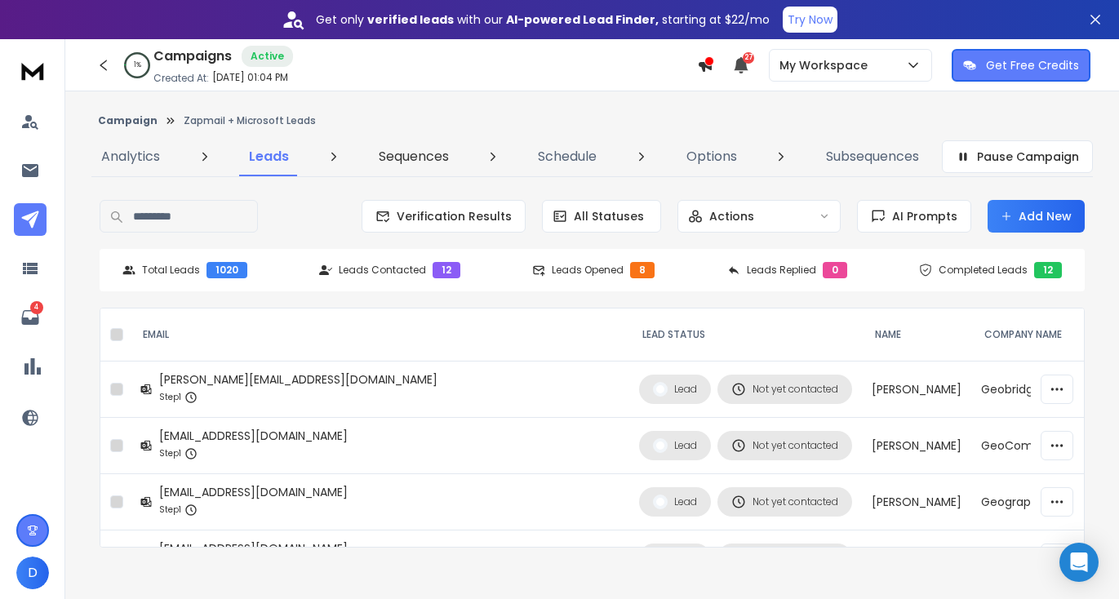
click at [410, 157] on p "Sequences" at bounding box center [414, 157] width 70 height 20
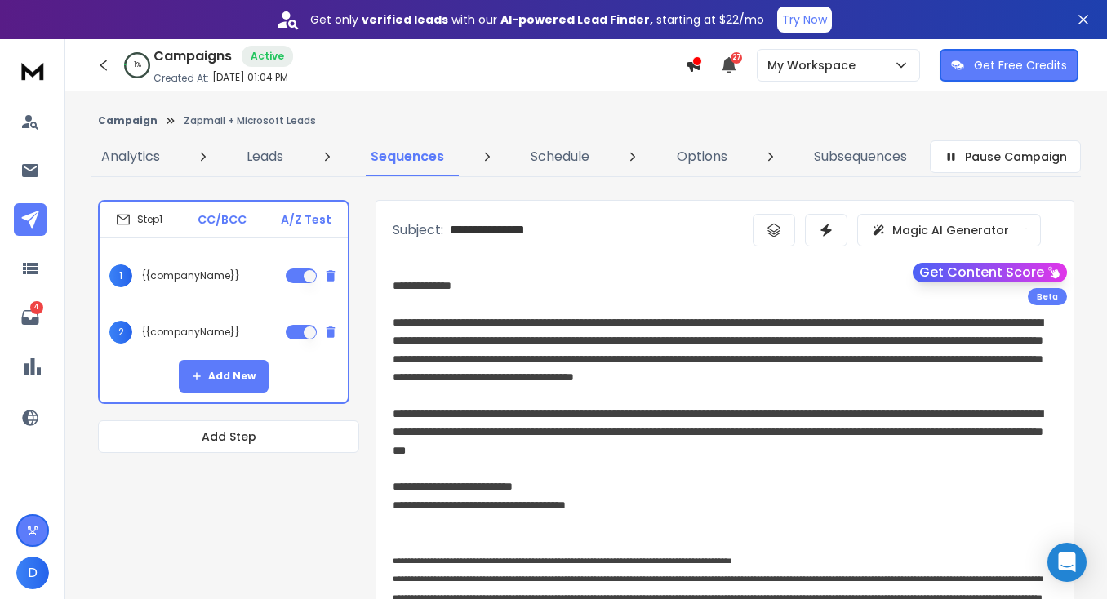
click at [220, 366] on button "Add New" at bounding box center [224, 376] width 90 height 33
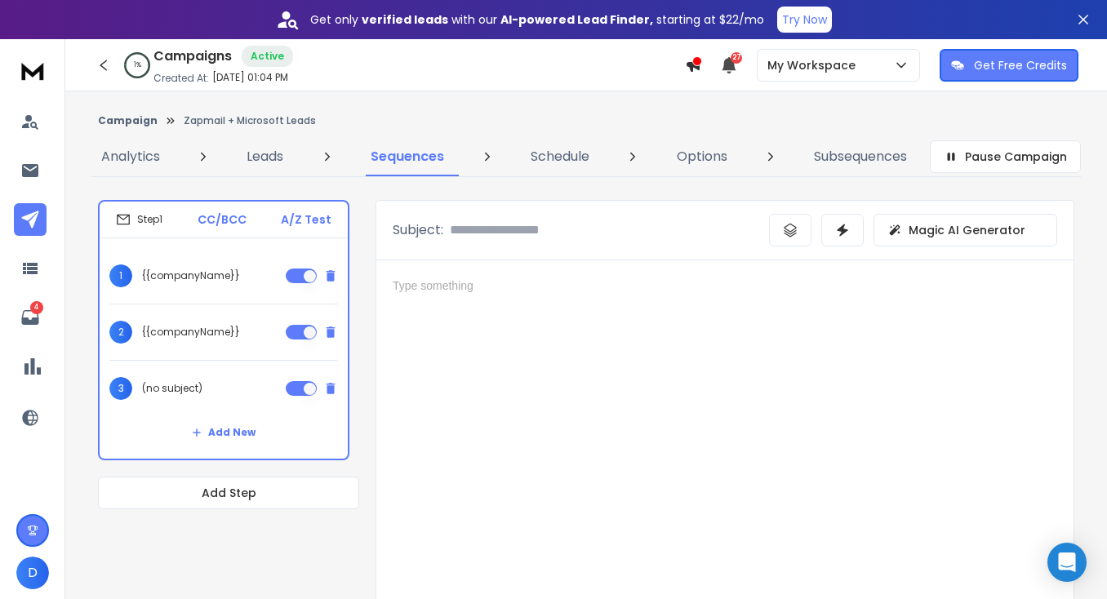
click at [290, 386] on button "button" at bounding box center [301, 388] width 31 height 15
click at [476, 246] on div "Subject: Magic AI Generator" at bounding box center [724, 231] width 697 height 60
click at [496, 223] on input at bounding box center [601, 230] width 303 height 20
paste input "**********"
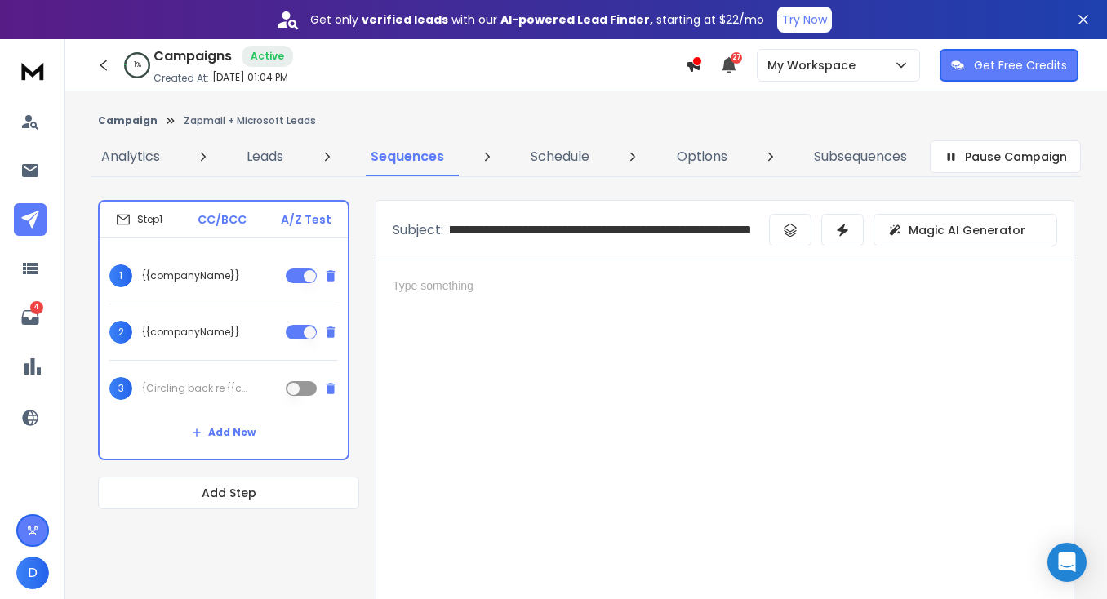
click at [602, 396] on div at bounding box center [724, 431] width 697 height 342
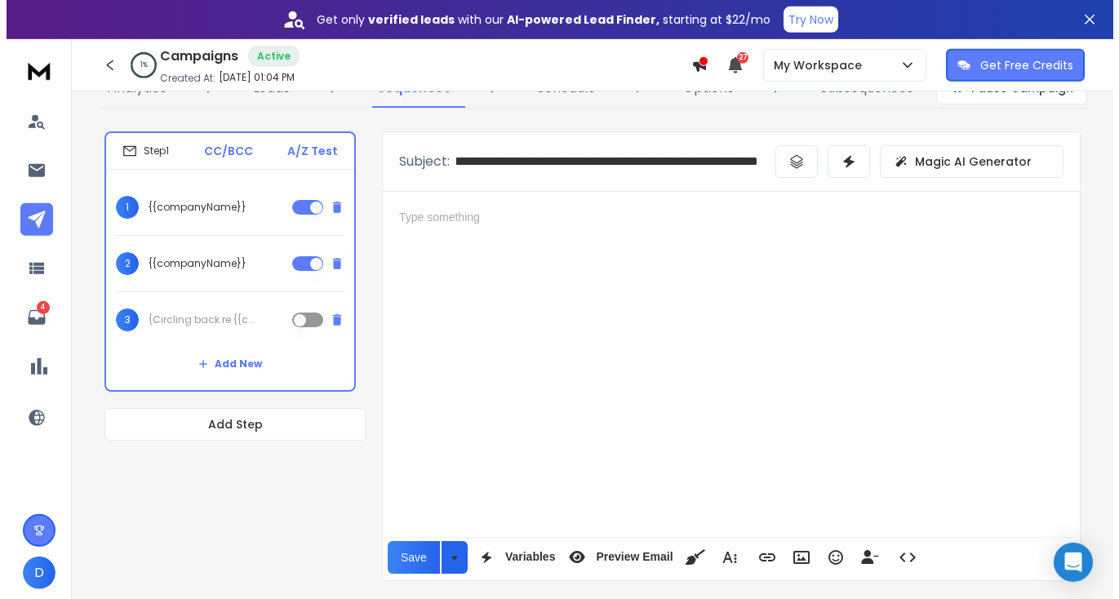
scroll to position [73, 0]
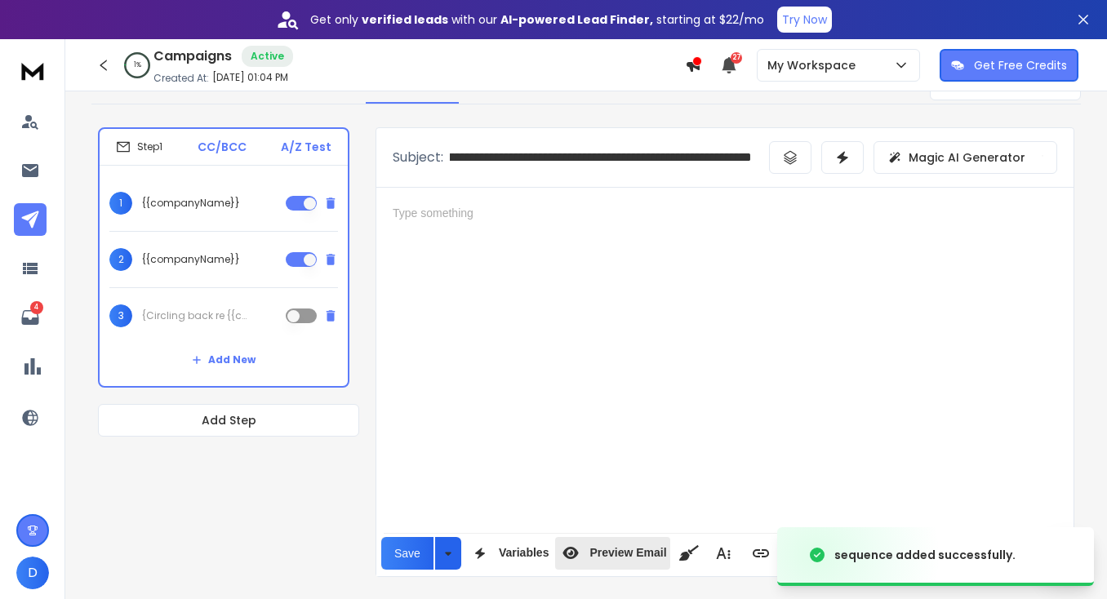
click at [627, 565] on div "Preview Email" at bounding box center [612, 553] width 114 height 27
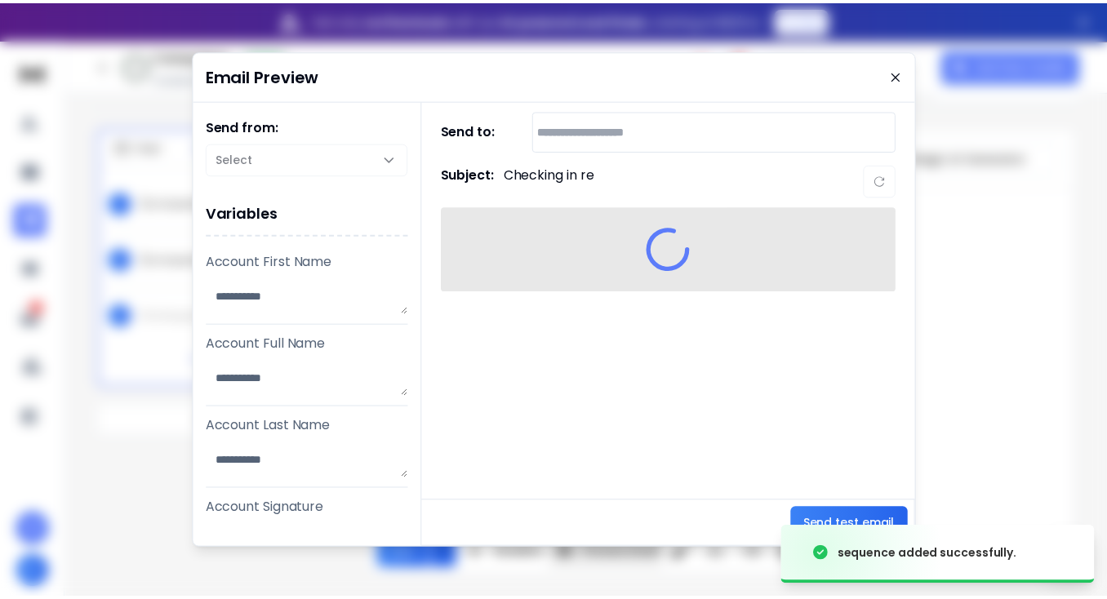
scroll to position [0, 389]
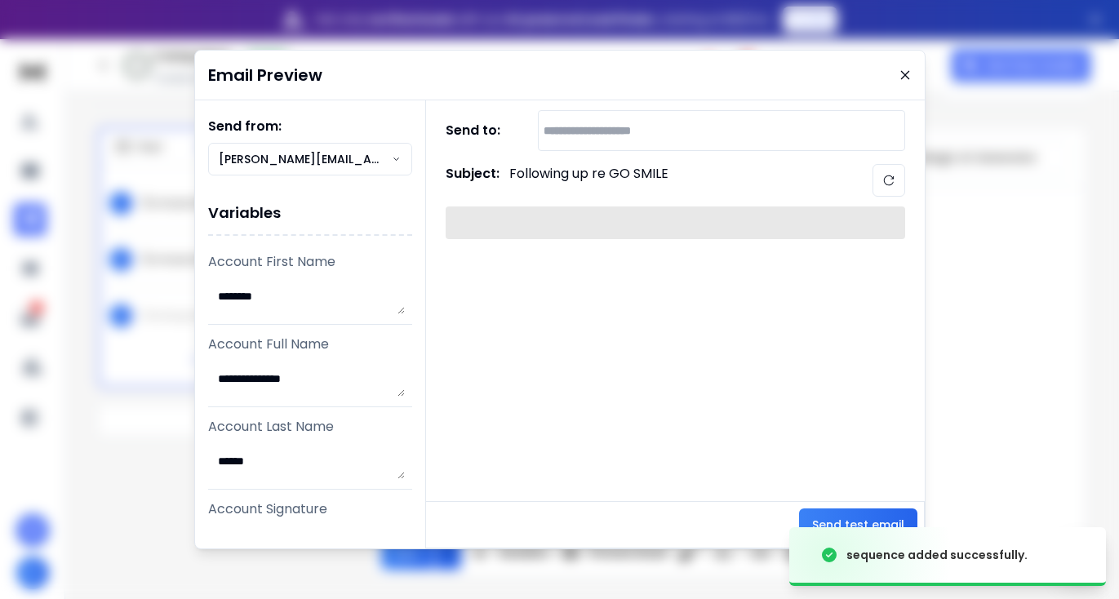
click at [910, 77] on icon at bounding box center [905, 75] width 13 height 13
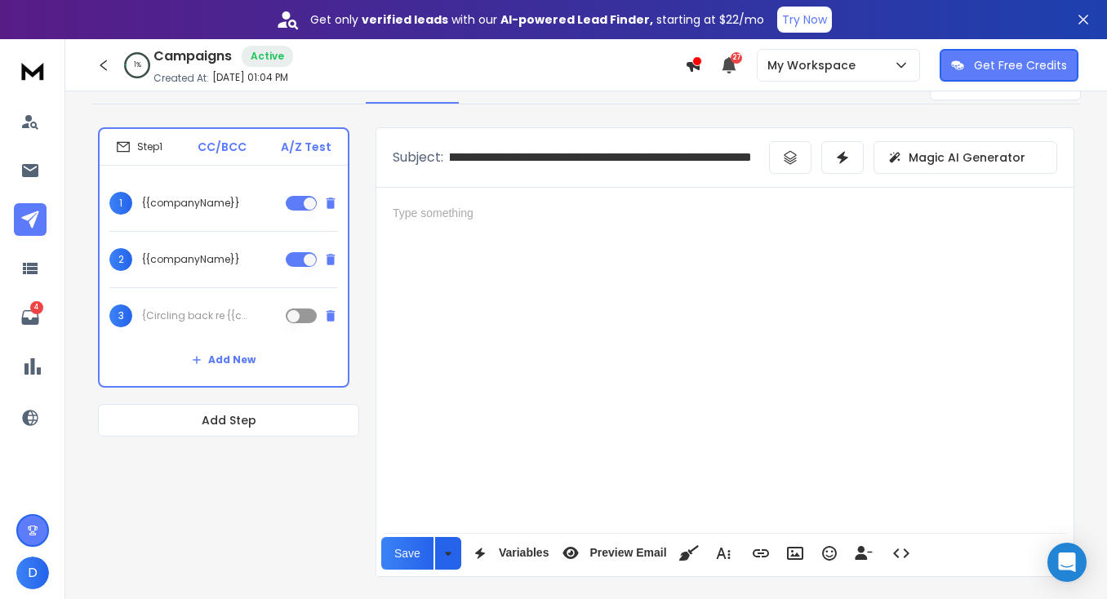
click at [629, 158] on input "**********" at bounding box center [601, 158] width 302 height 20
click at [489, 228] on div at bounding box center [724, 359] width 697 height 342
click at [186, 215] on div "1 {{companyName}}" at bounding box center [223, 204] width 229 height 56
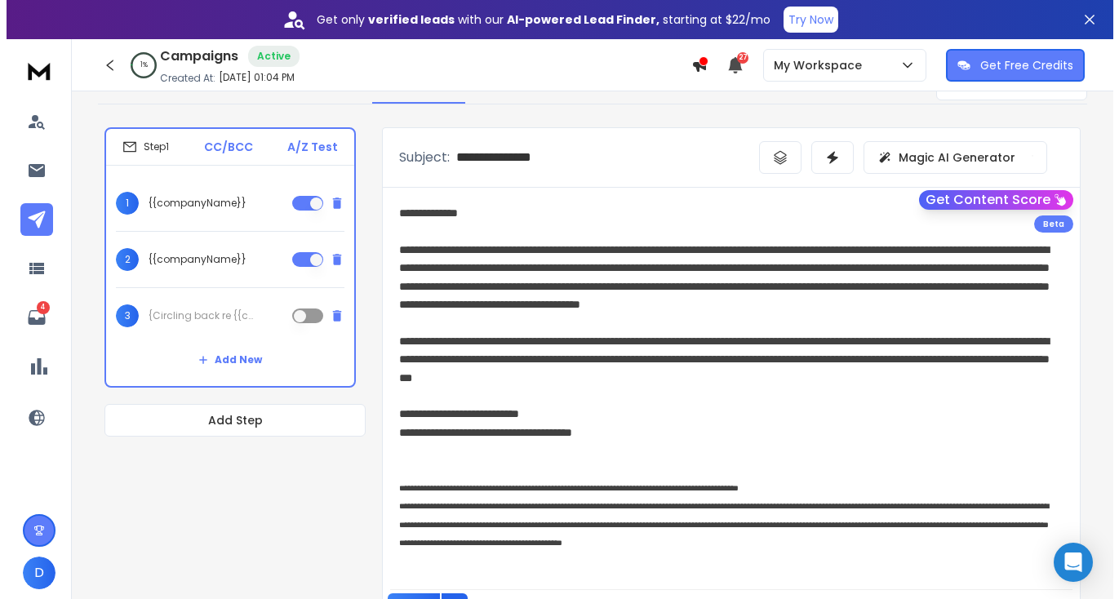
scroll to position [0, 0]
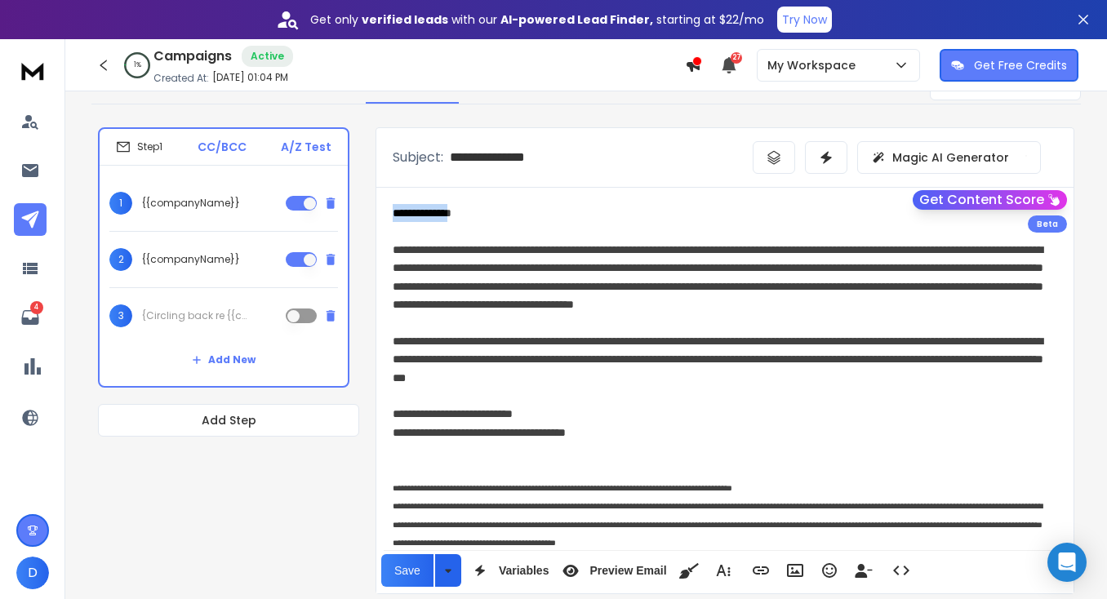
drag, startPoint x: 458, startPoint y: 208, endPoint x: 372, endPoint y: 207, distance: 85.7
click at [376, 207] on div "**********" at bounding box center [724, 367] width 697 height 359
copy div "**********"
click at [189, 305] on div "3 {Circling back re {{companyName}}|Following up re {{companyName}}|Checking in…" at bounding box center [177, 316] width 137 height 23
type input "**********"
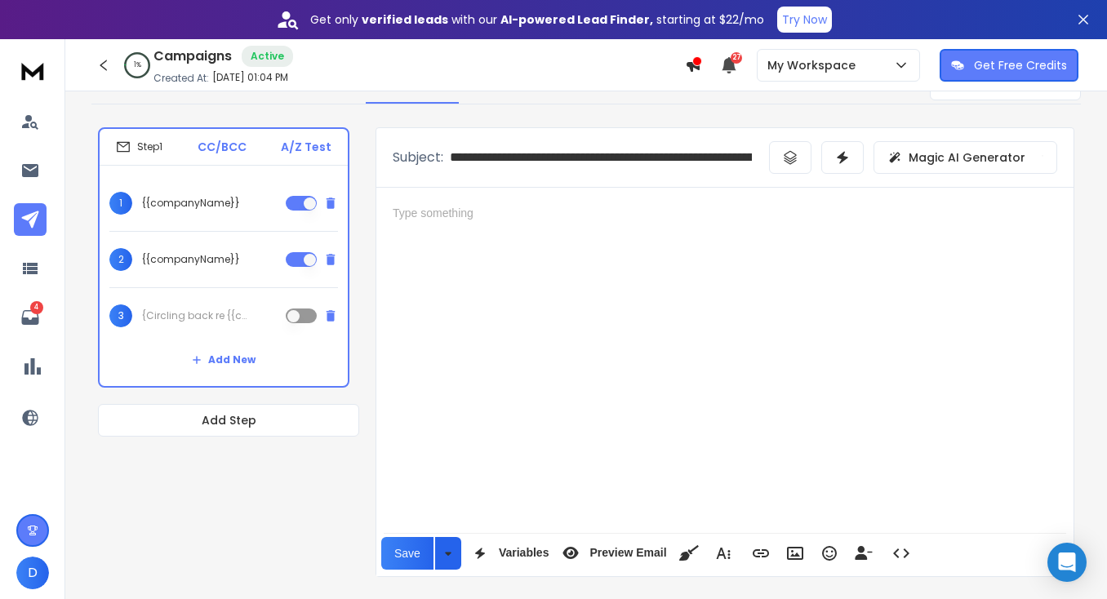
click at [472, 233] on div at bounding box center [724, 359] width 697 height 342
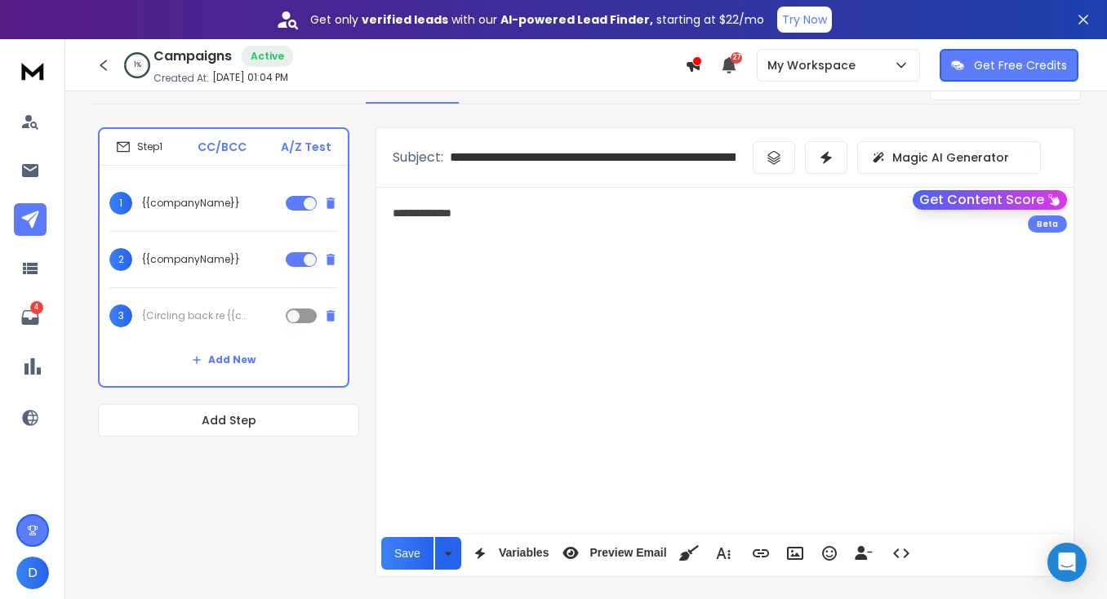
click at [419, 534] on div "Save Save Save as Template Variables Insert Variable Preview Email Preview Emai…" at bounding box center [560, 553] width 361 height 39
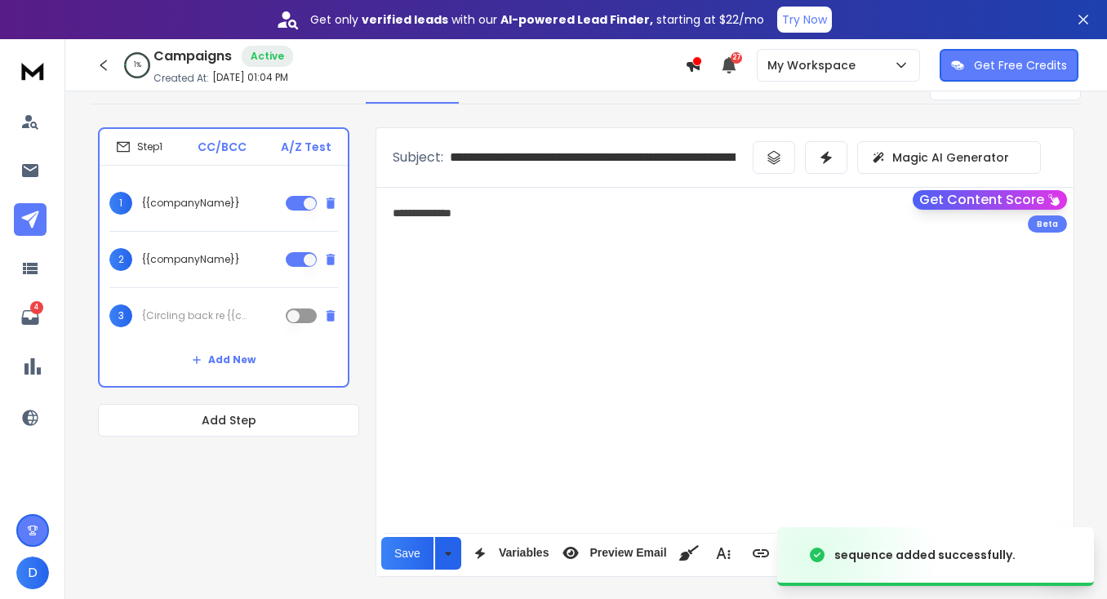
click at [582, 165] on input "**********" at bounding box center [593, 158] width 286 height 20
click at [565, 211] on div "**********" at bounding box center [725, 213] width 665 height 18
click at [606, 543] on div "Preview Email" at bounding box center [612, 553] width 114 height 27
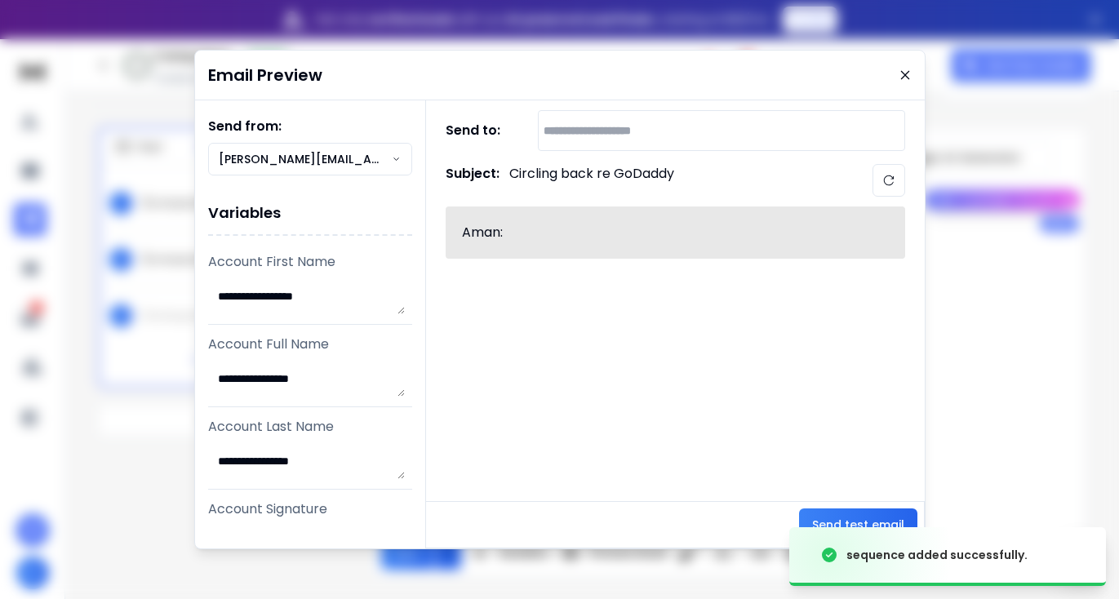
click at [904, 73] on icon at bounding box center [904, 74] width 9 height 9
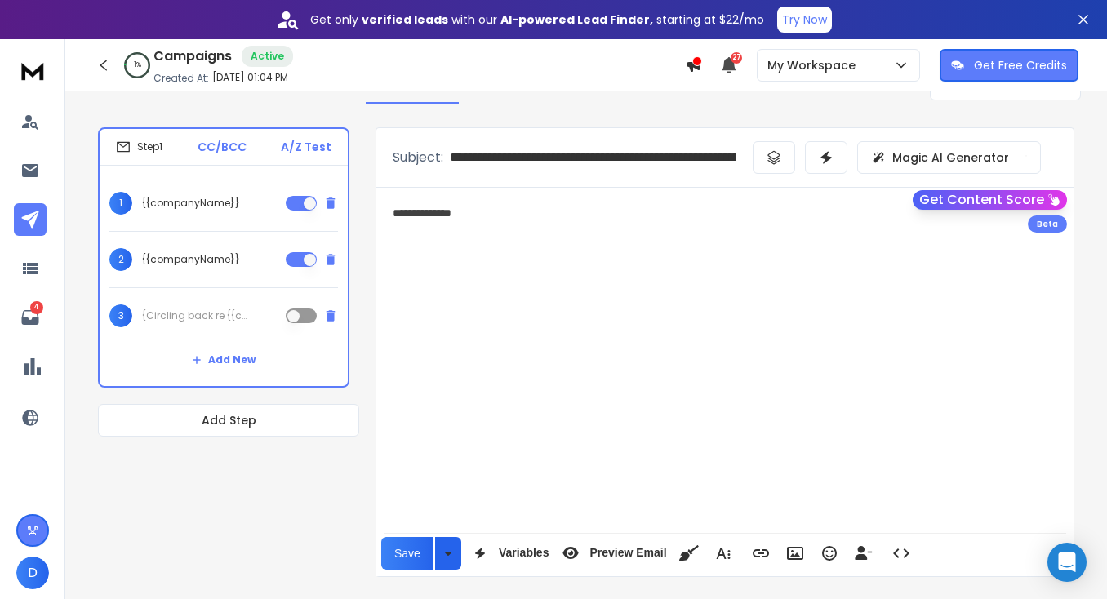
click at [524, 285] on div "**********" at bounding box center [724, 359] width 697 height 342
click at [491, 217] on div "**********" at bounding box center [725, 213] width 665 height 18
click at [191, 235] on div "2 {{companyName}}" at bounding box center [223, 260] width 229 height 56
type input "**********"
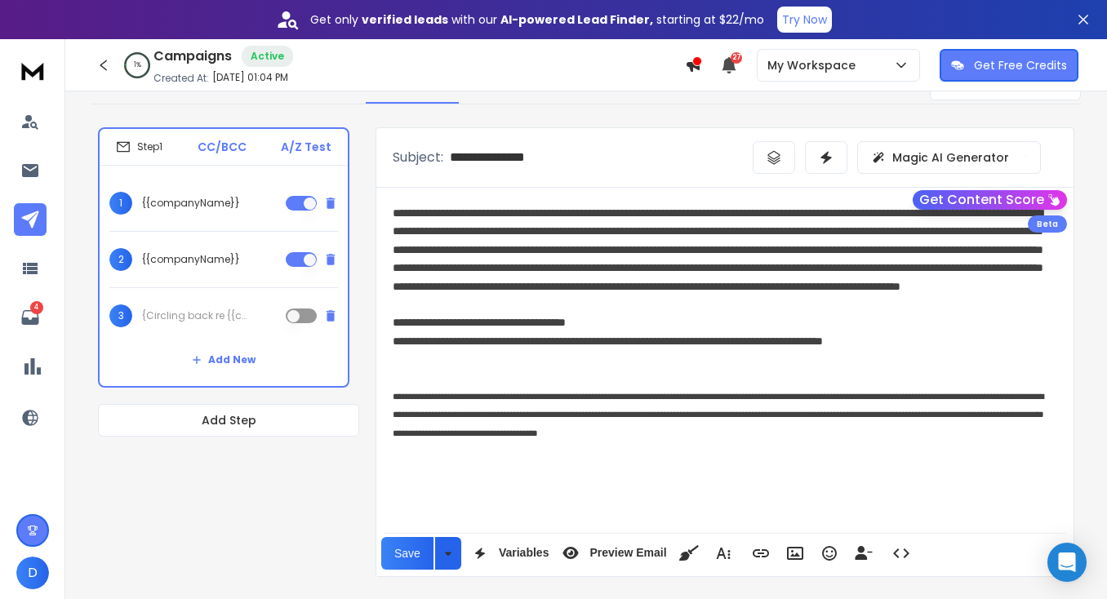
click at [211, 272] on div "2 {{companyName}}" at bounding box center [223, 260] width 229 height 56
click at [213, 204] on p "{{companyName}}" at bounding box center [191, 203] width 98 height 13
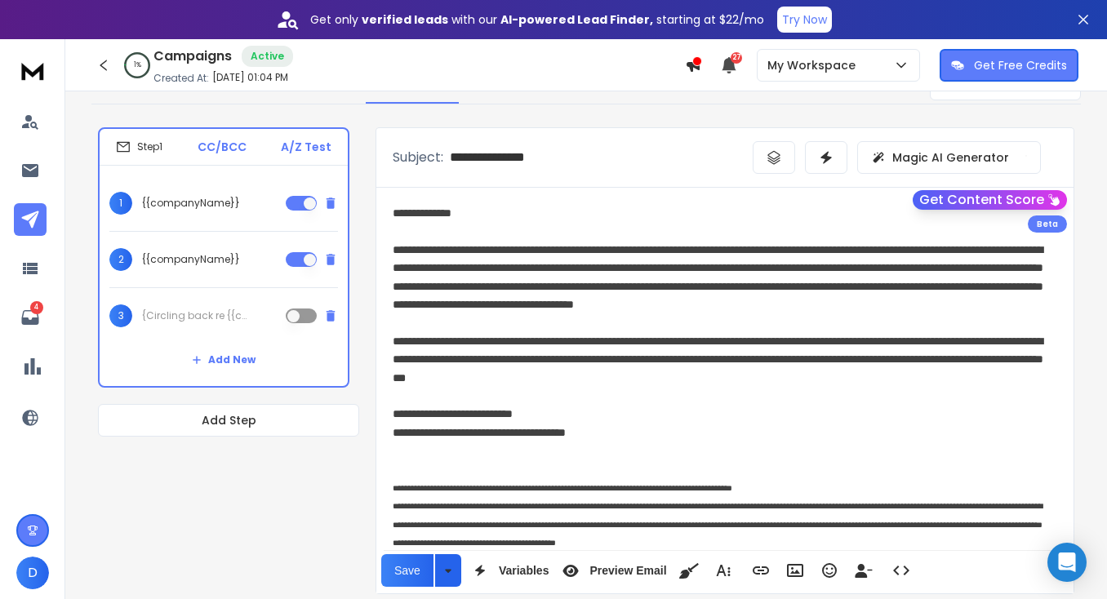
click at [465, 208] on div "**********" at bounding box center [719, 387] width 652 height 366
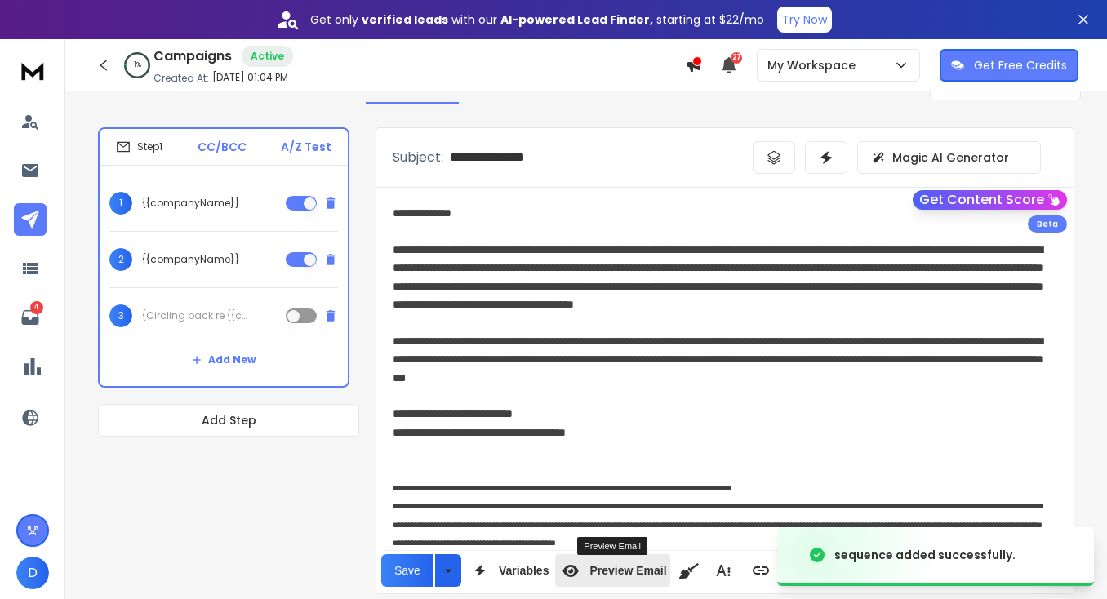
click at [623, 558] on div "Preview Email" at bounding box center [612, 571] width 114 height 27
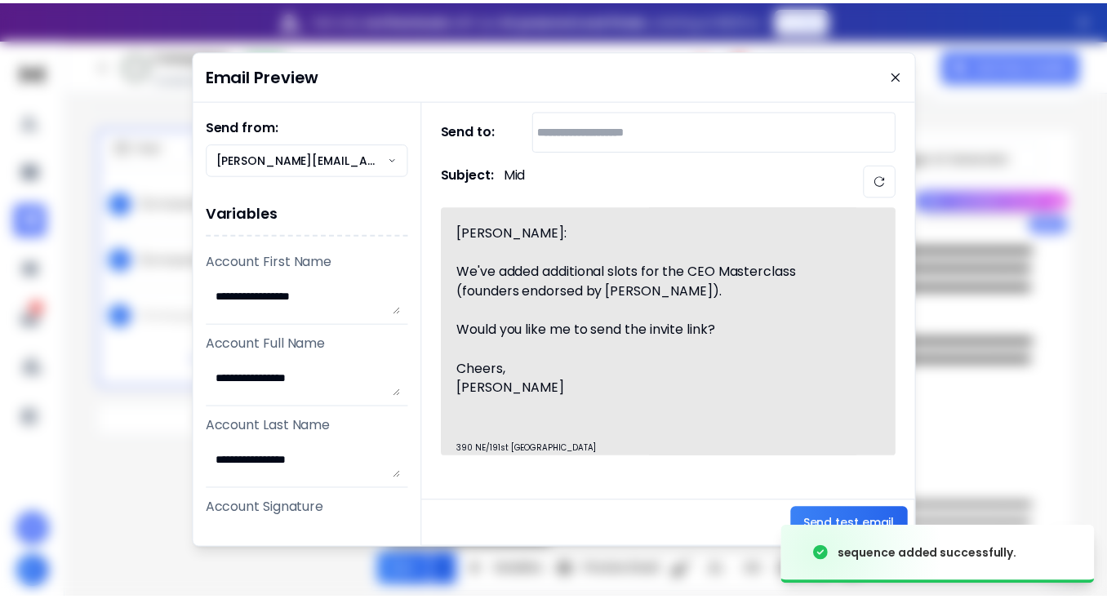
scroll to position [20, 0]
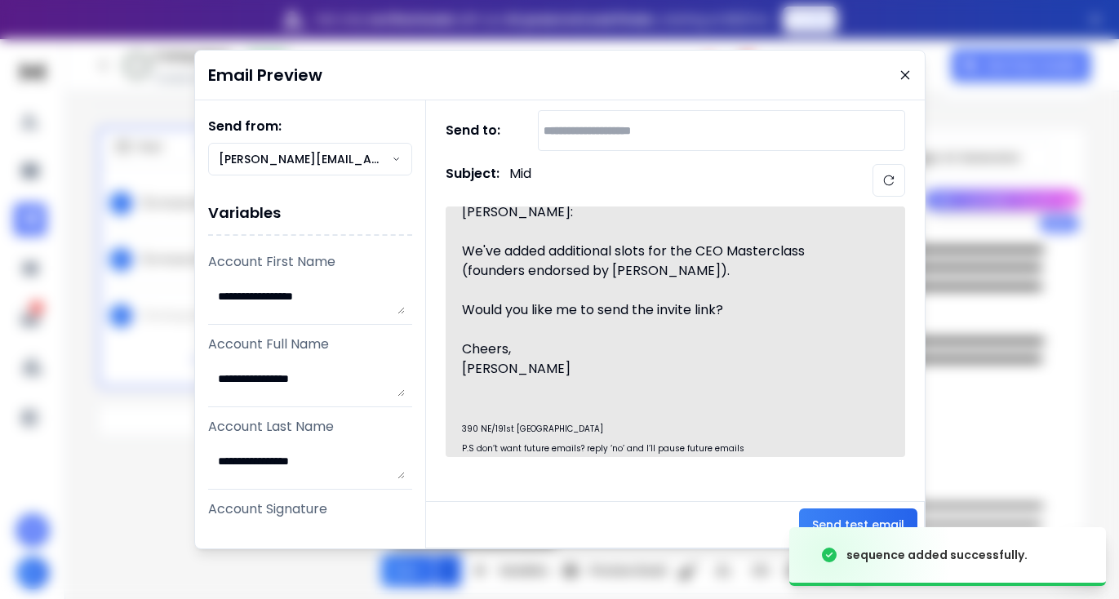
click at [900, 78] on icon at bounding box center [905, 75] width 13 height 13
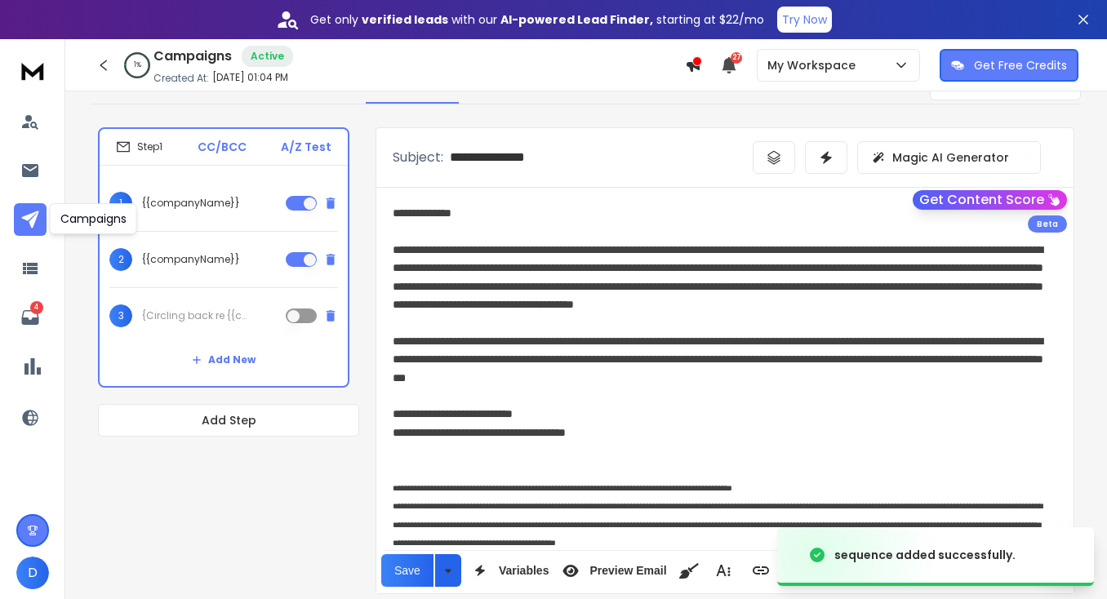
click at [38, 235] on link at bounding box center [30, 219] width 33 height 33
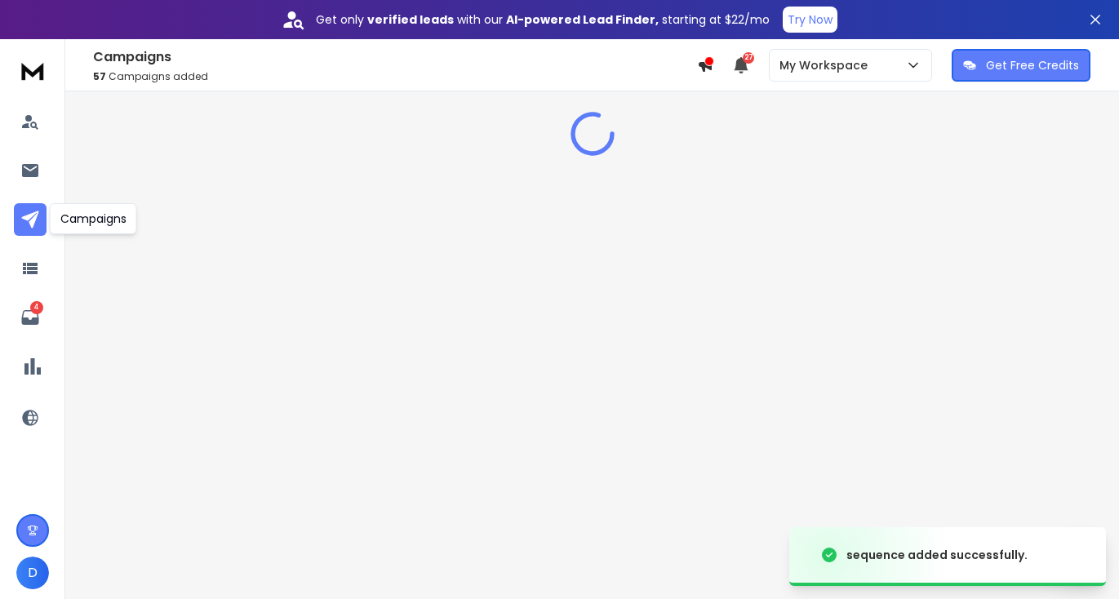
click at [37, 225] on icon at bounding box center [30, 220] width 20 height 20
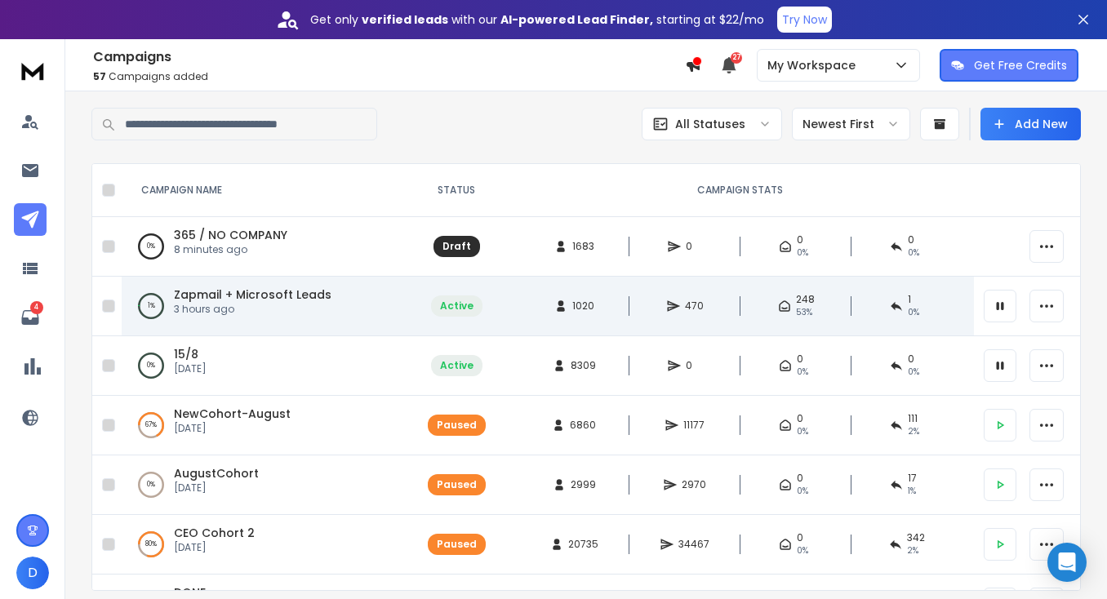
click at [284, 304] on p "3 hours ago" at bounding box center [253, 309] width 158 height 13
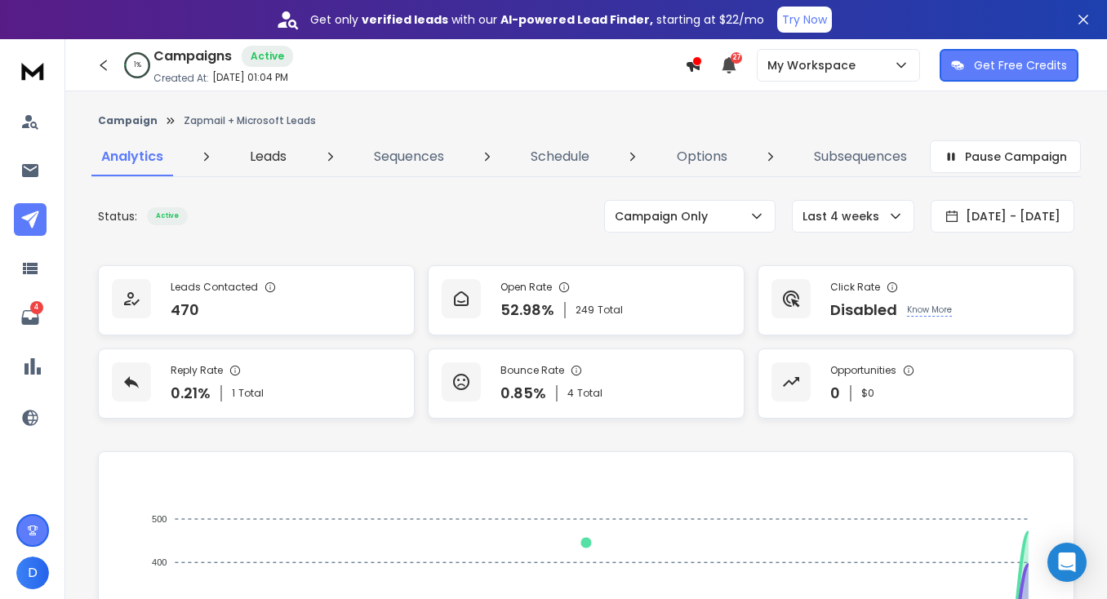
click at [282, 161] on p "Leads" at bounding box center [268, 157] width 37 height 20
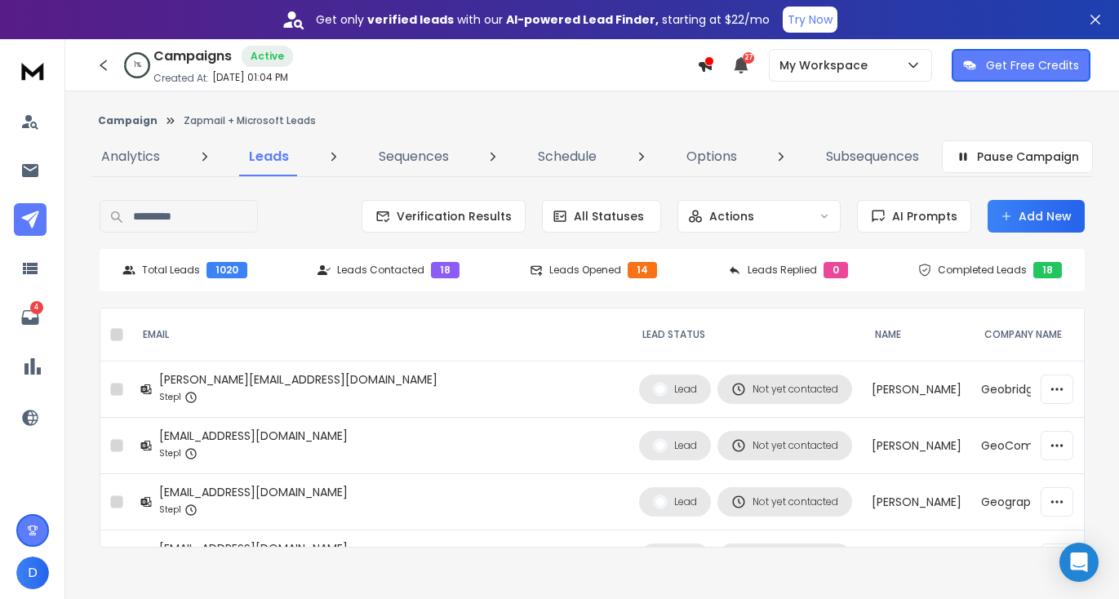
click at [651, 273] on div "14" at bounding box center [642, 270] width 29 height 16
click at [431, 261] on div "Total Leads 1020 Leads Contacted 18 Leads Opened 14 Leads Replied 0 Completed L…" at bounding box center [592, 270] width 985 height 42
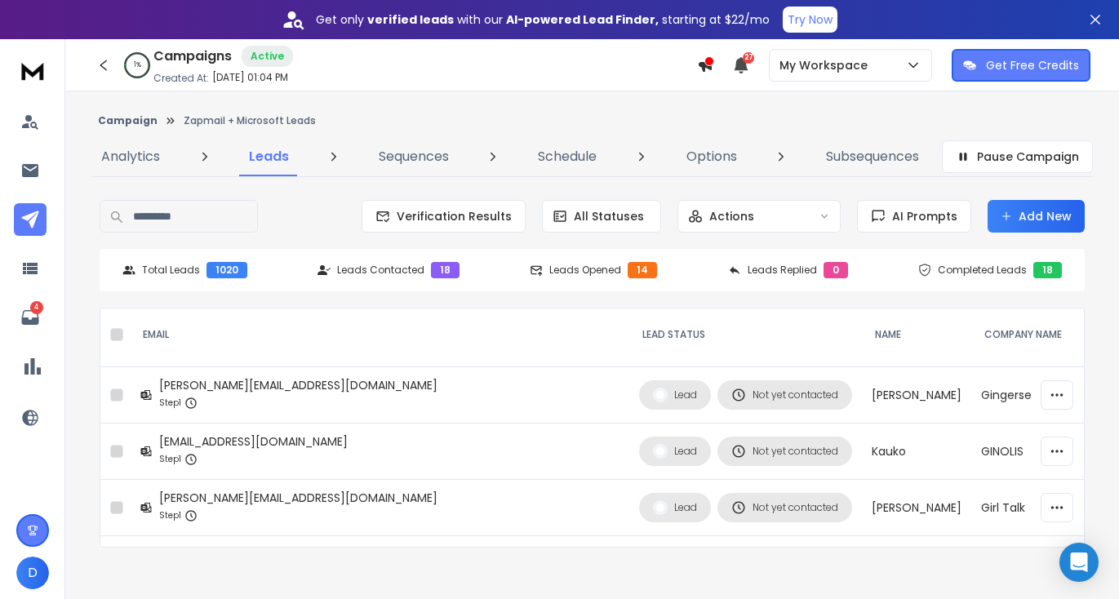
scroll to position [883, 0]
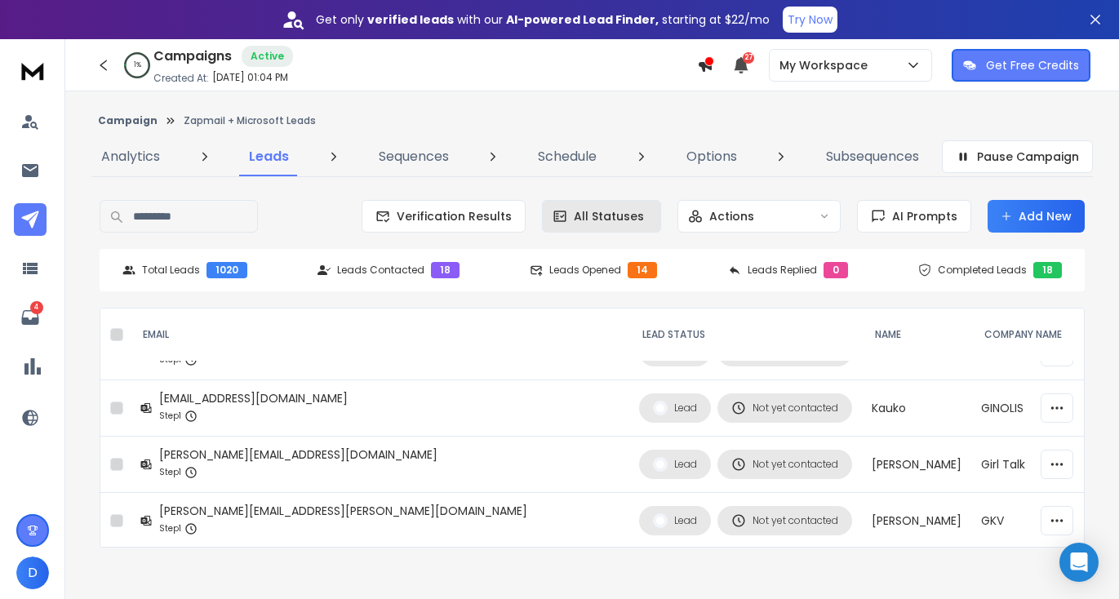
click at [599, 216] on p "All Statuses" at bounding box center [609, 216] width 70 height 16
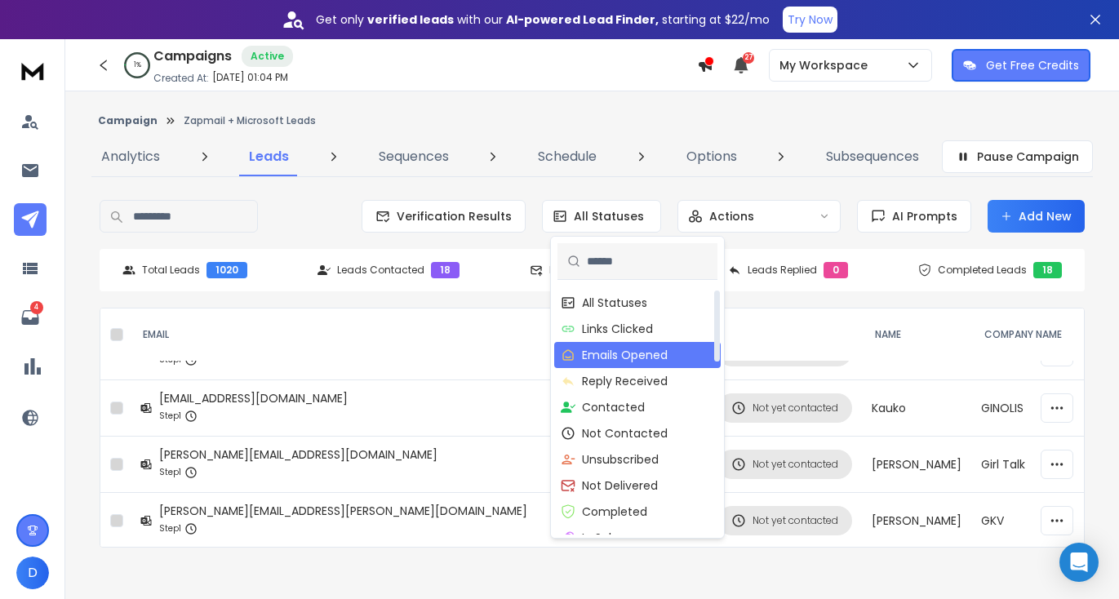
click at [620, 353] on p "Emails Opened" at bounding box center [625, 355] width 86 height 16
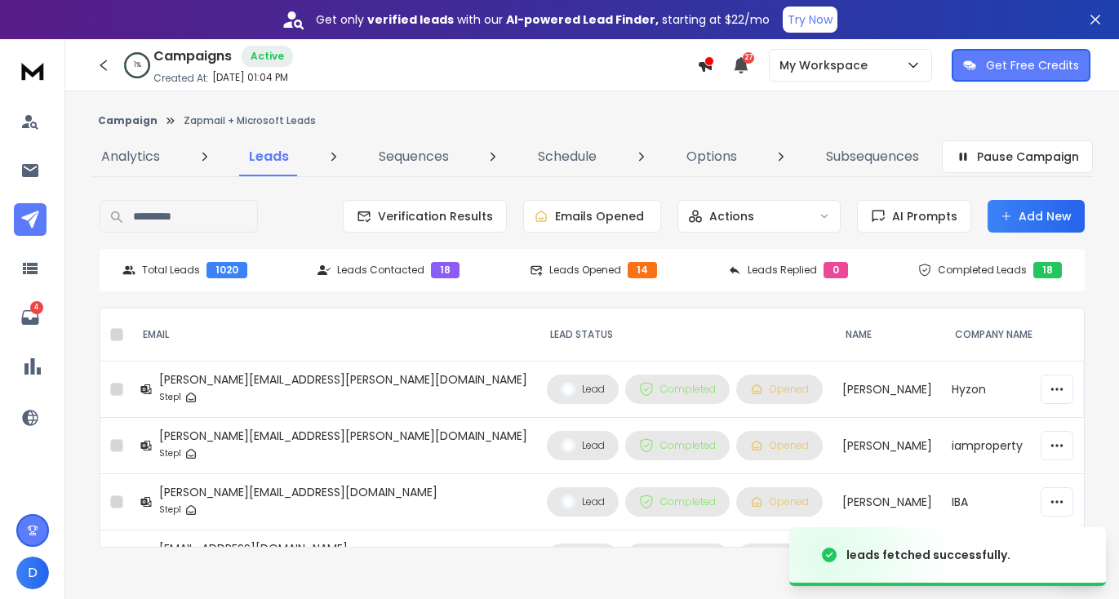
click at [942, 386] on td "Hyzon" at bounding box center [995, 390] width 106 height 56
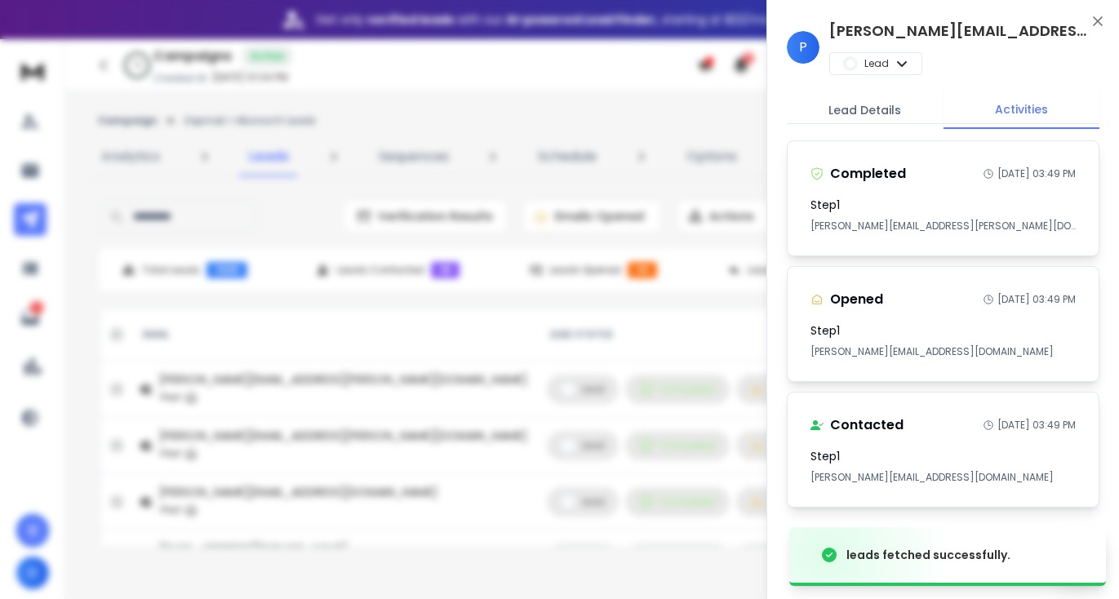
click at [1022, 115] on button "Activities" at bounding box center [1022, 110] width 157 height 38
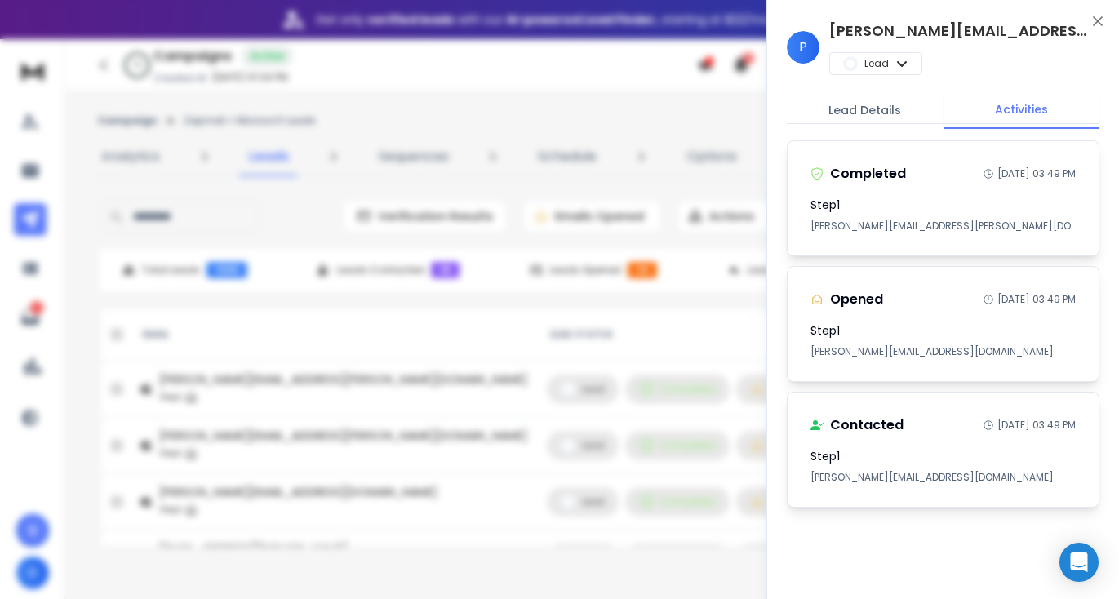
click at [636, 380] on div at bounding box center [559, 299] width 1119 height 599
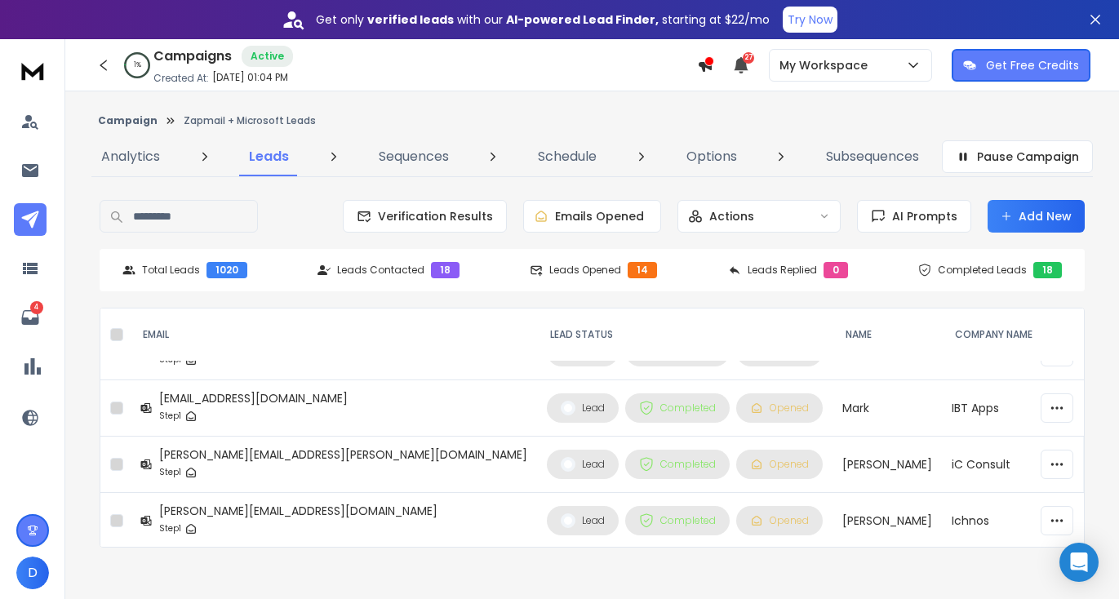
click at [988, 450] on td "iC Consult" at bounding box center [995, 465] width 106 height 56
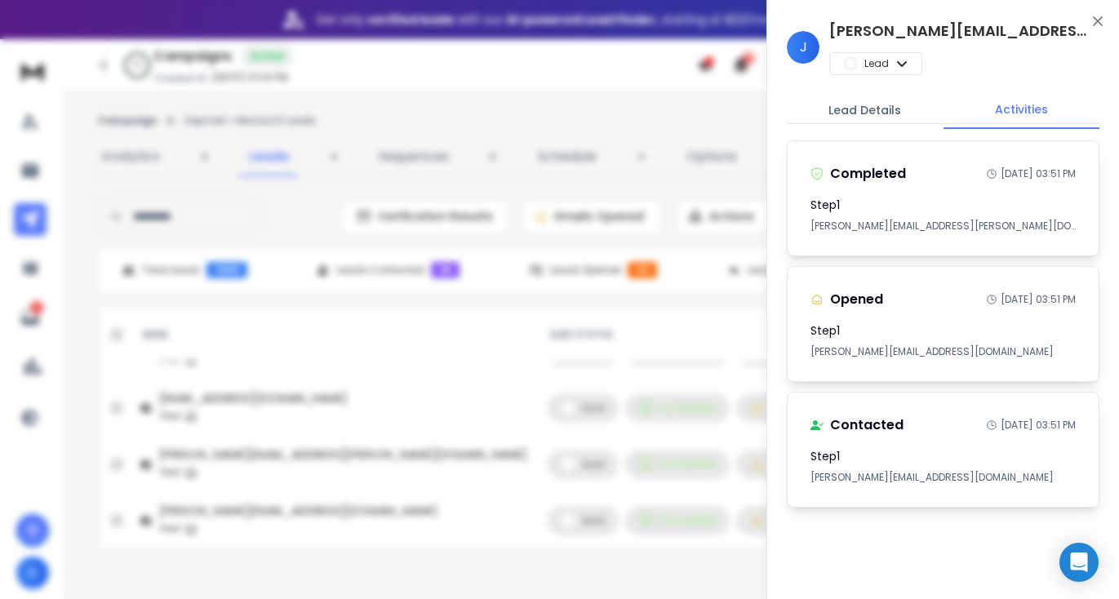
click at [1003, 109] on button "Activities" at bounding box center [1022, 110] width 157 height 38
click at [573, 385] on div at bounding box center [559, 299] width 1119 height 599
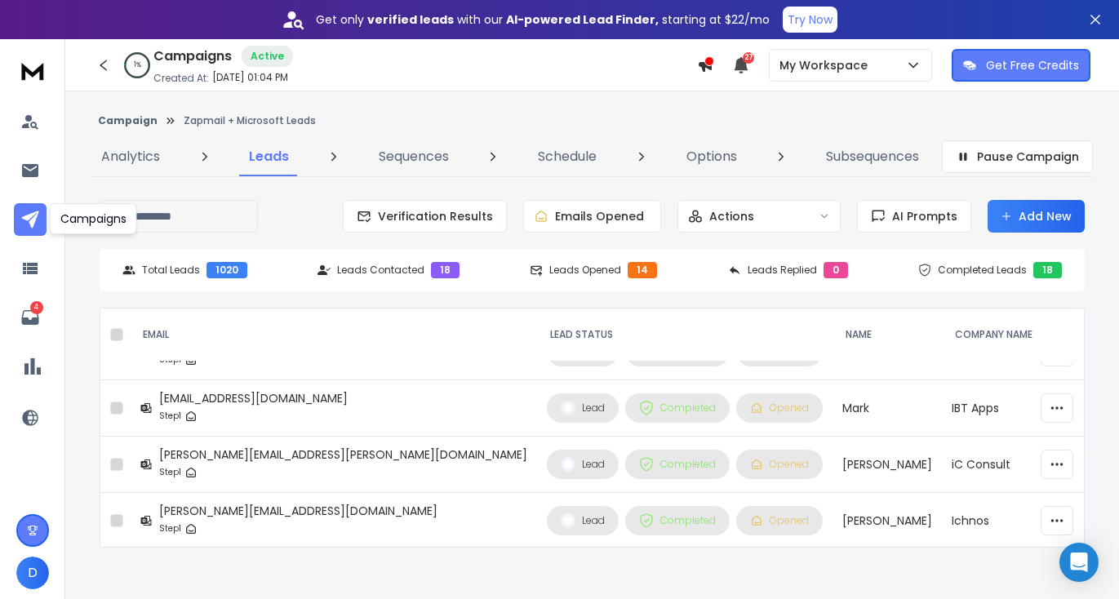
click at [37, 223] on icon at bounding box center [30, 220] width 20 height 20
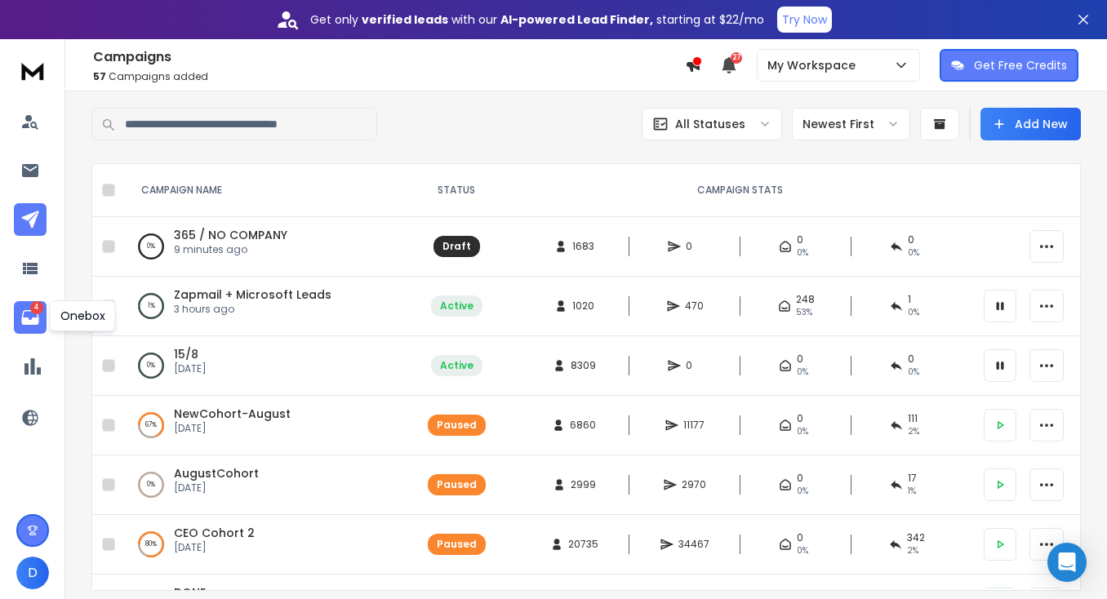
click at [32, 313] on icon at bounding box center [30, 318] width 20 height 20
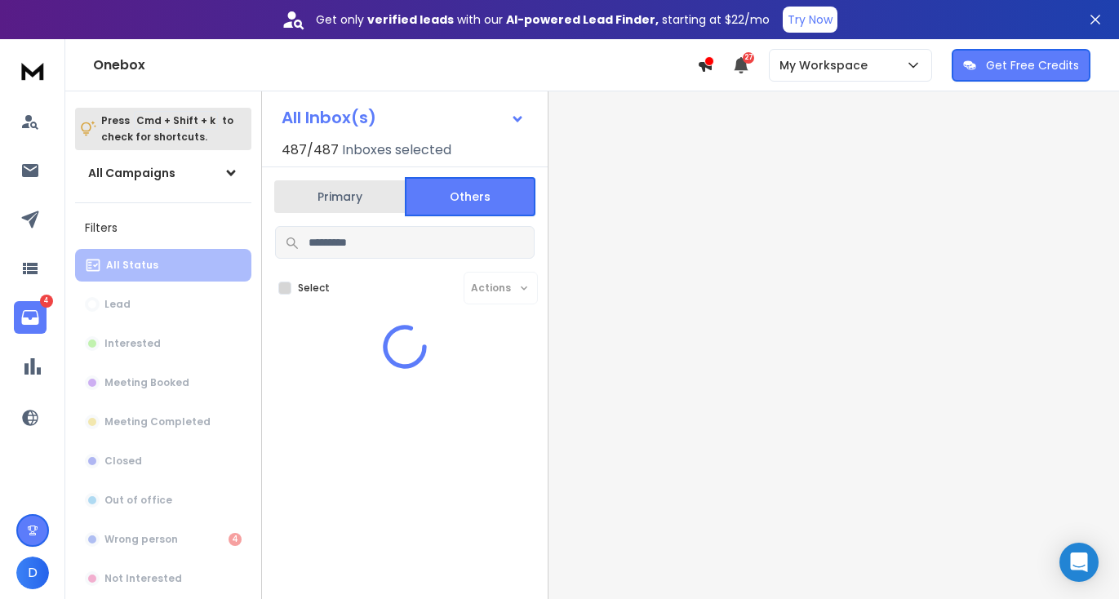
click at [469, 184] on button "Others" at bounding box center [470, 196] width 131 height 39
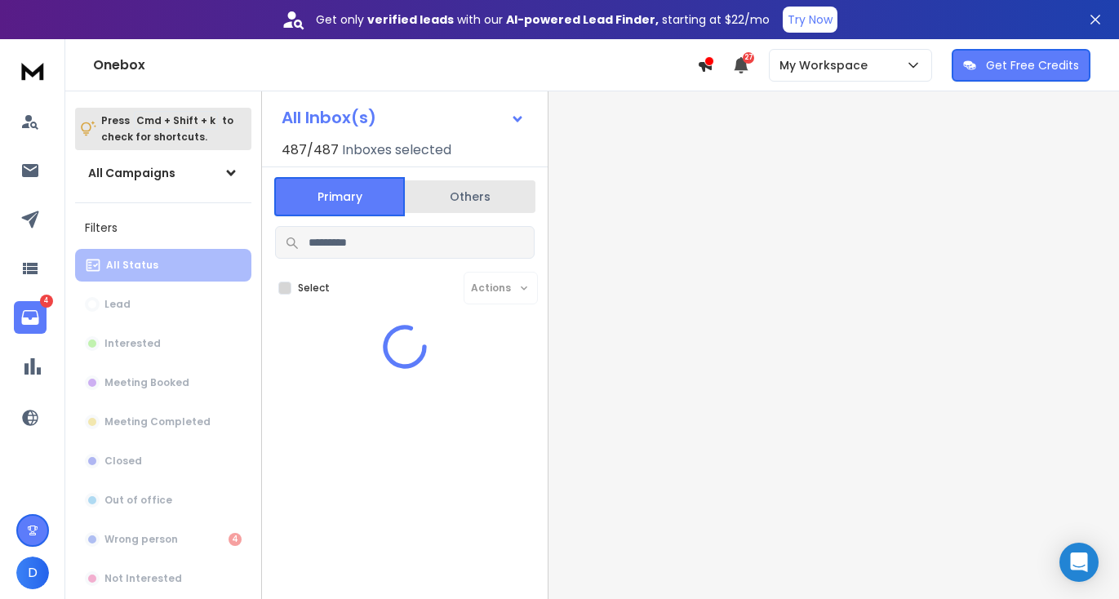
click at [347, 205] on button "Primary" at bounding box center [339, 196] width 131 height 39
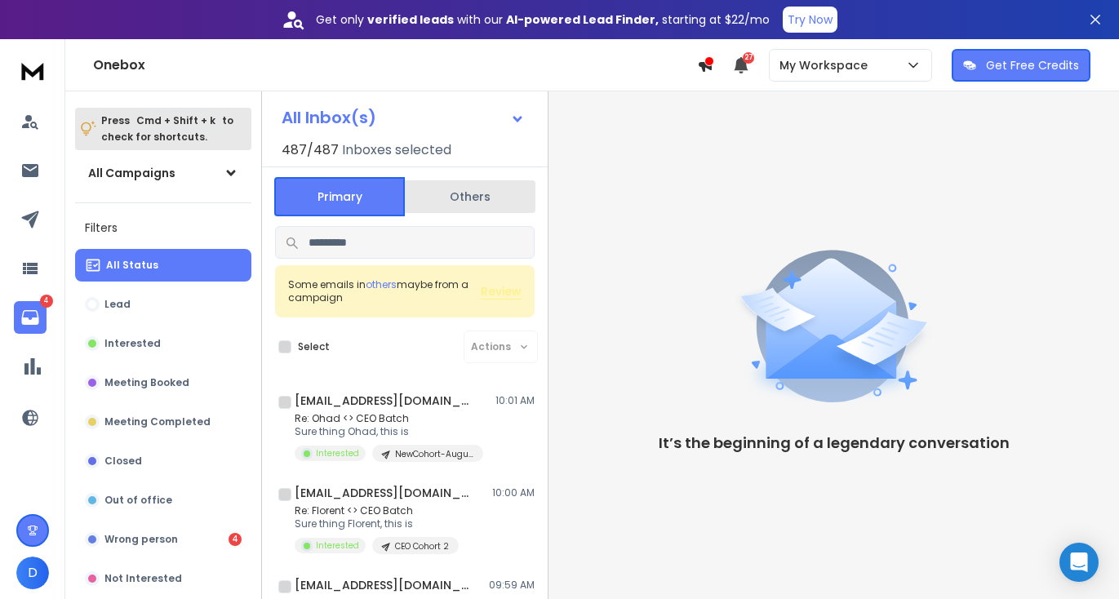
click at [460, 188] on button "Others" at bounding box center [470, 197] width 131 height 36
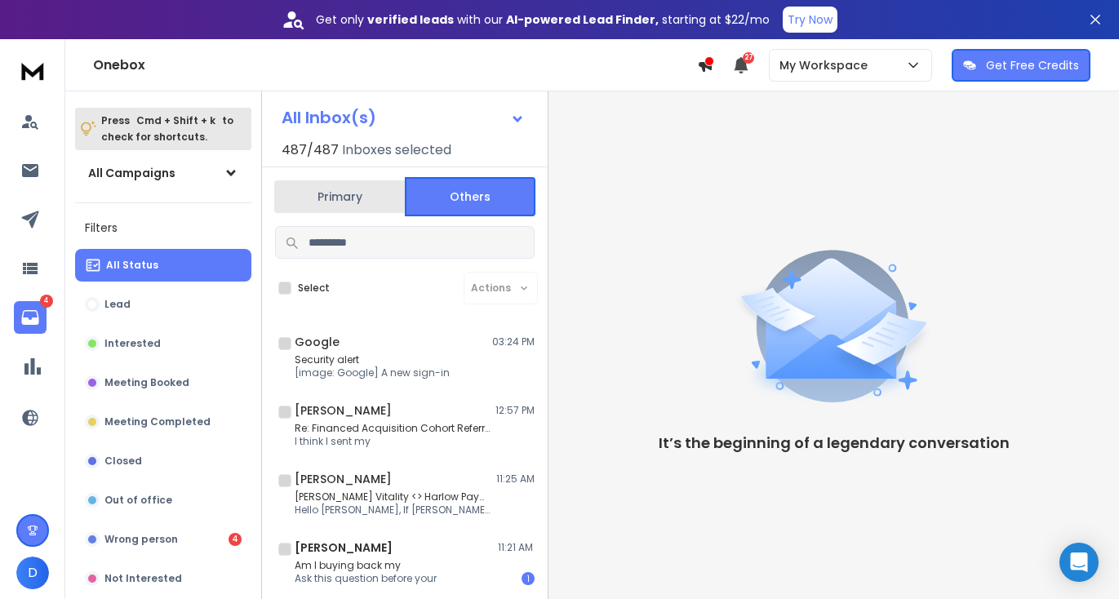
click at [351, 200] on button "Primary" at bounding box center [339, 197] width 131 height 36
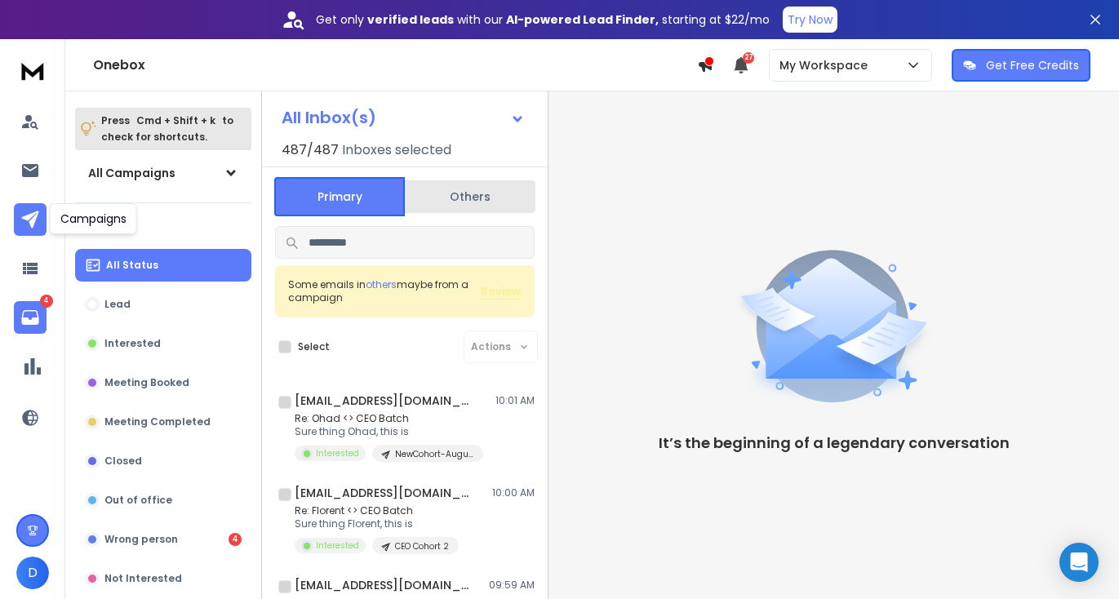
click at [33, 222] on icon at bounding box center [29, 219] width 17 height 17
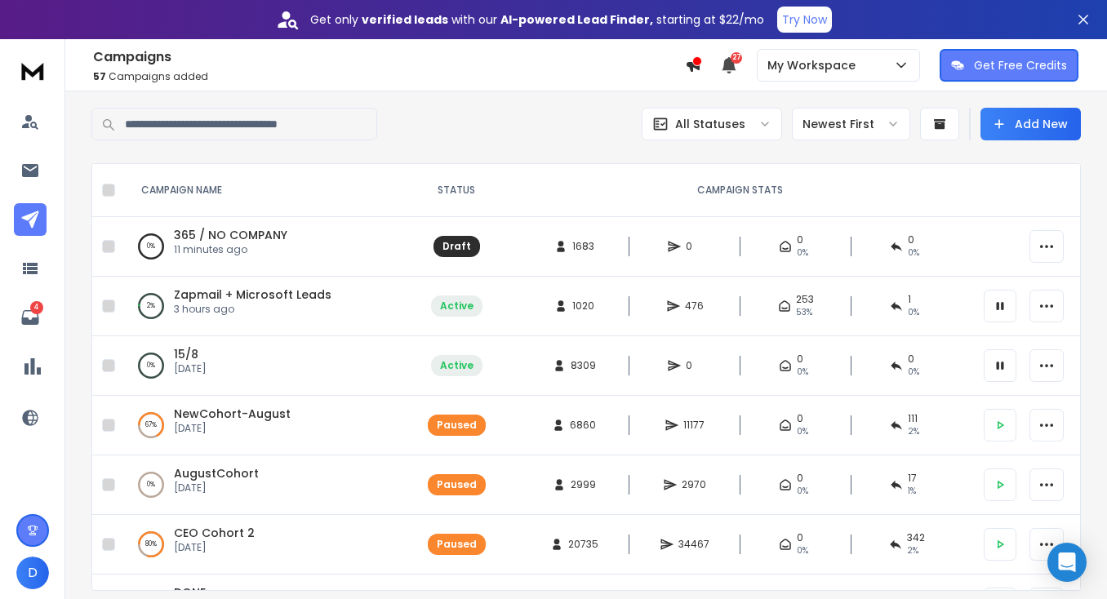
click at [1023, 129] on button "Add New" at bounding box center [1030, 124] width 100 height 33
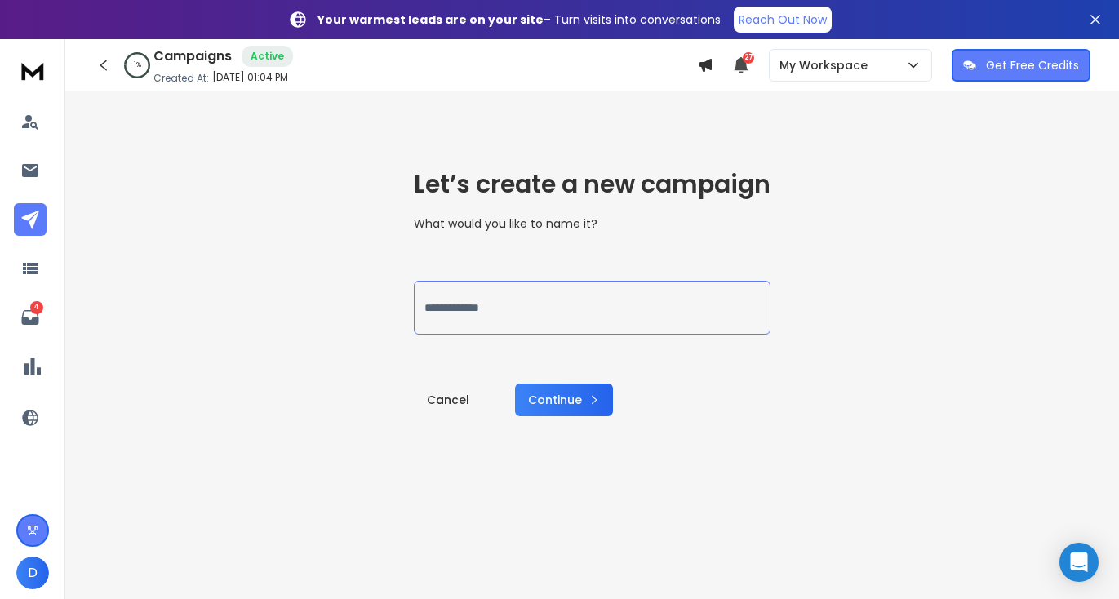
click at [542, 304] on input at bounding box center [592, 308] width 357 height 54
type input "*********"
click at [554, 416] on button "Continue" at bounding box center [564, 400] width 98 height 33
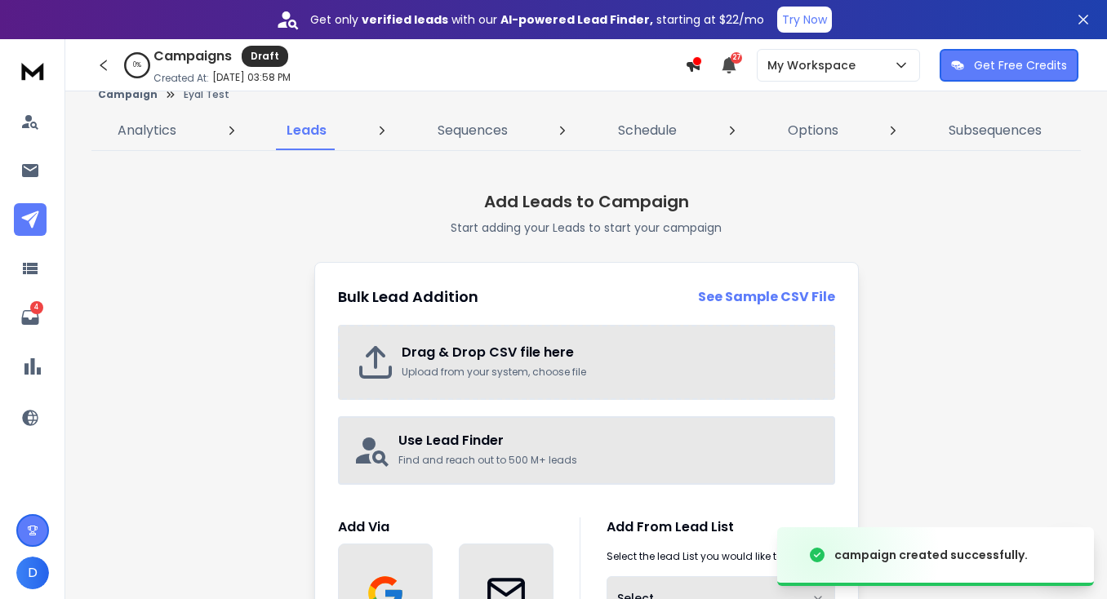
scroll to position [143, 0]
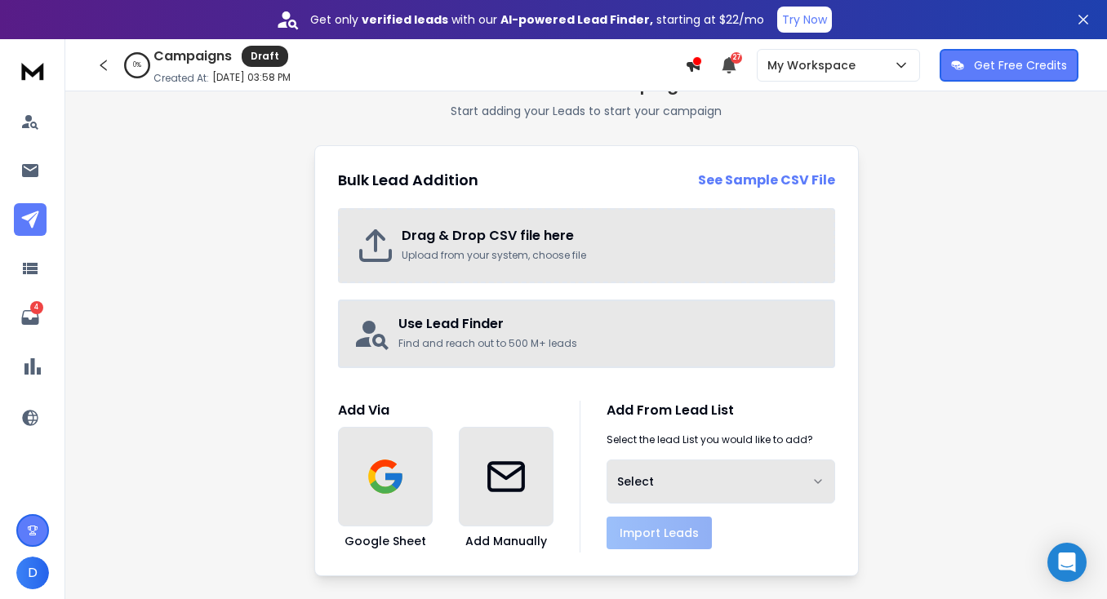
click at [651, 250] on p "Upload from your system, choose file" at bounding box center [610, 255] width 416 height 13
type input "**********"
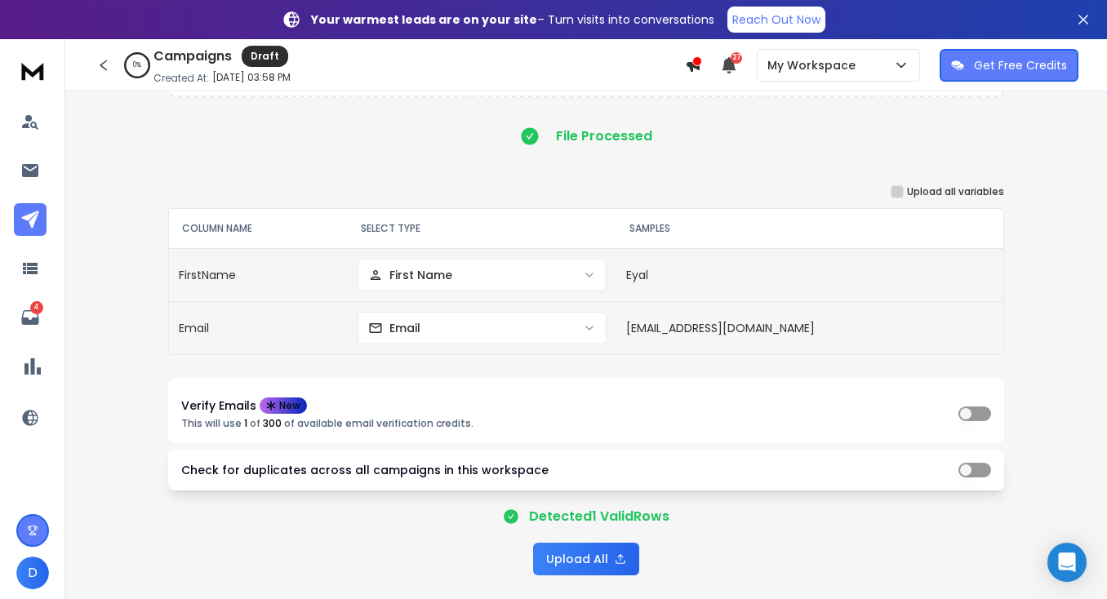
scroll to position [144, 0]
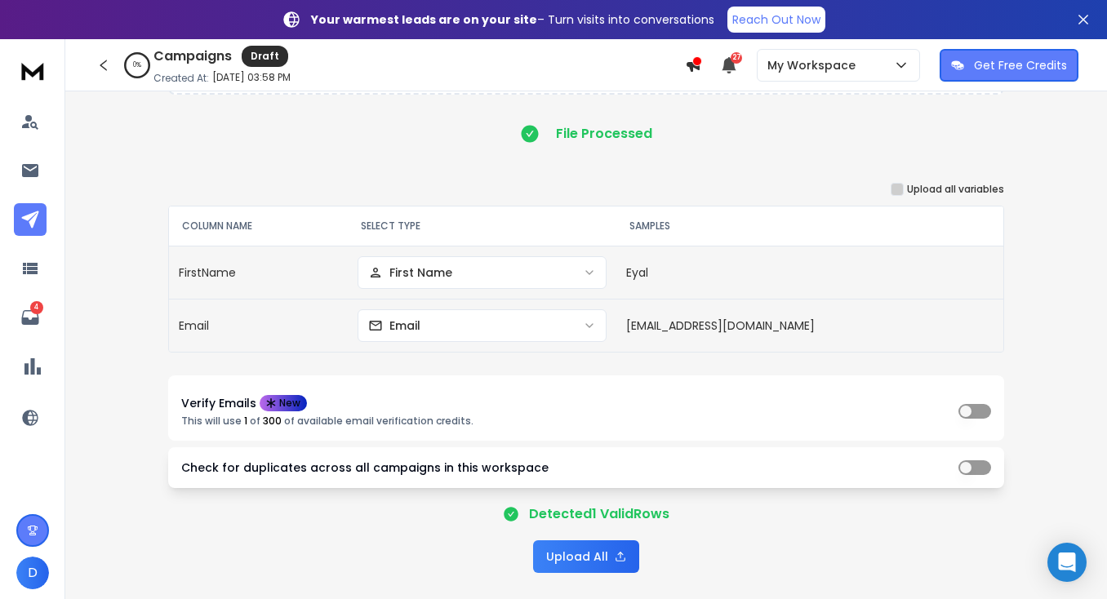
click at [595, 547] on button "Upload All" at bounding box center [586, 556] width 106 height 33
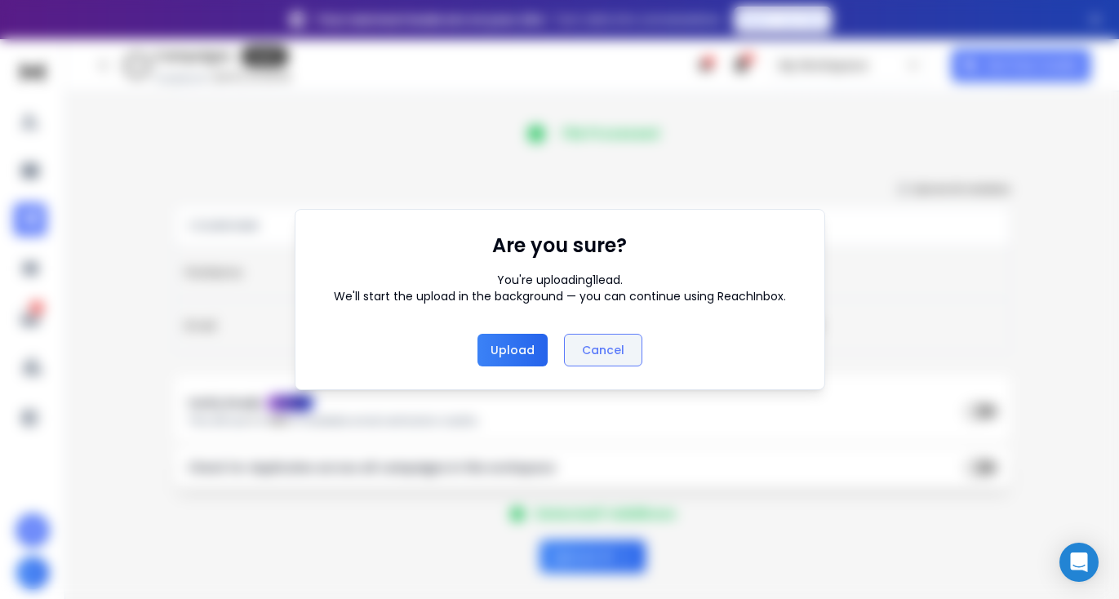
click at [500, 351] on button "Upload" at bounding box center [513, 350] width 70 height 33
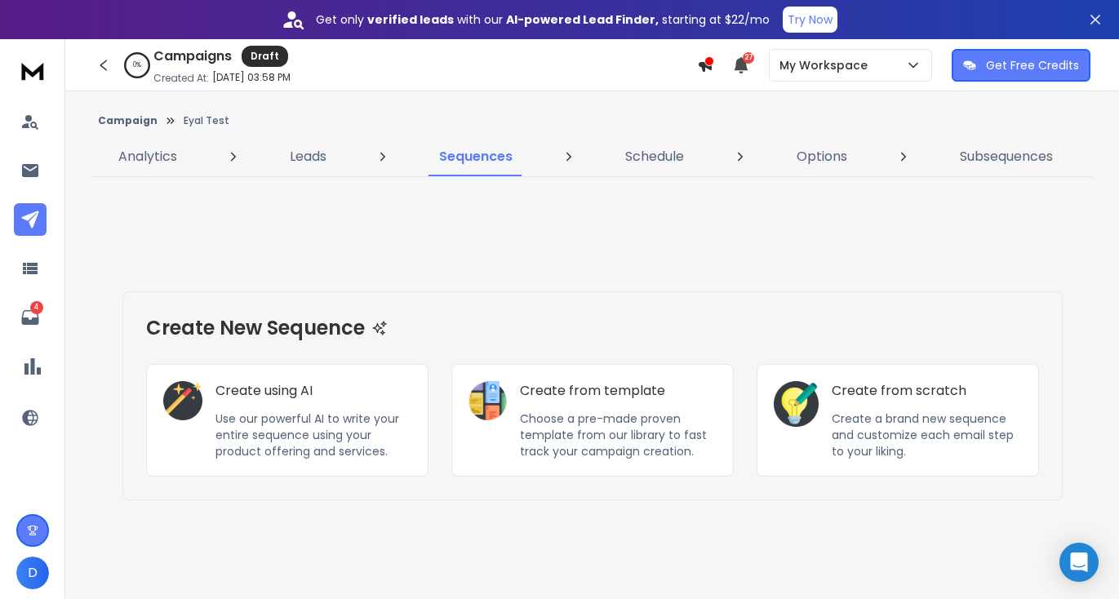
click at [877, 418] on p "Create a brand new sequence and customize each email step to your liking." at bounding box center [926, 435] width 189 height 49
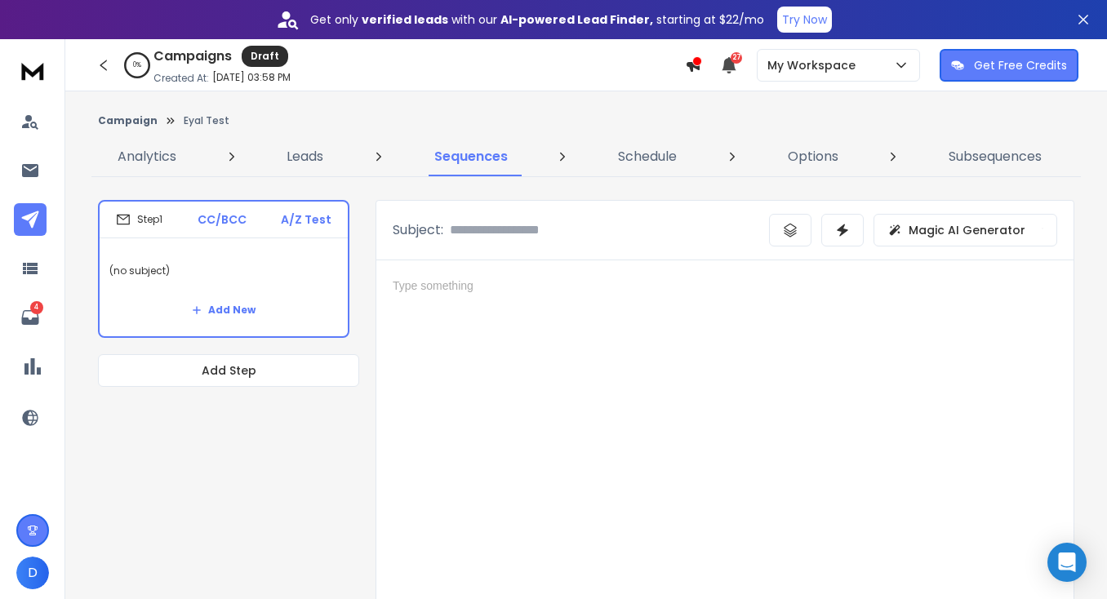
click at [457, 226] on input at bounding box center [601, 230] width 303 height 20
type input "**"
click at [505, 316] on div at bounding box center [724, 431] width 697 height 342
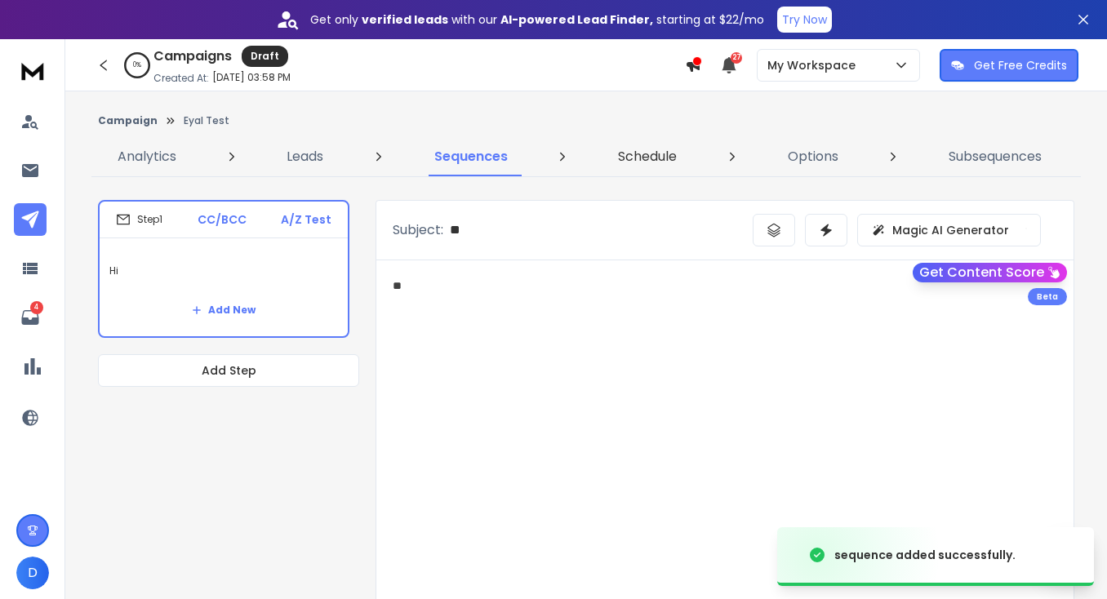
click at [620, 152] on p "Schedule" at bounding box center [647, 157] width 59 height 20
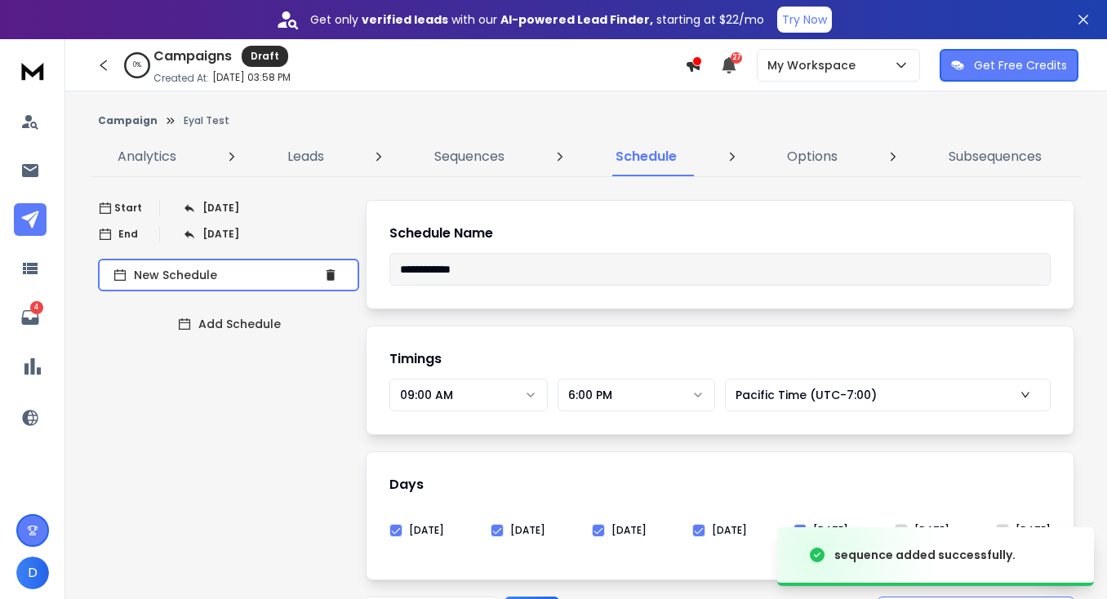
scroll to position [53, 0]
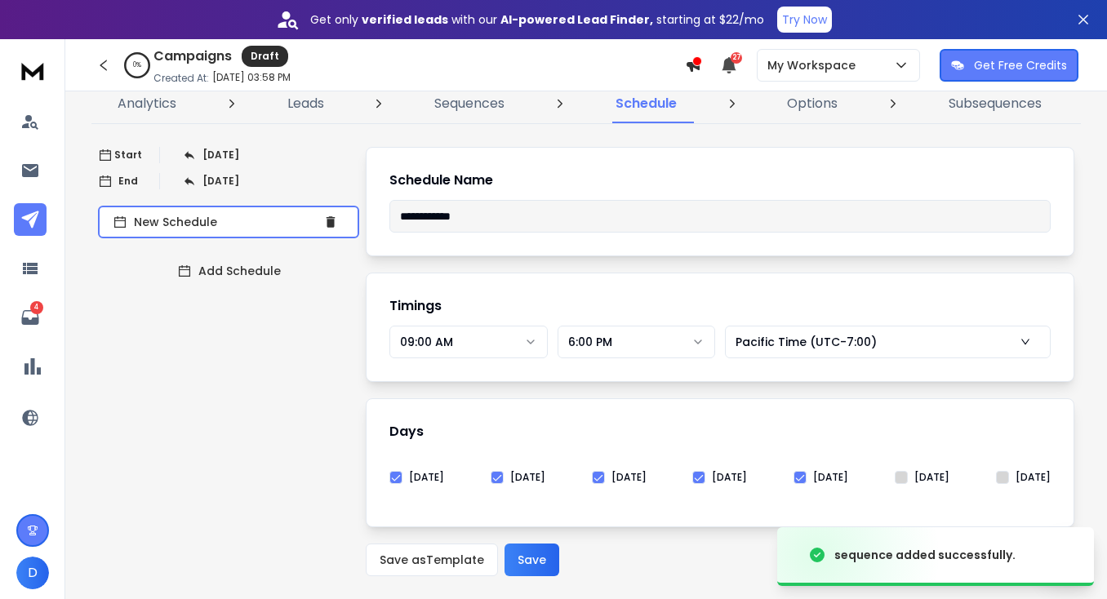
drag, startPoint x: 530, startPoint y: 556, endPoint x: 536, endPoint y: 545, distance: 12.8
click at [530, 556] on button "Save" at bounding box center [532, 560] width 55 height 33
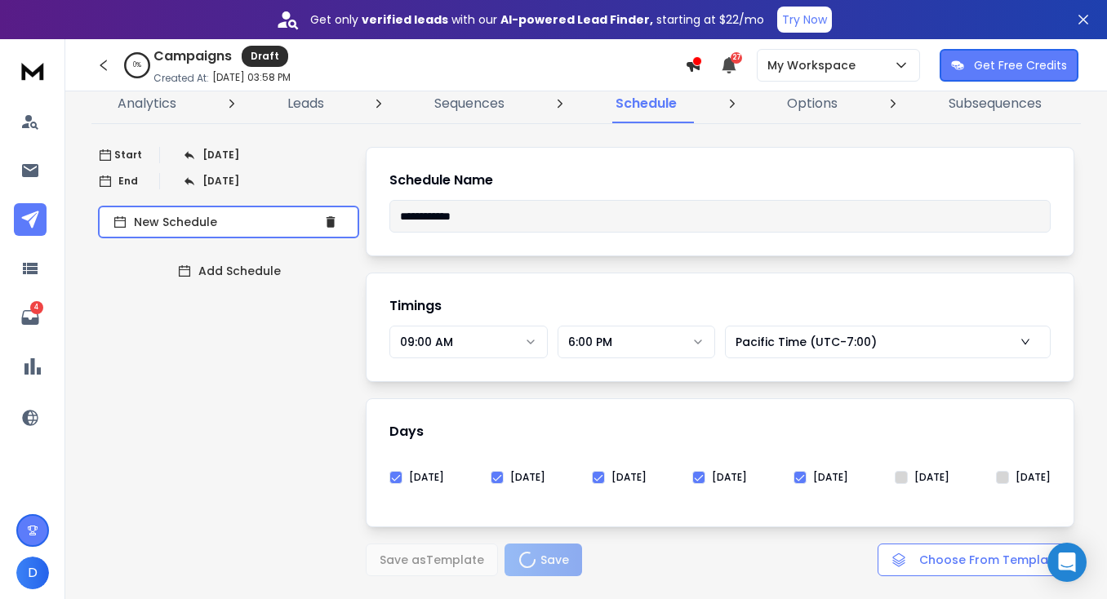
scroll to position [0, 0]
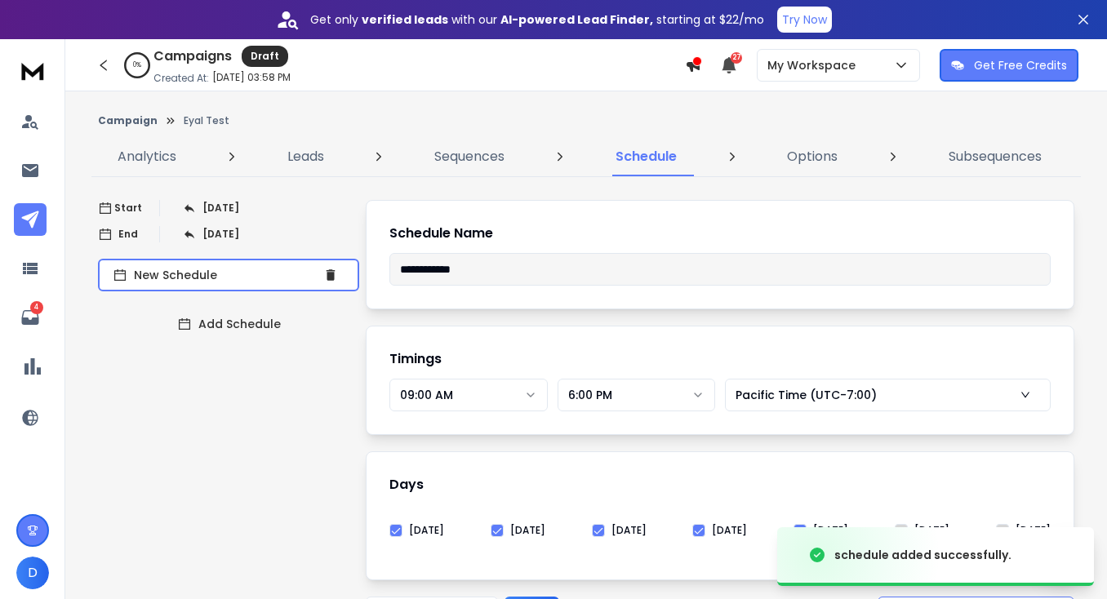
drag, startPoint x: 497, startPoint y: 537, endPoint x: 567, endPoint y: 540, distance: 70.3
click at [498, 537] on button "Tuesday" at bounding box center [497, 530] width 13 height 13
click at [597, 542] on div "Wednesday" at bounding box center [619, 530] width 55 height 33
click at [705, 533] on button "Thursday" at bounding box center [698, 530] width 13 height 13
click at [592, 529] on button "Wednesday" at bounding box center [598, 530] width 13 height 13
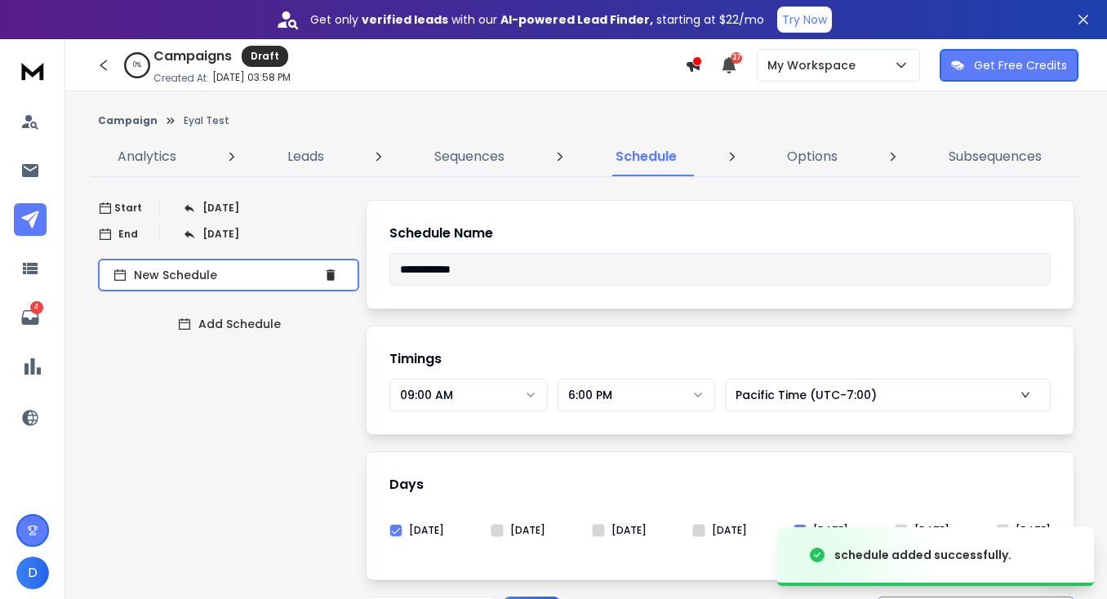
scroll to position [53, 0]
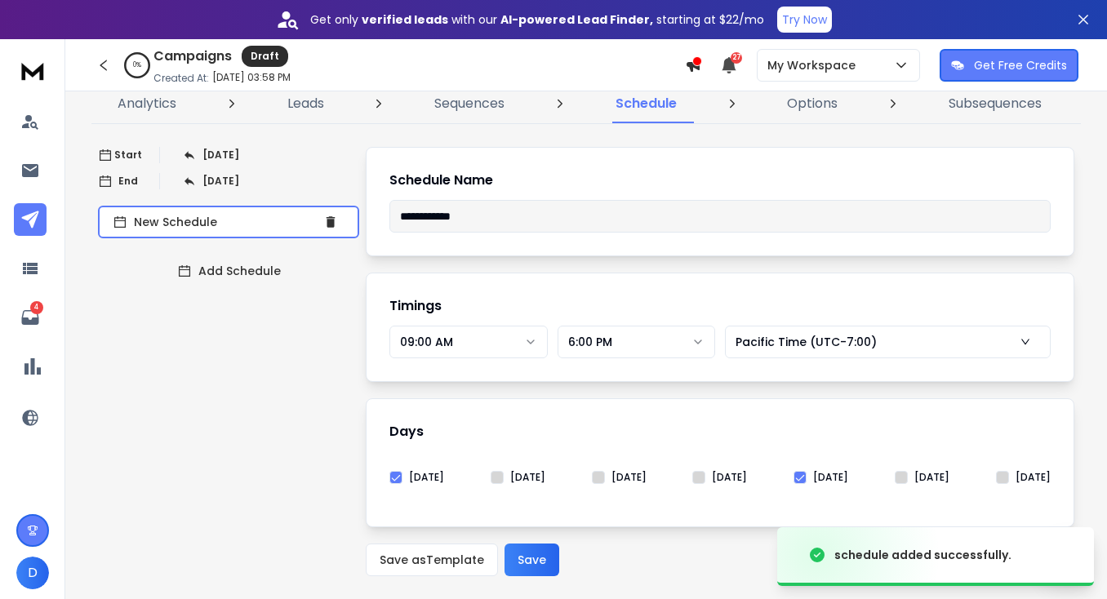
click at [807, 478] on button "Friday" at bounding box center [800, 477] width 13 height 13
click at [558, 554] on div "Save as Template Save Choose From Template" at bounding box center [720, 560] width 709 height 33
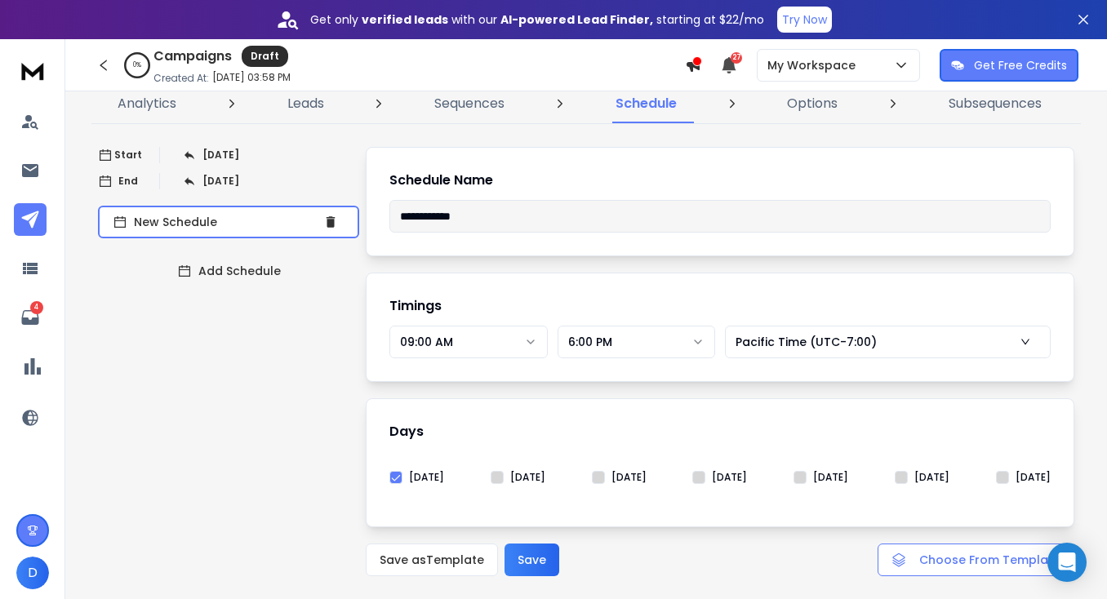
drag, startPoint x: 548, startPoint y: 553, endPoint x: 545, endPoint y: 518, distance: 34.4
click at [547, 553] on button "Save" at bounding box center [532, 560] width 55 height 33
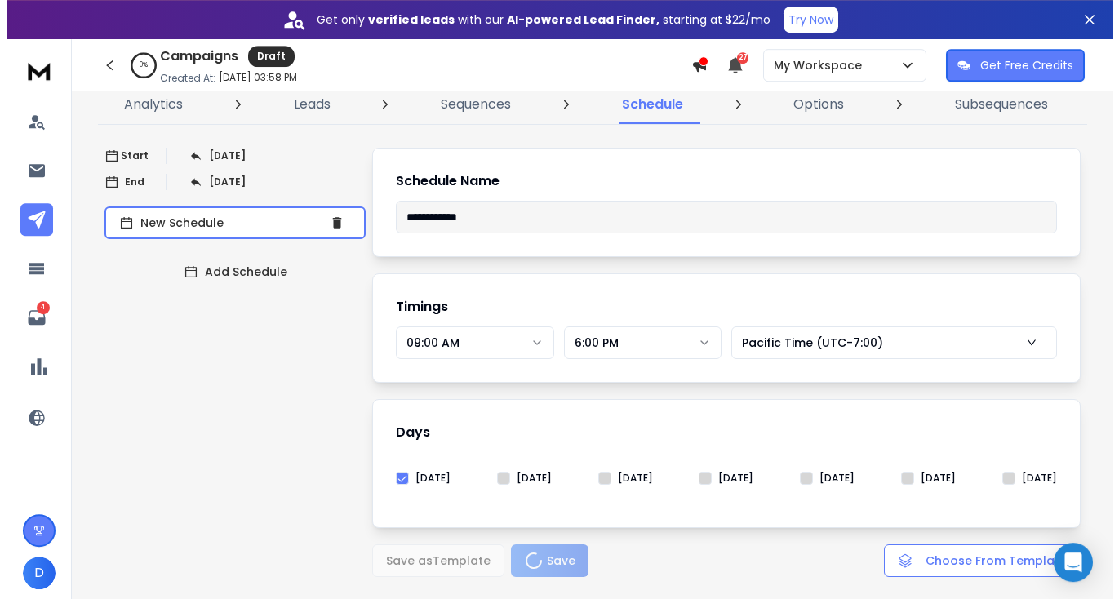
scroll to position [0, 0]
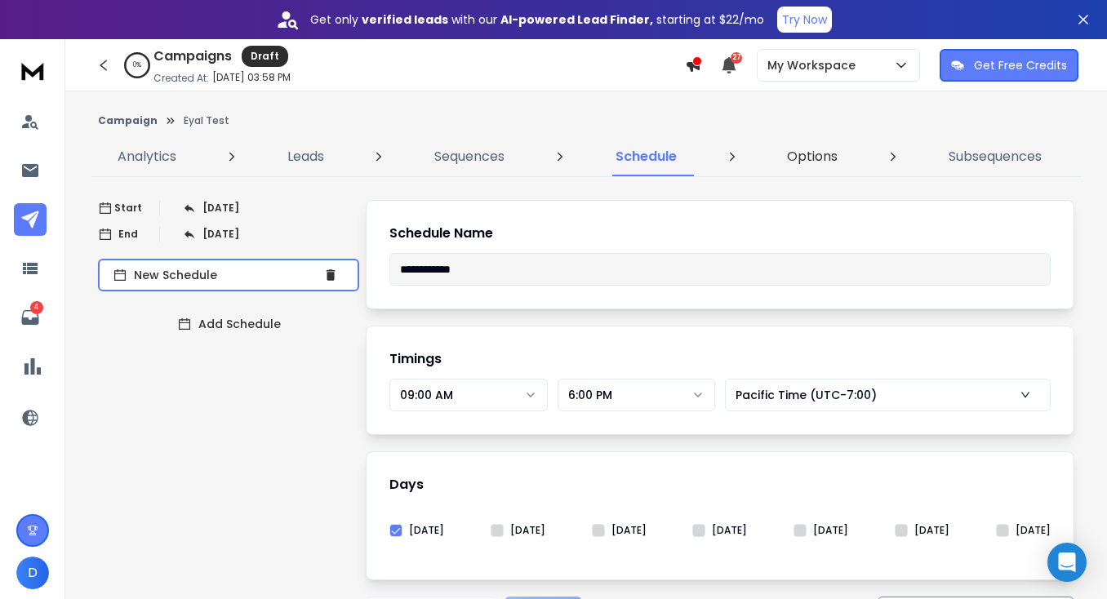
click at [801, 161] on p "Options" at bounding box center [812, 157] width 51 height 20
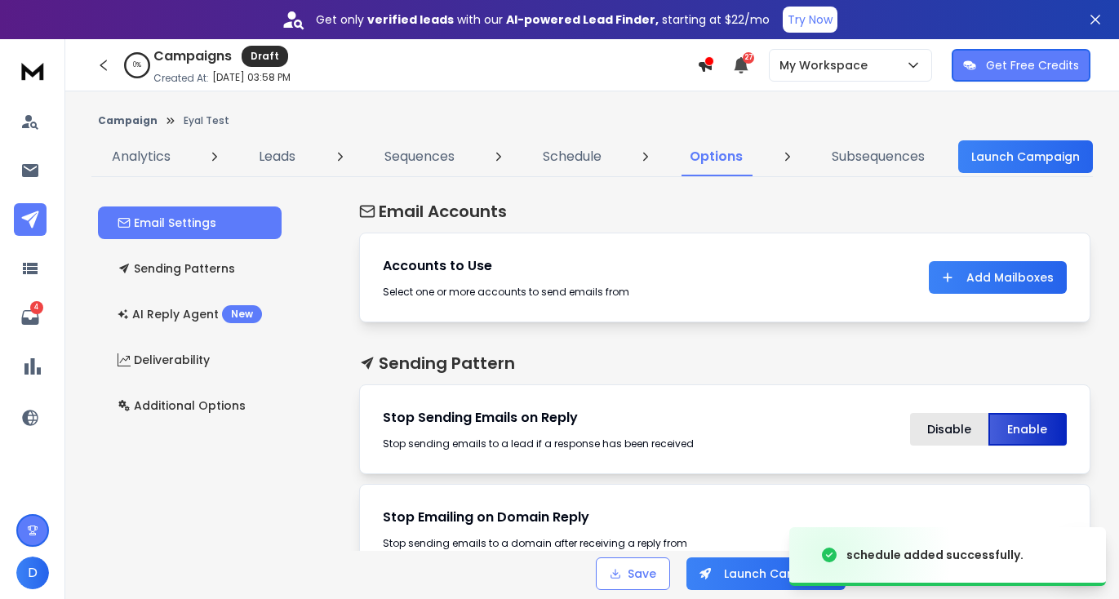
click at [1007, 280] on button "Add Mailboxes" at bounding box center [998, 277] width 138 height 33
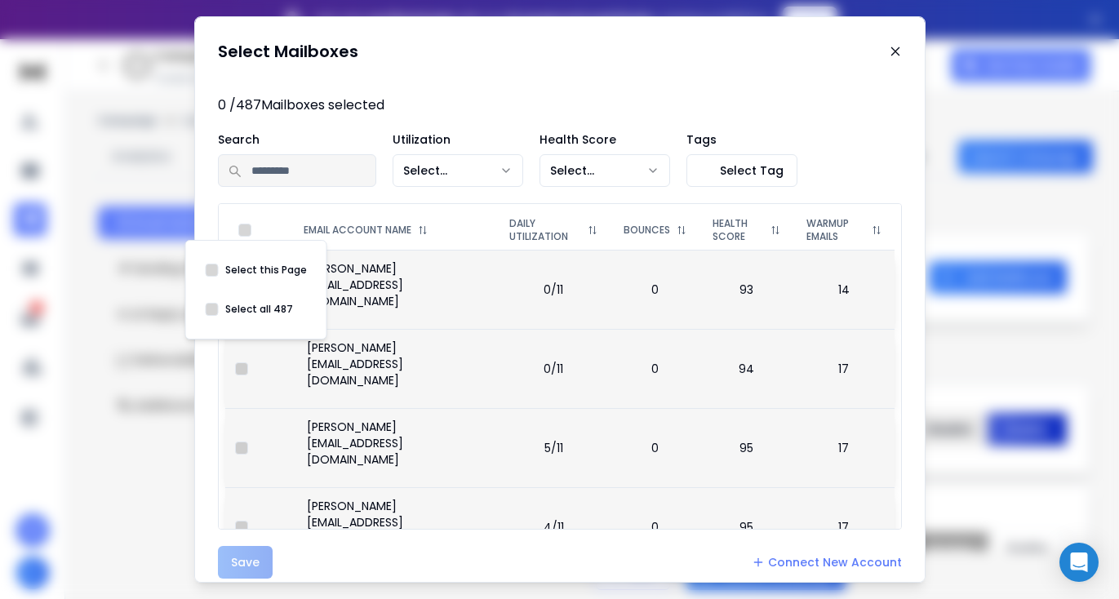
click at [251, 233] on button "Select this Page" at bounding box center [244, 230] width 13 height 13
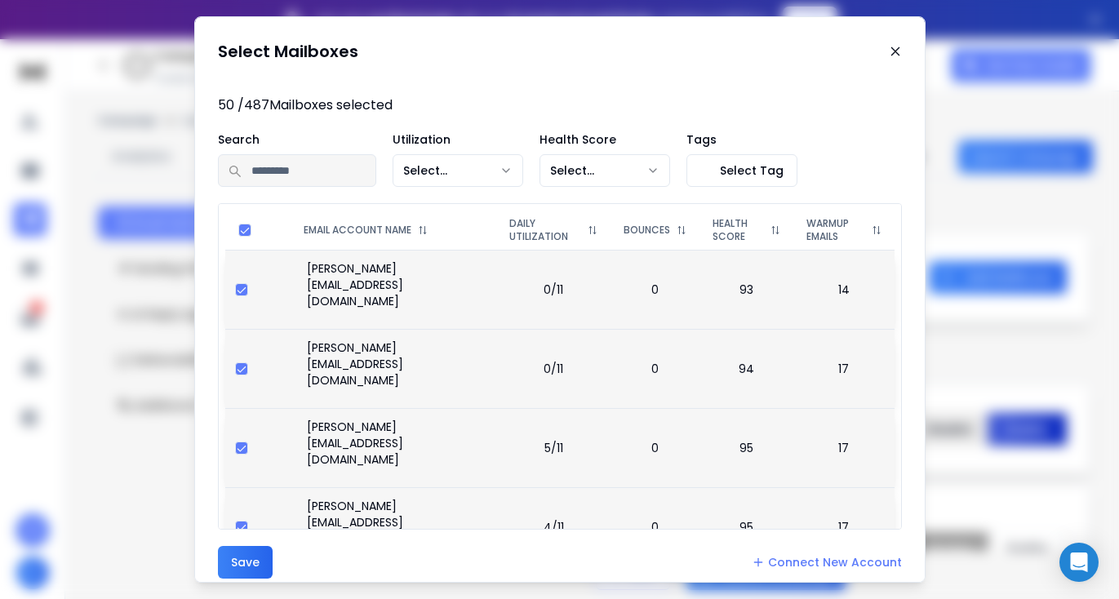
click at [242, 563] on button "Save" at bounding box center [245, 562] width 55 height 33
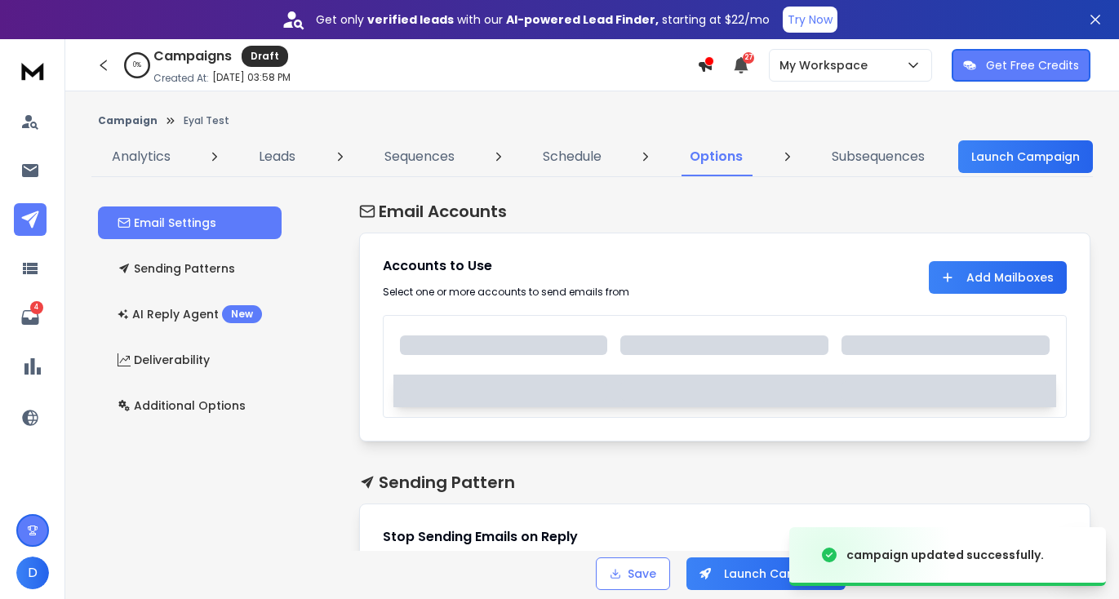
click at [1074, 429] on div "Accounts to Use Select one or more accounts to send emails from Add Mailboxes" at bounding box center [724, 337] width 731 height 209
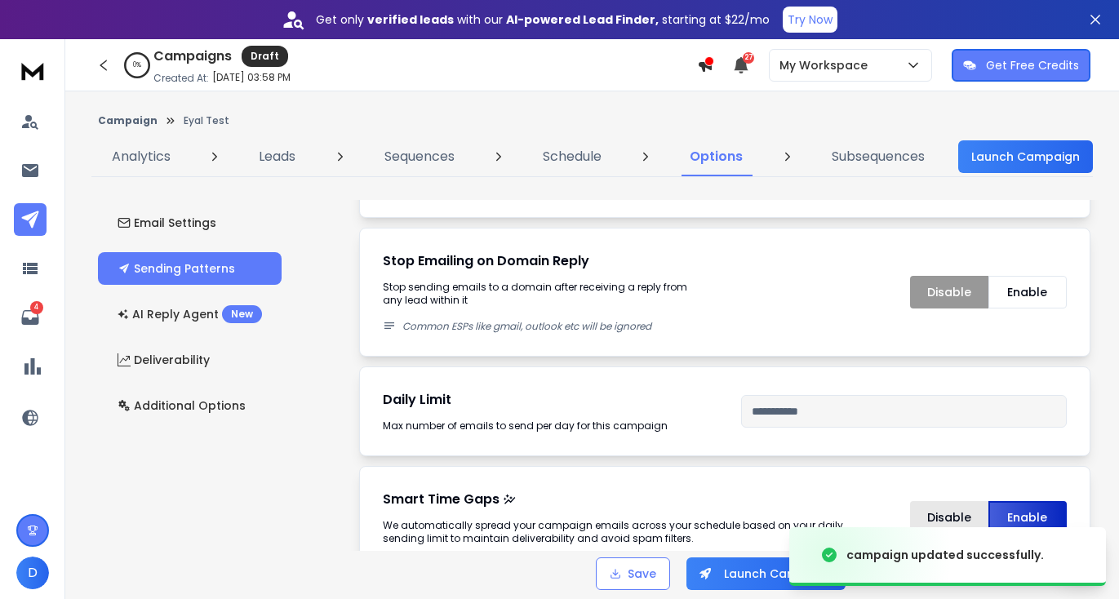
drag, startPoint x: 819, startPoint y: 412, endPoint x: 700, endPoint y: 411, distance: 119.2
click at [741, 411] on input "***" at bounding box center [904, 411] width 326 height 33
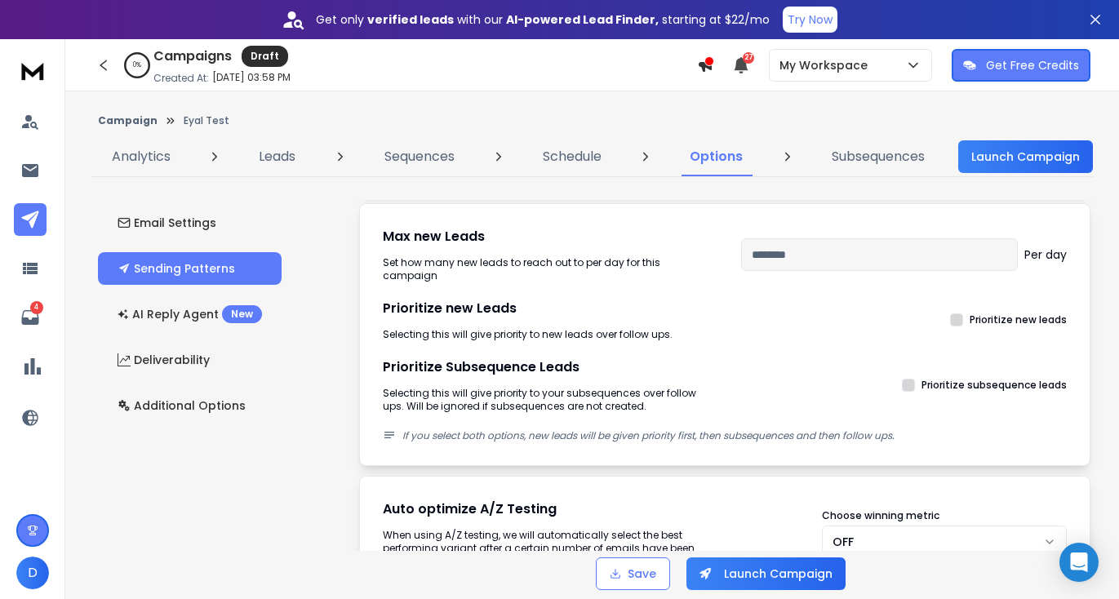
scroll to position [1, 0]
type input "*"
drag, startPoint x: 780, startPoint y: 242, endPoint x: 734, endPoint y: 251, distance: 46.8
click at [741, 251] on input "***" at bounding box center [879, 254] width 277 height 33
drag, startPoint x: 781, startPoint y: 255, endPoint x: 724, endPoint y: 256, distance: 57.2
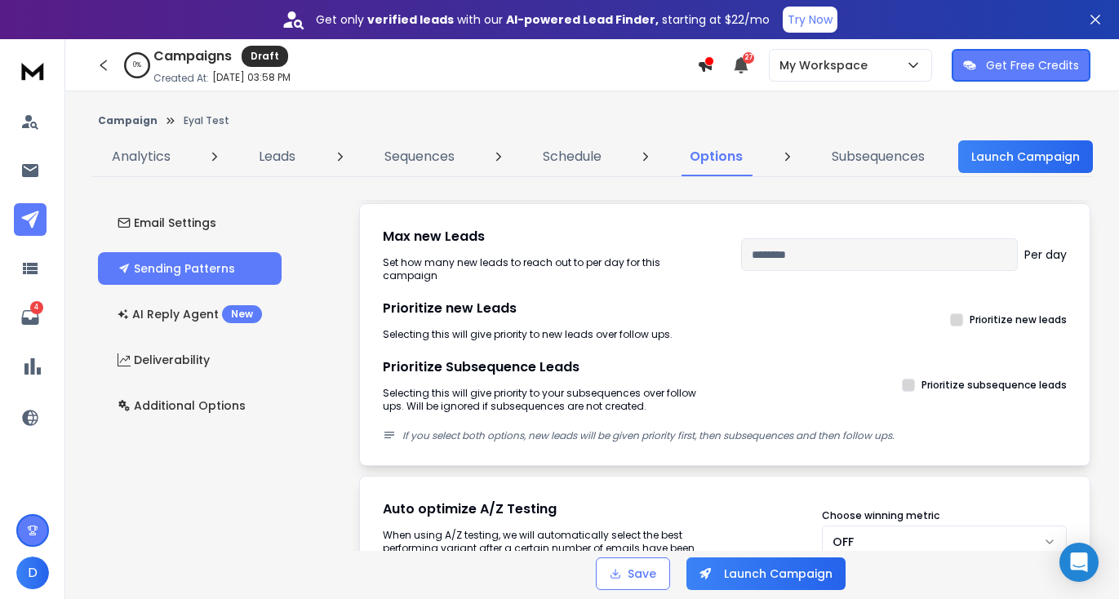
click at [741, 256] on input "***" at bounding box center [879, 254] width 277 height 33
type input "*"
click at [771, 354] on div "Max new Leads Set how many new leads to reach out to per day for this campaign …" at bounding box center [725, 335] width 684 height 216
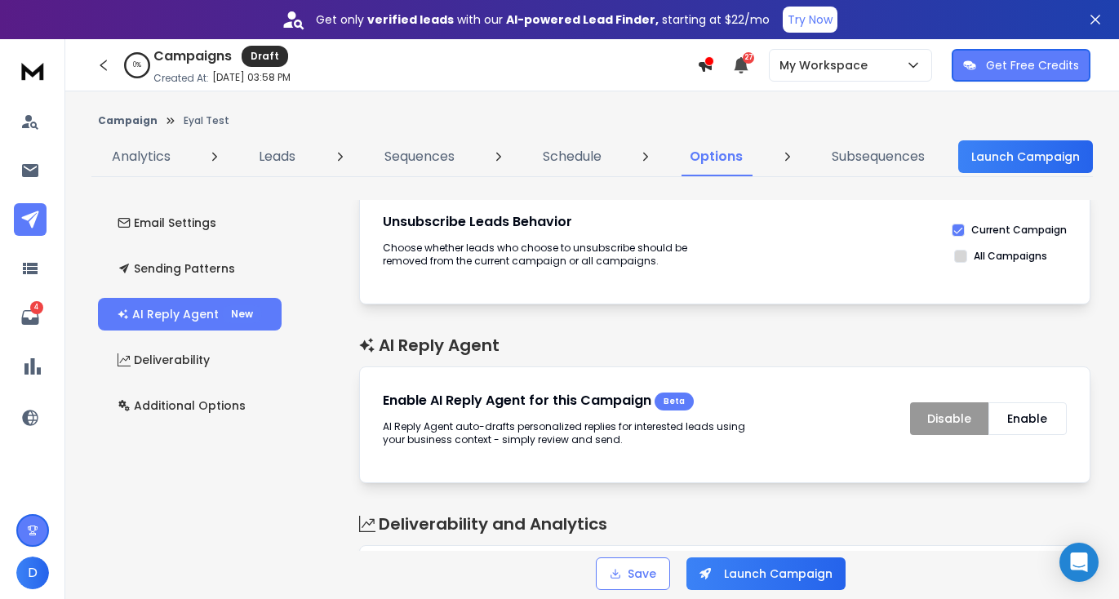
scroll to position [1909, 0]
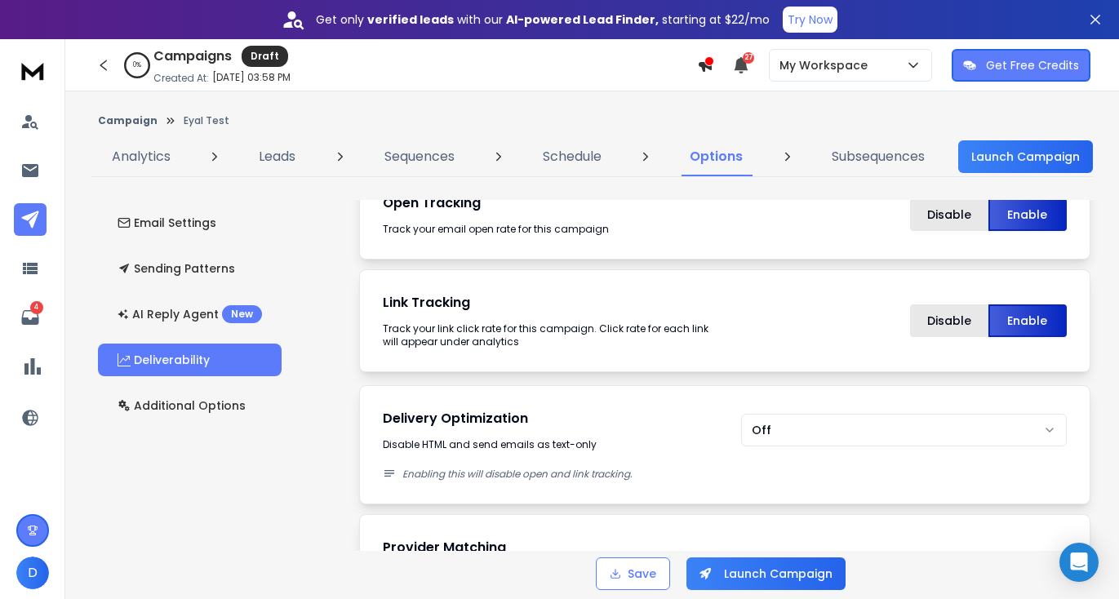
click at [930, 318] on button "Disable" at bounding box center [949, 321] width 78 height 33
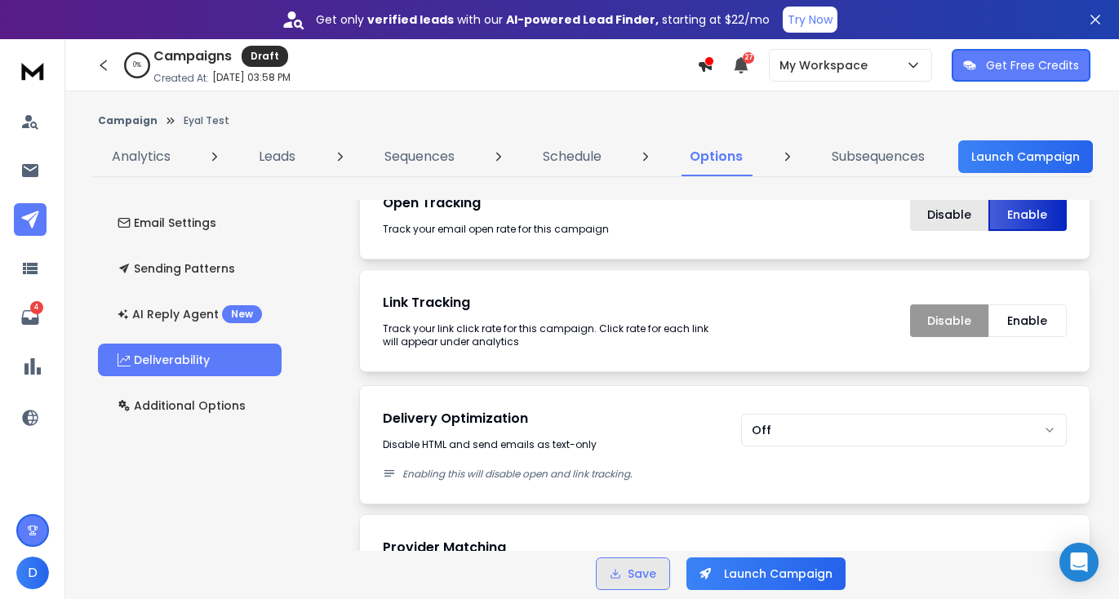
click at [616, 575] on line "submit" at bounding box center [616, 573] width 0 height 6
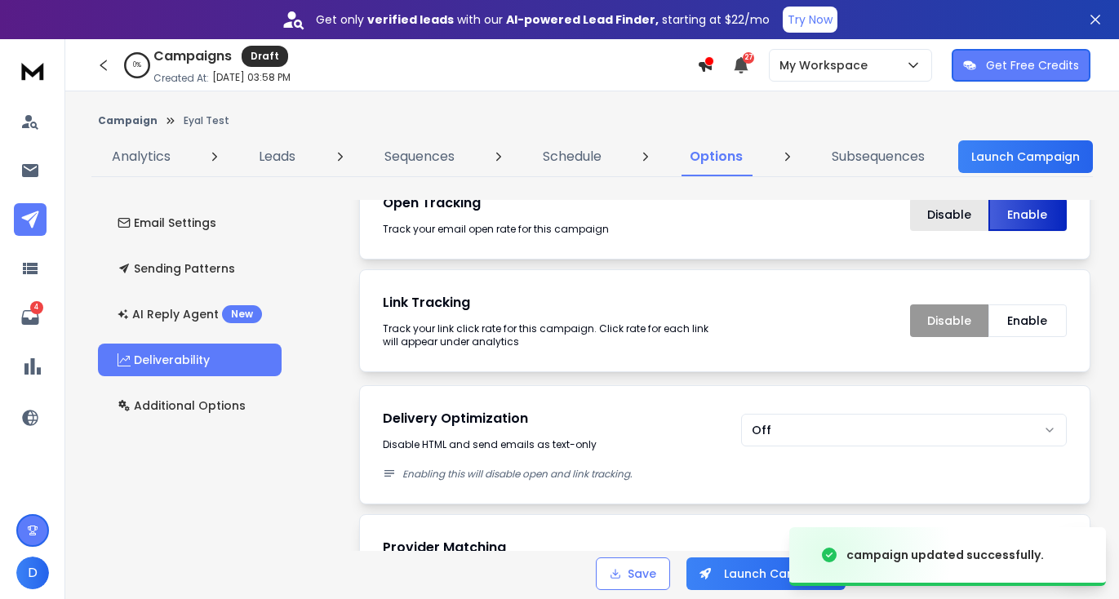
click at [743, 573] on button "Launch Campaign" at bounding box center [766, 574] width 159 height 33
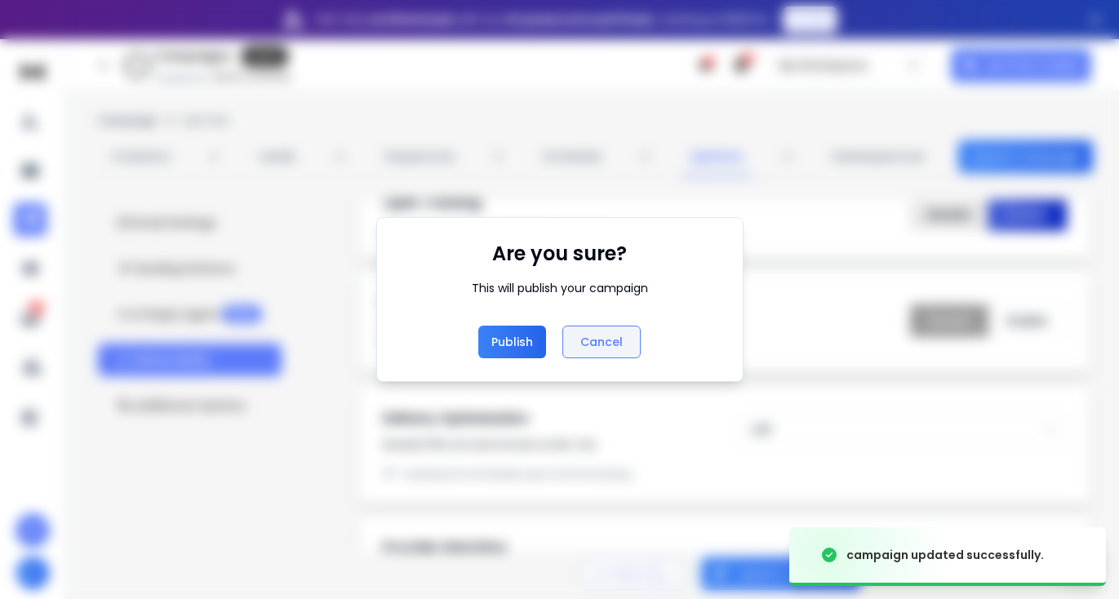
scroll to position [0, 0]
click at [522, 336] on button "Publish" at bounding box center [512, 342] width 68 height 33
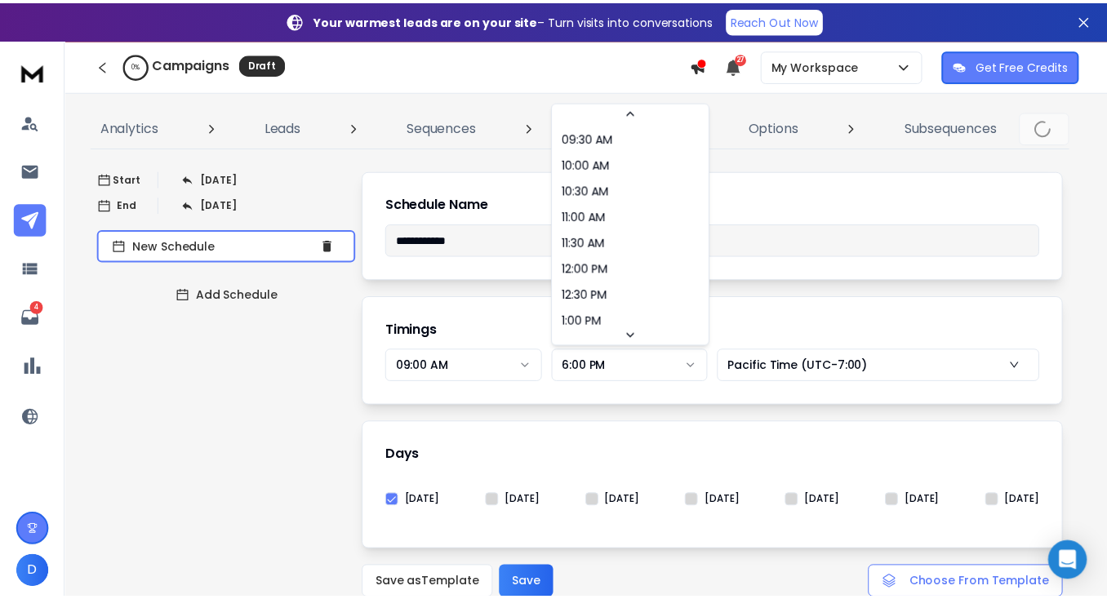
scroll to position [269, 0]
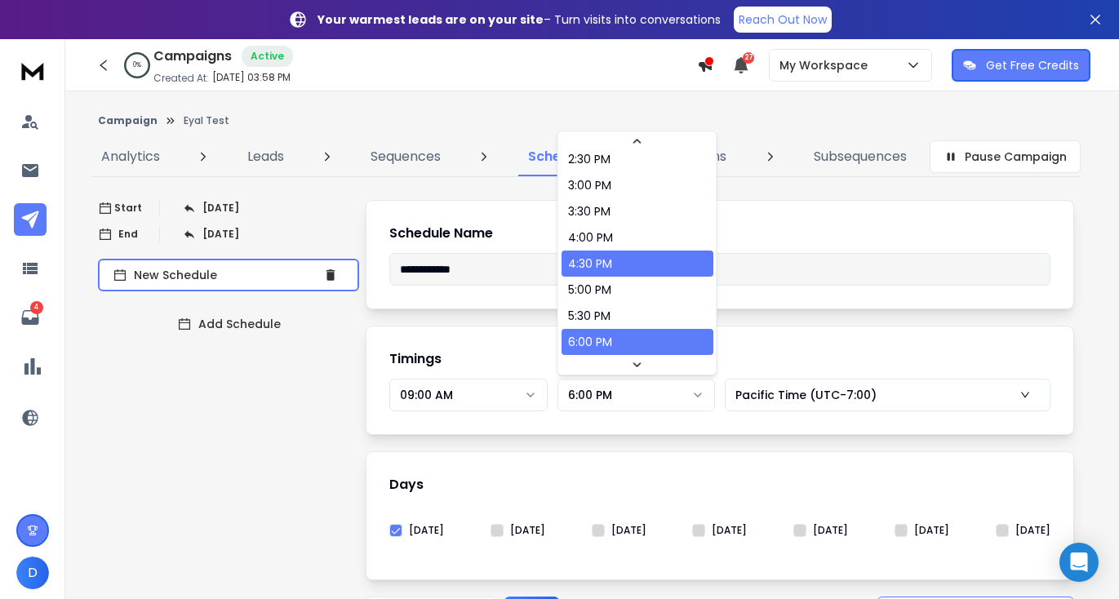
select select "********"
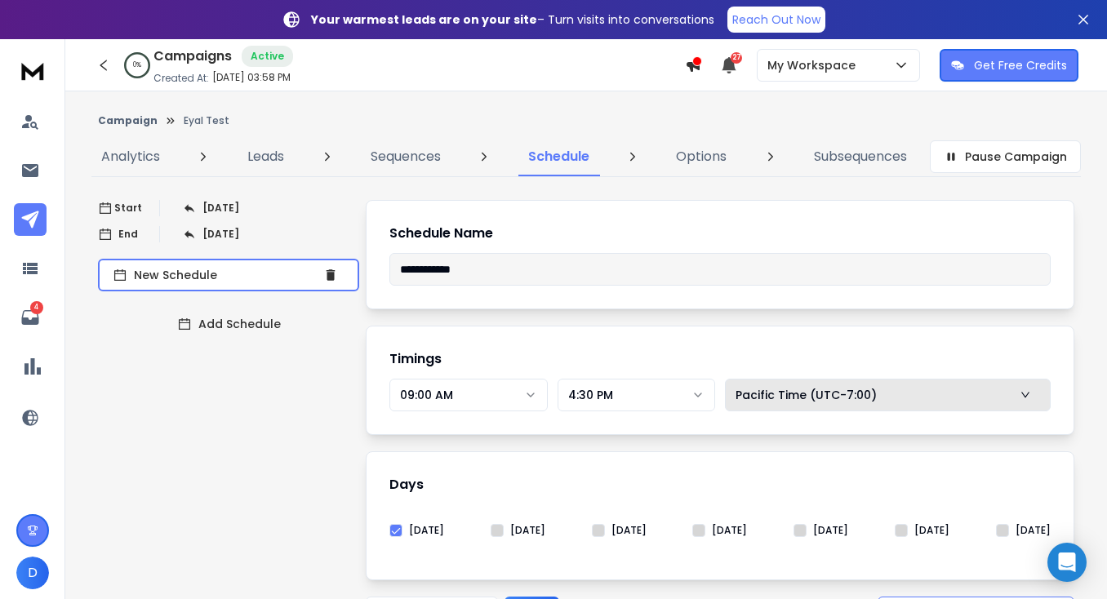
click at [822, 392] on p "Pacific Time (UTC-7:00)" at bounding box center [810, 395] width 148 height 16
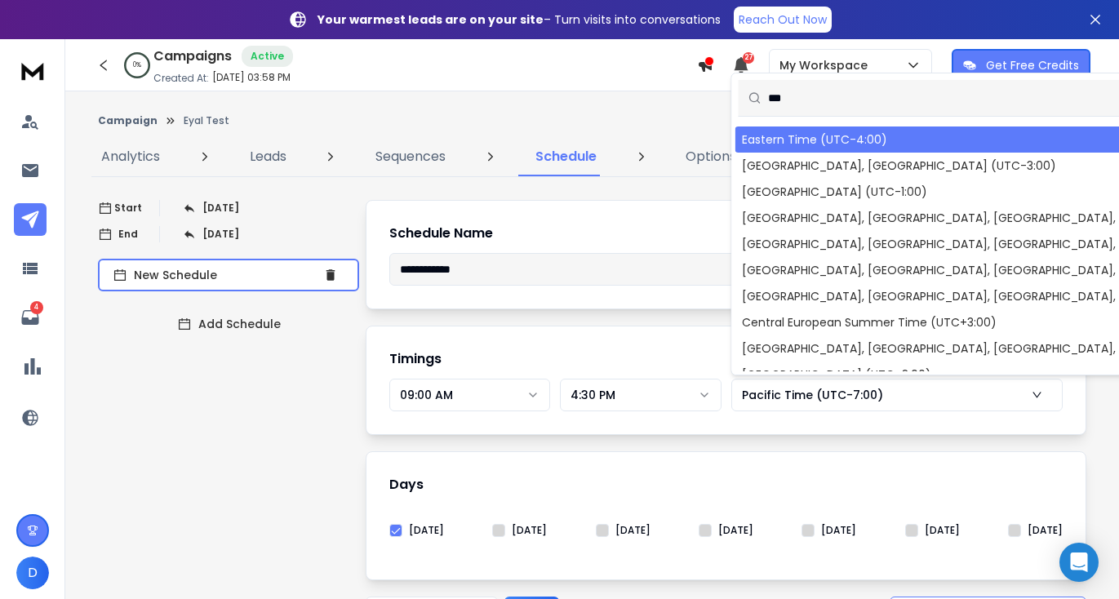
type input "***"
click at [812, 139] on div "Eastern Time (UTC-4:00)" at bounding box center [814, 139] width 145 height 16
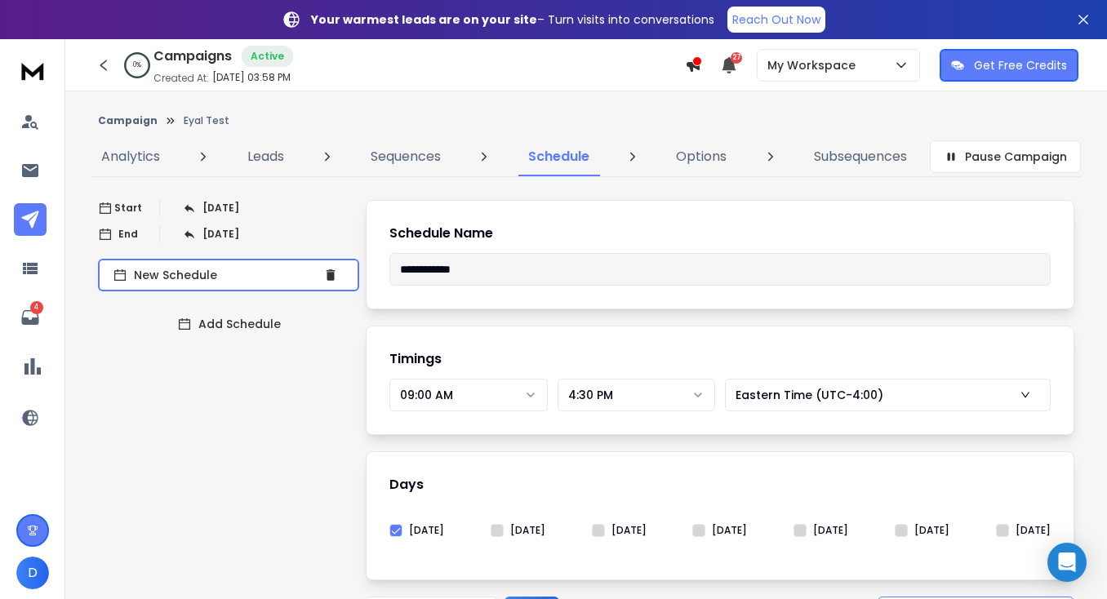
scroll to position [53, 0]
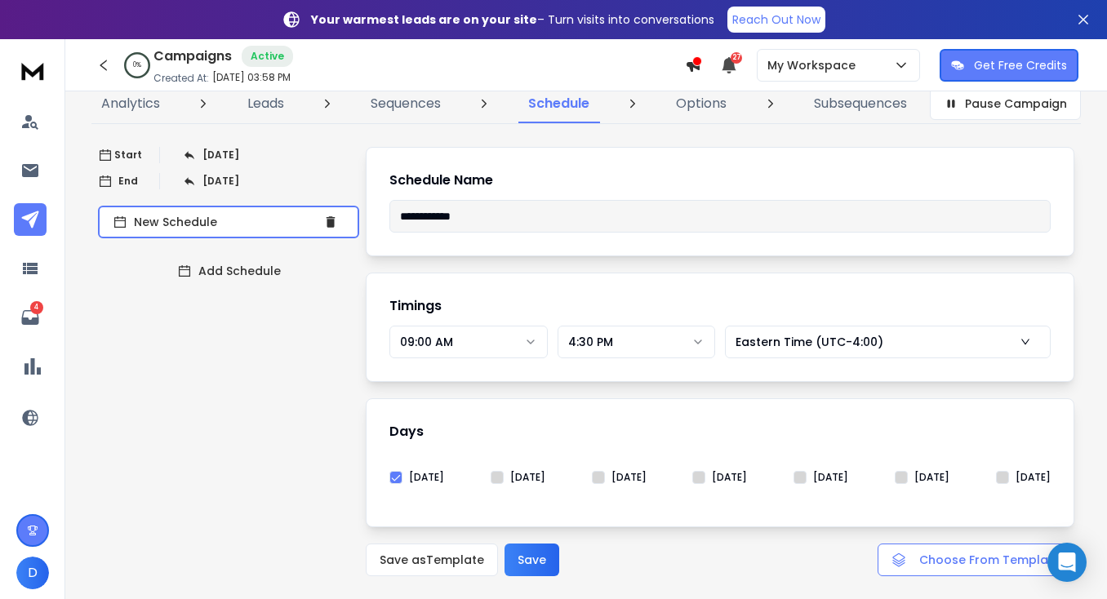
click at [545, 557] on button "Save" at bounding box center [532, 560] width 55 height 33
click at [33, 218] on icon at bounding box center [29, 219] width 17 height 17
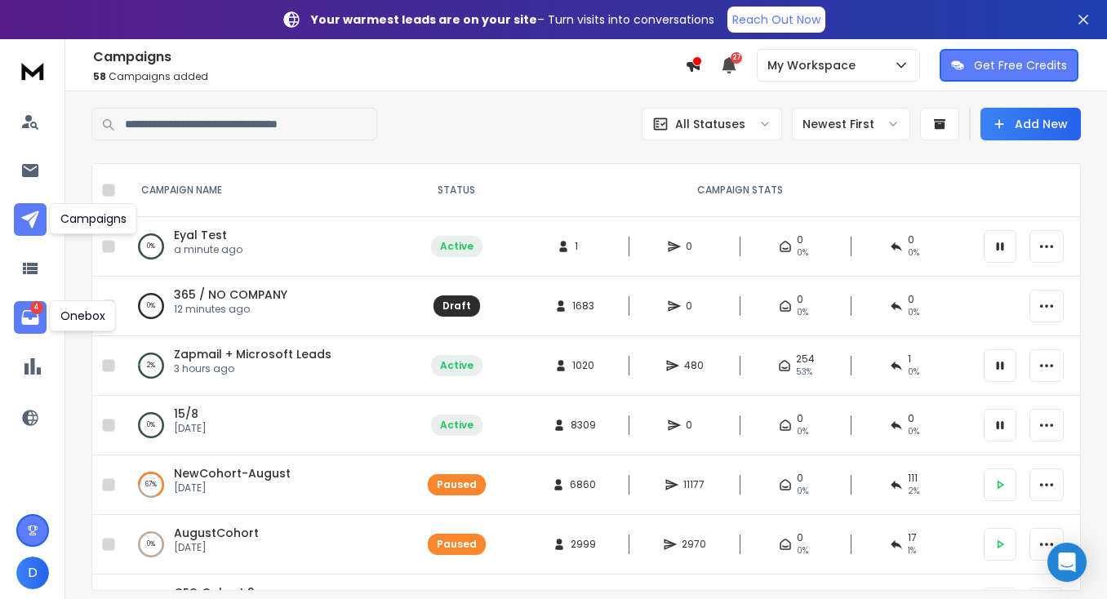
click at [42, 314] on link "4" at bounding box center [30, 317] width 33 height 33
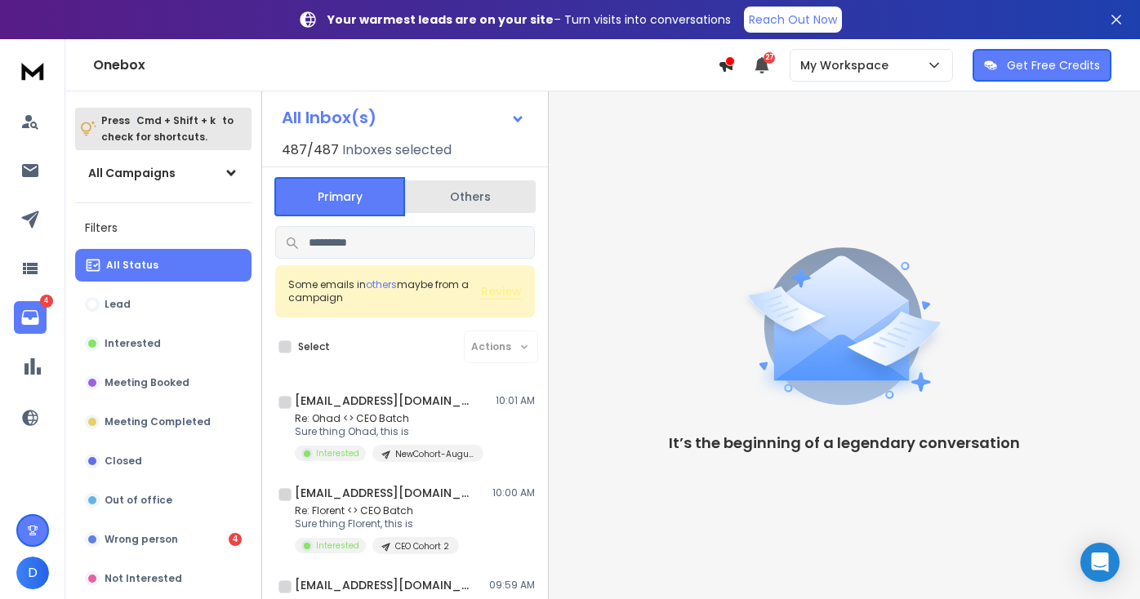
click at [471, 185] on button "Others" at bounding box center [470, 197] width 131 height 36
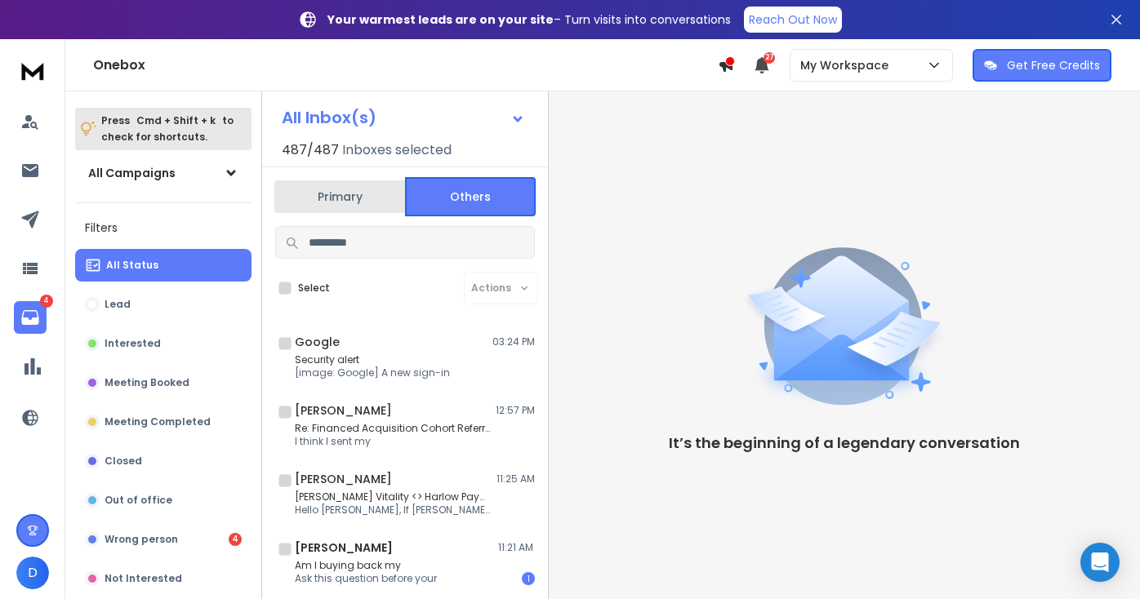
click at [386, 198] on button "Primary" at bounding box center [339, 197] width 131 height 36
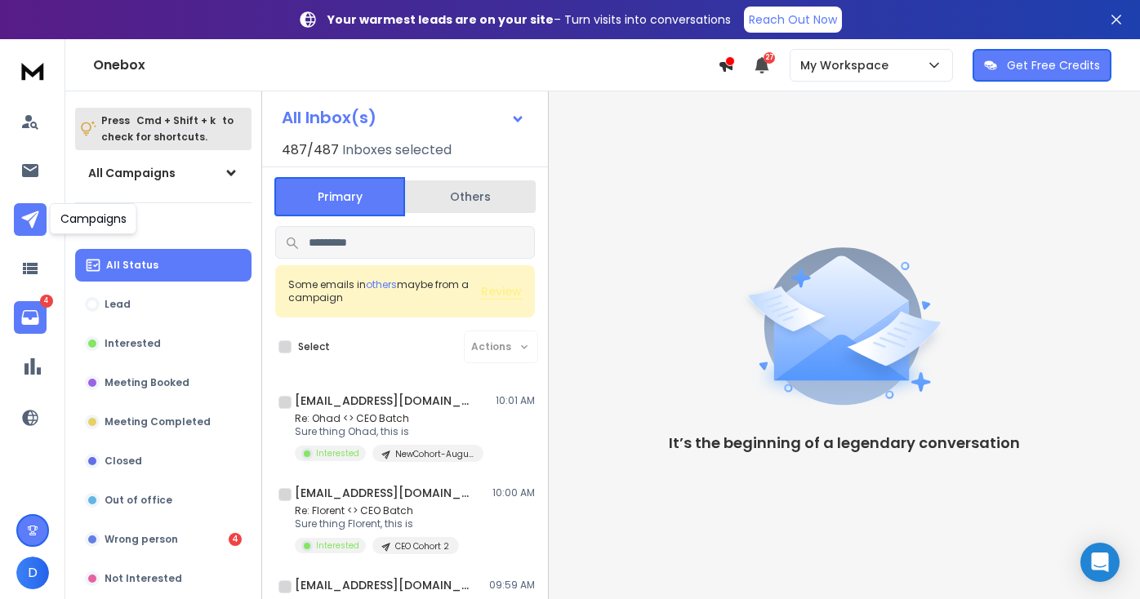
click at [33, 216] on icon at bounding box center [30, 220] width 20 height 20
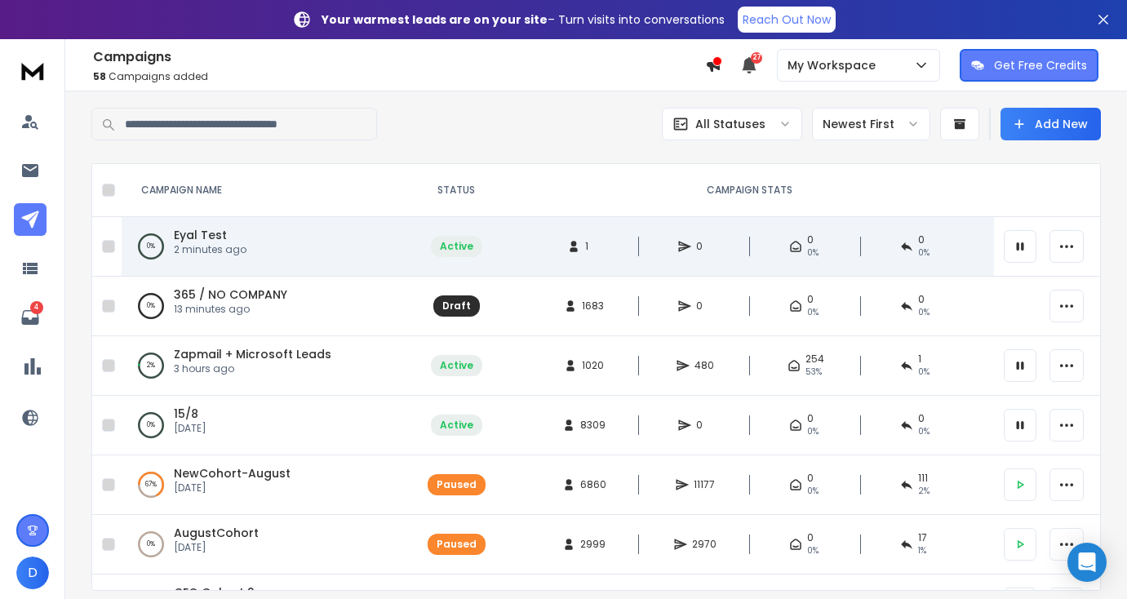
click at [214, 232] on span "Eyal Test" at bounding box center [200, 235] width 53 height 16
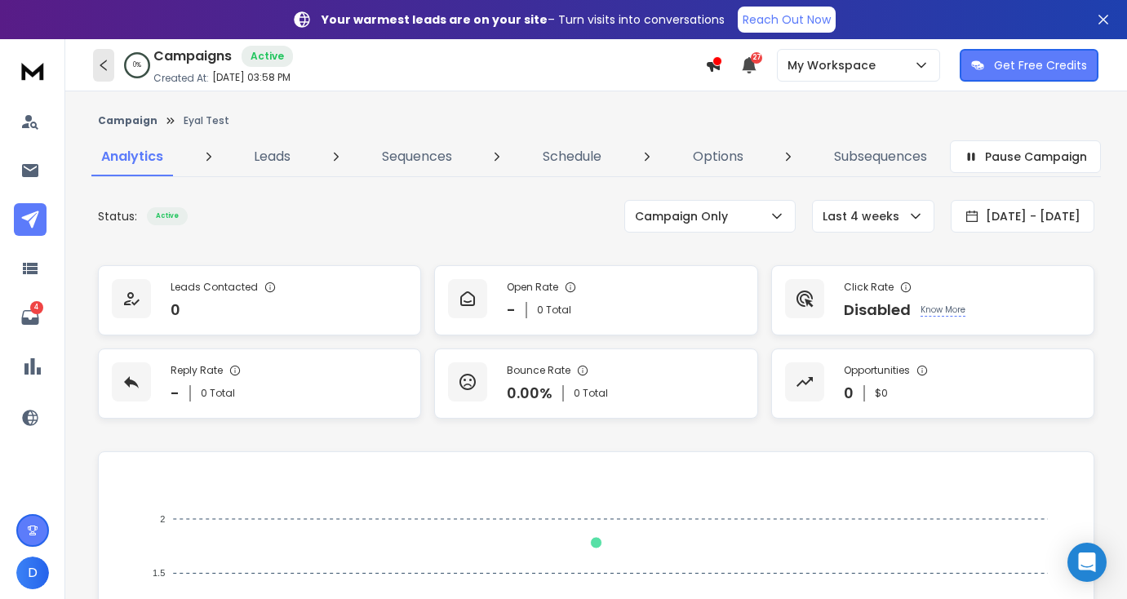
click at [99, 60] on icon at bounding box center [103, 65] width 15 height 15
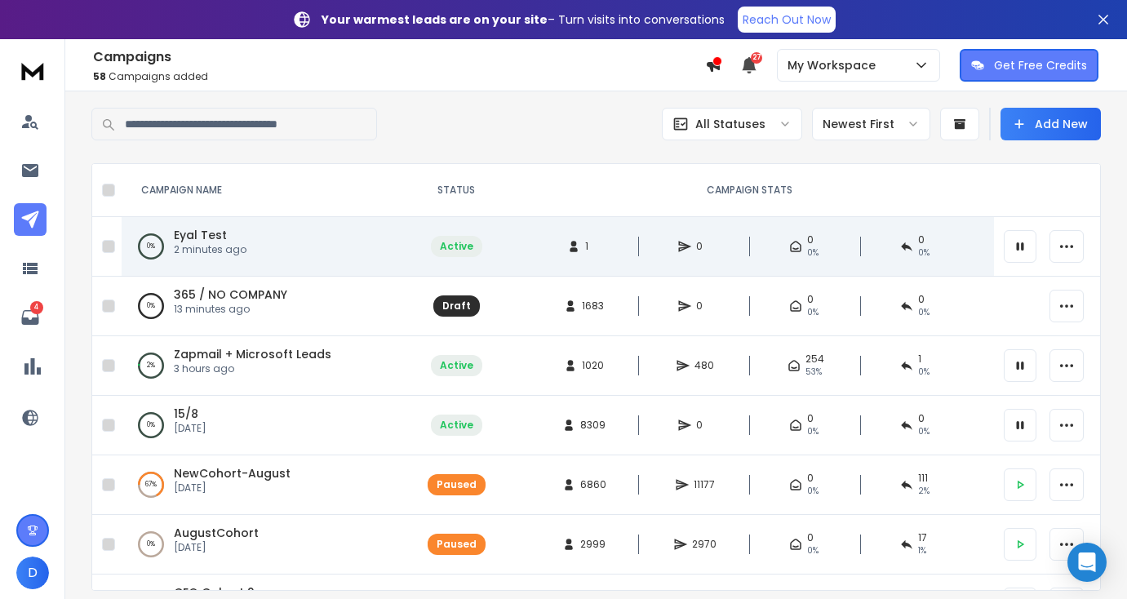
click at [263, 242] on div "0 % Eyal Test 2 minutes ago" at bounding box center [264, 246] width 253 height 39
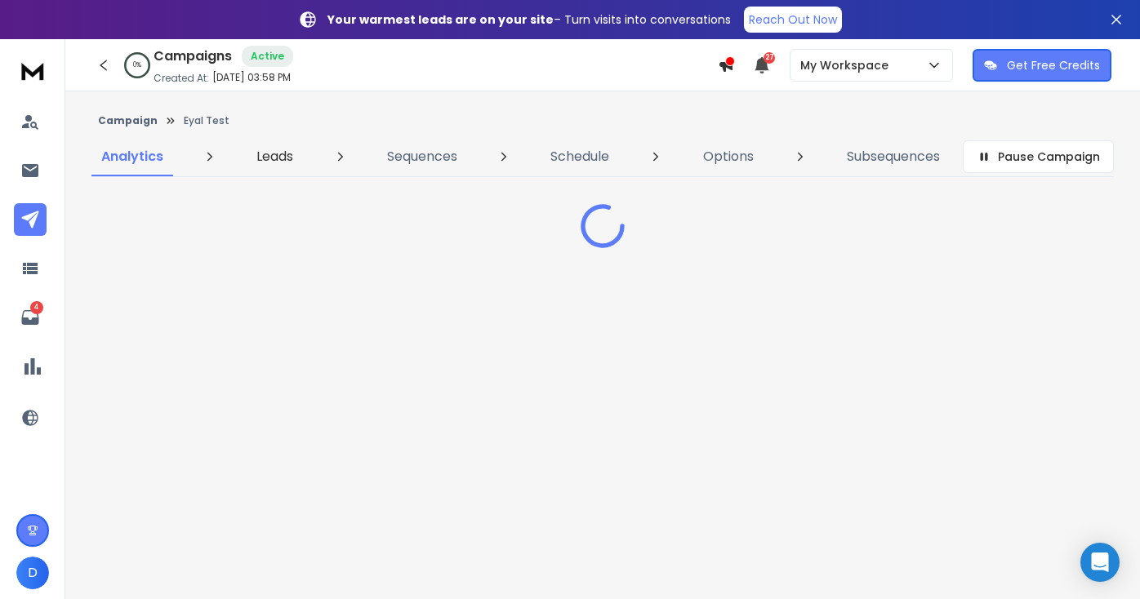
click at [276, 151] on p "Leads" at bounding box center [274, 157] width 37 height 20
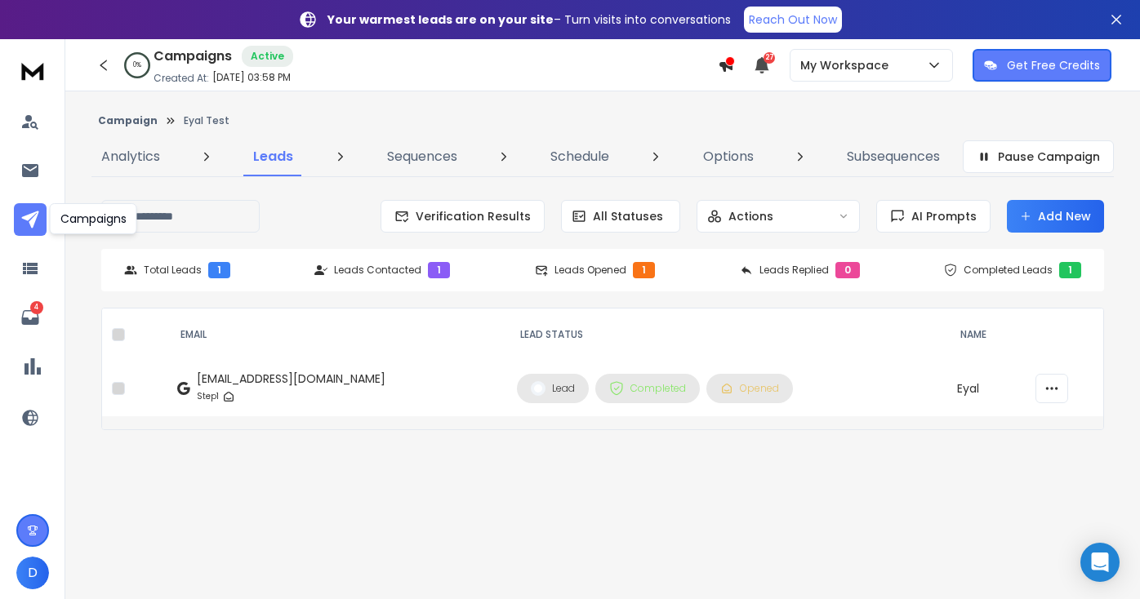
click at [34, 220] on icon at bounding box center [29, 219] width 17 height 17
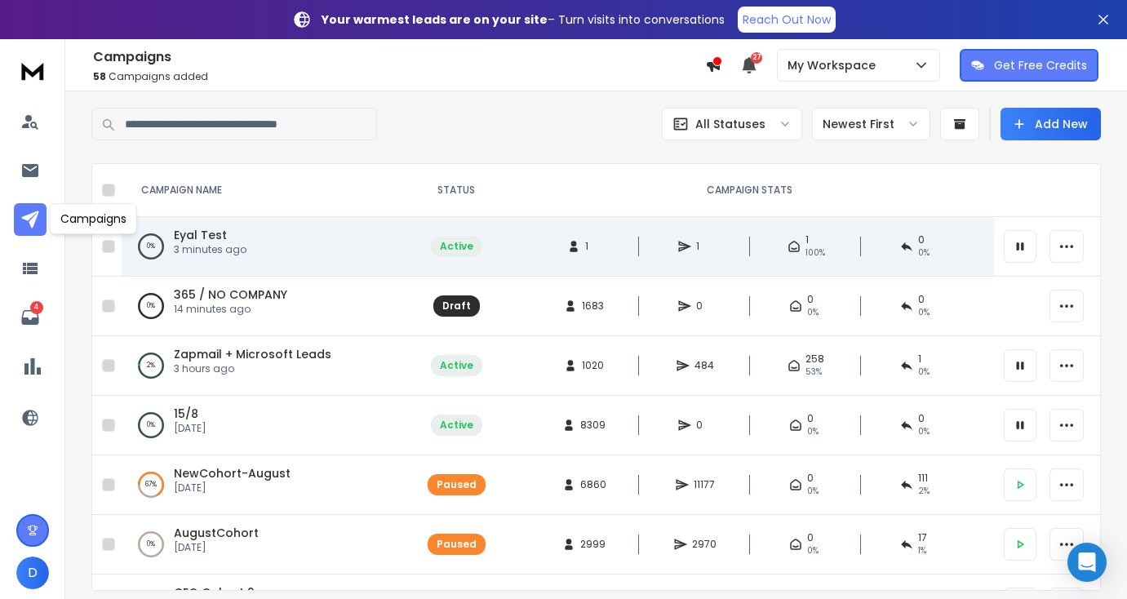
click at [1013, 245] on icon at bounding box center [1020, 246] width 15 height 15
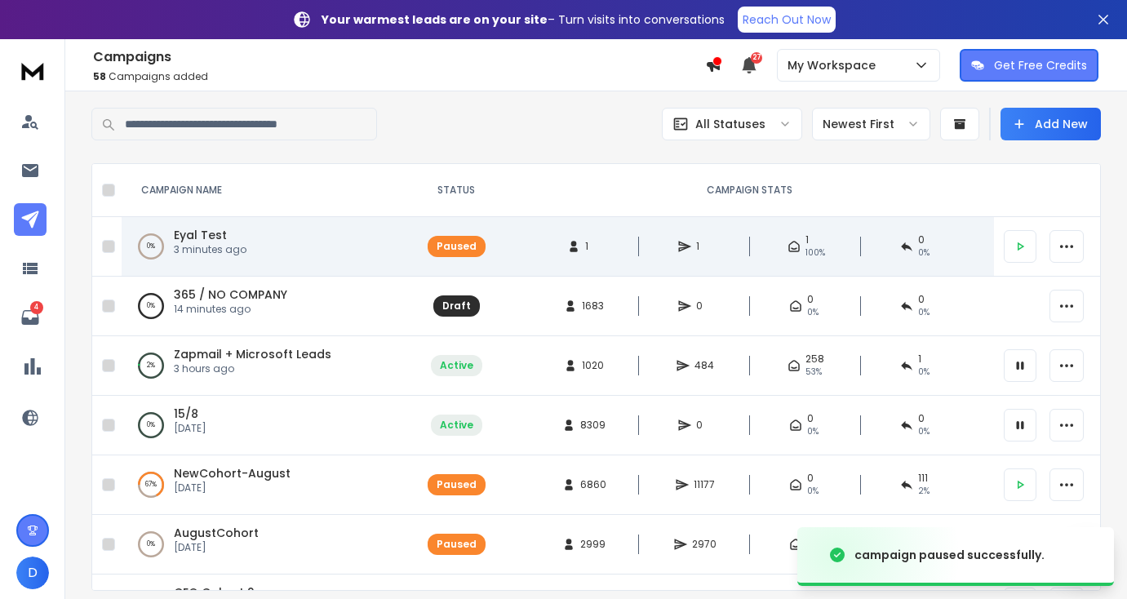
click at [1004, 243] on button at bounding box center [1020, 246] width 33 height 33
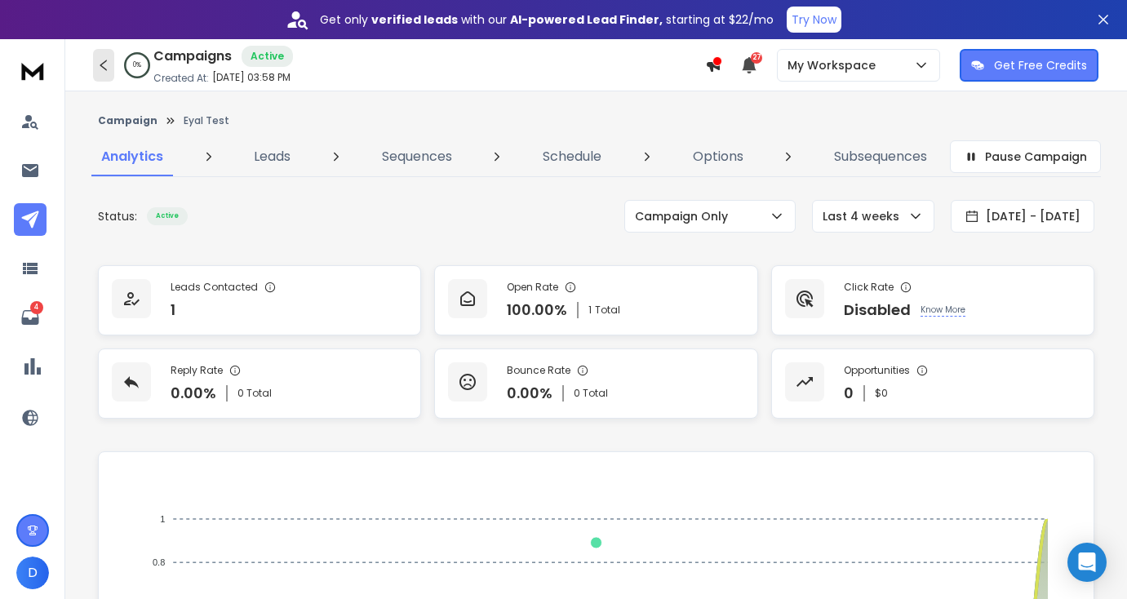
click at [98, 69] on icon at bounding box center [103, 65] width 15 height 15
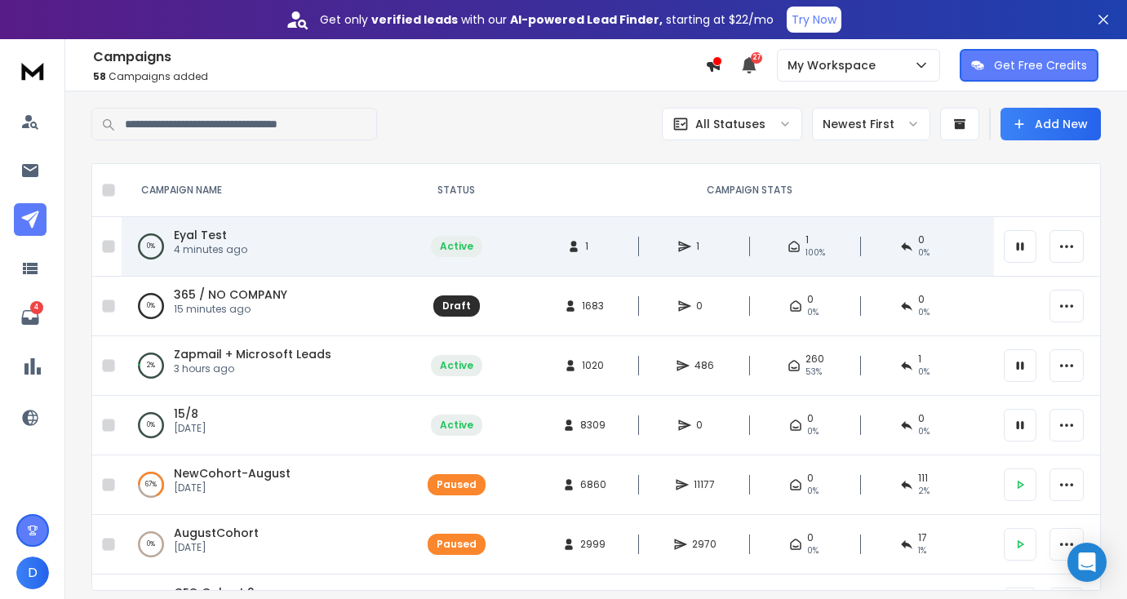
click at [1013, 249] on icon at bounding box center [1020, 246] width 15 height 15
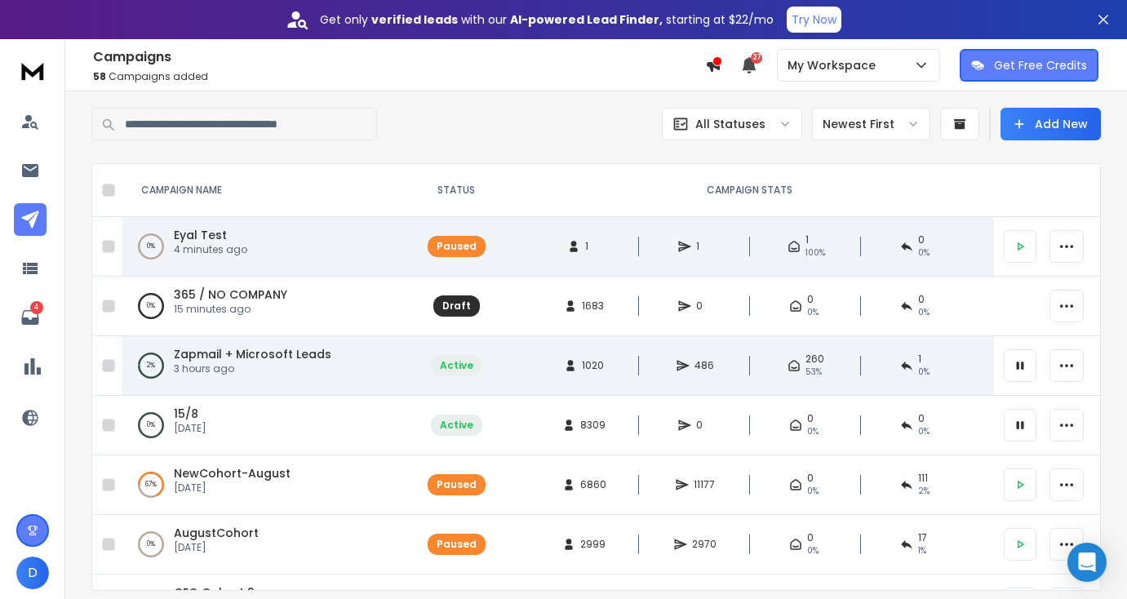
click at [1013, 370] on icon at bounding box center [1020, 365] width 15 height 15
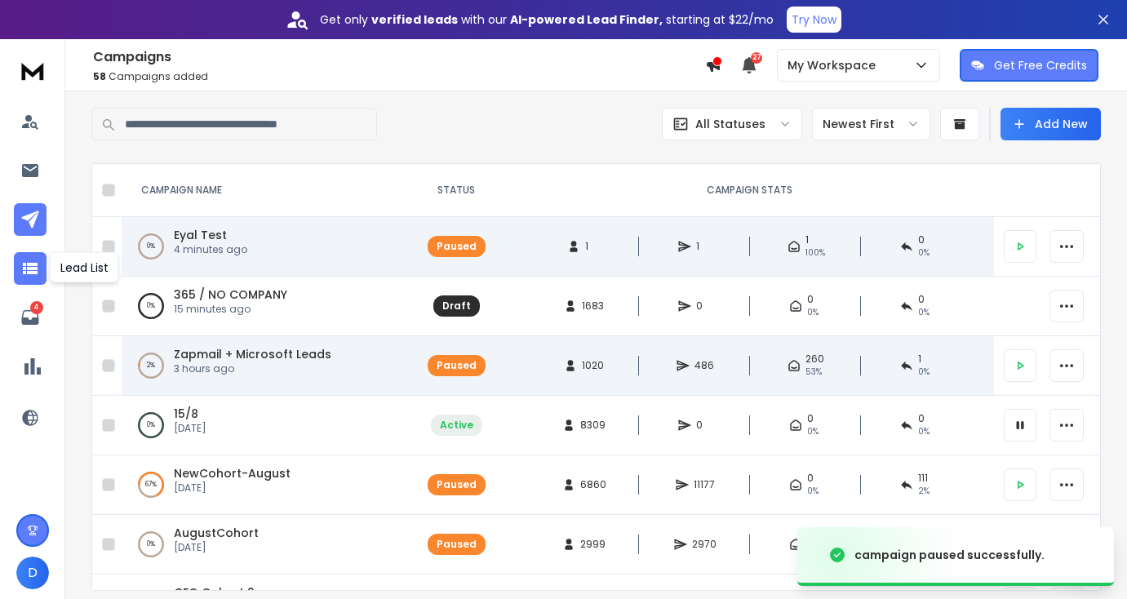
click at [30, 259] on icon at bounding box center [30, 269] width 20 height 20
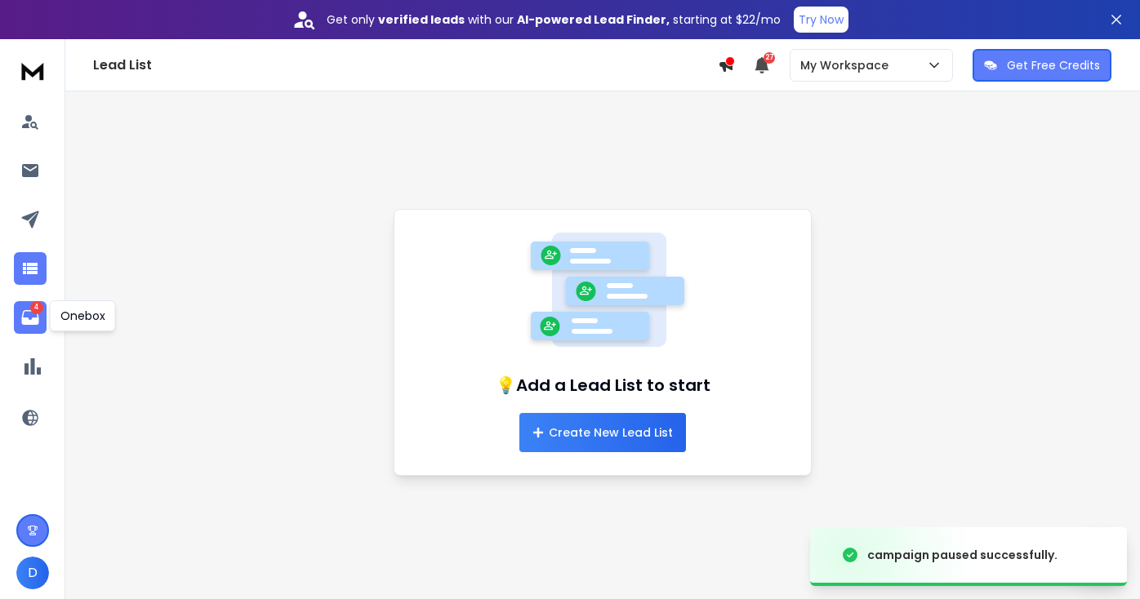
click at [32, 314] on icon at bounding box center [30, 318] width 20 height 20
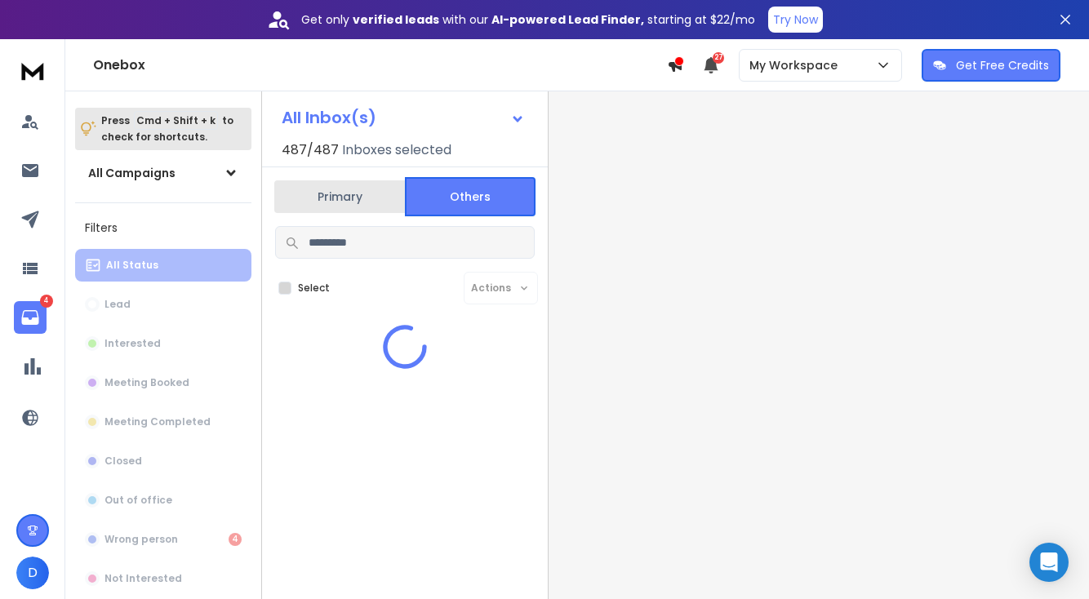
click at [494, 214] on button "Others" at bounding box center [470, 196] width 131 height 39
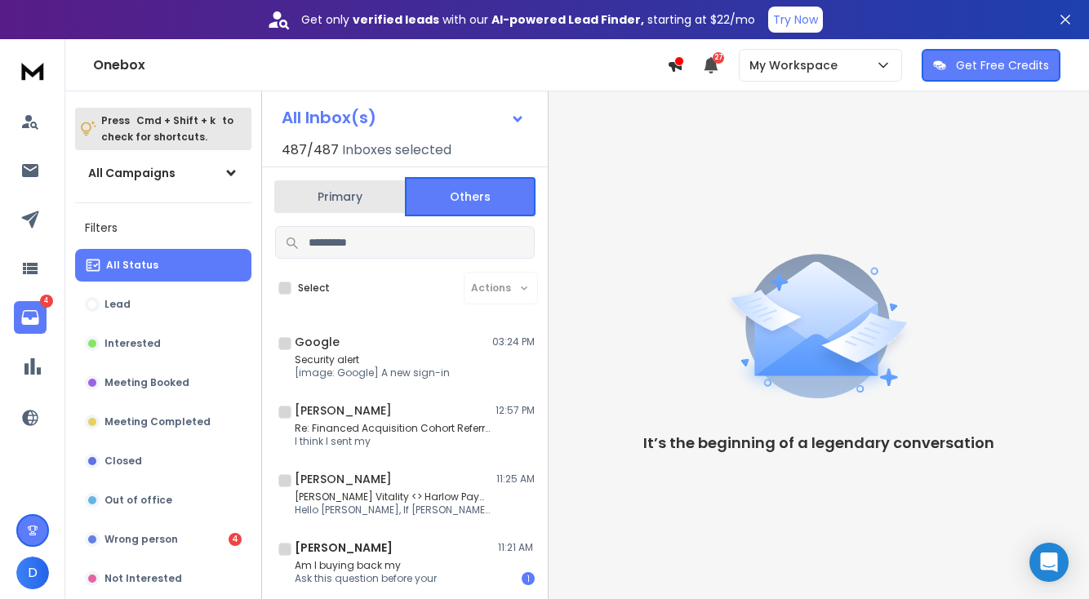
click at [337, 209] on button "Primary" at bounding box center [339, 197] width 131 height 36
